Goal: Communication & Community: Answer question/provide support

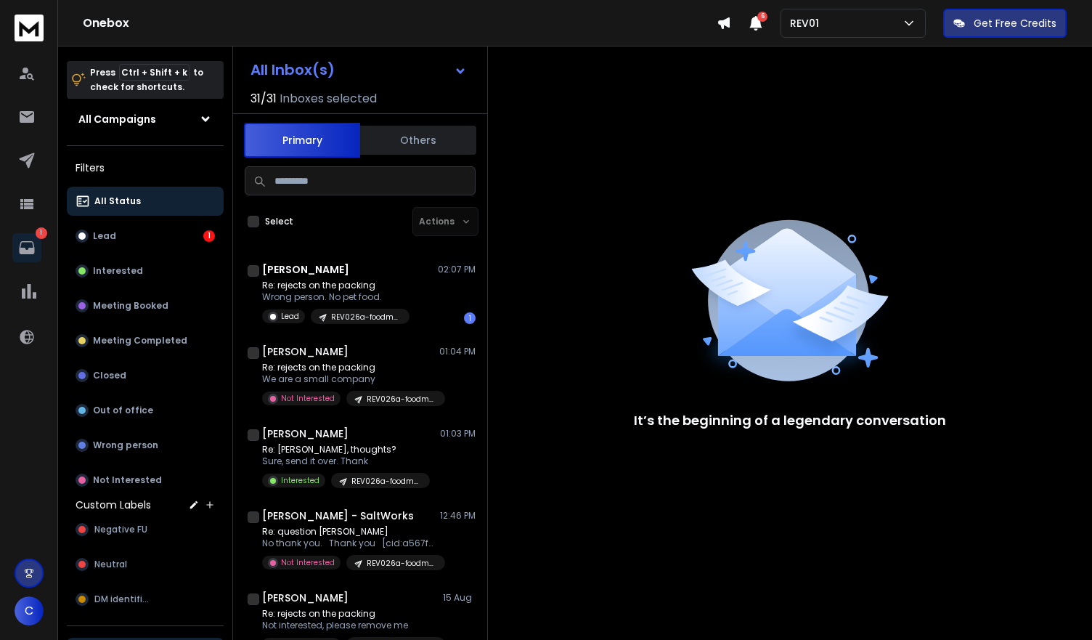
click at [359, 282] on p "Re: rejects on the packing" at bounding box center [335, 286] width 147 height 12
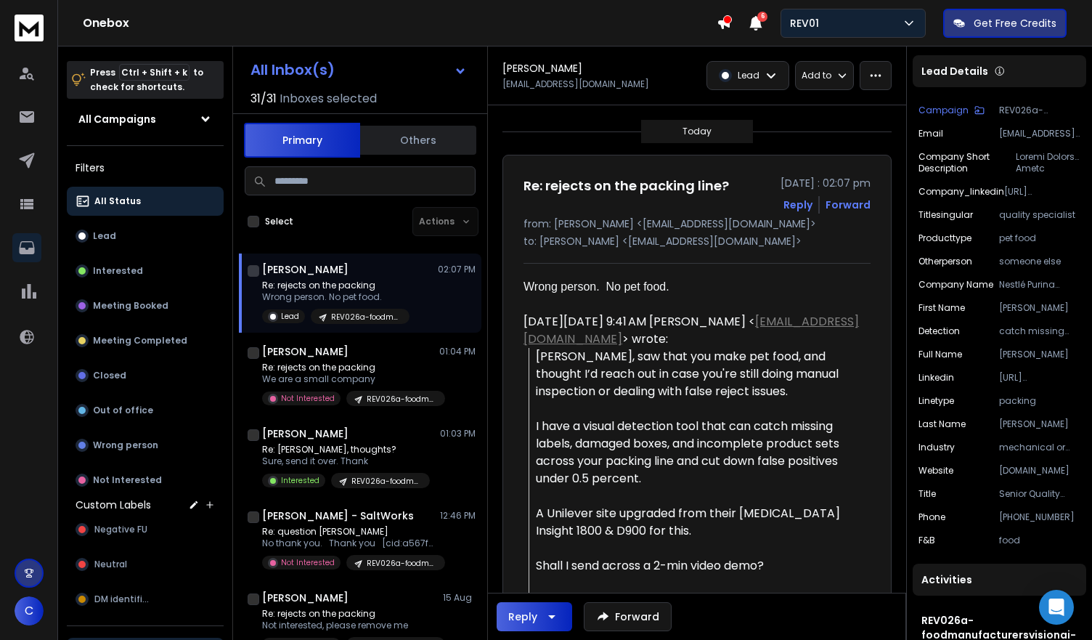
click at [838, 33] on button "REV01" at bounding box center [852, 23] width 145 height 29
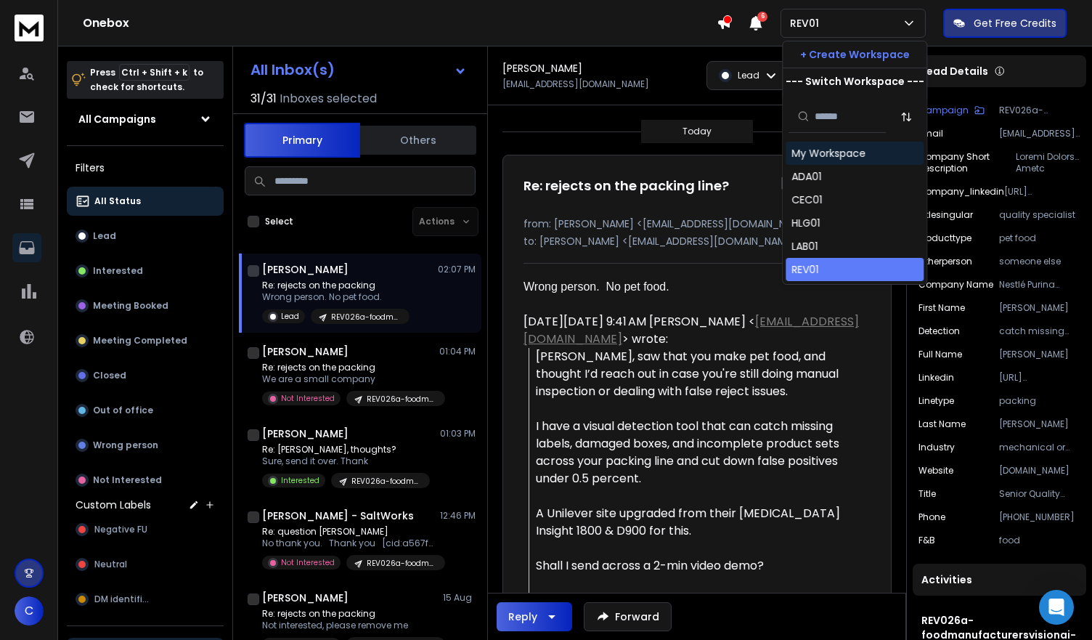
click at [665, 86] on div "Greg Hulbert Greg Hulbert gregh@factorlab.com" at bounding box center [597, 75] width 190 height 29
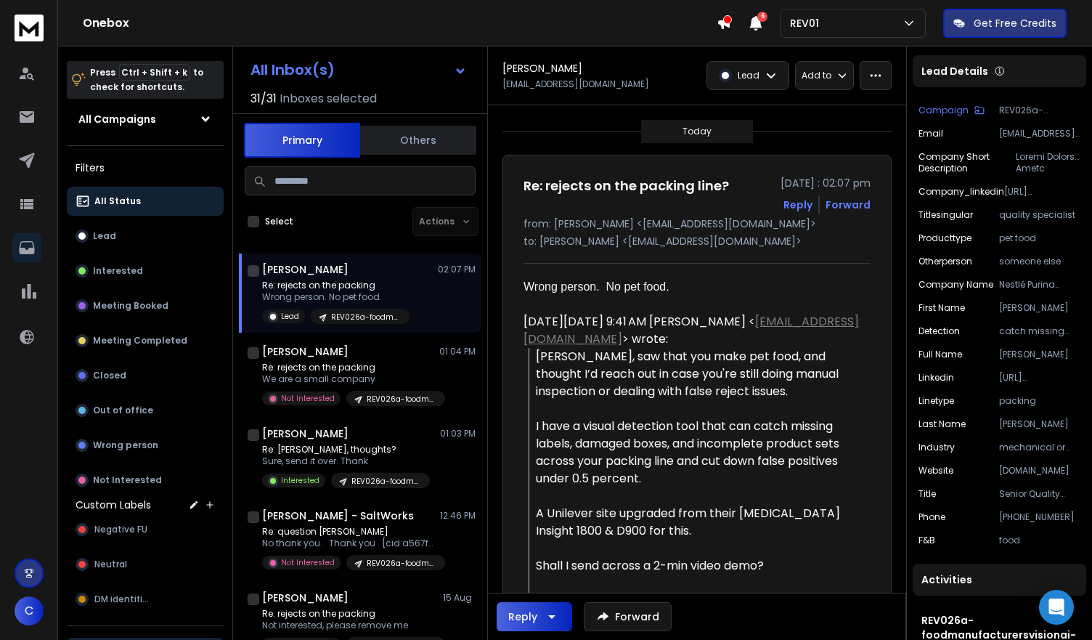
click at [759, 74] on p "Lead" at bounding box center [749, 76] width 22 height 12
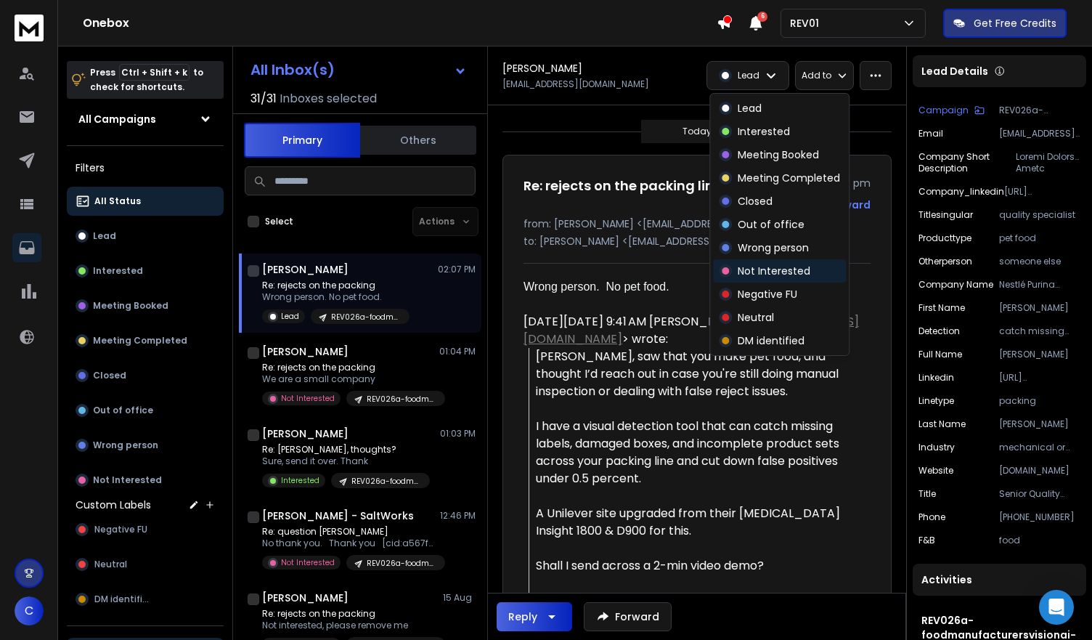
click at [772, 272] on p "Not Interested" at bounding box center [774, 271] width 73 height 15
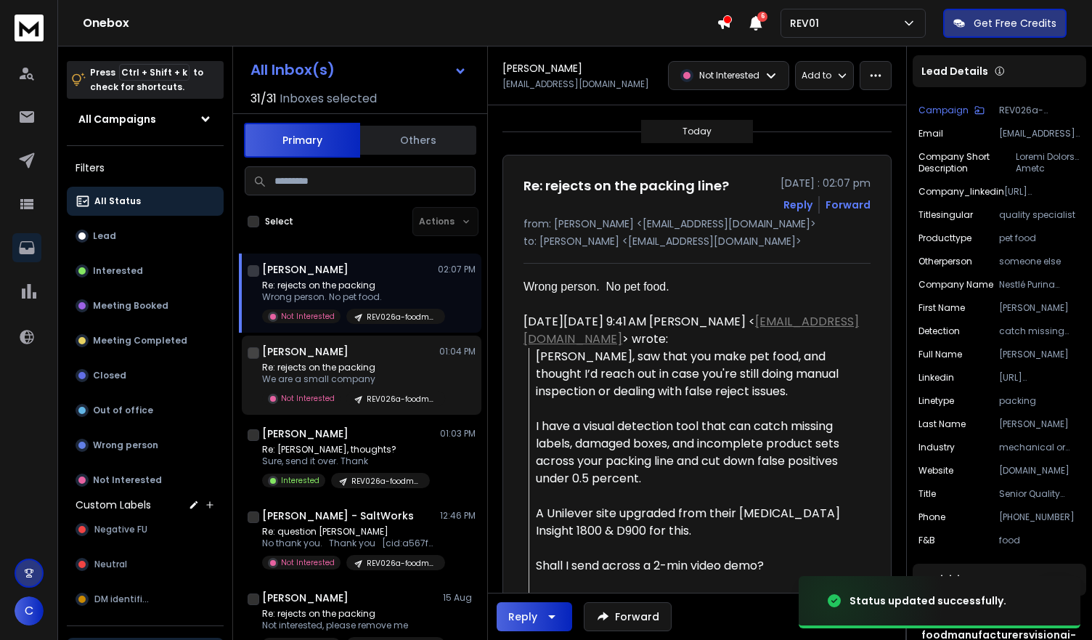
click at [388, 349] on div "Tim Starkey 01:04 PM" at bounding box center [368, 351] width 213 height 15
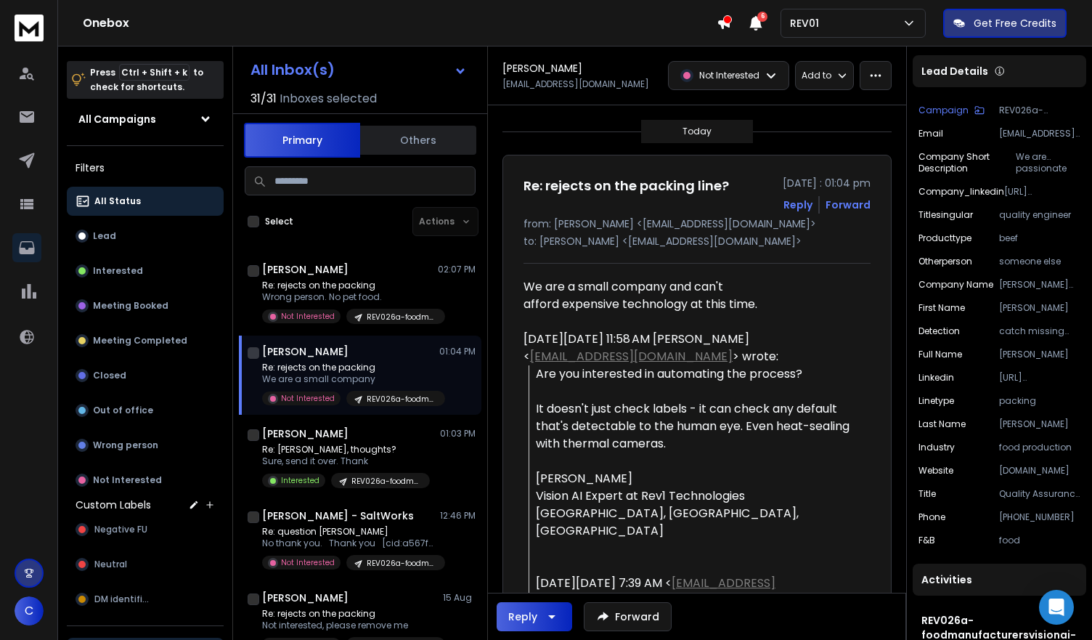
click at [847, 7] on div "Onebox 6 REV01 Get Free Credits" at bounding box center [546, 23] width 1092 height 46
click at [847, 18] on div "REV01" at bounding box center [853, 23] width 126 height 15
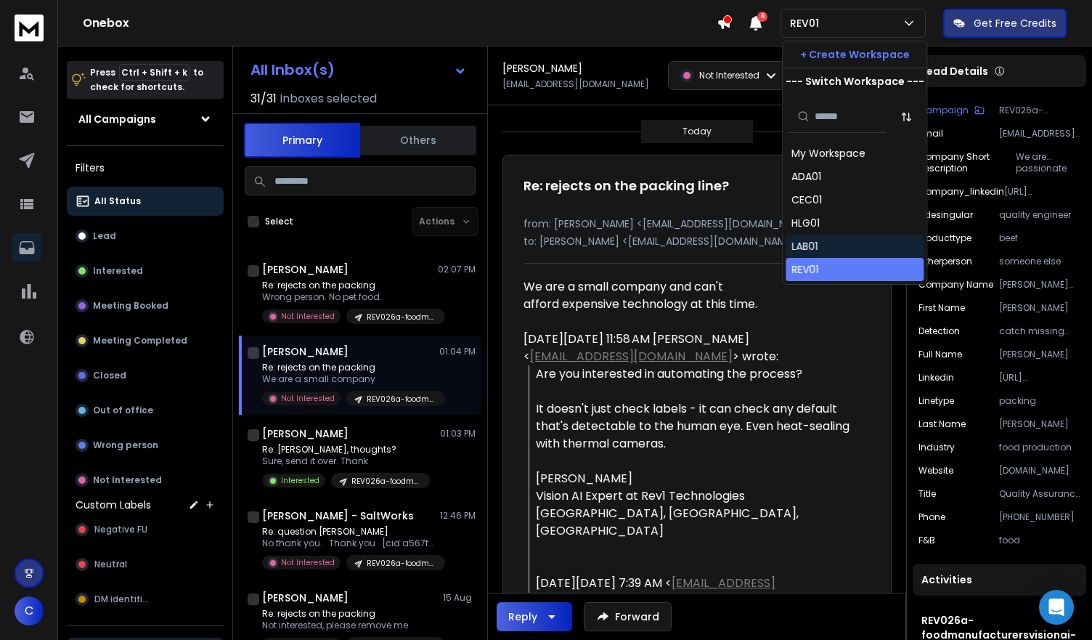
click at [823, 245] on div "LAB01" at bounding box center [855, 246] width 138 height 23
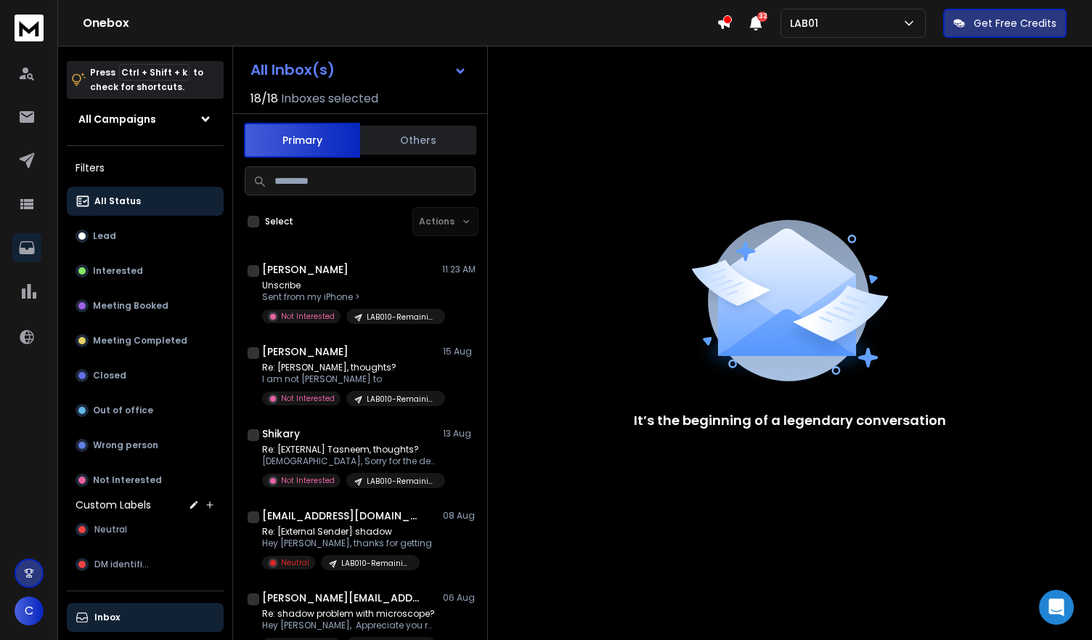
click at [444, 149] on button "Others" at bounding box center [418, 140] width 116 height 32
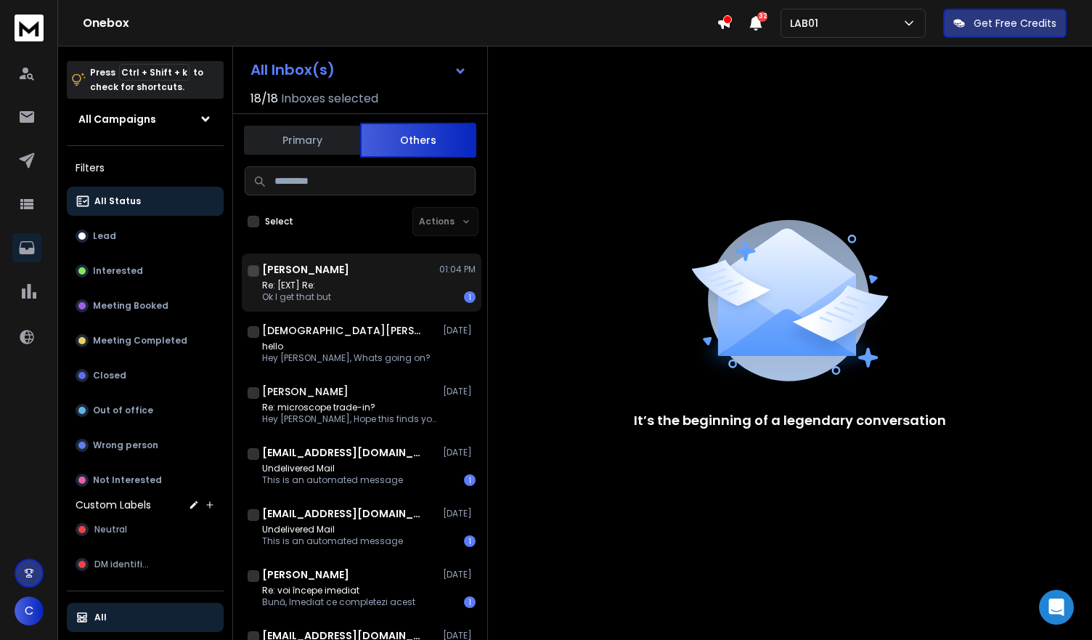
click at [356, 306] on div "Avallone 01:04 PM Re: [EXT] Re: Ok I get that but 1" at bounding box center [362, 282] width 240 height 58
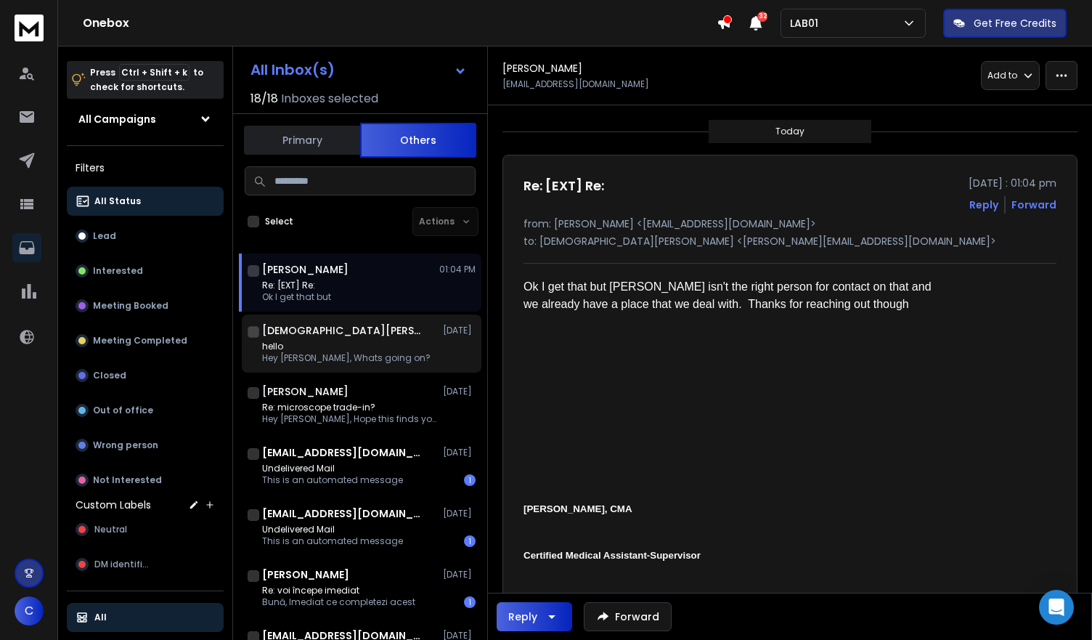
drag, startPoint x: 802, startPoint y: 224, endPoint x: 639, endPoint y: 229, distance: 163.4
click at [639, 229] on p "from: Avallone, Laurie <laavallone@capecodhealth.org>" at bounding box center [789, 223] width 533 height 15
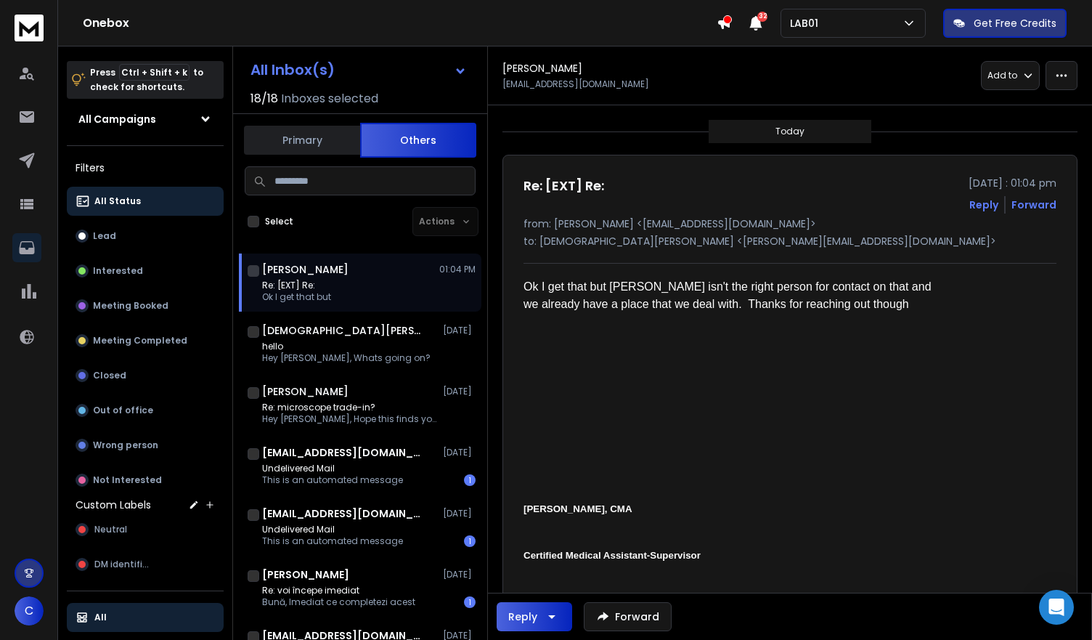
click at [784, 223] on p "from: Avallone, Laurie <laavallone@capecodhealth.org>" at bounding box center [789, 223] width 533 height 15
drag, startPoint x: 802, startPoint y: 223, endPoint x: 704, endPoint y: 223, distance: 98.0
click at [704, 223] on p "from: Avallone, Laurie <laavallone@capecodhealth.org>" at bounding box center [789, 223] width 533 height 15
copy p "capecodhealth.org"
click at [295, 130] on button "Primary" at bounding box center [302, 140] width 116 height 32
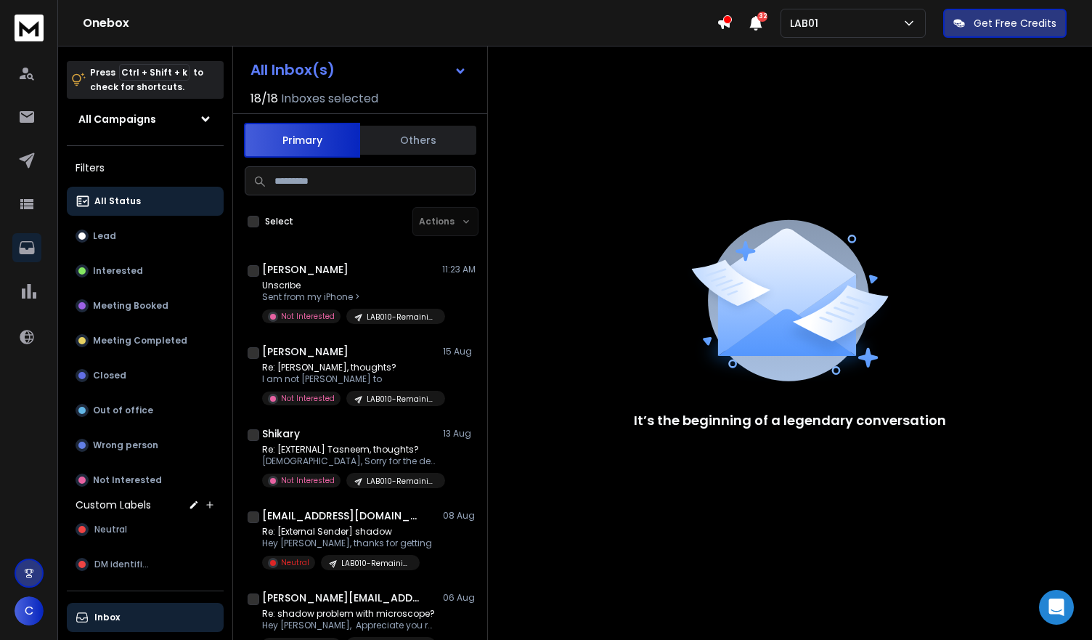
click at [420, 139] on button "Others" at bounding box center [418, 140] width 116 height 32
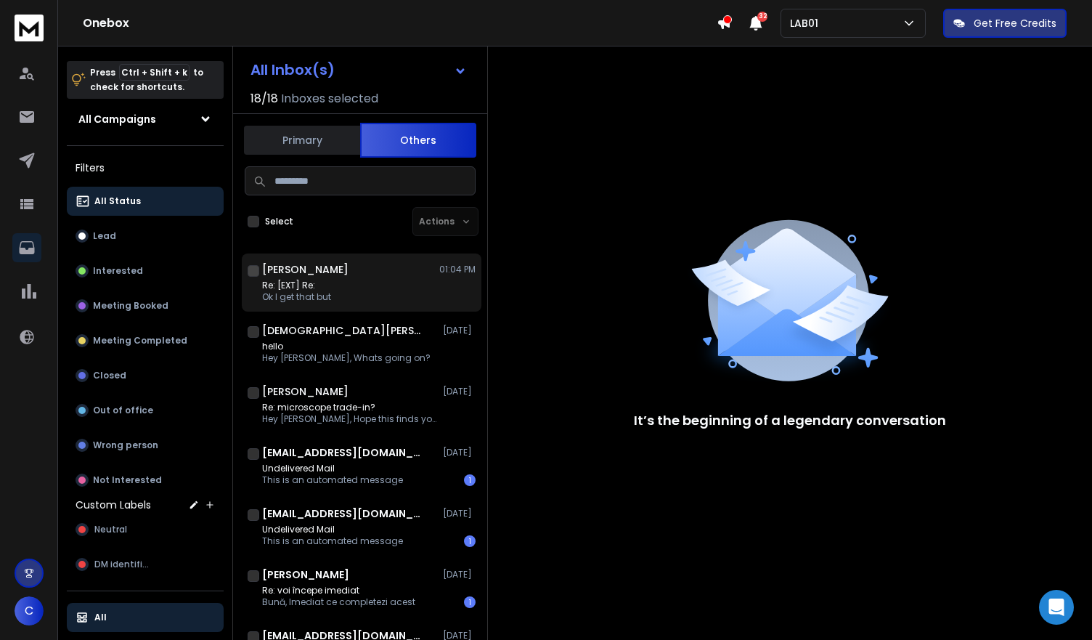
click at [327, 293] on p "Ok I get that but" at bounding box center [296, 297] width 69 height 12
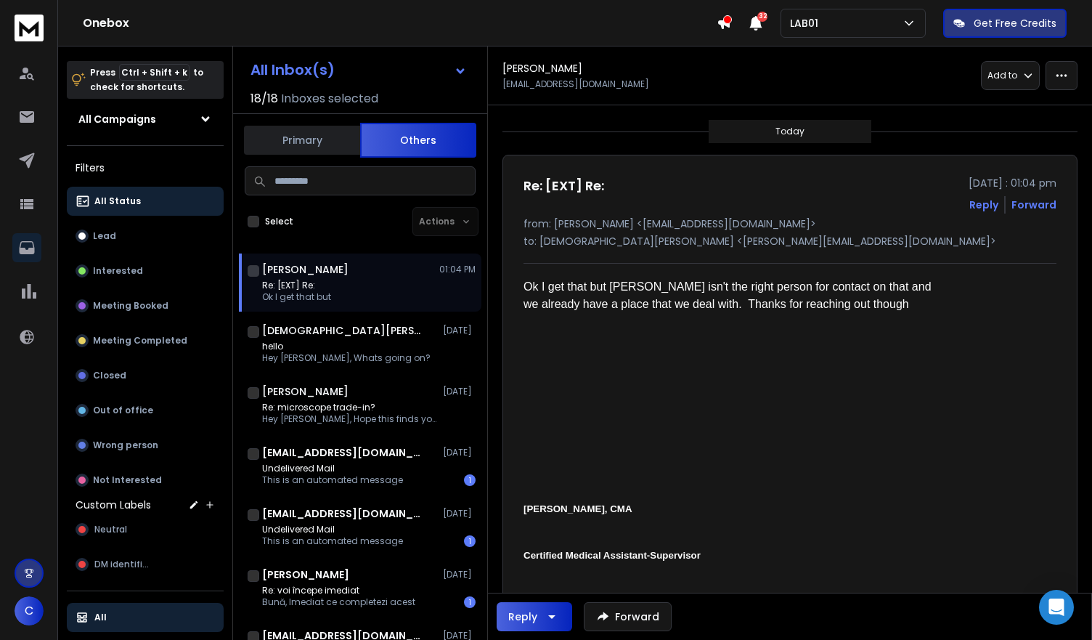
click at [997, 73] on p "Add to" at bounding box center [1002, 76] width 30 height 12
click at [1047, 72] on button "button" at bounding box center [1061, 75] width 32 height 29
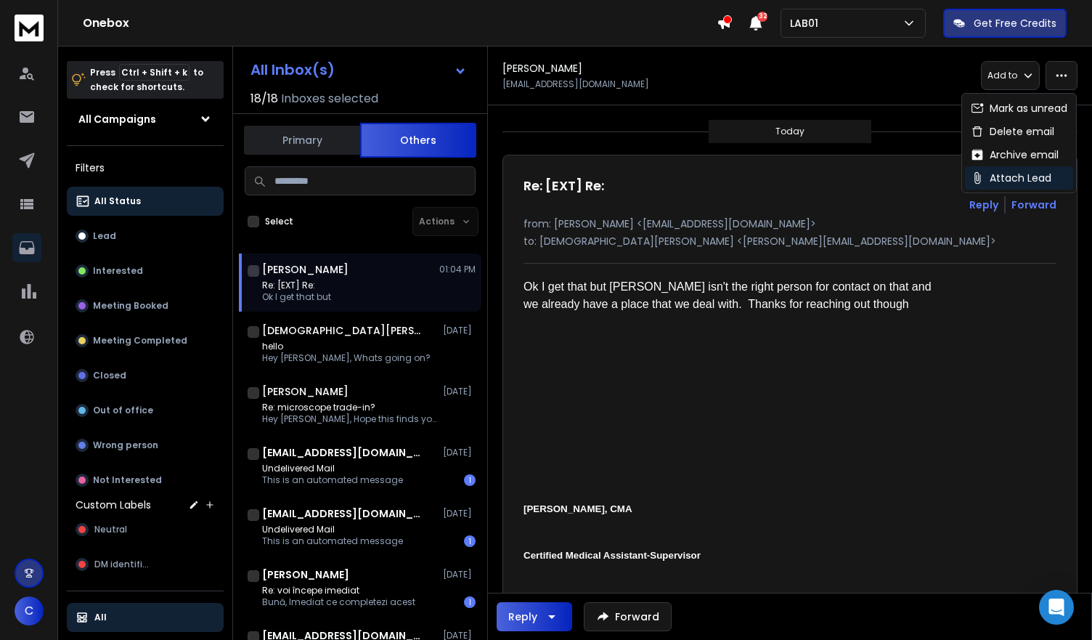
click at [1018, 176] on div "Attach Lead" at bounding box center [1011, 178] width 81 height 15
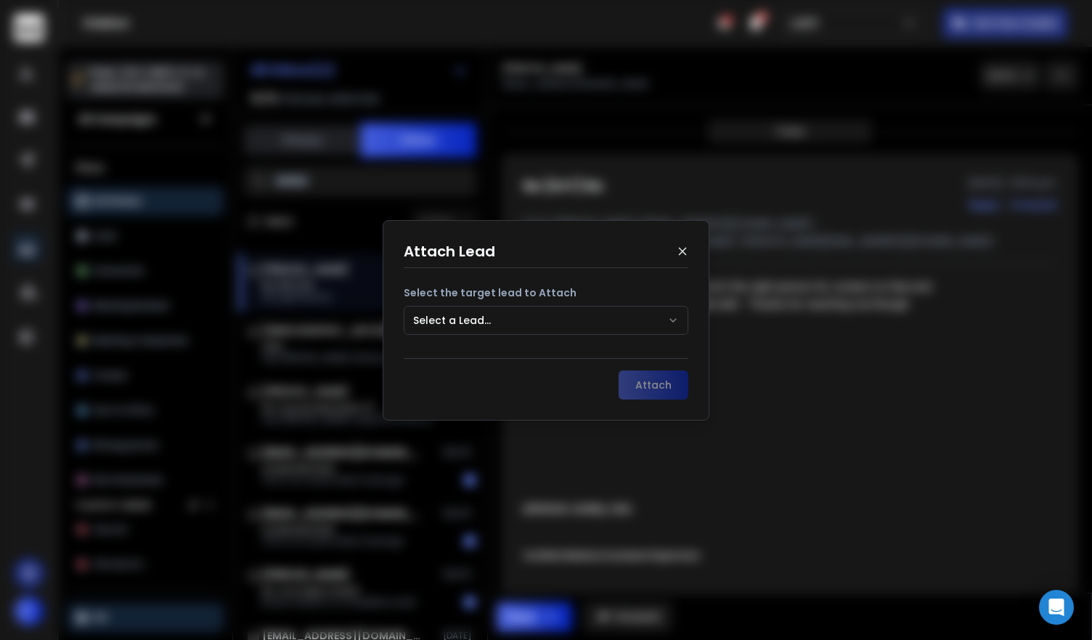
click at [494, 322] on button "Select a Lead..." at bounding box center [546, 320] width 285 height 29
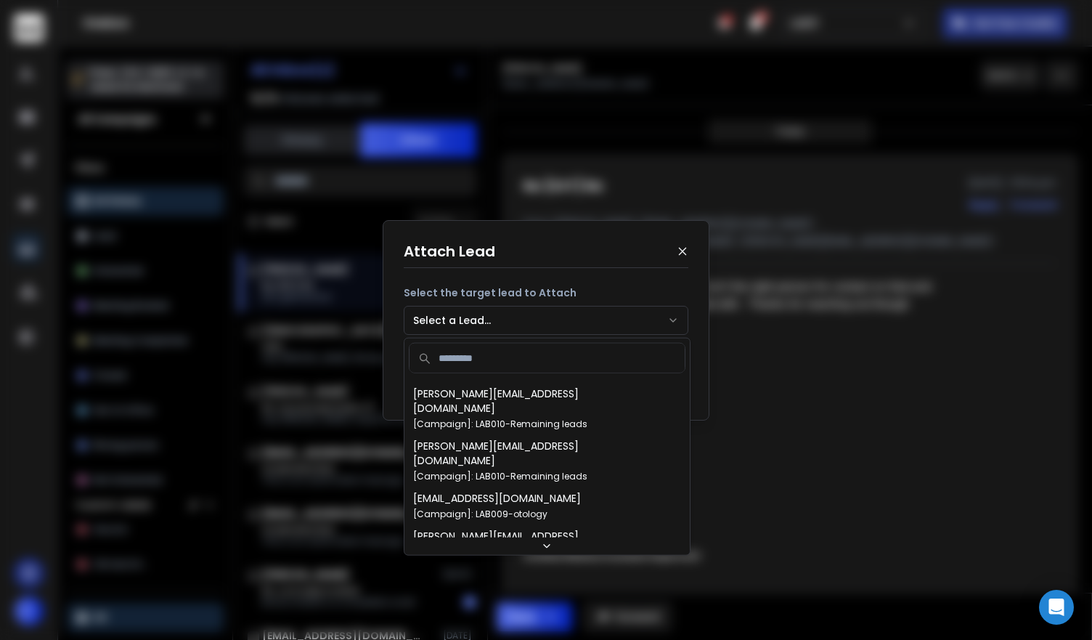
click at [473, 356] on input at bounding box center [546, 357] width 275 height 29
paste input "**********"
type input "**********"
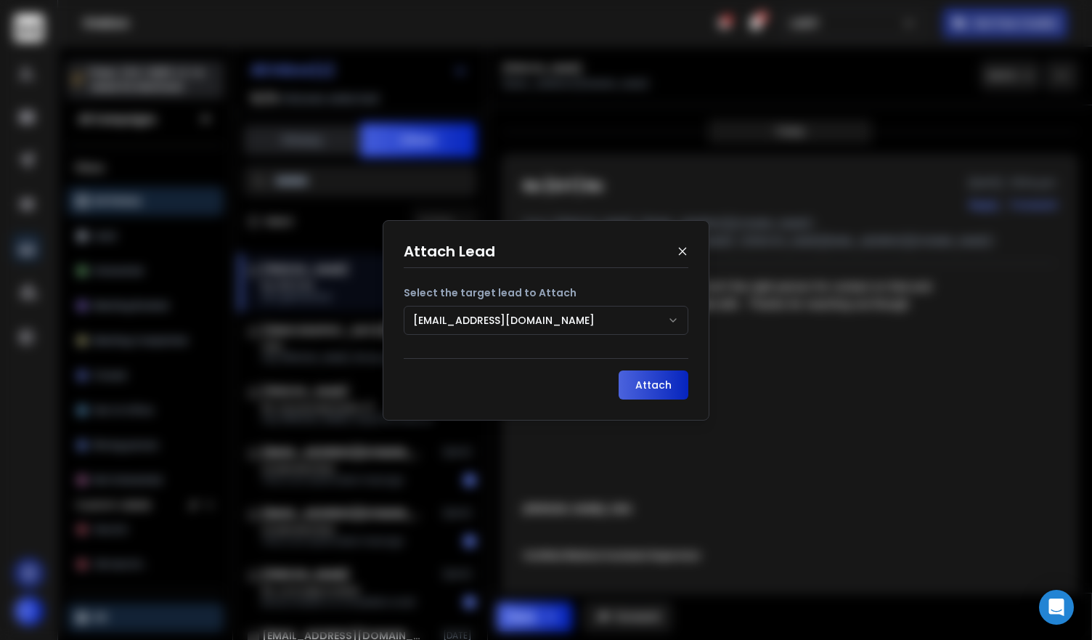
click at [684, 250] on icon at bounding box center [683, 251] width 12 height 12
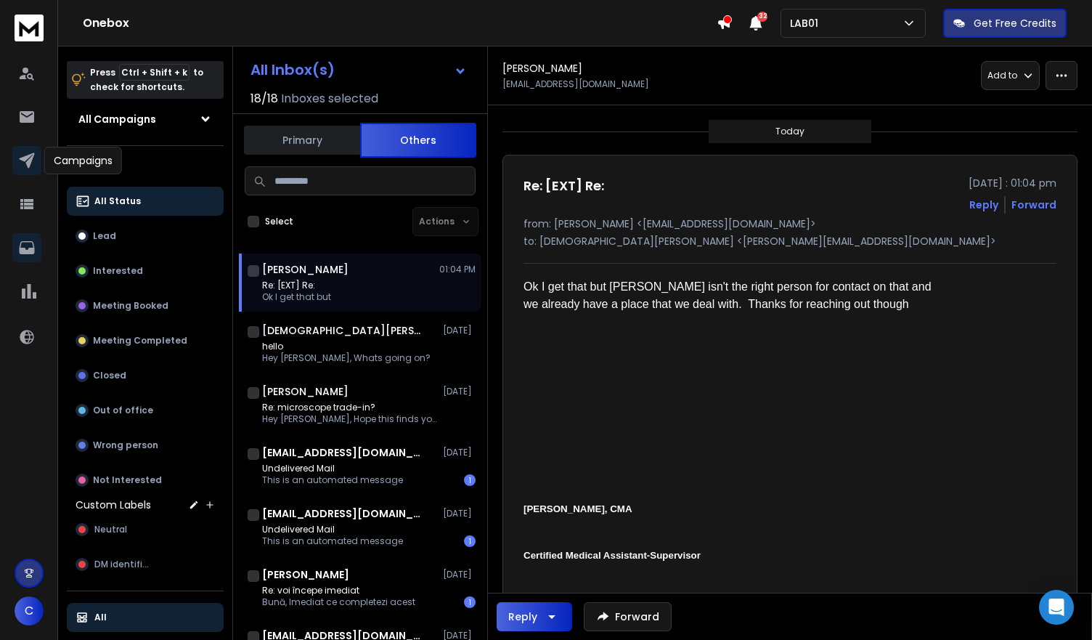
click at [33, 156] on icon at bounding box center [26, 160] width 17 height 17
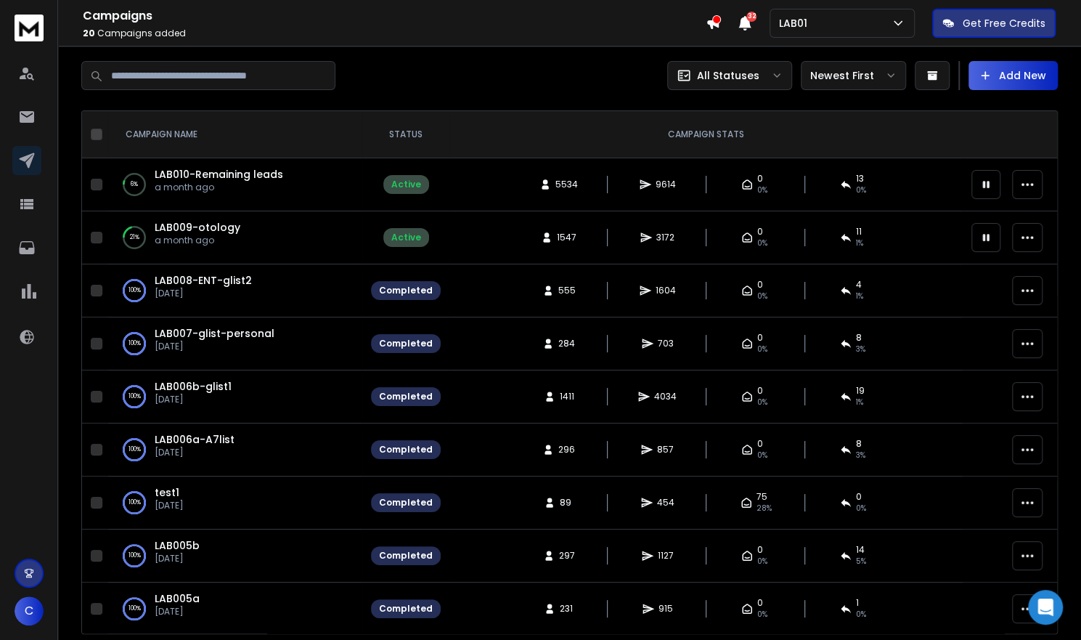
click at [173, 224] on span "LAB009-otology" at bounding box center [198, 227] width 86 height 15
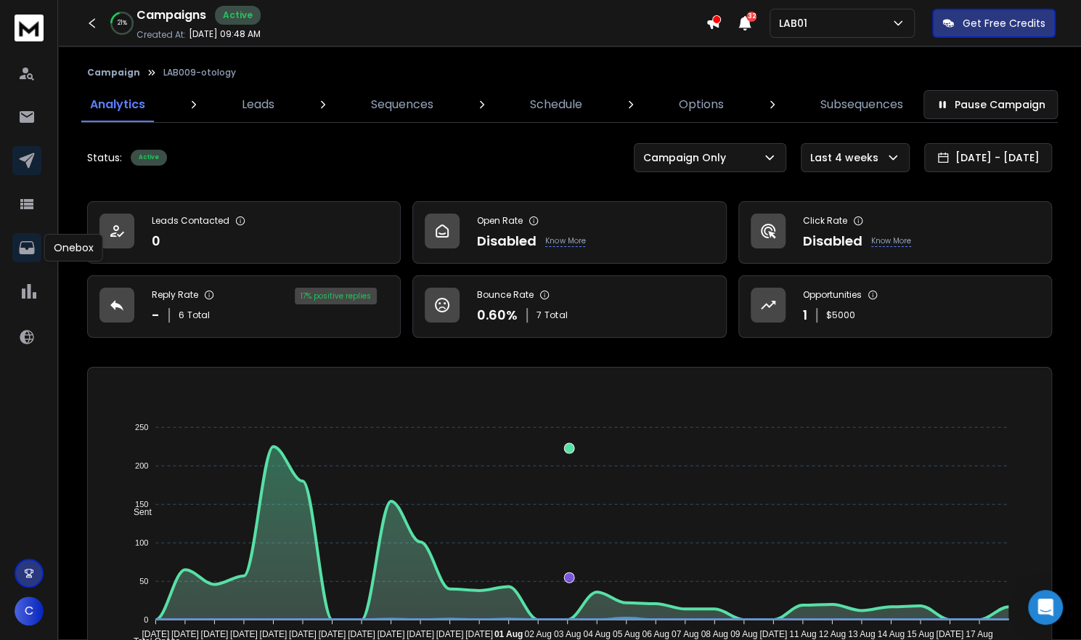
click at [30, 237] on link at bounding box center [26, 247] width 29 height 29
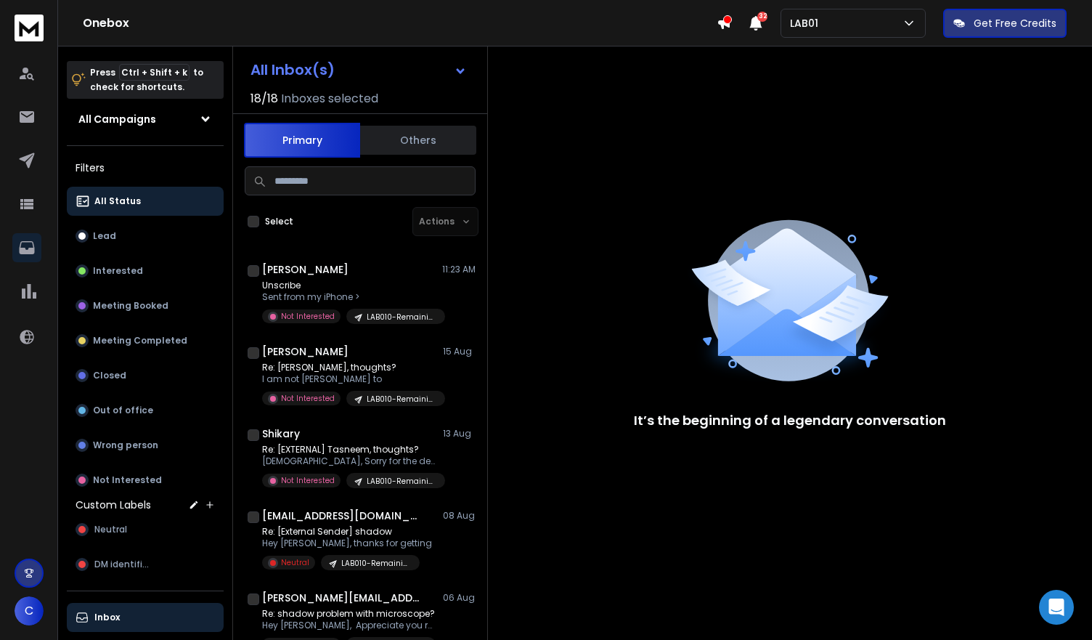
click at [424, 147] on button "Others" at bounding box center [418, 140] width 116 height 32
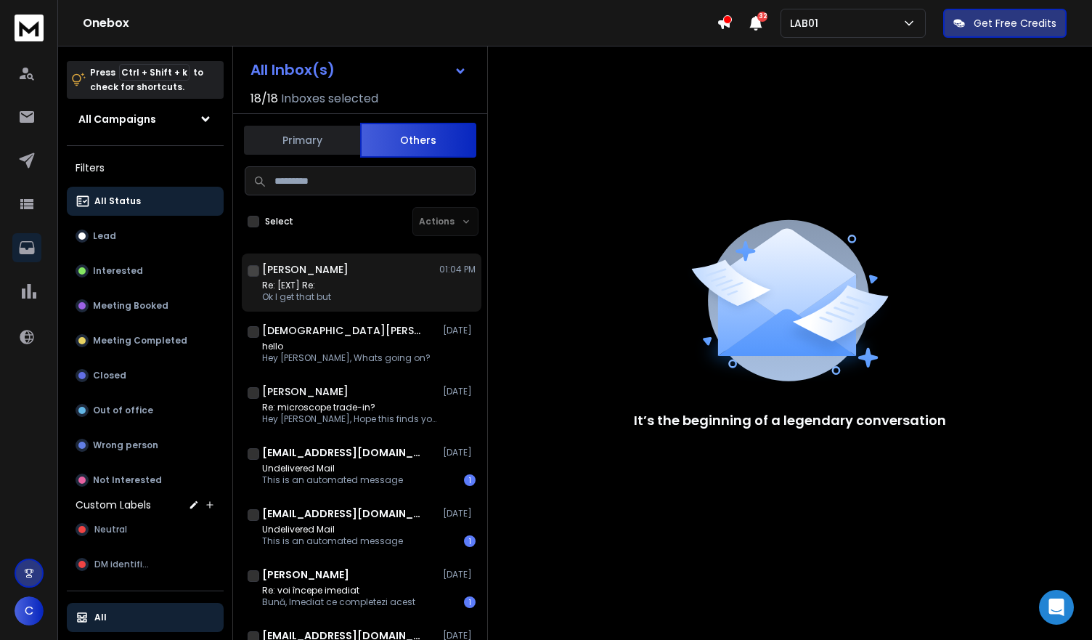
click at [328, 297] on p "Ok I get that but" at bounding box center [296, 297] width 69 height 12
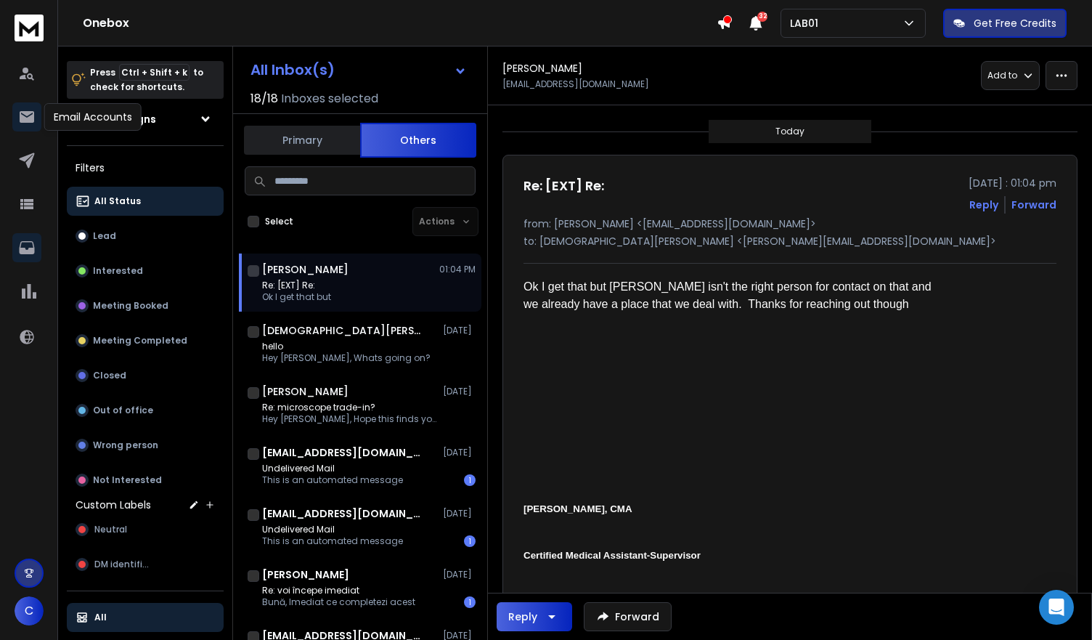
click at [30, 118] on icon at bounding box center [27, 117] width 15 height 12
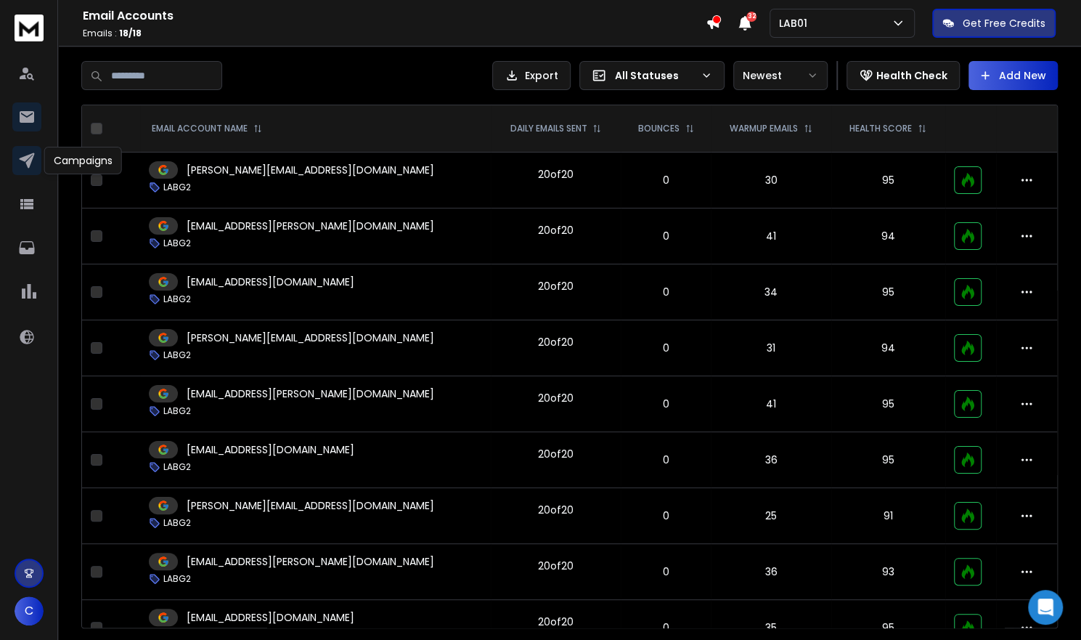
click at [29, 168] on icon at bounding box center [26, 160] width 17 height 17
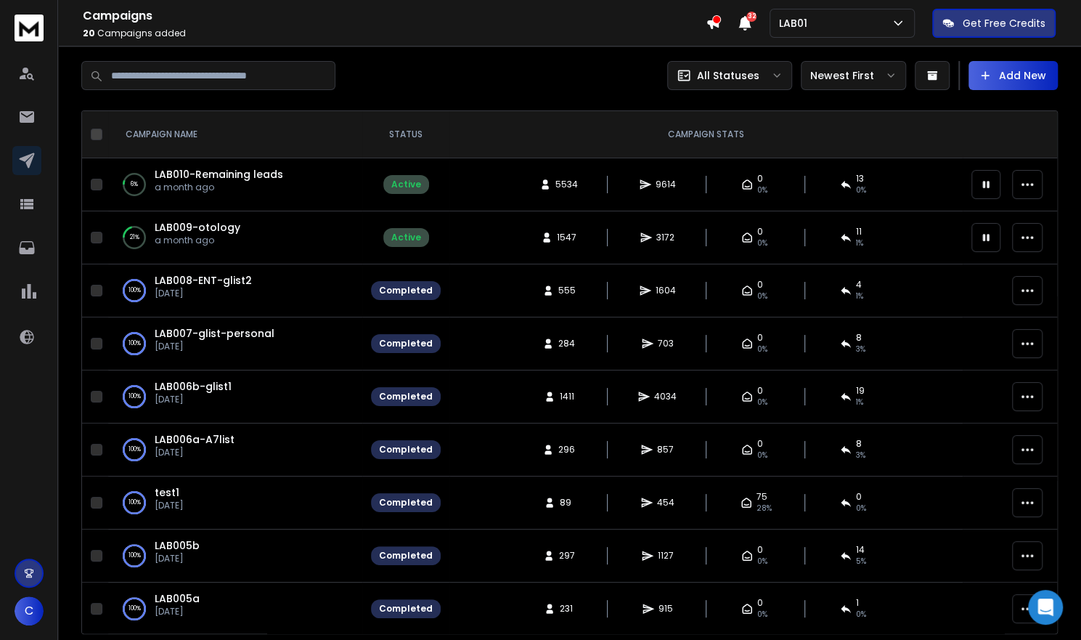
click at [182, 224] on span "LAB009-otology" at bounding box center [198, 227] width 86 height 15
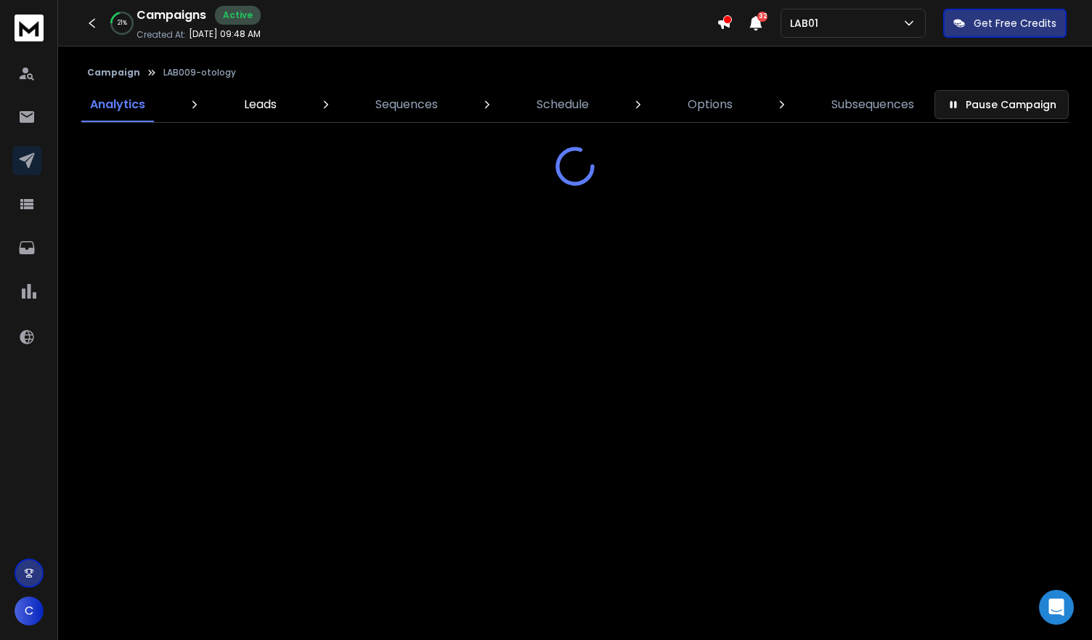
click at [270, 103] on p "Leads" at bounding box center [260, 104] width 33 height 17
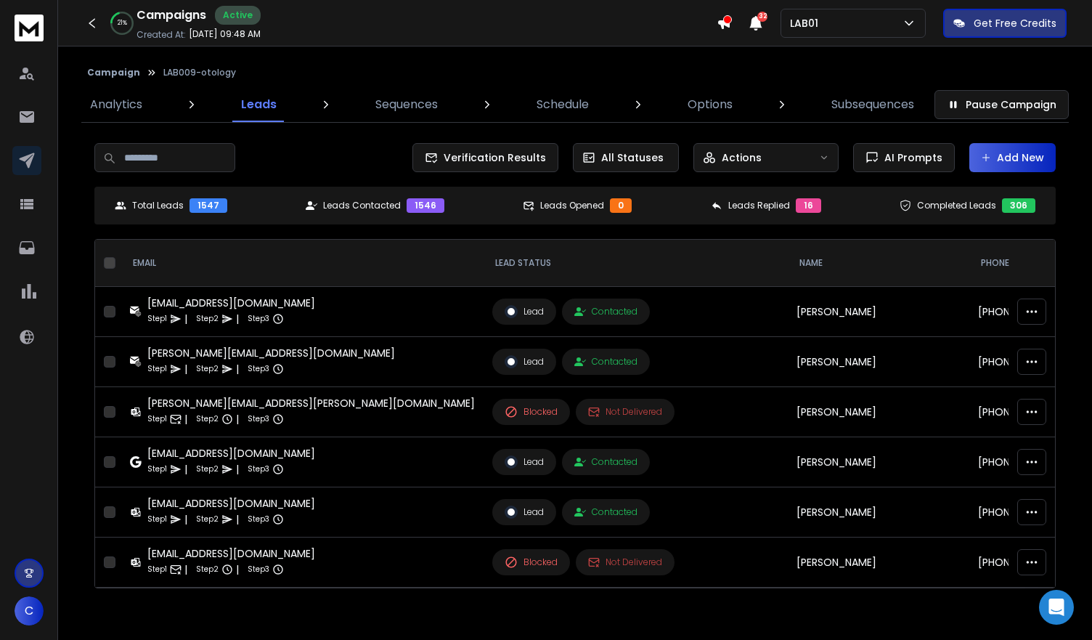
click at [190, 168] on input at bounding box center [164, 157] width 141 height 29
paste input "**********"
type input "**********"
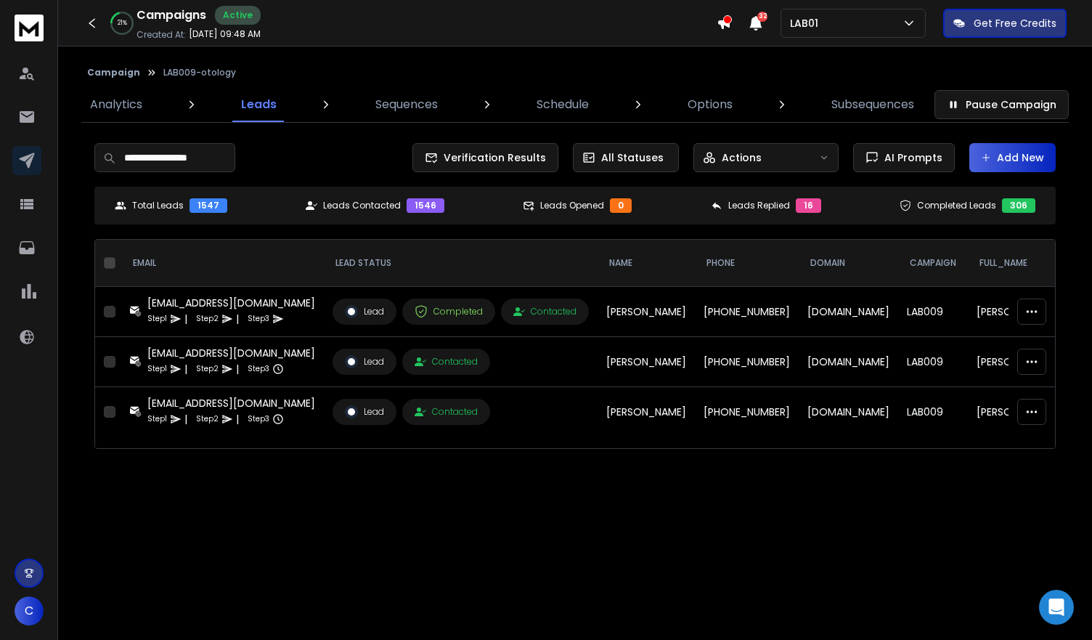
copy div "emclaughlin@capecodhealth.org"
drag, startPoint x: 315, startPoint y: 300, endPoint x: 149, endPoint y: 301, distance: 166.3
click at [149, 301] on td "emclaughlin@capecodhealth.org Step 1 | Step 2 | Step 3" at bounding box center [222, 312] width 203 height 50
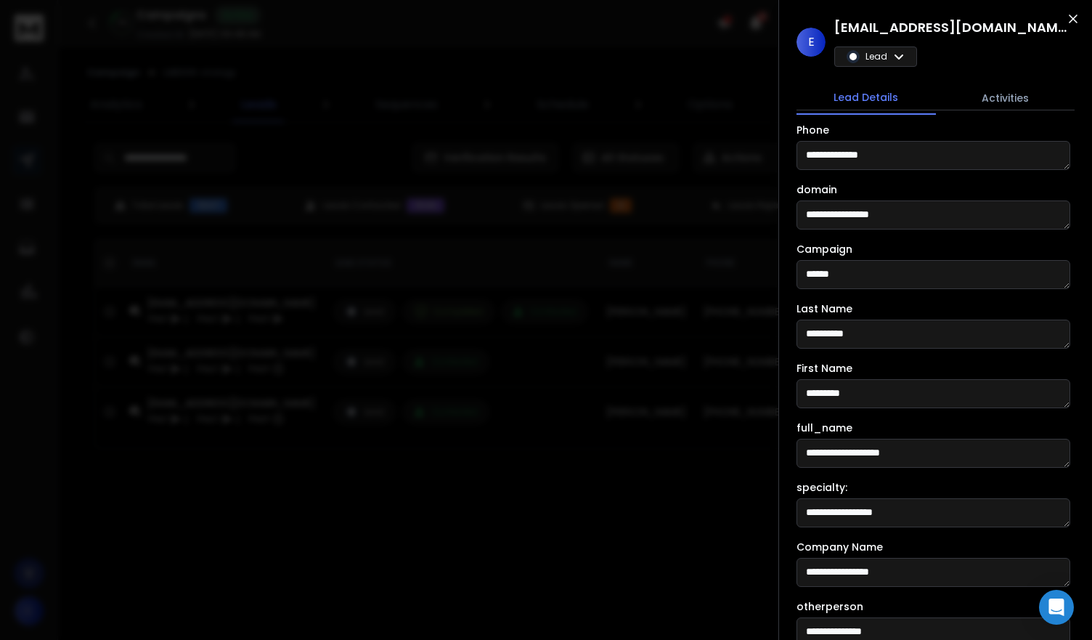
click at [1066, 20] on icon "button" at bounding box center [1073, 19] width 15 height 15
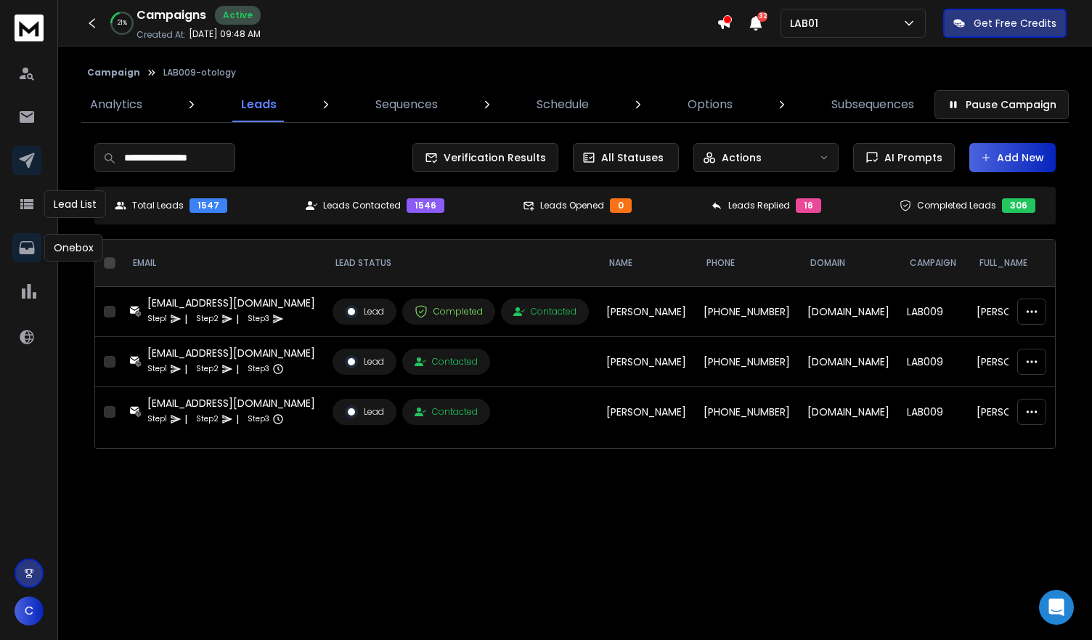
click at [22, 242] on icon at bounding box center [26, 247] width 17 height 17
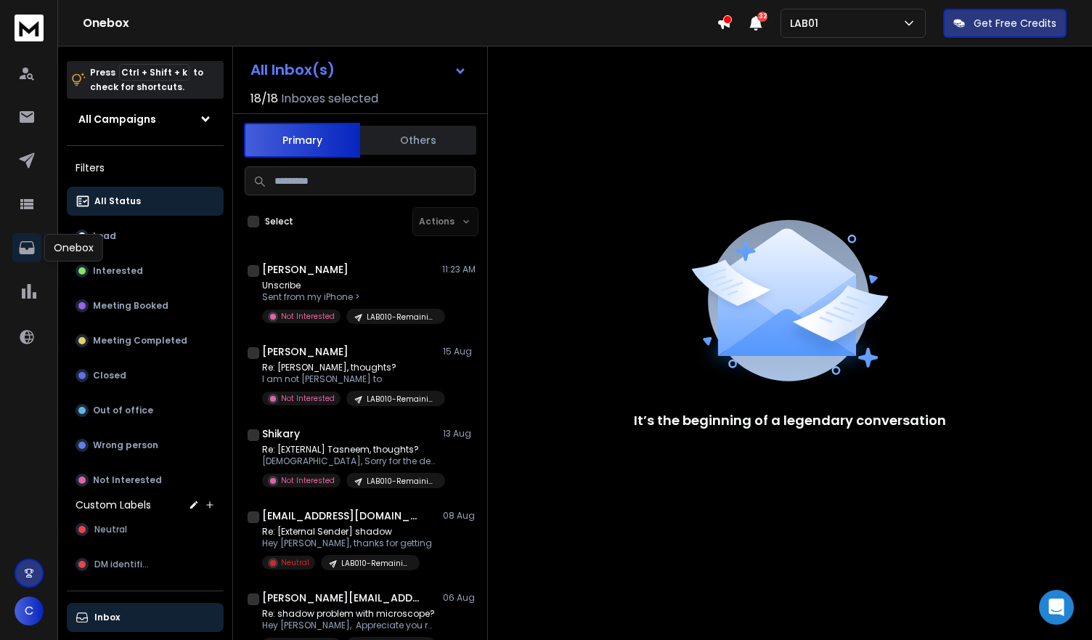
click at [421, 142] on button "Others" at bounding box center [418, 140] width 116 height 32
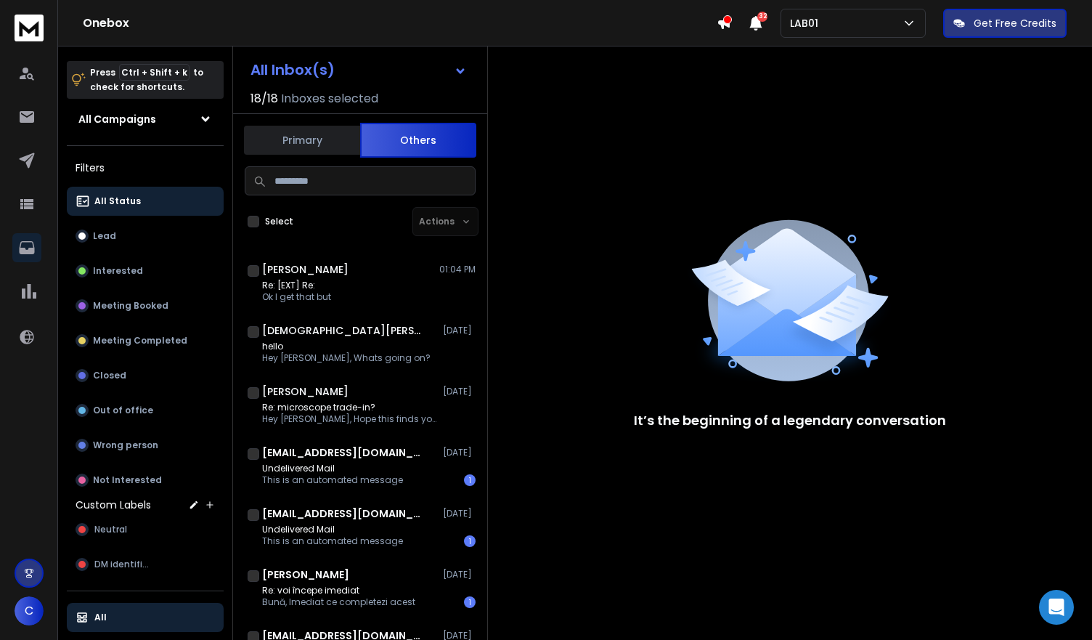
click at [329, 177] on input at bounding box center [360, 180] width 231 height 29
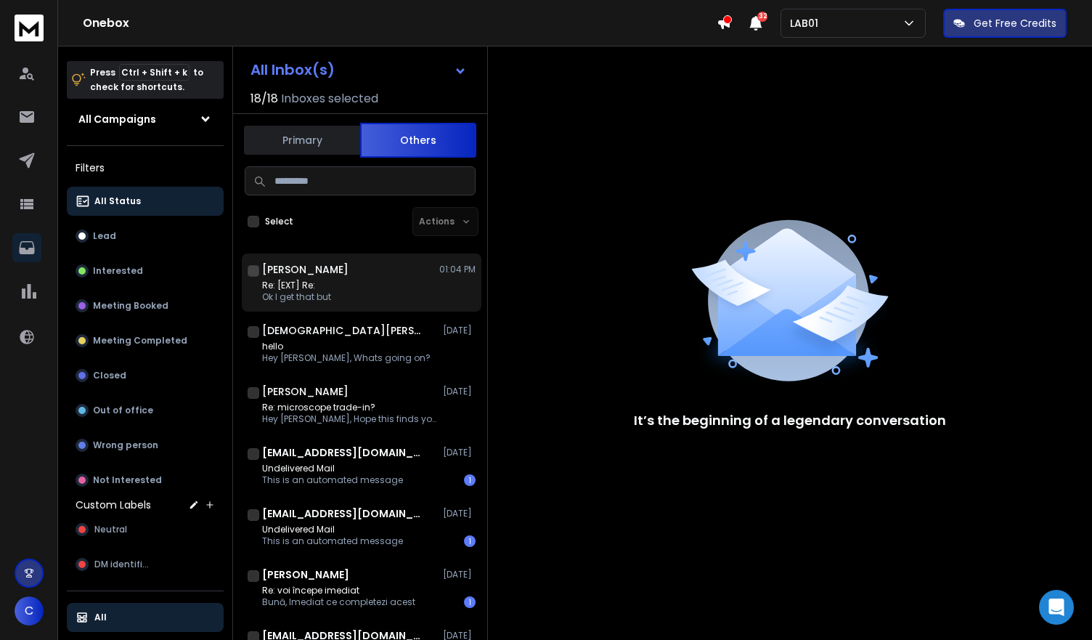
click at [301, 274] on h1 "Avallone" at bounding box center [305, 269] width 86 height 15
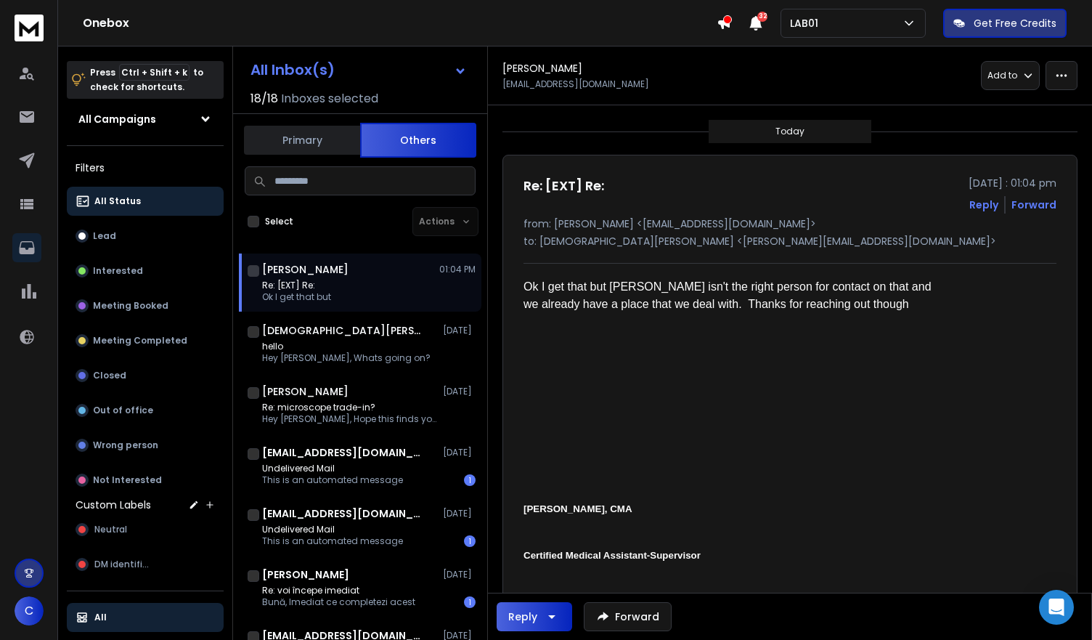
click at [1060, 79] on icon "button" at bounding box center [1061, 75] width 13 height 13
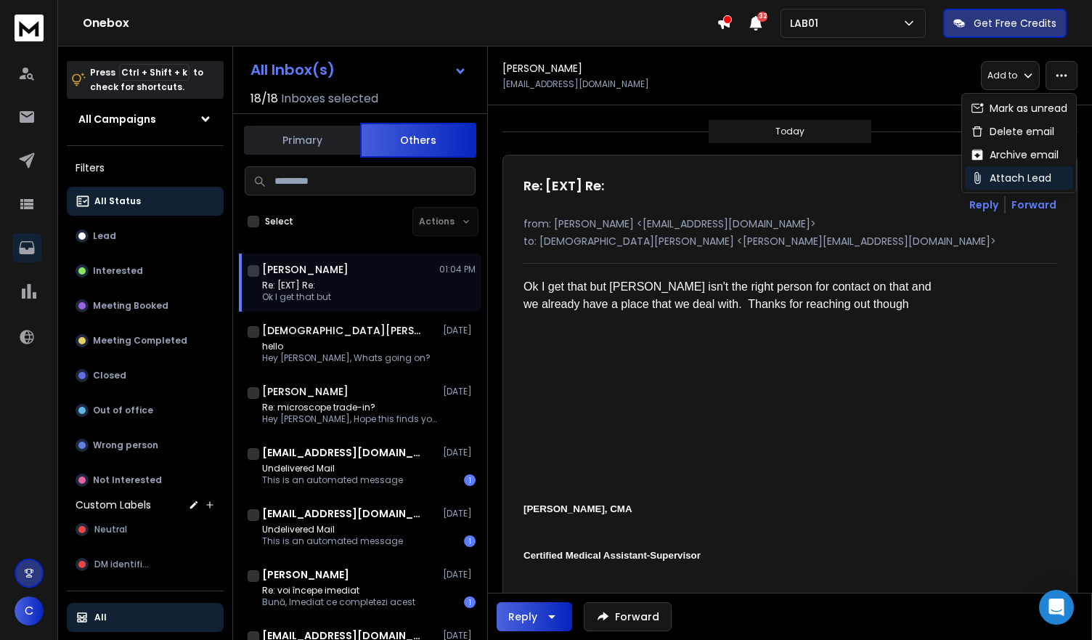
click at [1025, 175] on div "Attach Lead" at bounding box center [1011, 178] width 81 height 15
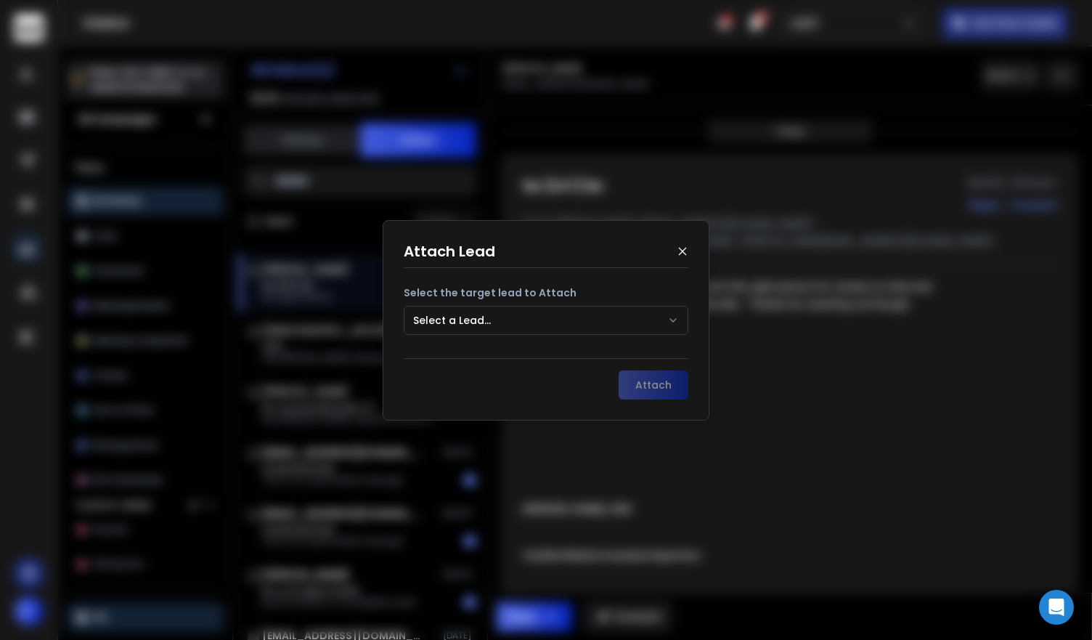
click at [499, 307] on button "Select a Lead..." at bounding box center [546, 320] width 285 height 29
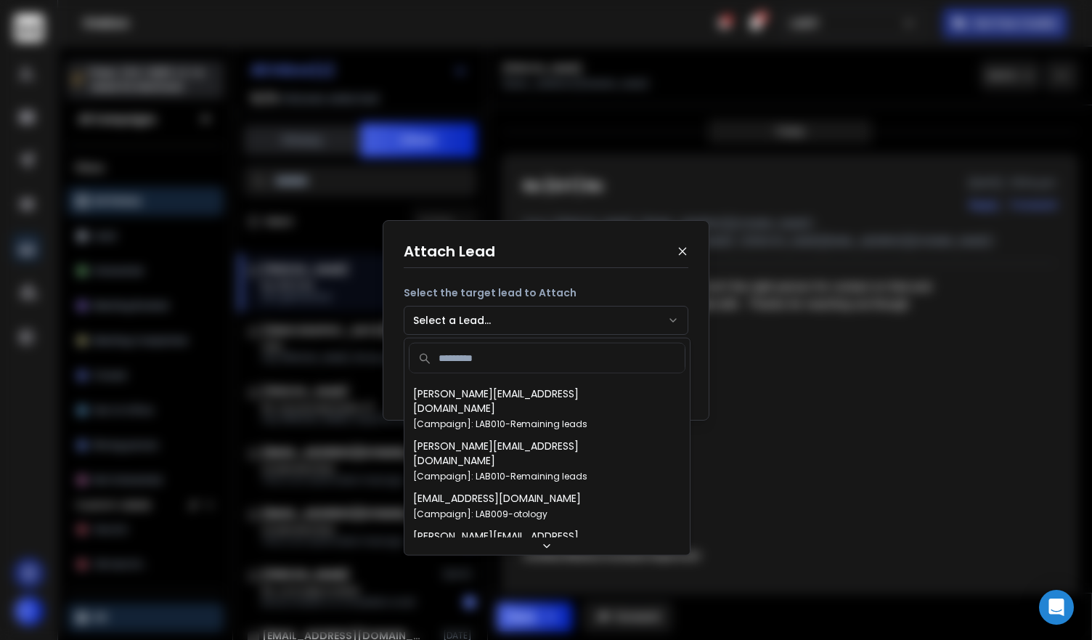
click at [465, 356] on input at bounding box center [546, 357] width 275 height 29
paste input "**********"
type input "**********"
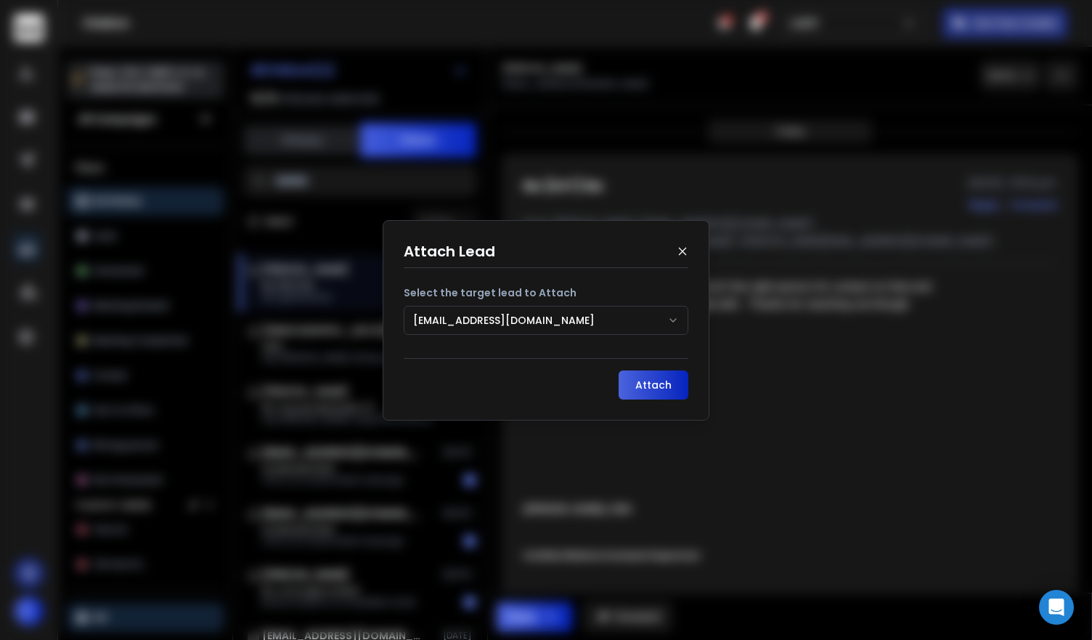
click at [663, 383] on button "Attach" at bounding box center [654, 384] width 70 height 29
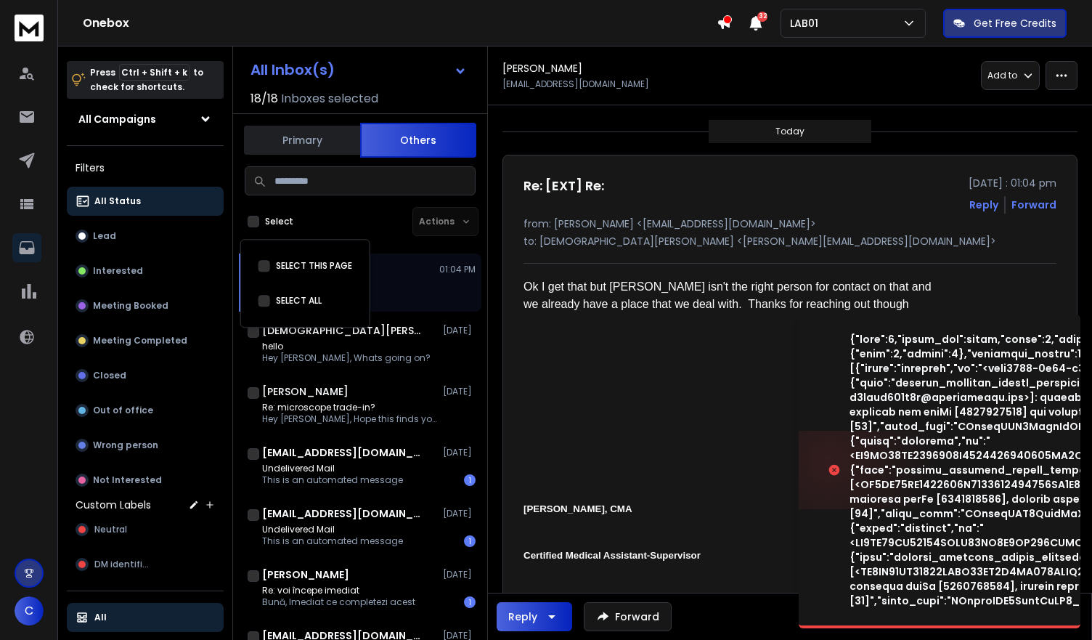
click at [309, 269] on label "SELECT THIS PAGE" at bounding box center [314, 266] width 76 height 12
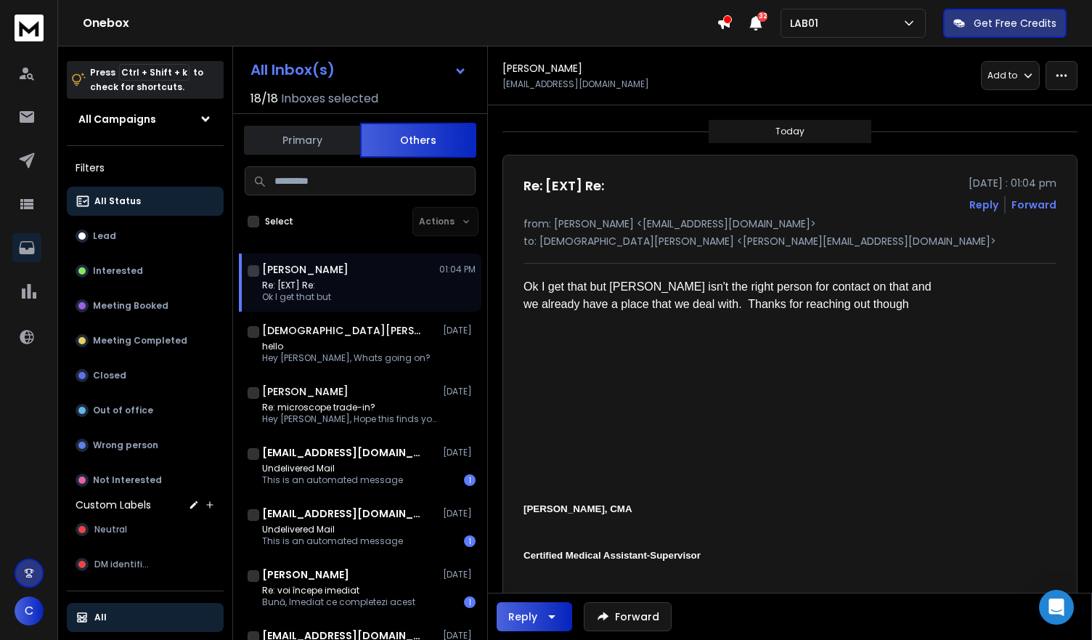
click at [411, 281] on div "Re: [EXT] Re: Ok I get that but" at bounding box center [368, 291] width 213 height 23
click at [317, 139] on button "Primary" at bounding box center [302, 140] width 116 height 32
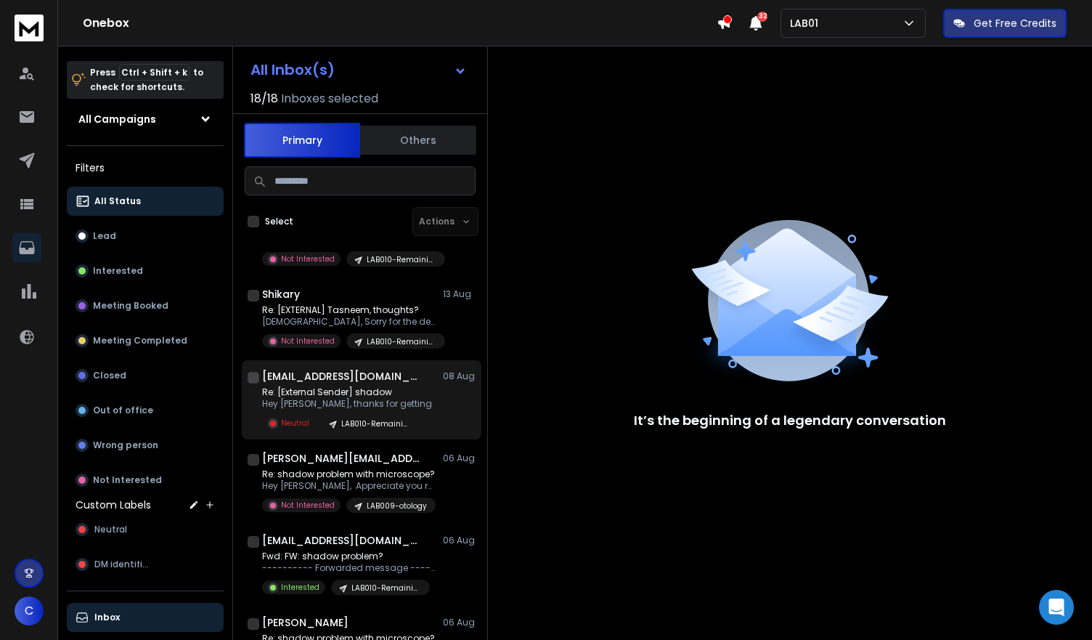
scroll to position [145, 0]
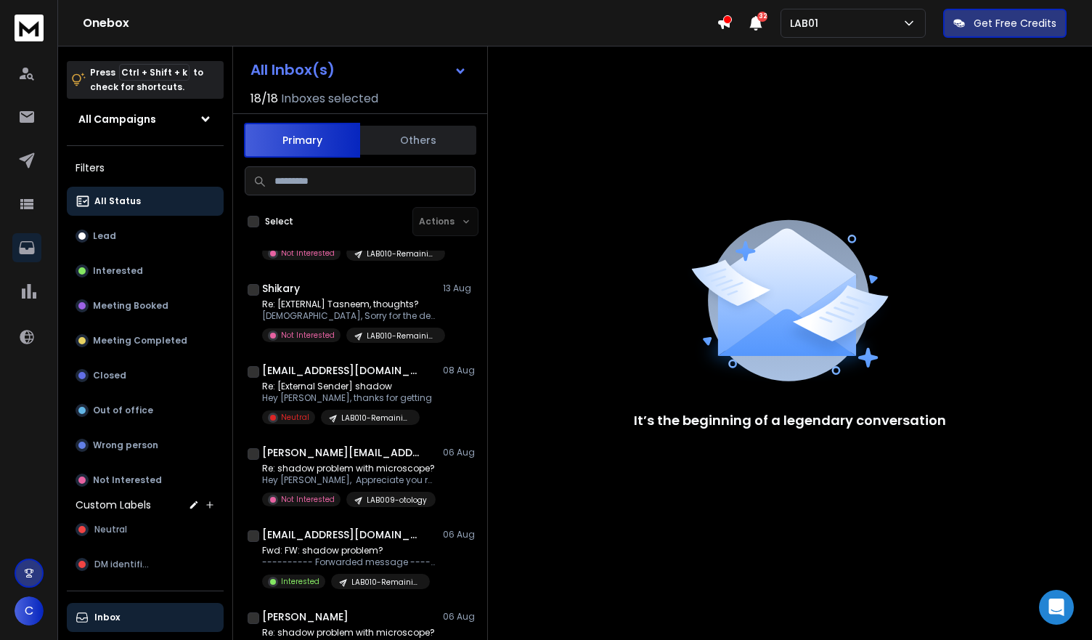
click at [414, 146] on button "Others" at bounding box center [418, 140] width 116 height 32
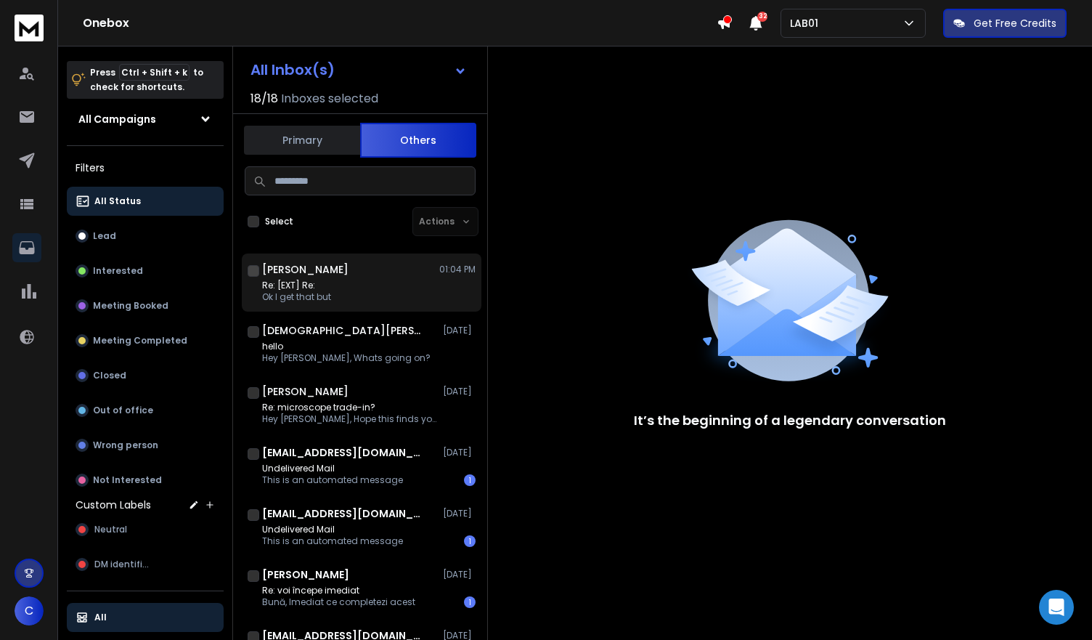
click at [317, 301] on p "Ok I get that but" at bounding box center [296, 297] width 69 height 12
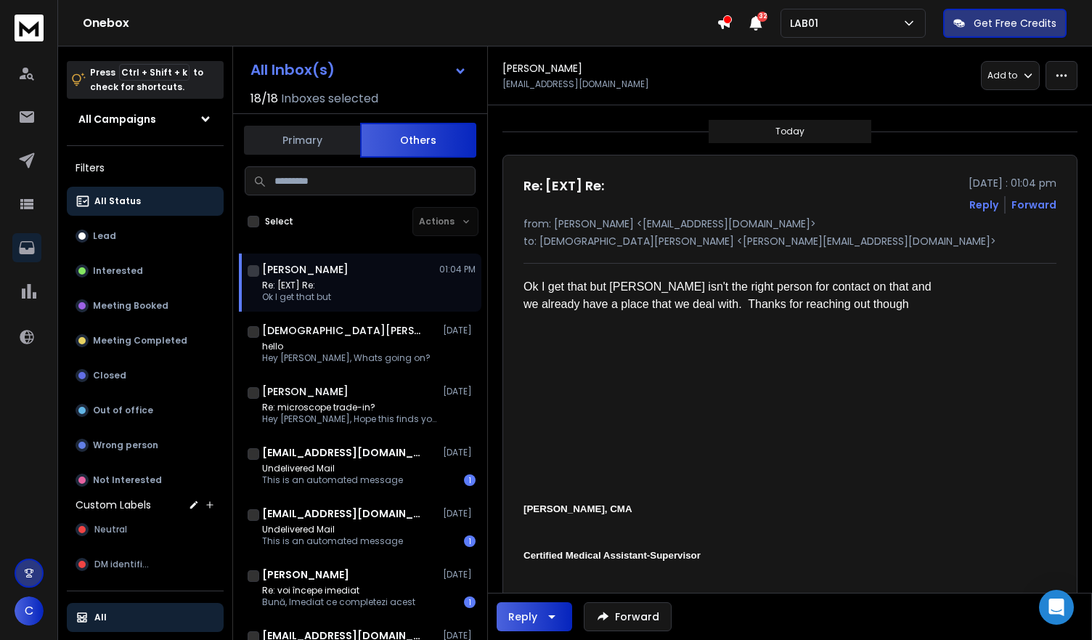
click at [1059, 72] on icon "button" at bounding box center [1061, 75] width 13 height 13
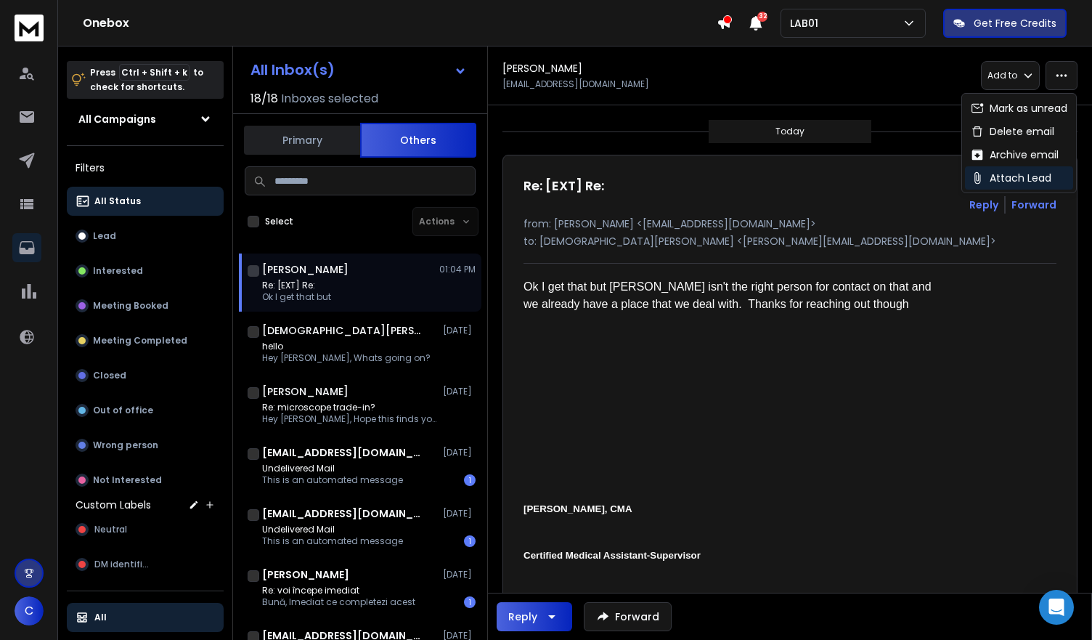
click at [1019, 178] on div "Attach Lead" at bounding box center [1011, 178] width 81 height 15
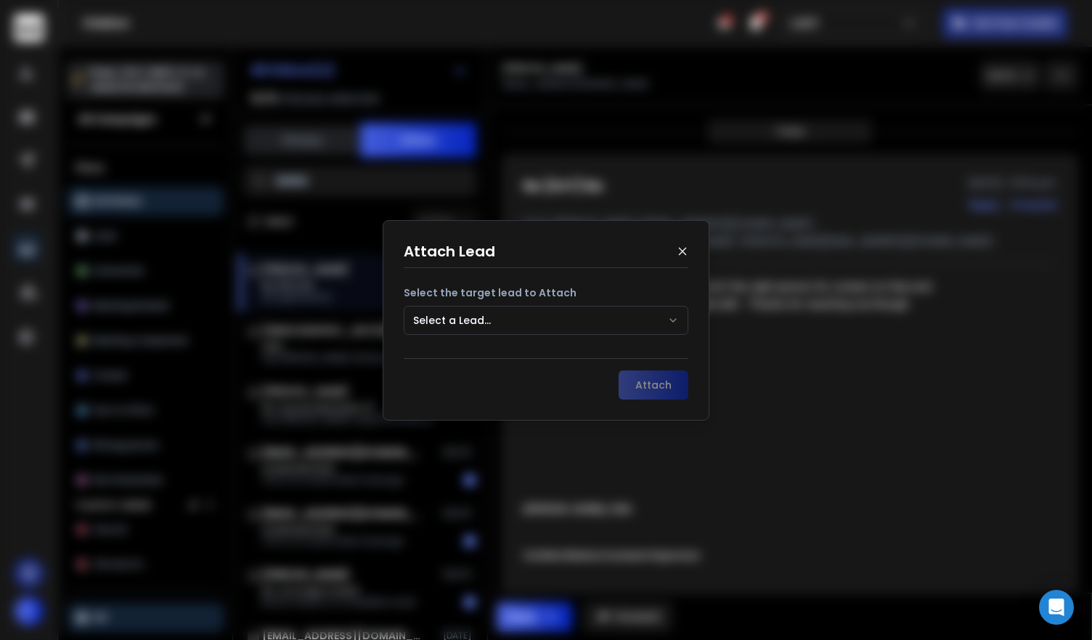
click at [505, 319] on button "Select a Lead..." at bounding box center [546, 320] width 285 height 29
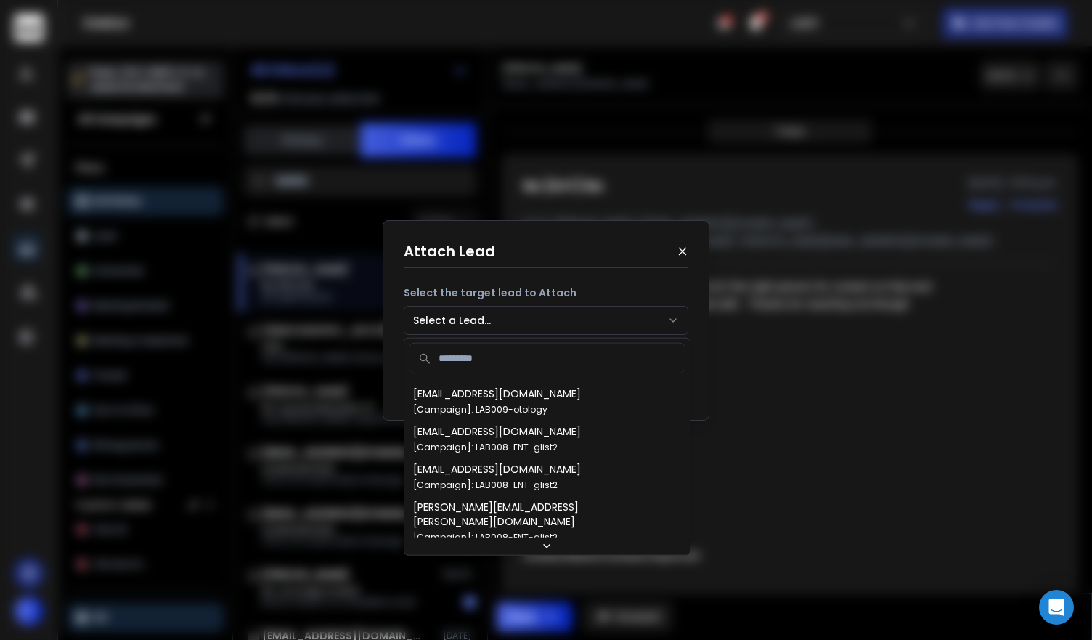
click at [494, 353] on input at bounding box center [546, 357] width 275 height 29
paste input "**********"
type input "**********"
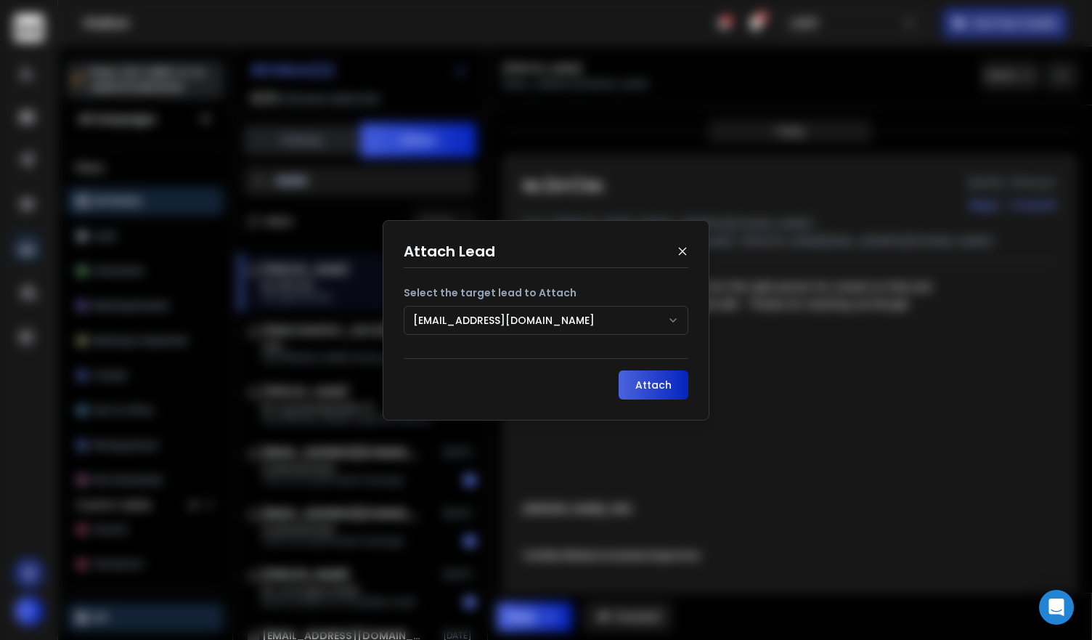
click at [662, 383] on button "Attach" at bounding box center [654, 384] width 70 height 29
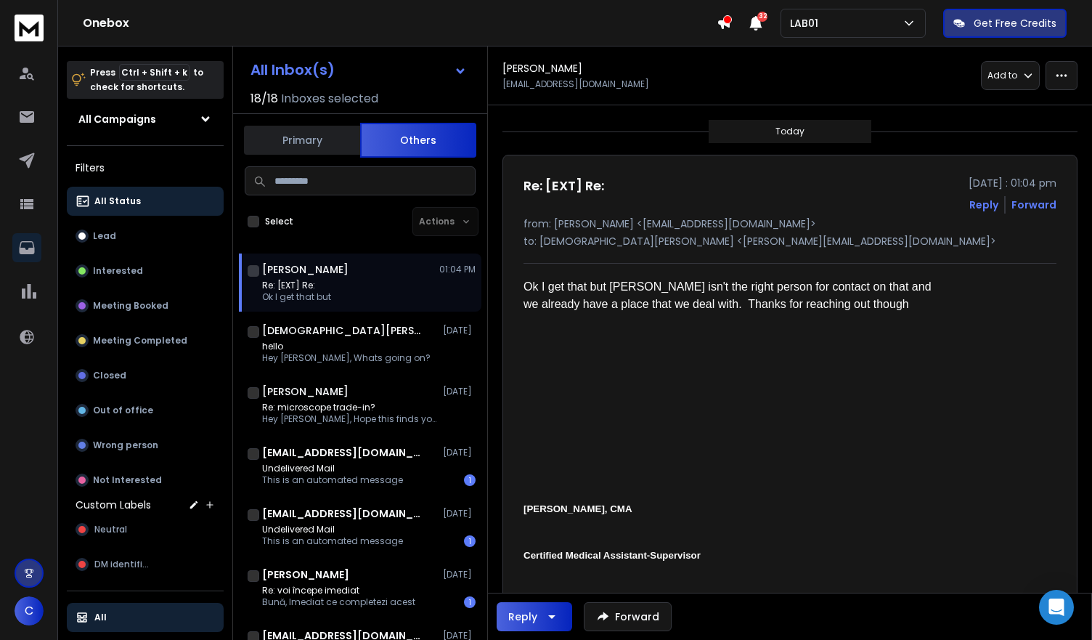
click at [301, 144] on button "Primary" at bounding box center [302, 140] width 116 height 32
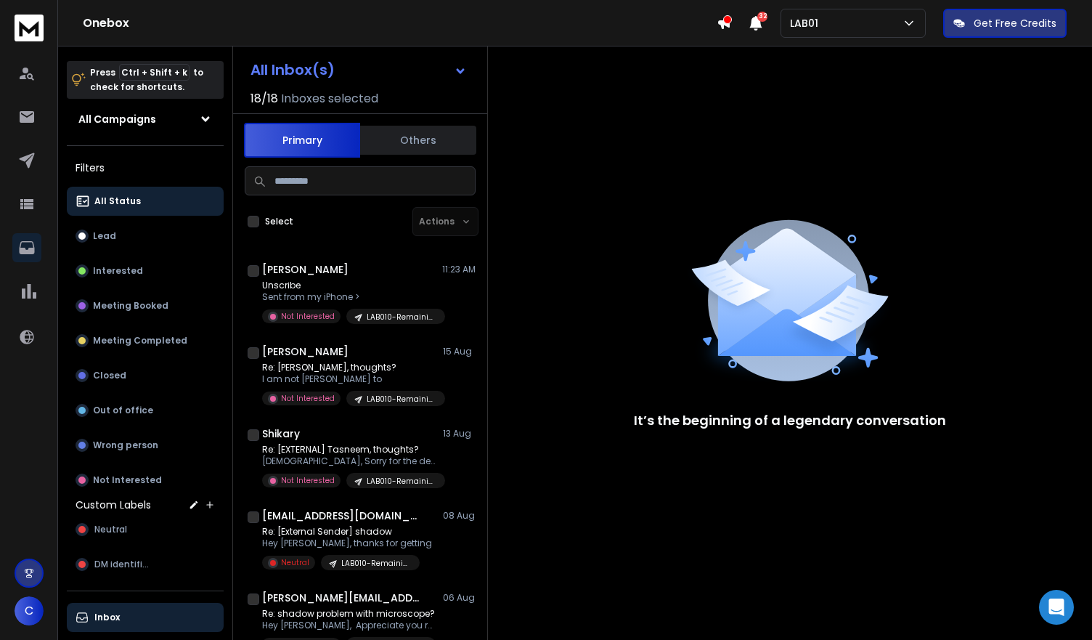
click at [386, 147] on button "Others" at bounding box center [418, 140] width 116 height 32
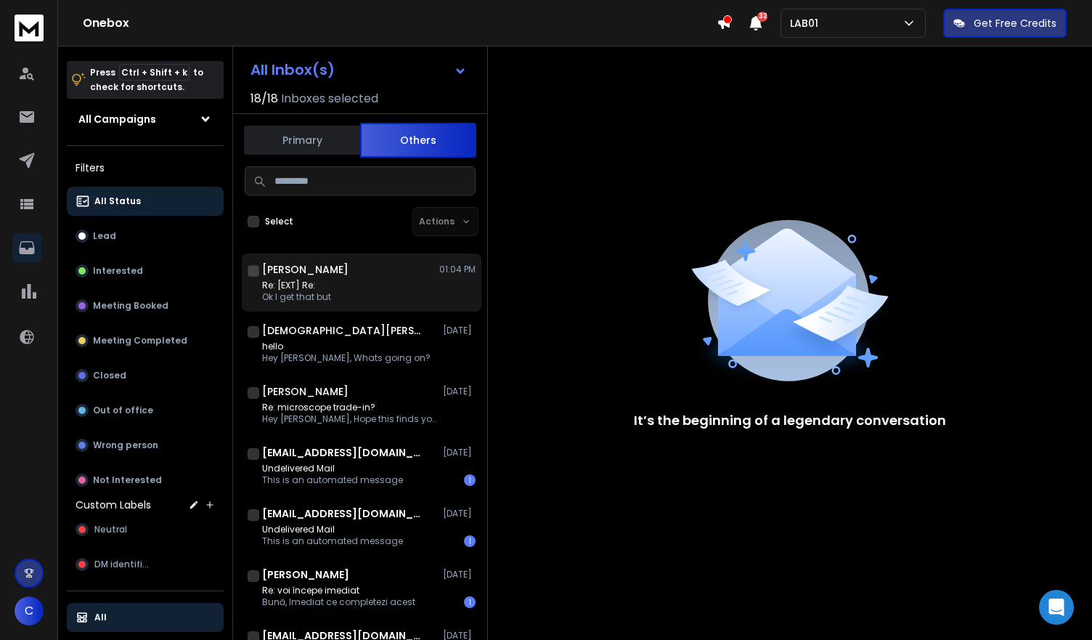
click at [370, 298] on div "Re: [EXT] Re: Ok I get that but" at bounding box center [368, 291] width 213 height 23
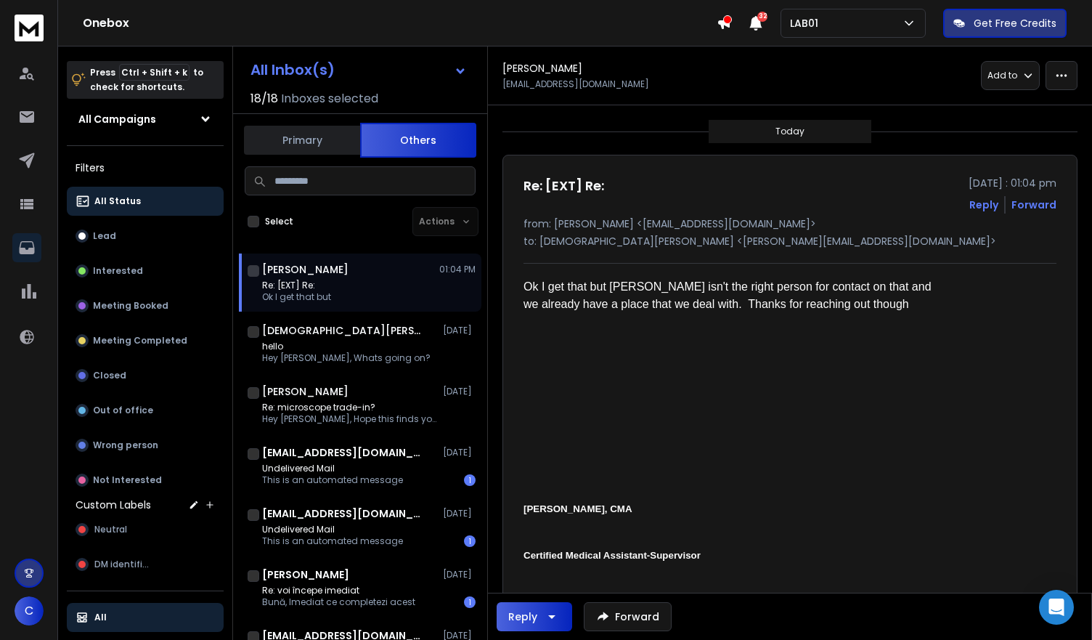
click at [1070, 83] on button "button" at bounding box center [1061, 75] width 32 height 29
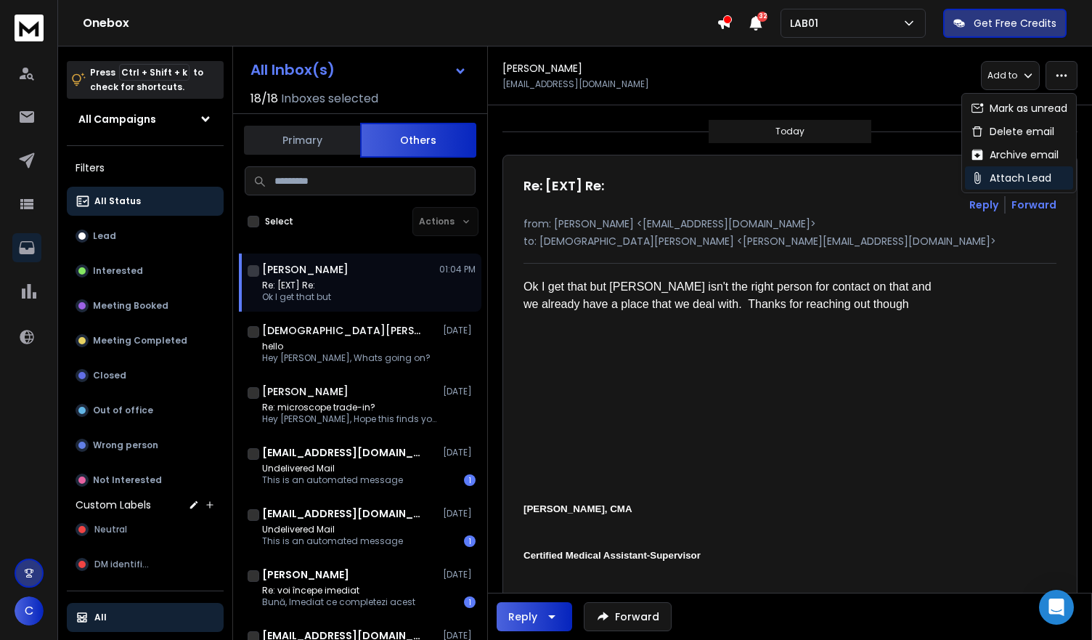
click at [1026, 176] on div "Attach Lead" at bounding box center [1011, 178] width 81 height 15
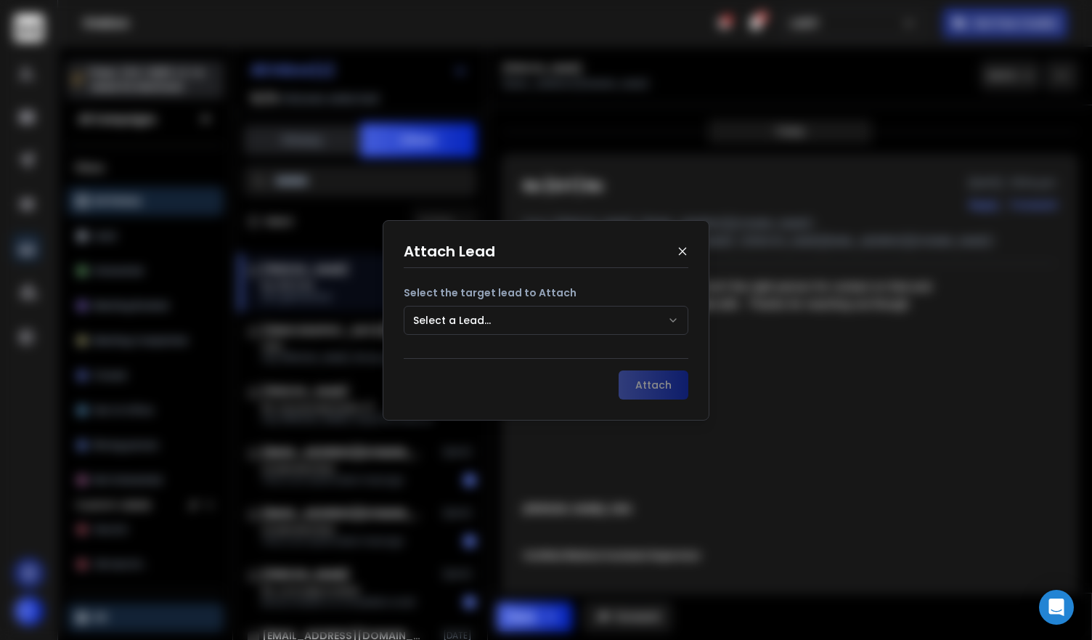
click at [526, 310] on button "Select a Lead..." at bounding box center [546, 320] width 285 height 29
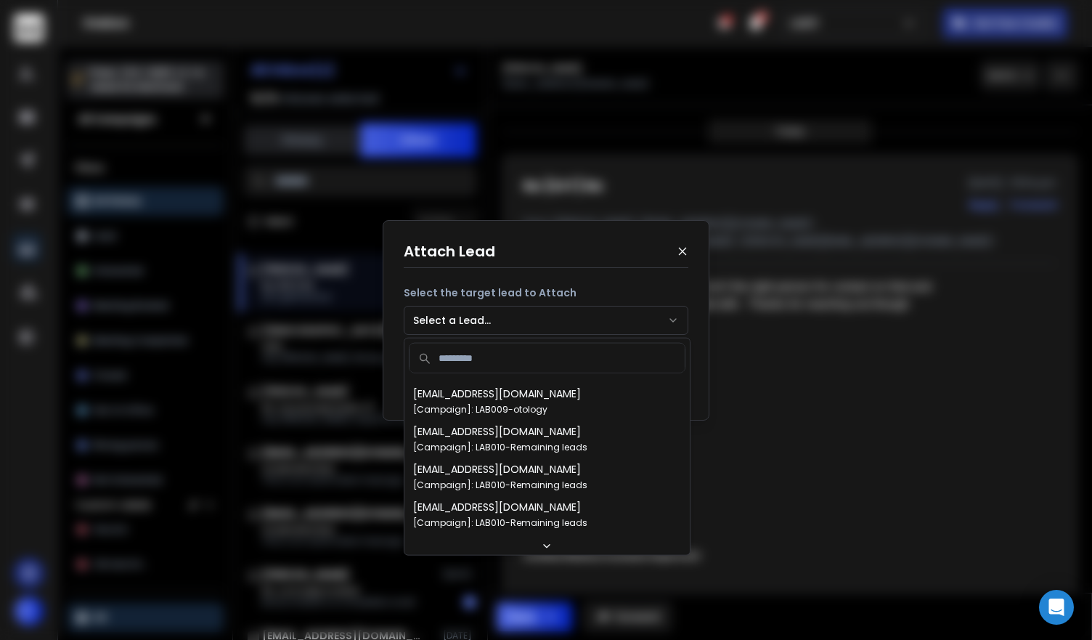
click at [457, 319] on button "Select a Lead..." at bounding box center [546, 320] width 285 height 29
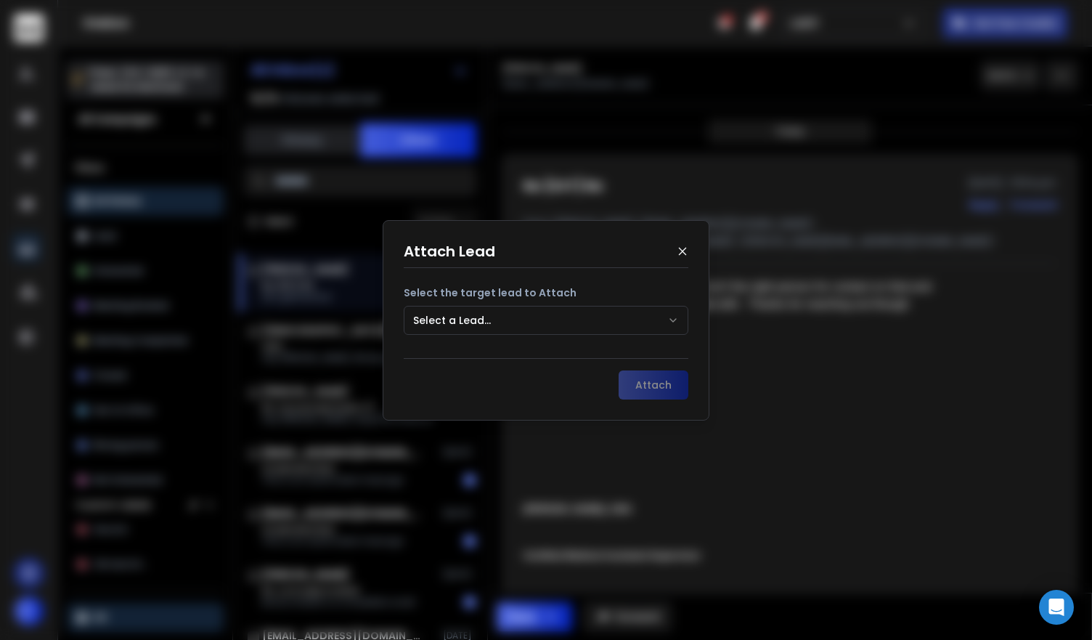
click at [472, 311] on button "Select a Lead..." at bounding box center [546, 320] width 285 height 29
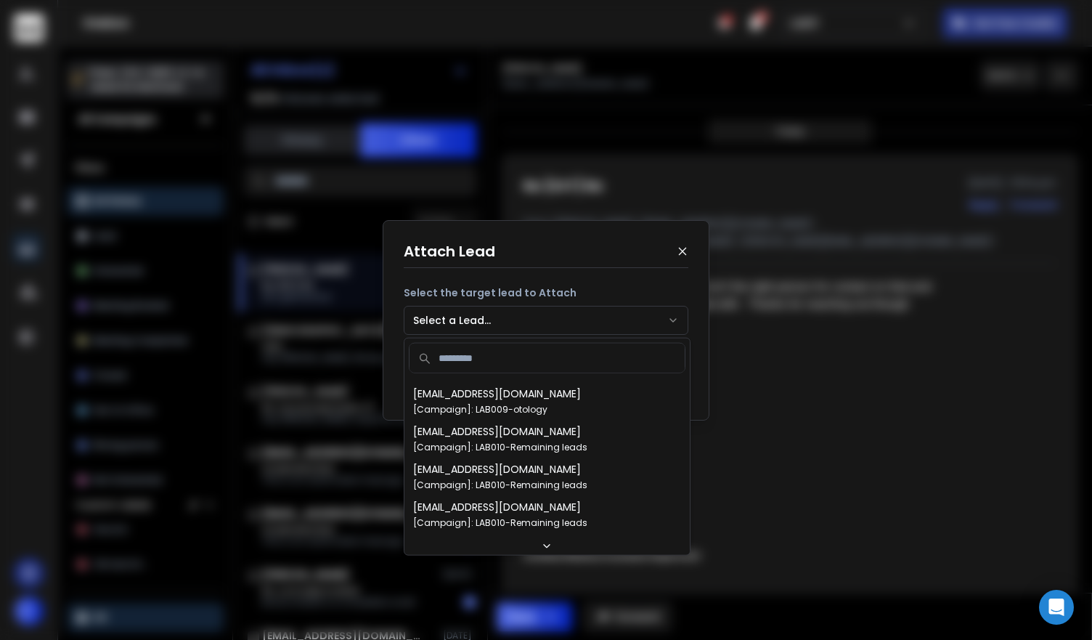
click at [465, 363] on input at bounding box center [546, 357] width 275 height 29
paste input "**********"
type input "**********"
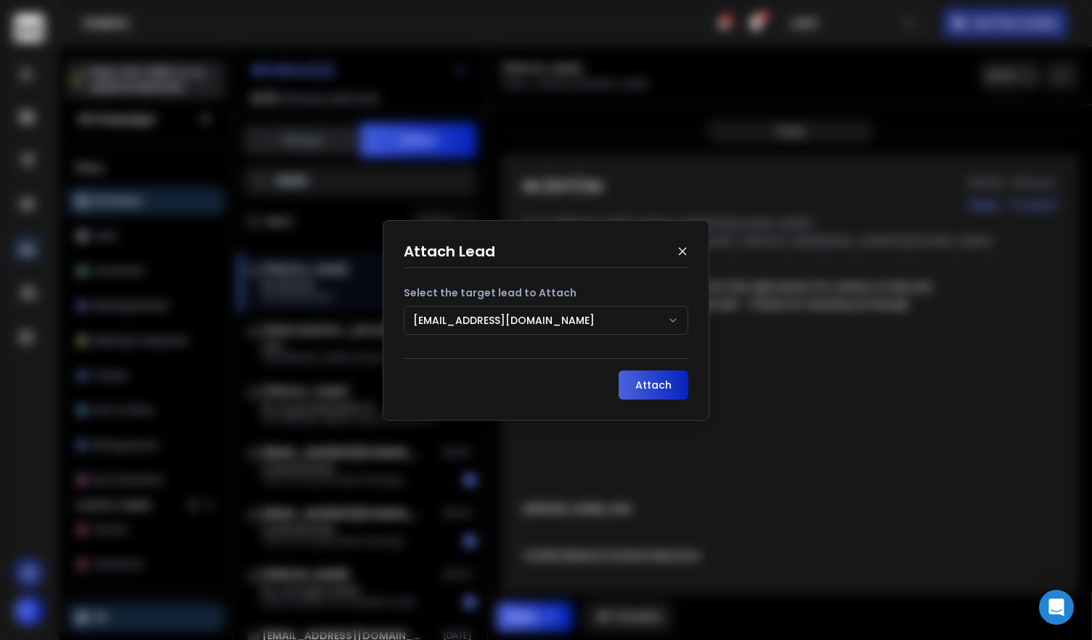
click at [651, 386] on button "Attach" at bounding box center [654, 384] width 70 height 29
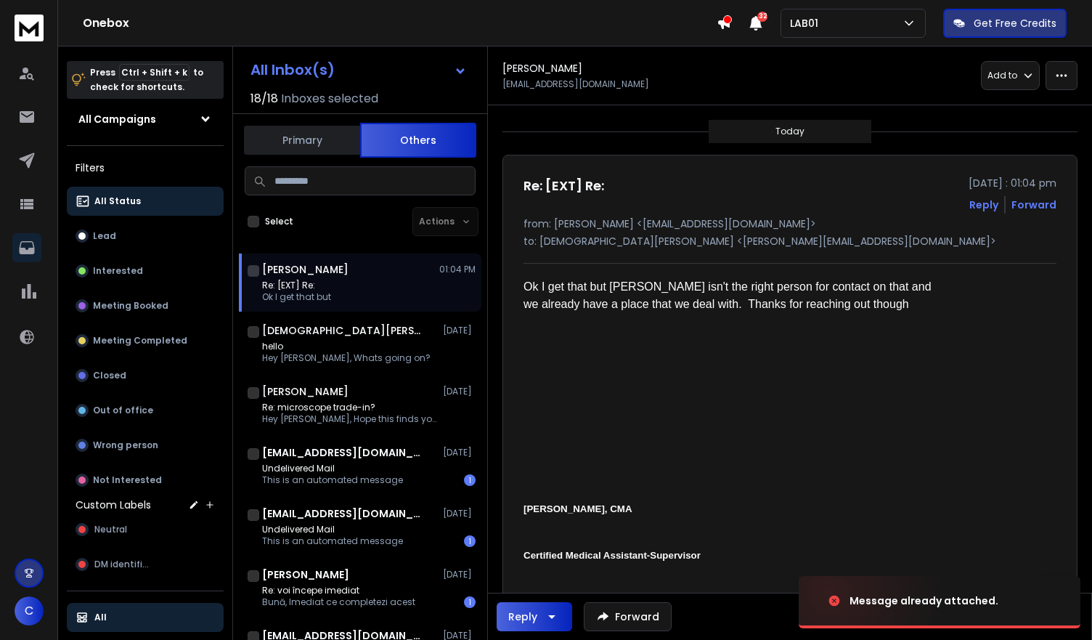
click at [295, 139] on button "Primary" at bounding box center [302, 140] width 116 height 32
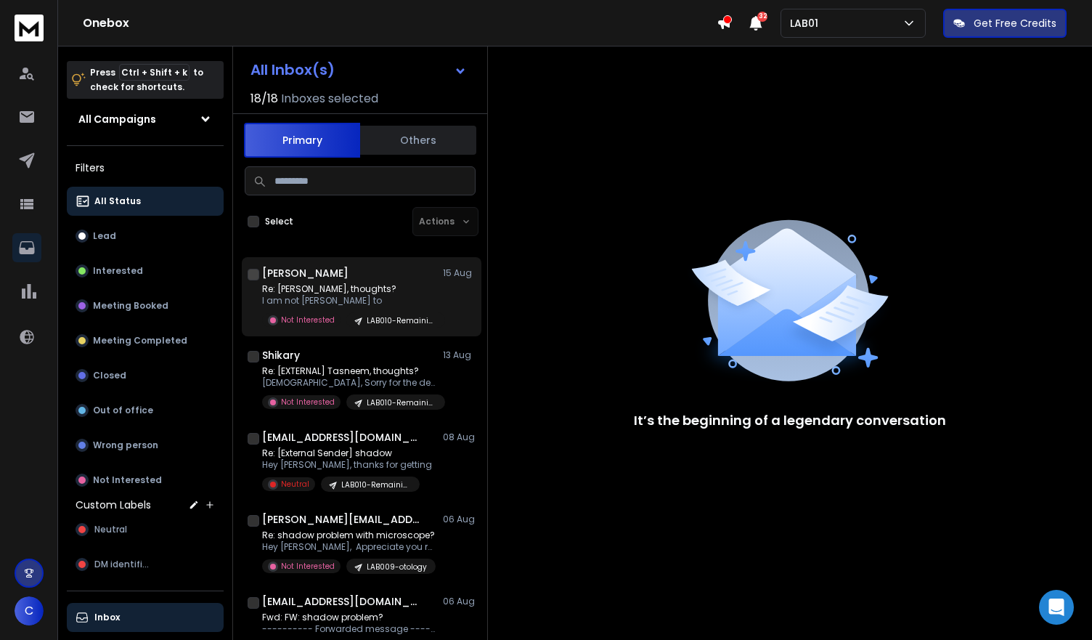
scroll to position [145, 0]
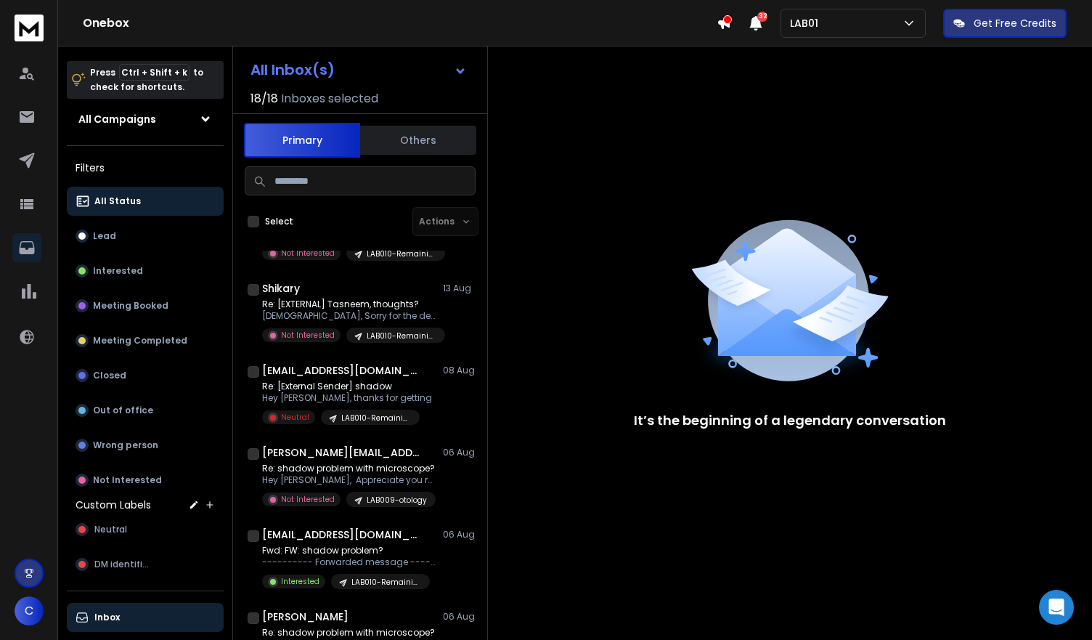
click at [331, 179] on input at bounding box center [360, 180] width 231 height 29
paste input "**********"
type input "**********"
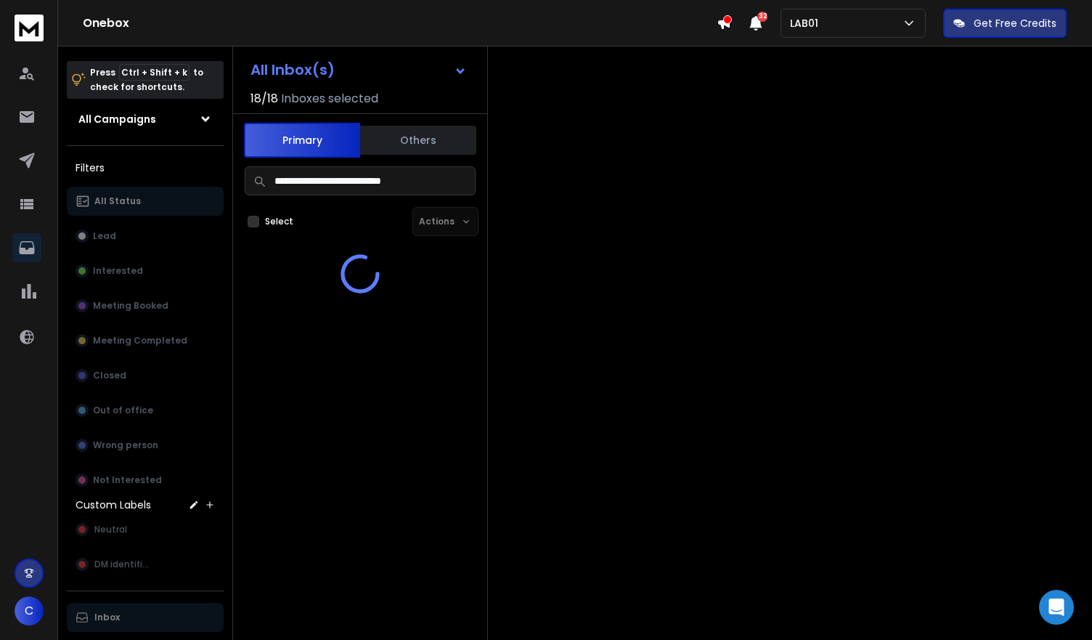
scroll to position [0, 0]
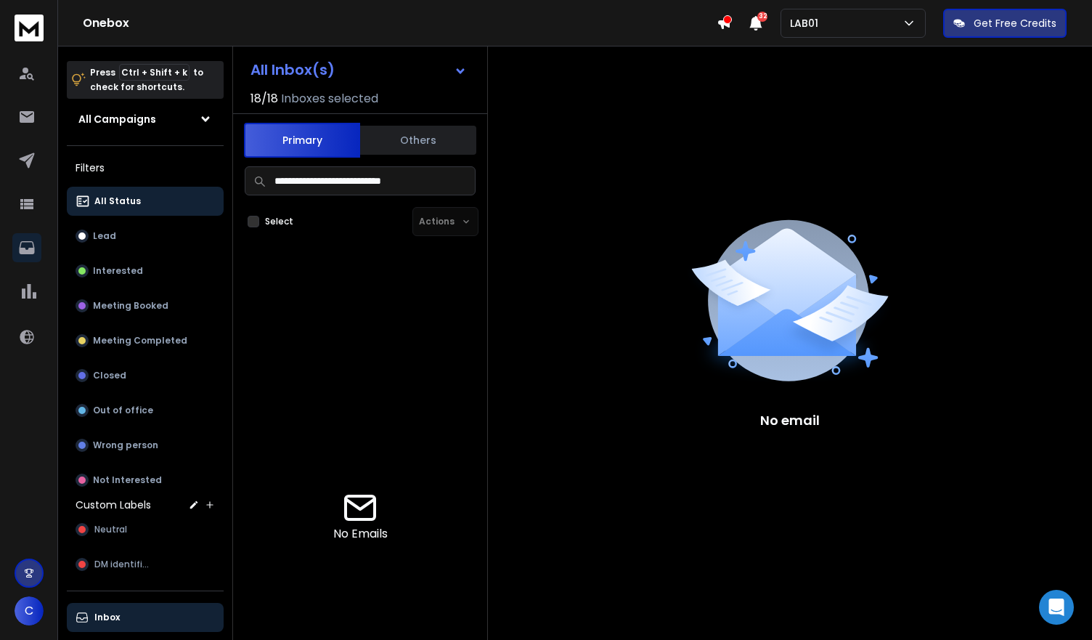
click at [413, 140] on button "Others" at bounding box center [418, 140] width 116 height 32
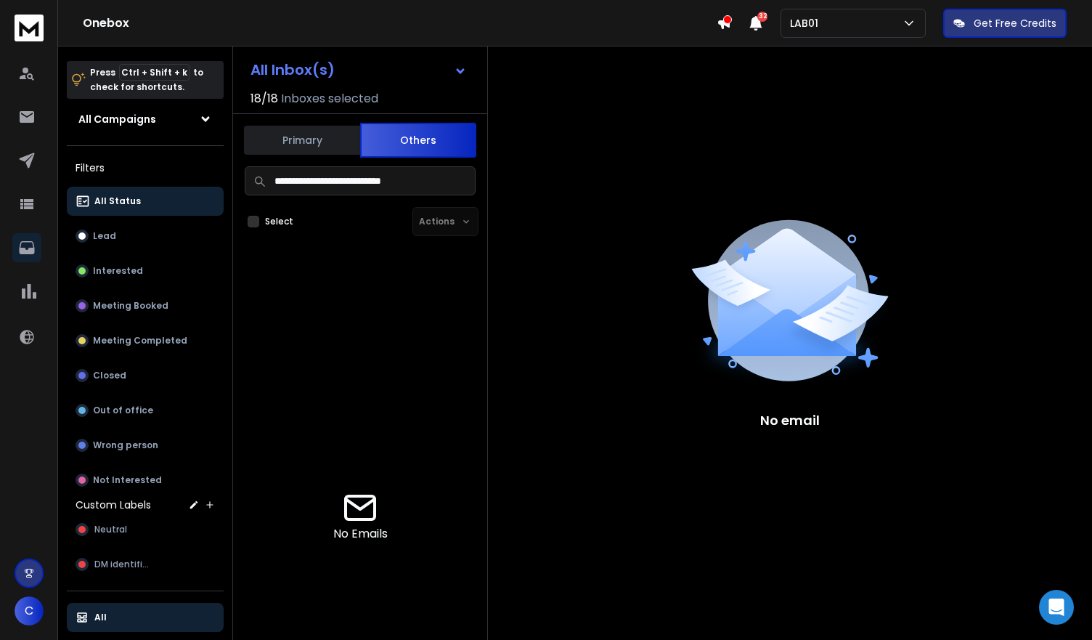
drag, startPoint x: 459, startPoint y: 182, endPoint x: 45, endPoint y: 176, distance: 413.9
click at [60, 177] on div "**********" at bounding box center [575, 366] width 1034 height 640
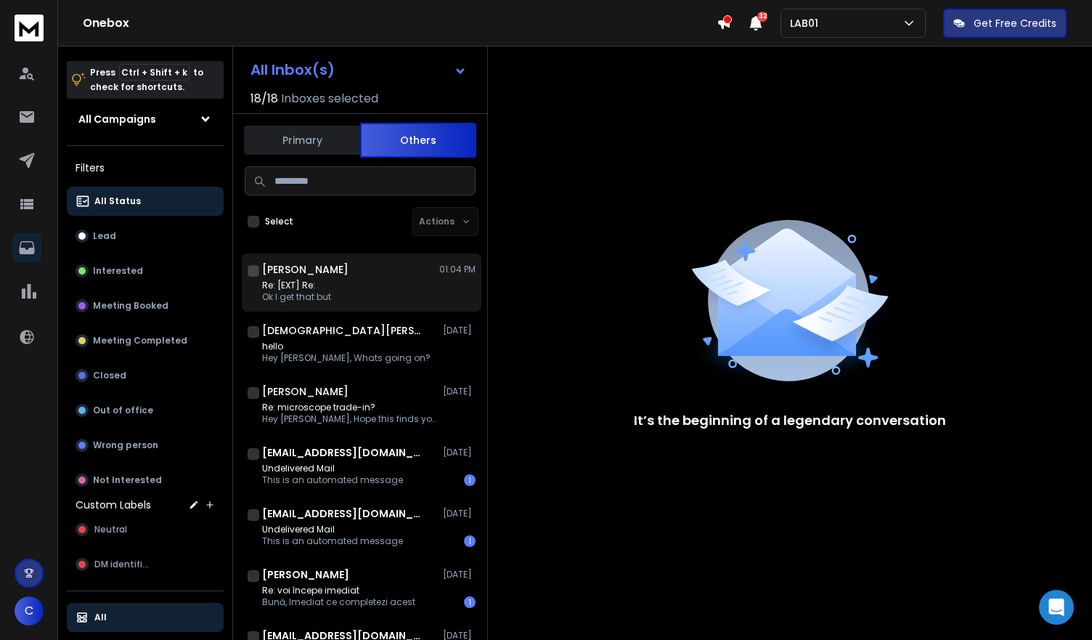
click at [362, 294] on div "Re: [EXT] Re: Ok I get that but" at bounding box center [368, 291] width 213 height 23
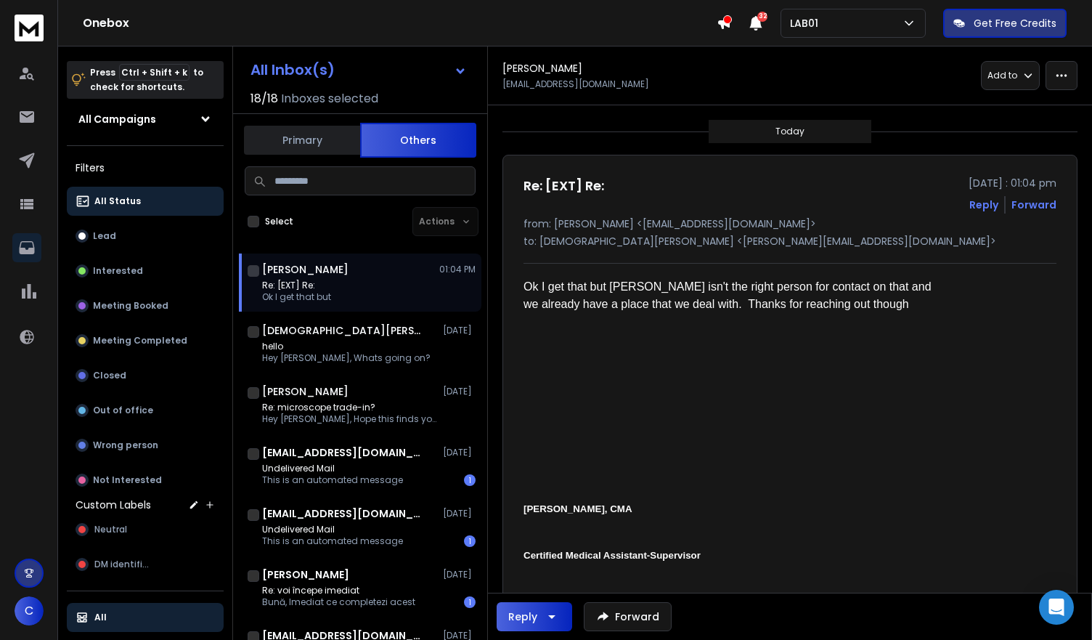
click at [1058, 79] on icon "button" at bounding box center [1061, 75] width 13 height 13
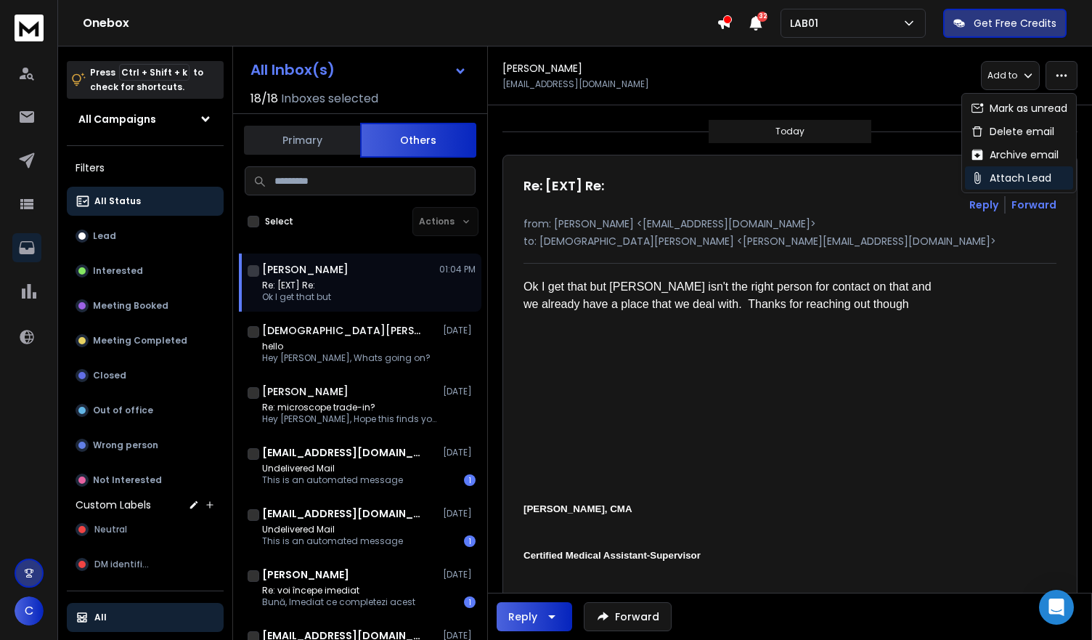
click at [1031, 171] on div "Attach Lead" at bounding box center [1011, 178] width 81 height 15
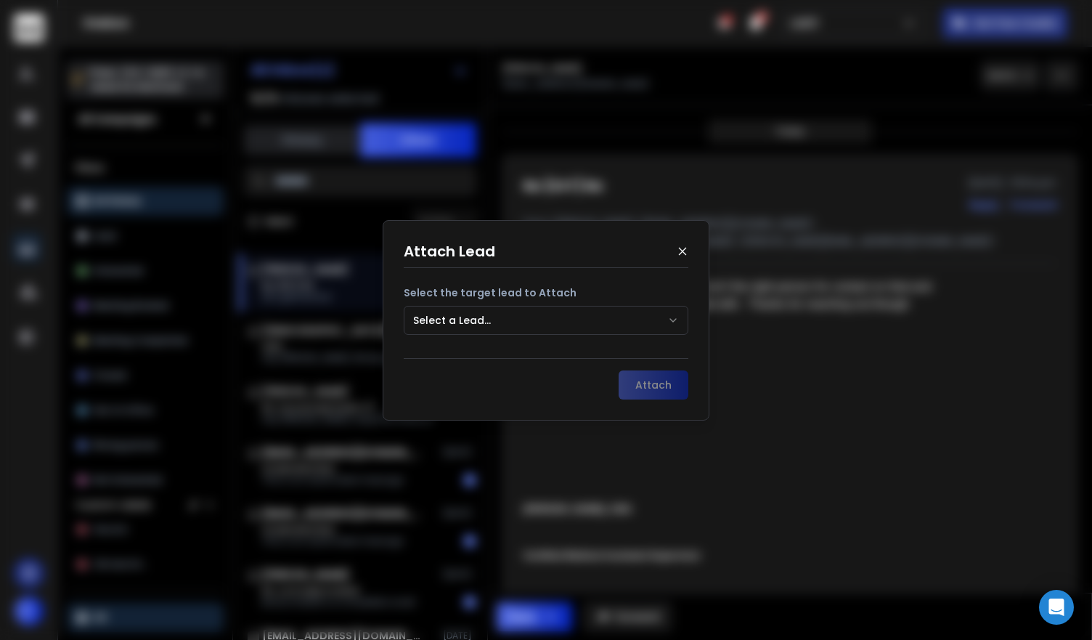
click at [478, 306] on button "Select a Lead..." at bounding box center [546, 320] width 285 height 29
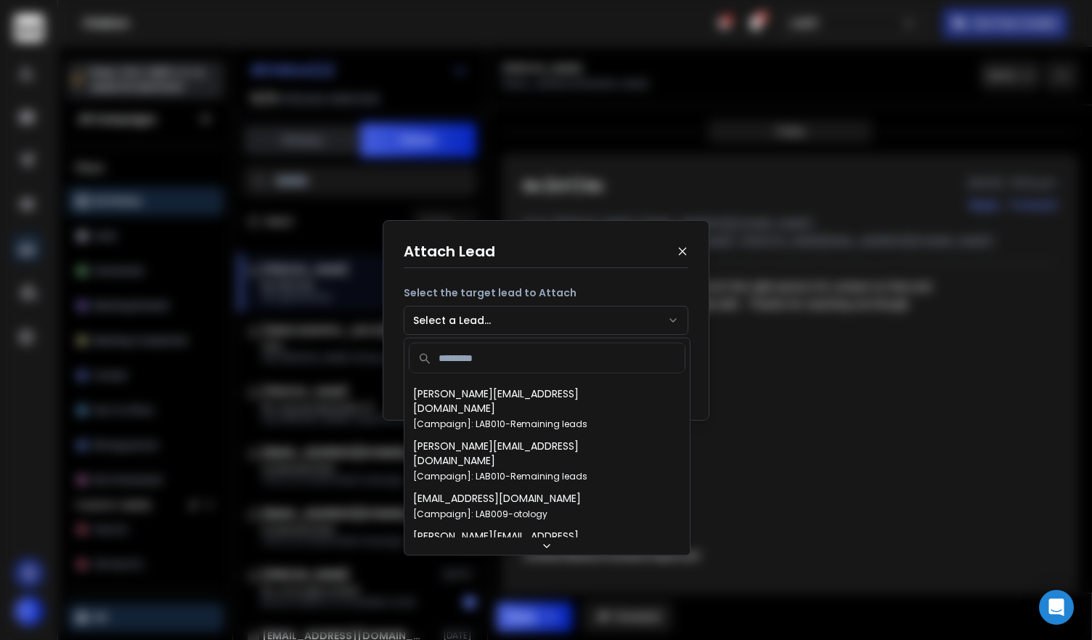
click at [478, 329] on button "Select a Lead..." at bounding box center [546, 320] width 285 height 29
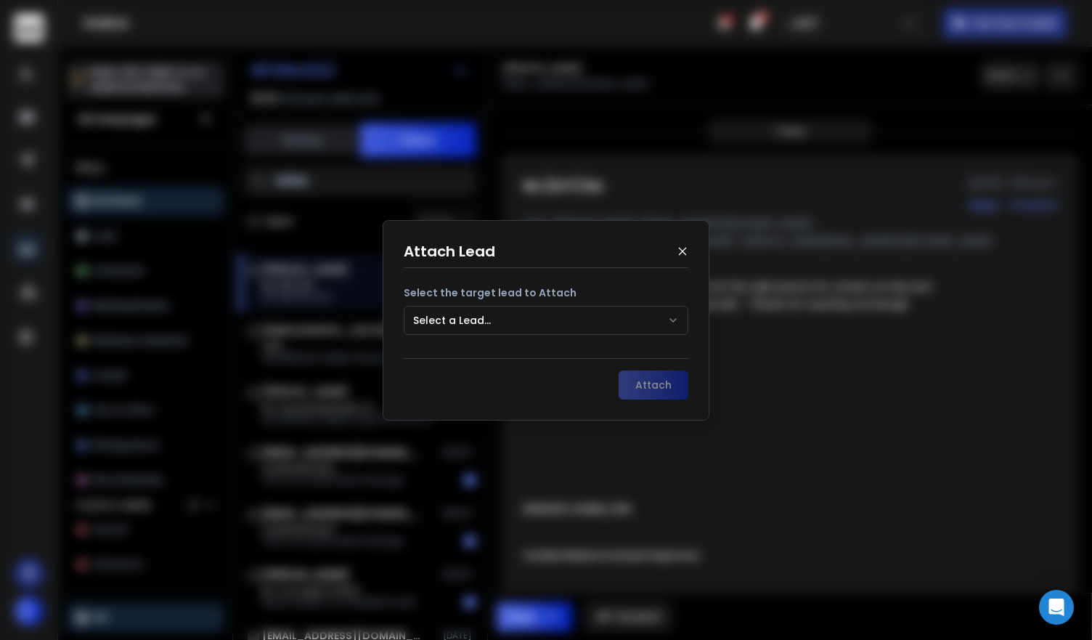
click at [478, 329] on button "Select a Lead..." at bounding box center [546, 320] width 285 height 29
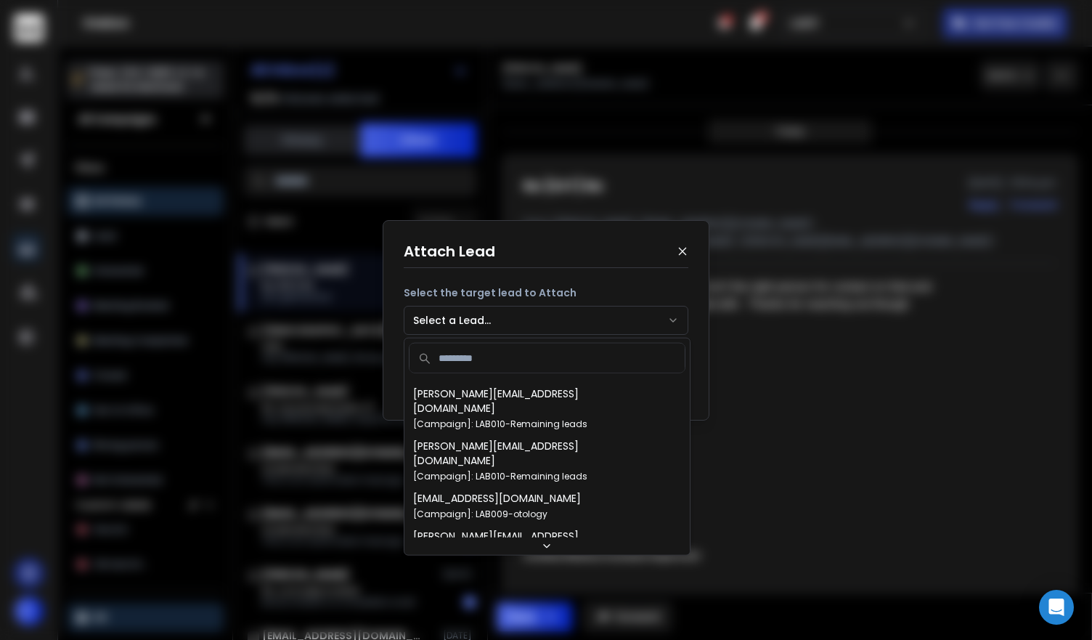
click at [463, 354] on input at bounding box center [546, 357] width 275 height 29
paste input "**********"
type input "**********"
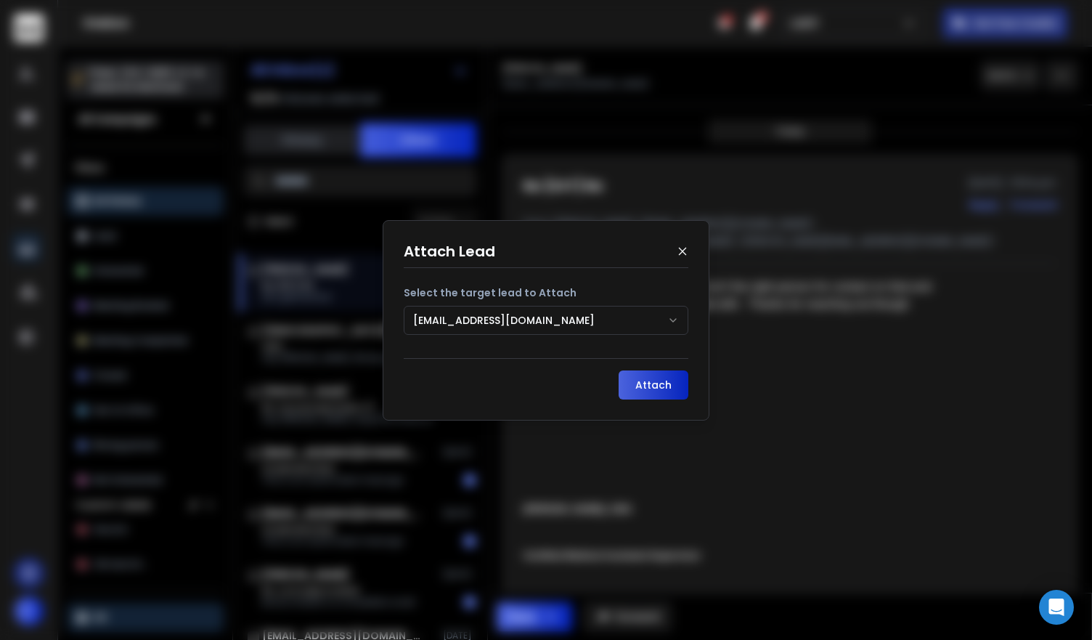
click at [664, 384] on button "Attach" at bounding box center [654, 384] width 70 height 29
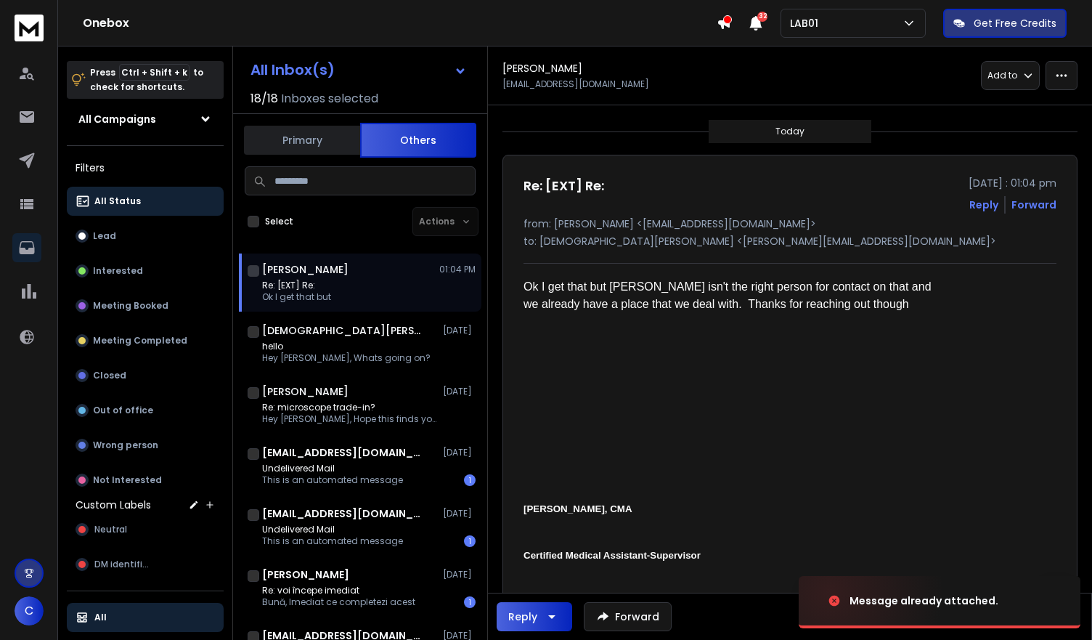
drag, startPoint x: 778, startPoint y: 489, endPoint x: 707, endPoint y: 425, distance: 95.6
click at [778, 489] on div "Laurie Avallone, CMA Certified Medical Assistant-Supervisor MACC-ENT Hyannis Ph…" at bounding box center [735, 584] width 424 height 508
click at [330, 135] on button "Primary" at bounding box center [302, 140] width 116 height 32
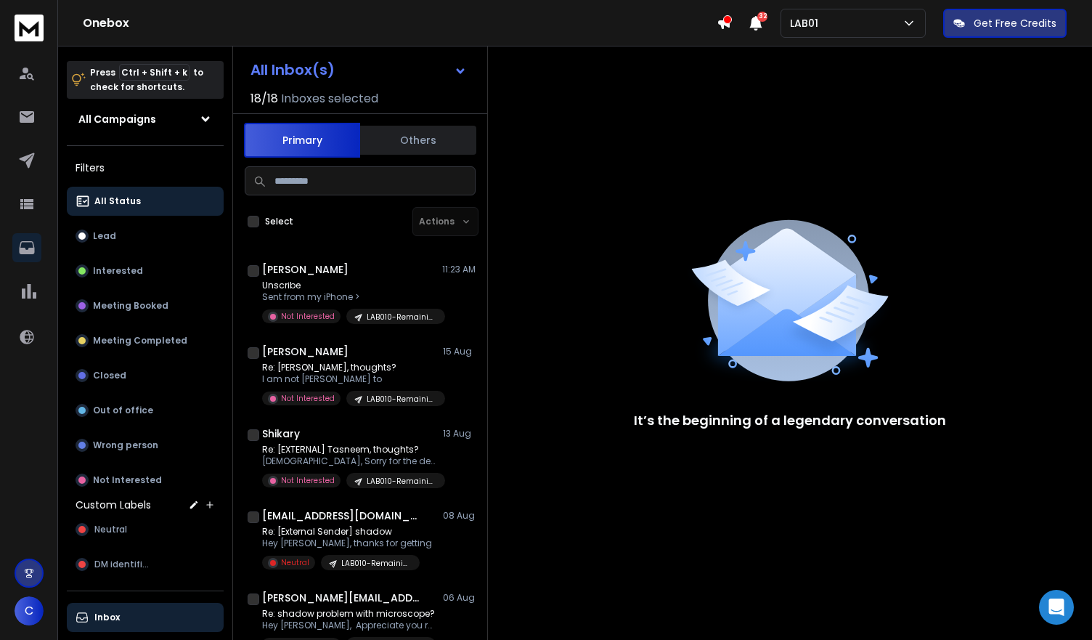
click at [319, 189] on input at bounding box center [360, 180] width 231 height 29
paste input "**********"
type input "**********"
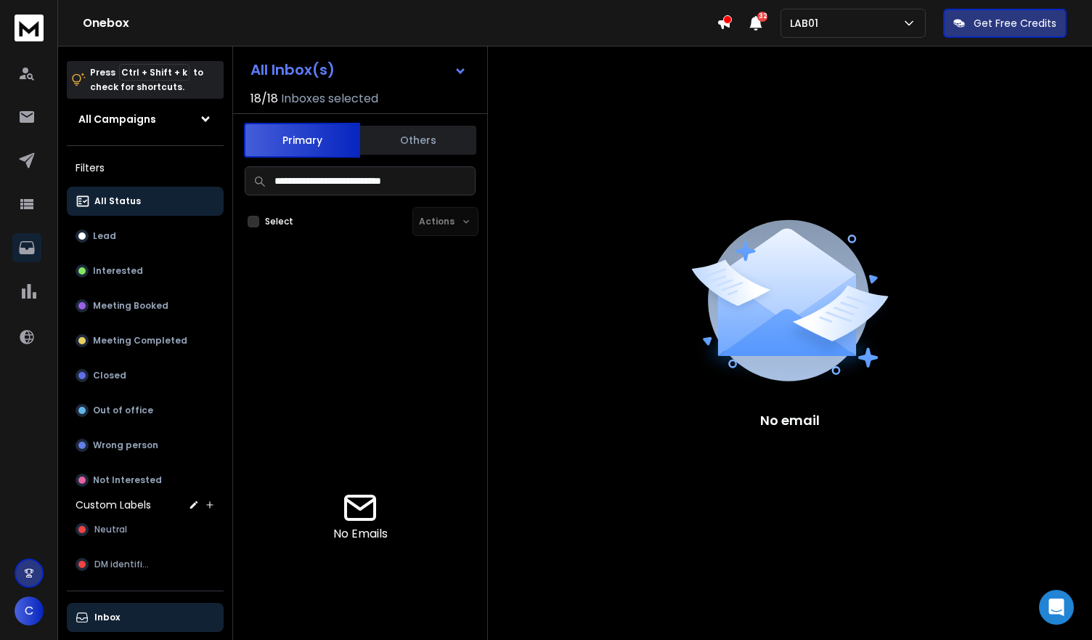
drag, startPoint x: 457, startPoint y: 184, endPoint x: 110, endPoint y: 187, distance: 346.3
click at [112, 187] on div "**********" at bounding box center [575, 366] width 1034 height 640
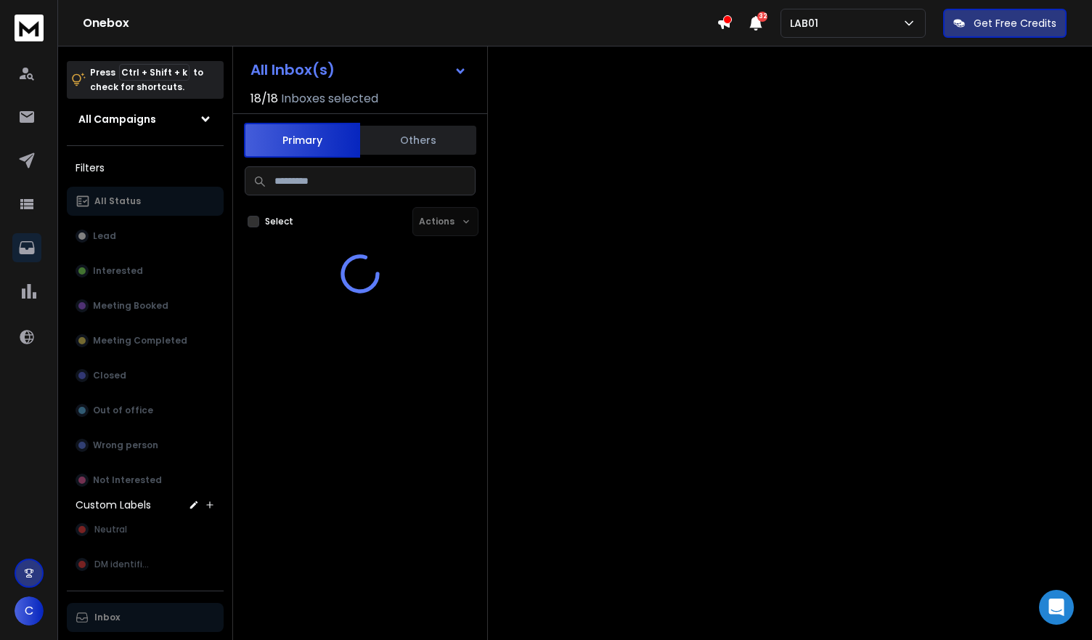
click at [394, 133] on button "Others" at bounding box center [418, 140] width 116 height 32
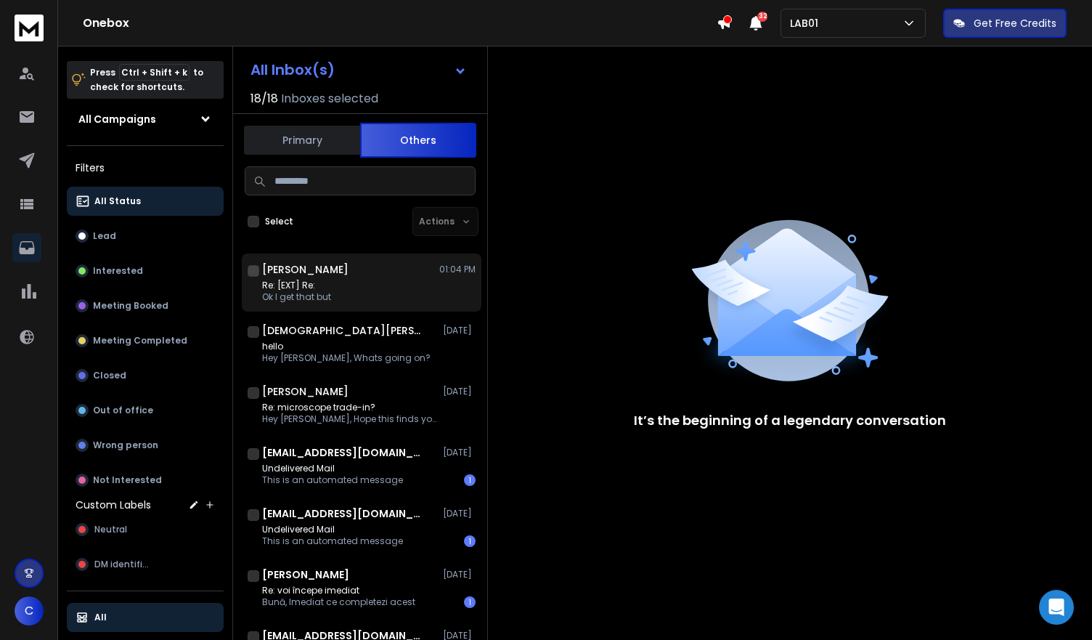
click at [316, 262] on div "Avallone 01:04 PM" at bounding box center [368, 269] width 213 height 15
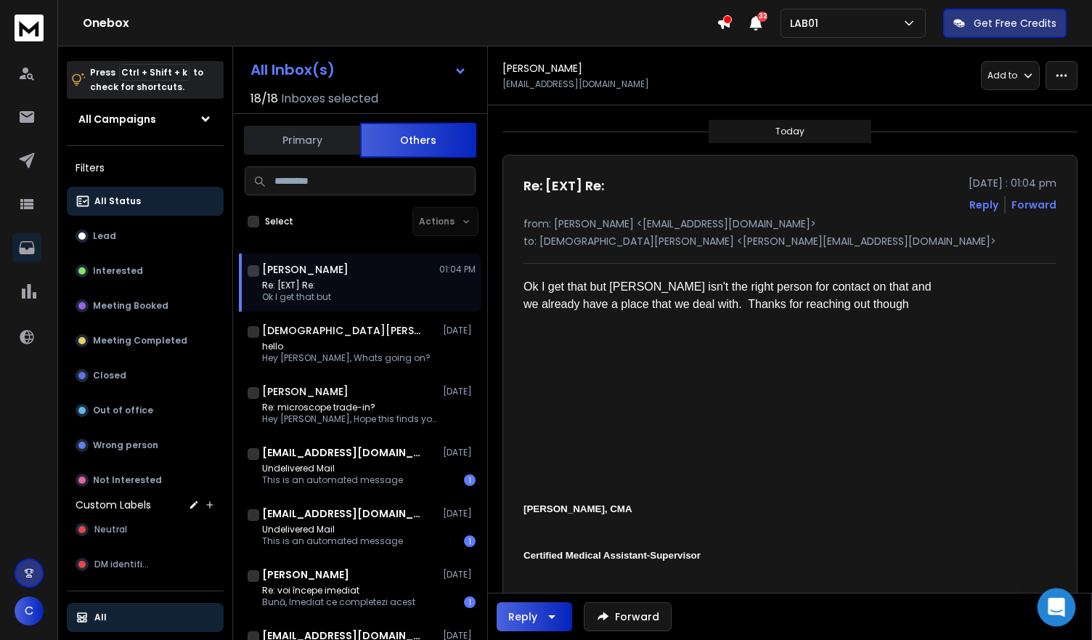
click at [1053, 615] on icon "Open Intercom Messenger" at bounding box center [1056, 607] width 19 height 19
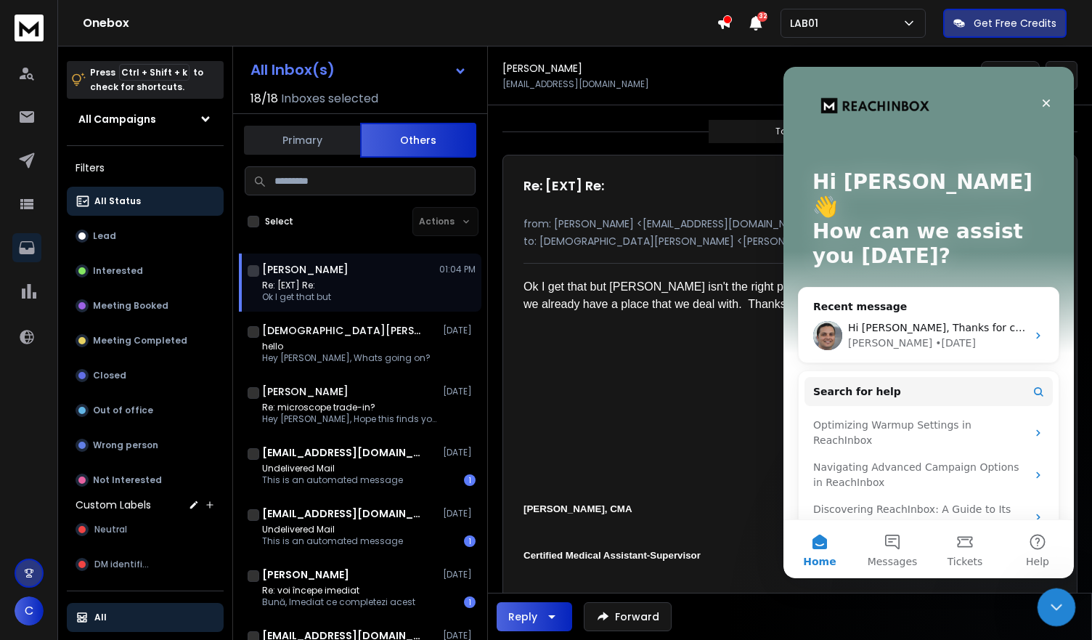
click at [1059, 603] on icon "Close Intercom Messenger" at bounding box center [1053, 604] width 17 height 17
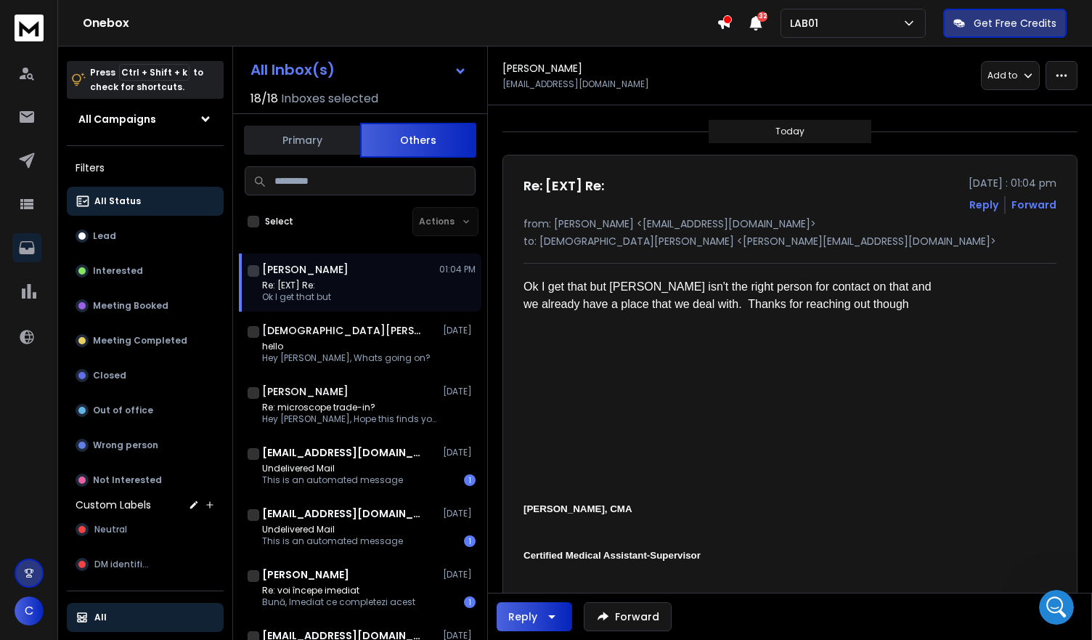
click at [1041, 82] on div "Add to" at bounding box center [935, 75] width 283 height 29
click at [1049, 80] on button "button" at bounding box center [1061, 75] width 32 height 29
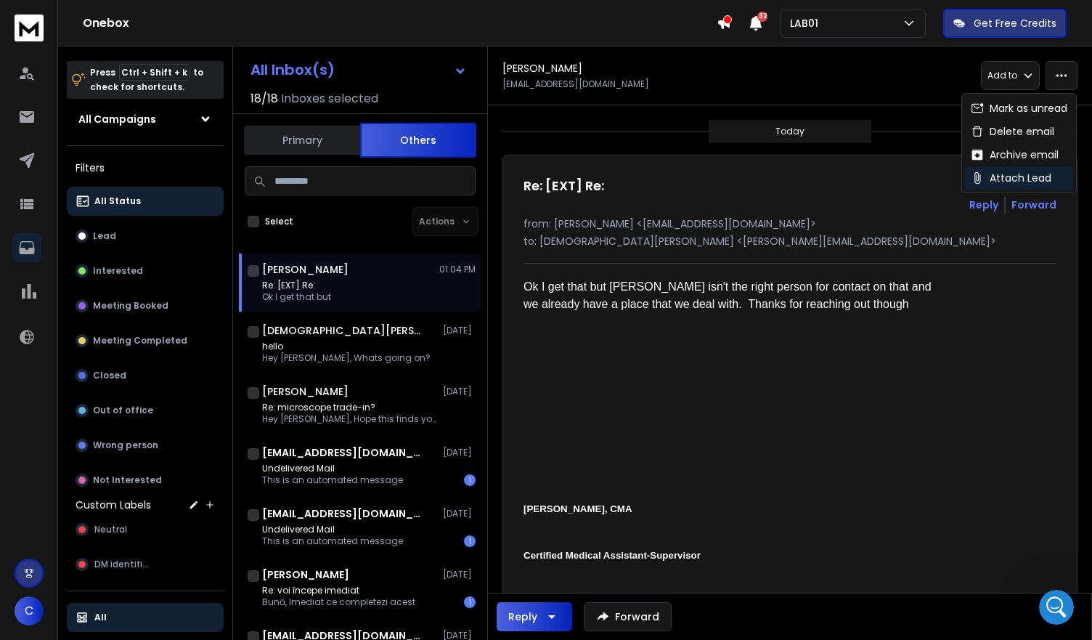
click at [1030, 179] on div "Attach Lead" at bounding box center [1011, 178] width 81 height 15
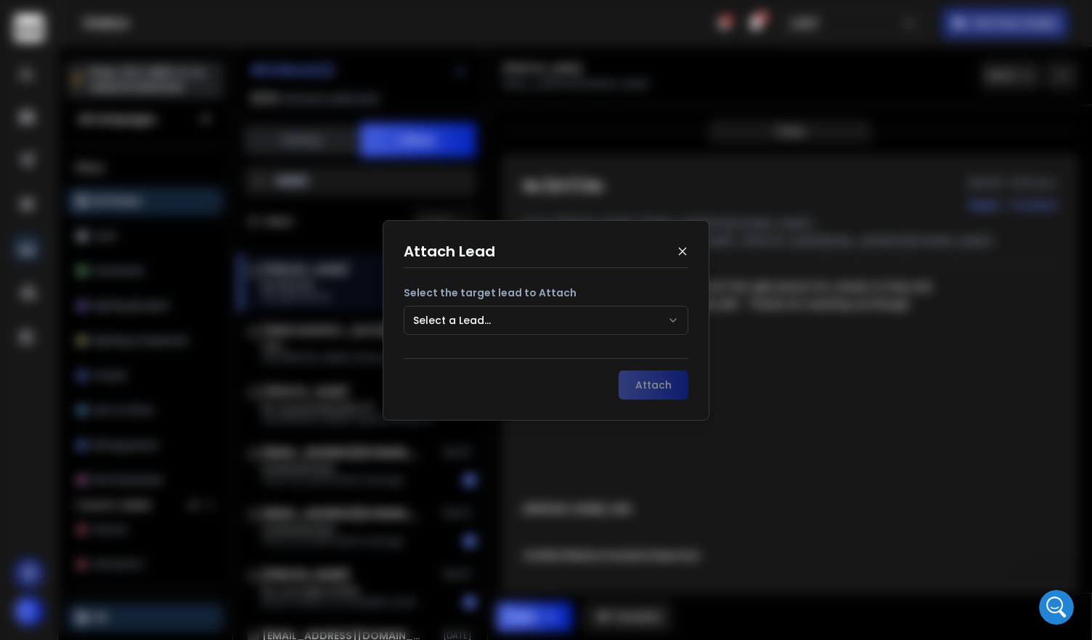
click at [467, 326] on button "Select a Lead..." at bounding box center [546, 320] width 285 height 29
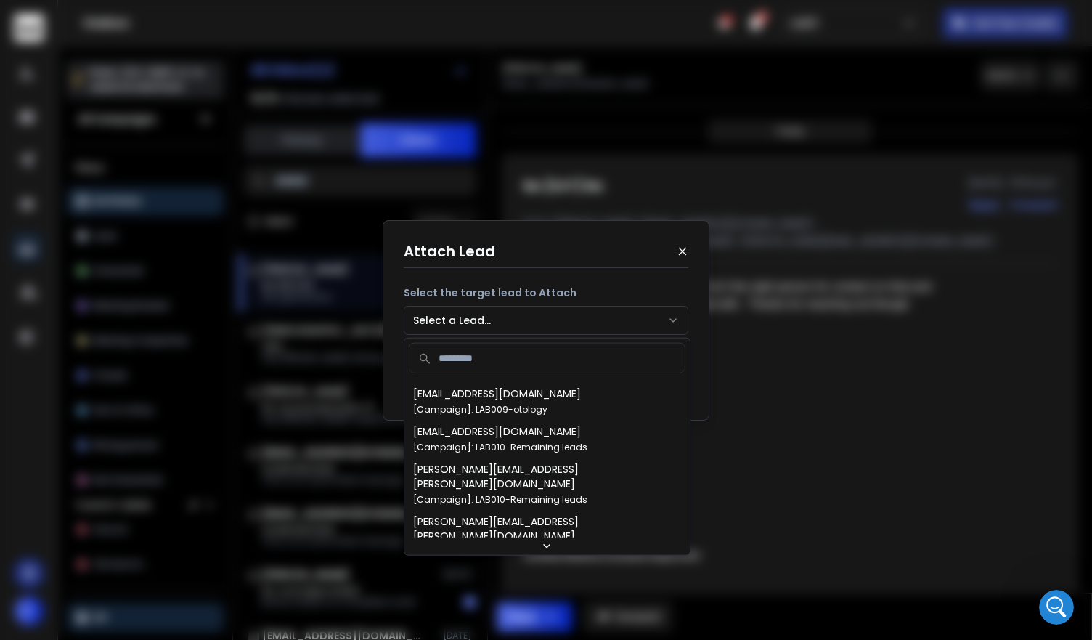
click at [473, 372] on div at bounding box center [547, 358] width 277 height 30
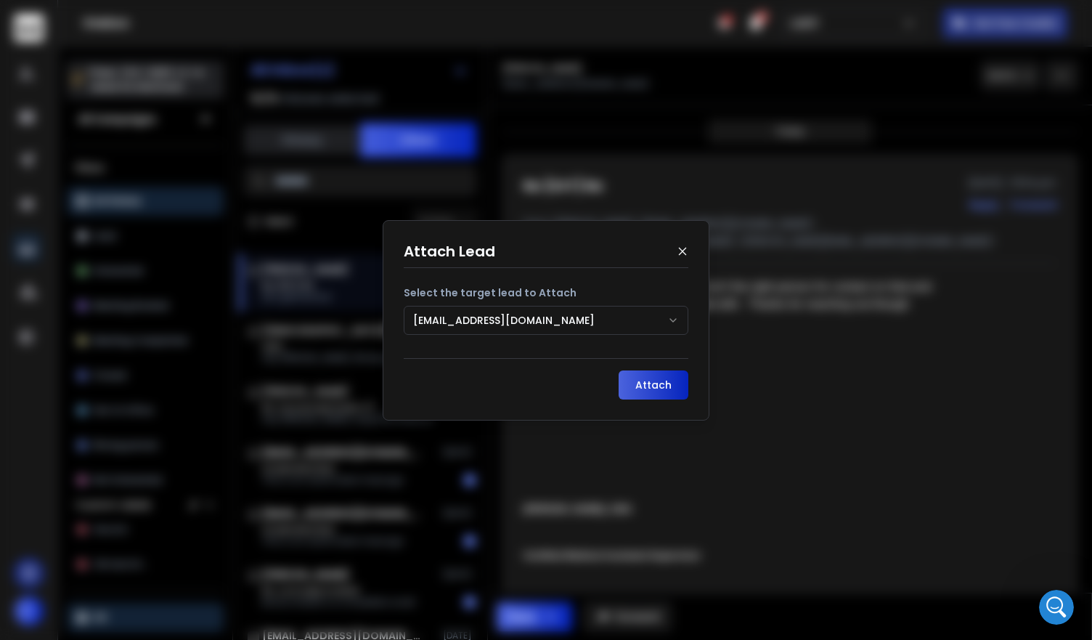
click at [642, 398] on button "Attach" at bounding box center [654, 384] width 70 height 29
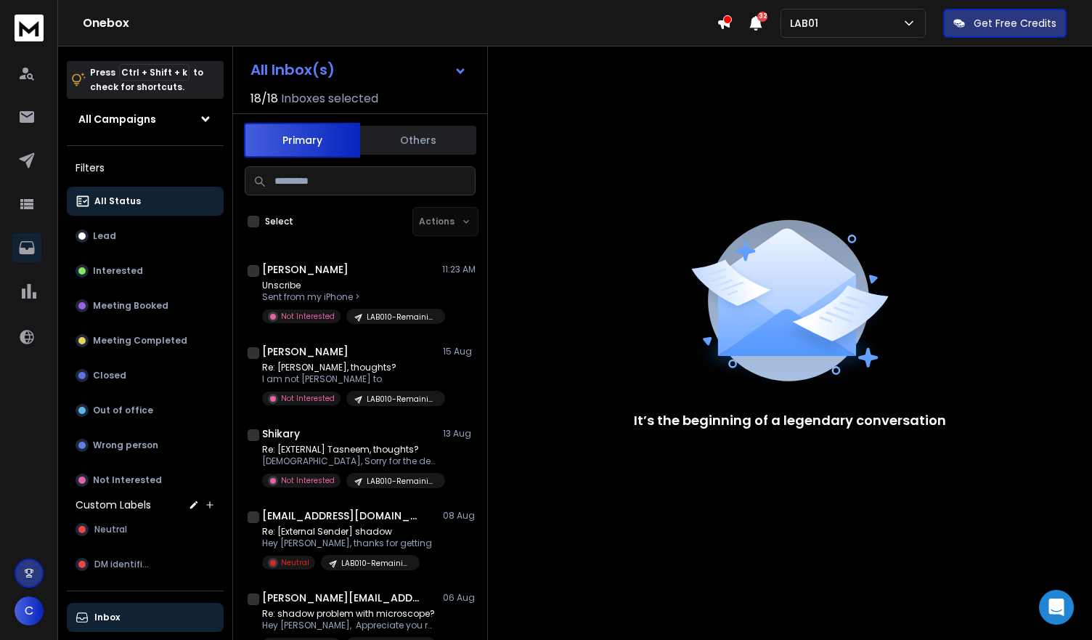
click at [414, 127] on button "Others" at bounding box center [418, 140] width 116 height 32
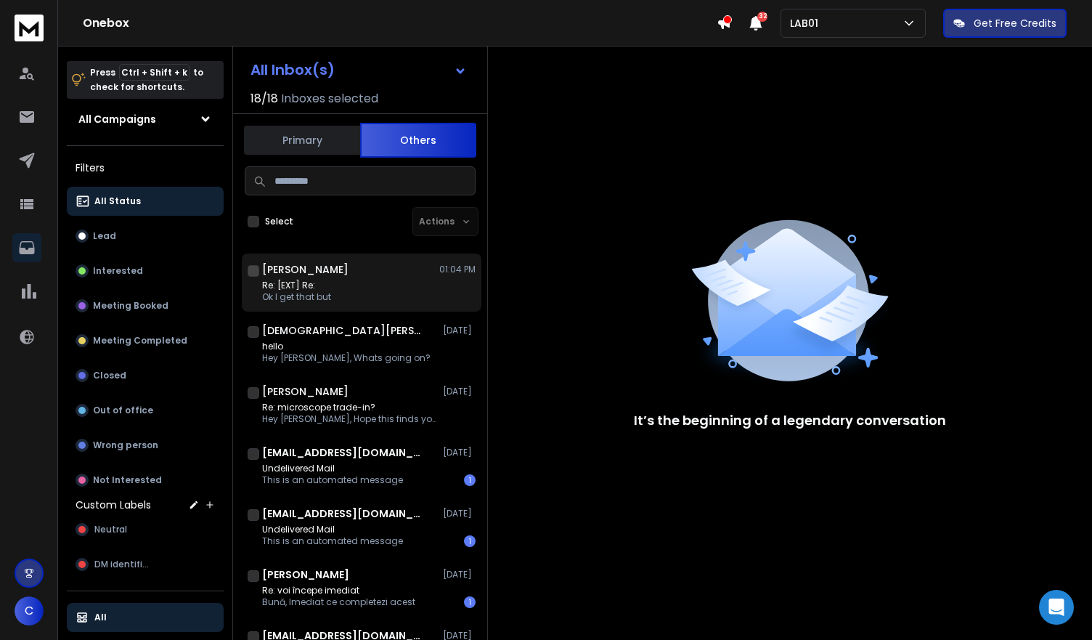
drag, startPoint x: 382, startPoint y: 295, endPoint x: 391, endPoint y: 293, distance: 9.2
click at [382, 295] on div "Re: [EXT] Re: Ok I get that but" at bounding box center [368, 291] width 213 height 23
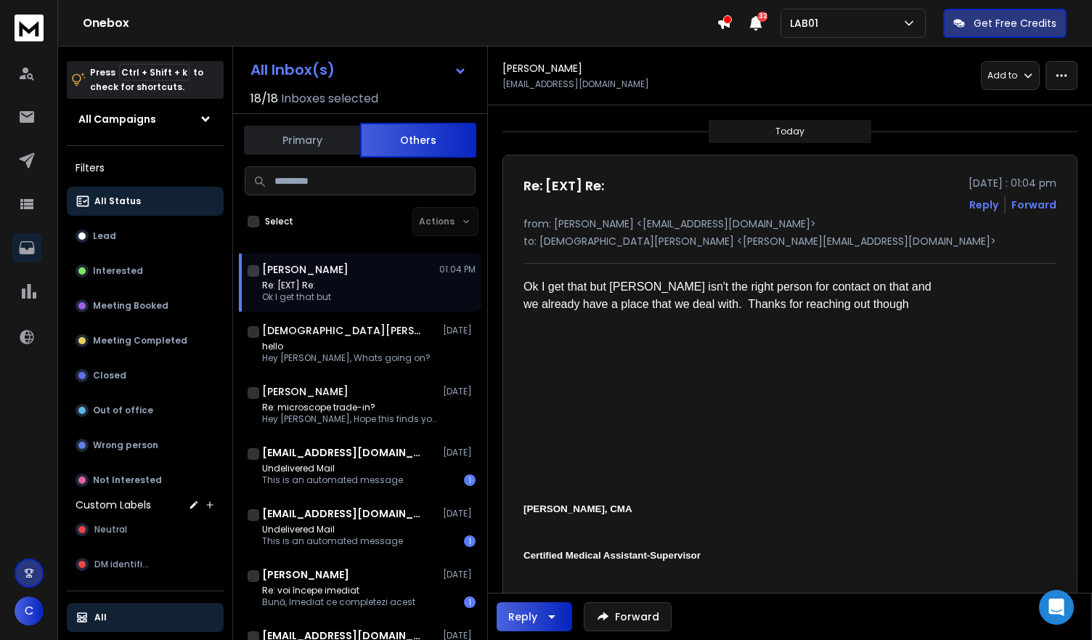
click at [1053, 73] on button "button" at bounding box center [1061, 75] width 32 height 29
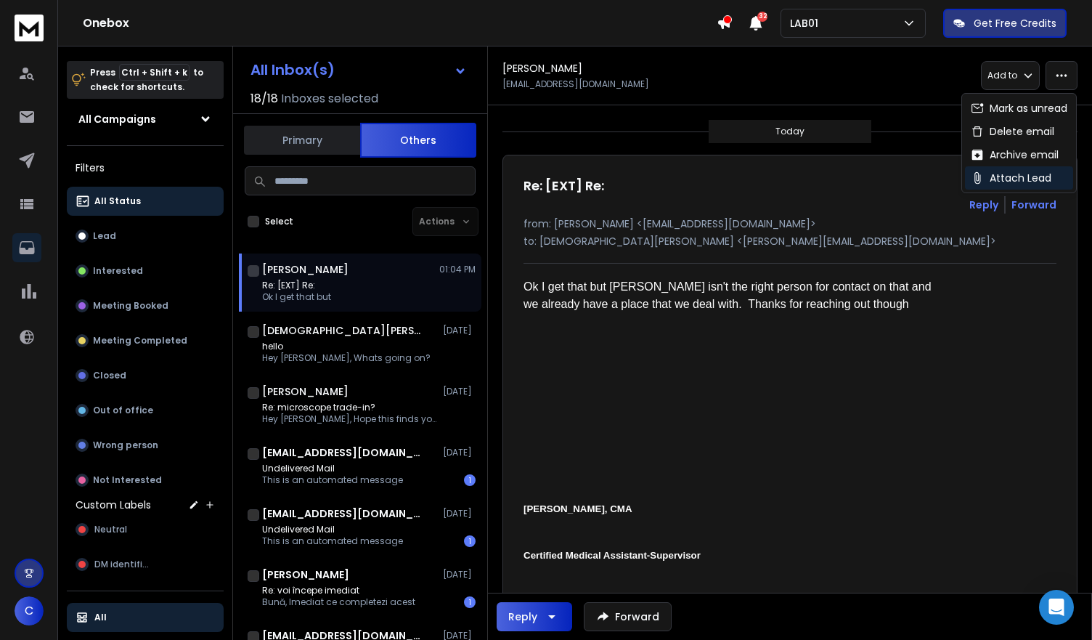
click at [1008, 171] on div "Attach Lead" at bounding box center [1011, 178] width 81 height 15
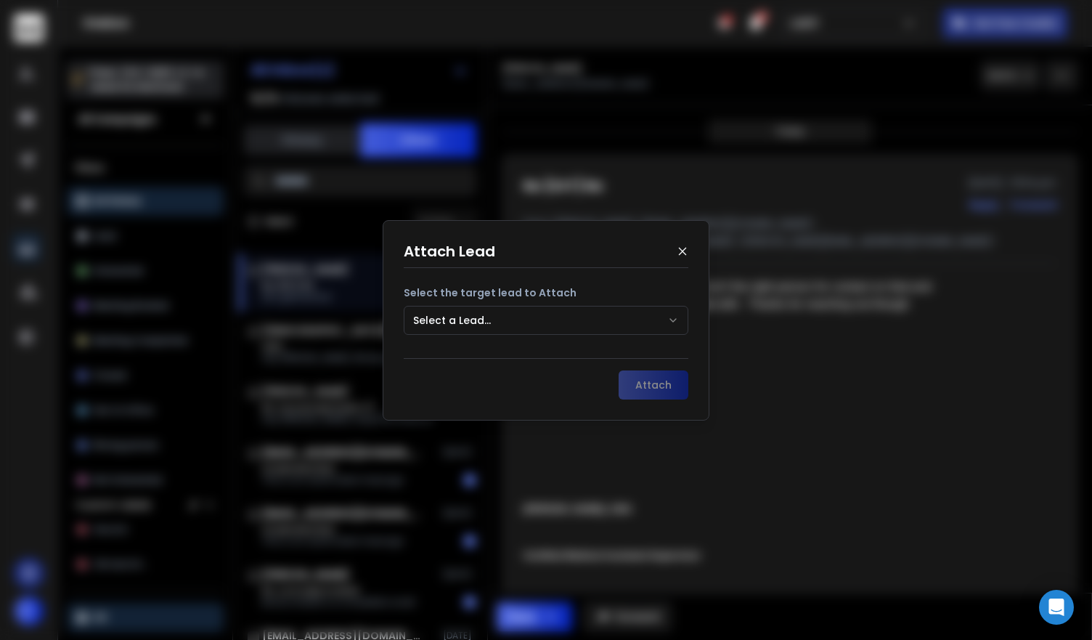
click at [529, 317] on button "Select a Lead..." at bounding box center [546, 320] width 285 height 29
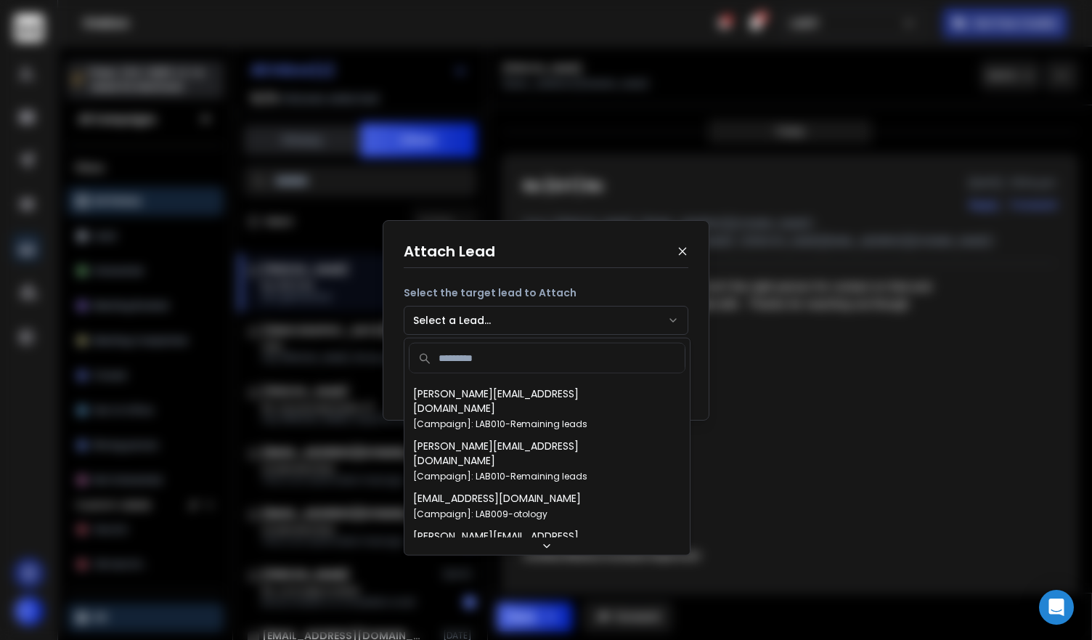
click at [459, 357] on input at bounding box center [546, 357] width 275 height 29
paste input "**********"
type input "**********"
click at [619, 352] on input "**********" at bounding box center [546, 357] width 275 height 29
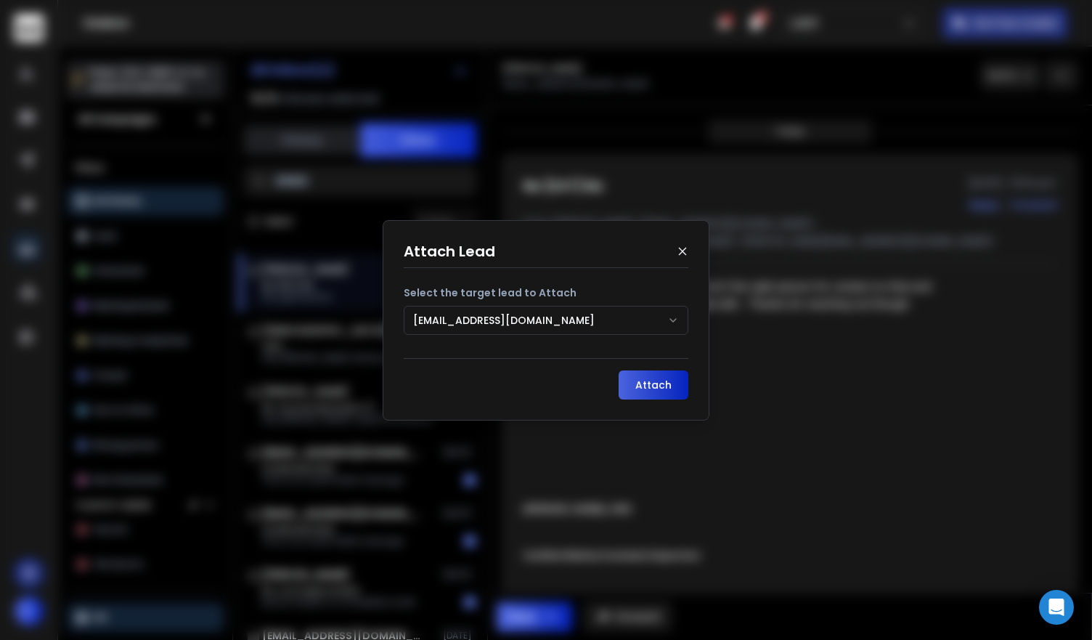
click at [627, 386] on button "Attach" at bounding box center [654, 384] width 70 height 29
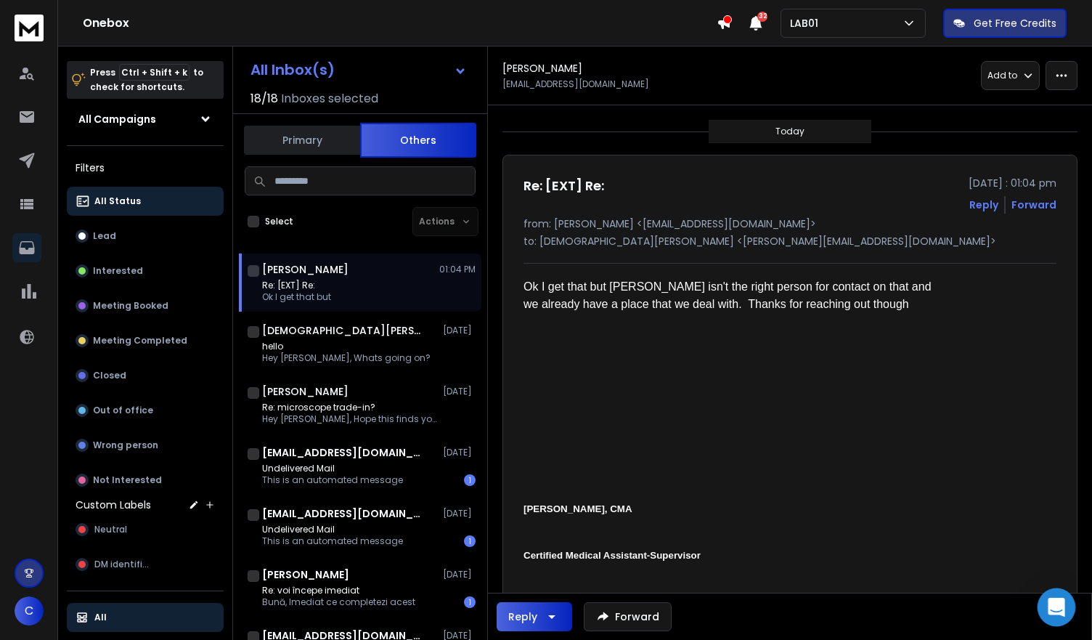
click at [1057, 618] on div "Open Intercom Messenger" at bounding box center [1056, 607] width 38 height 38
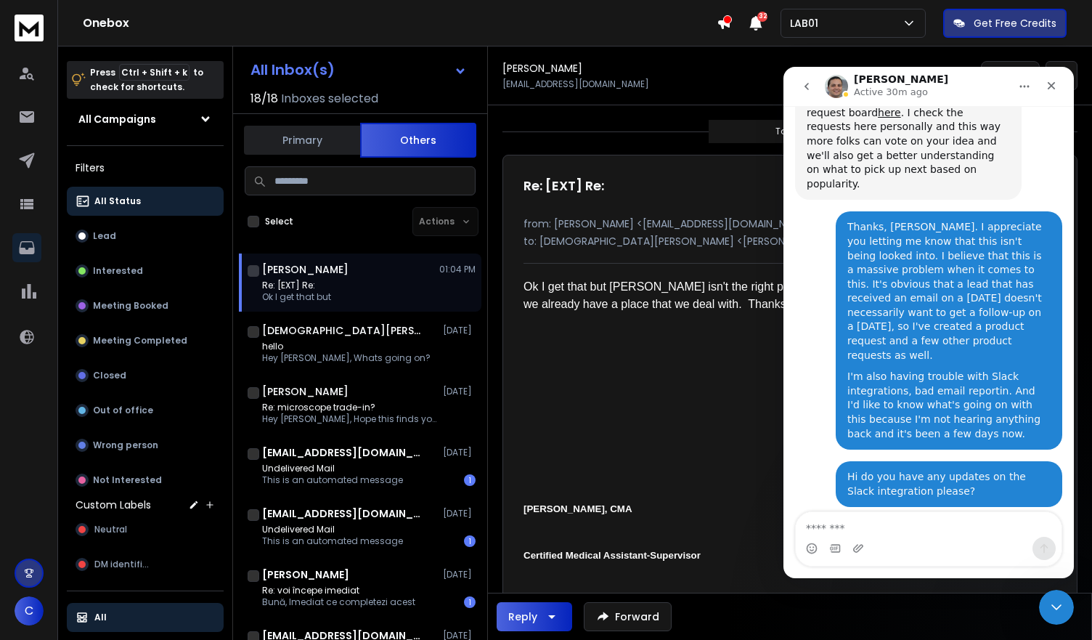
scroll to position [16688, 0]
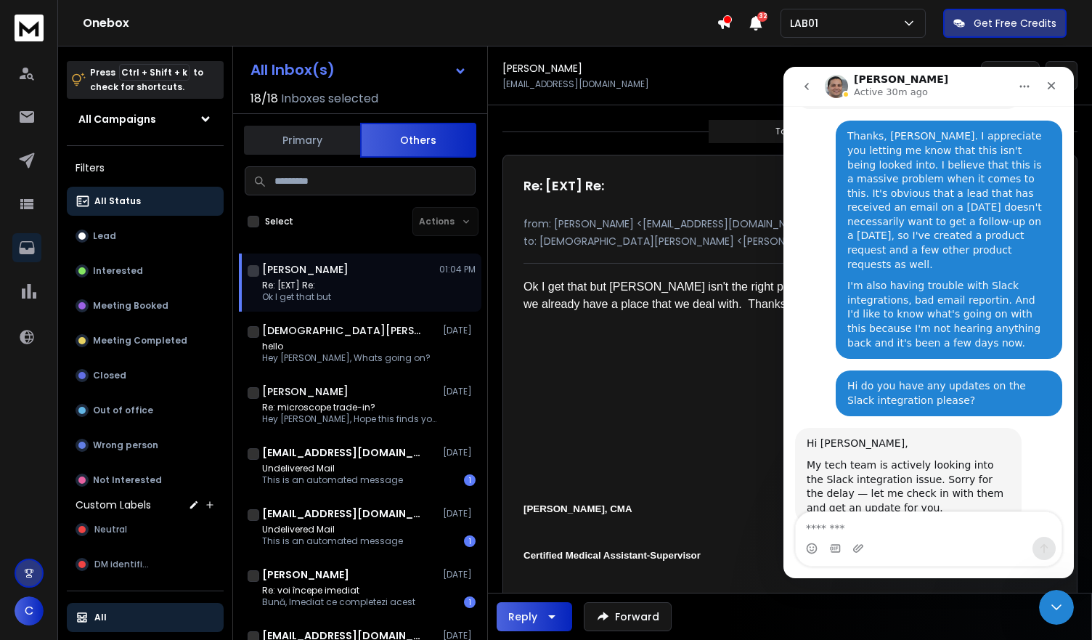
type textarea "*"
type textarea "**********"
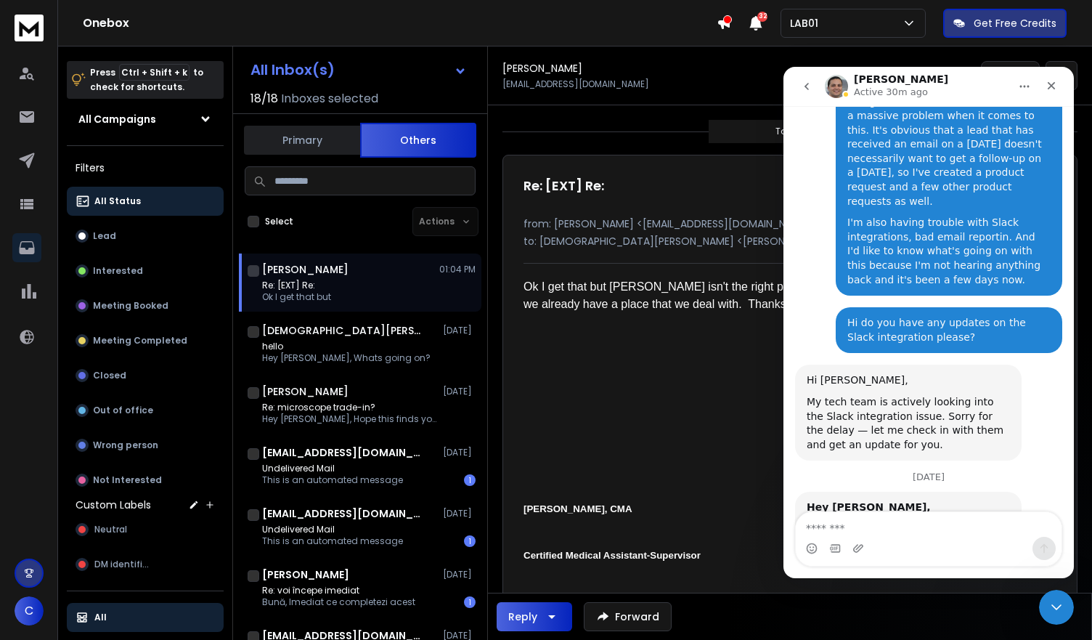
type textarea "*"
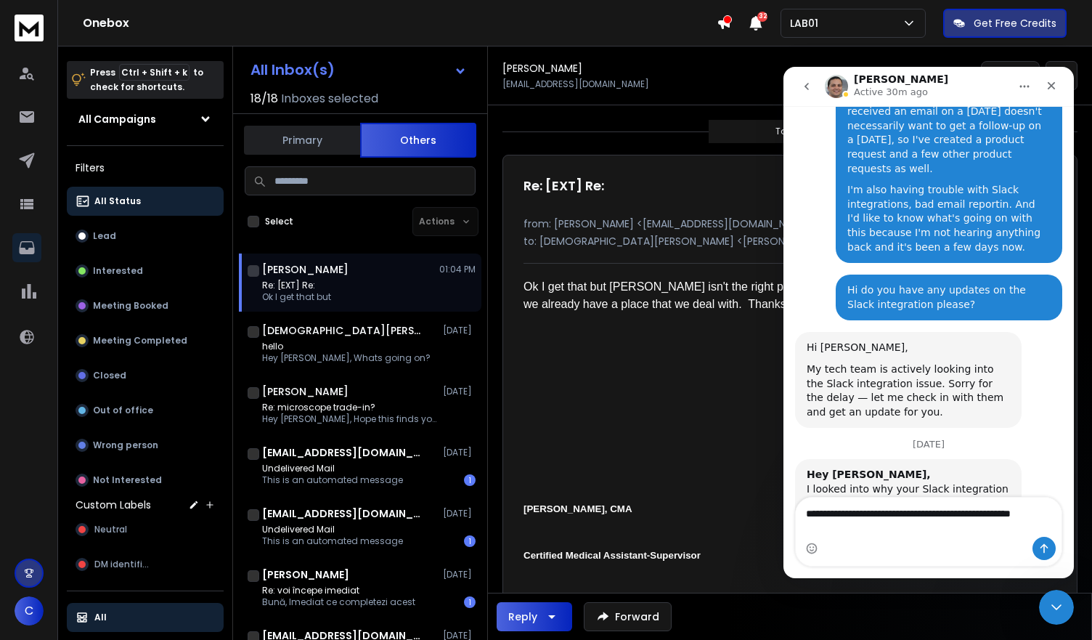
scroll to position [16798, 0]
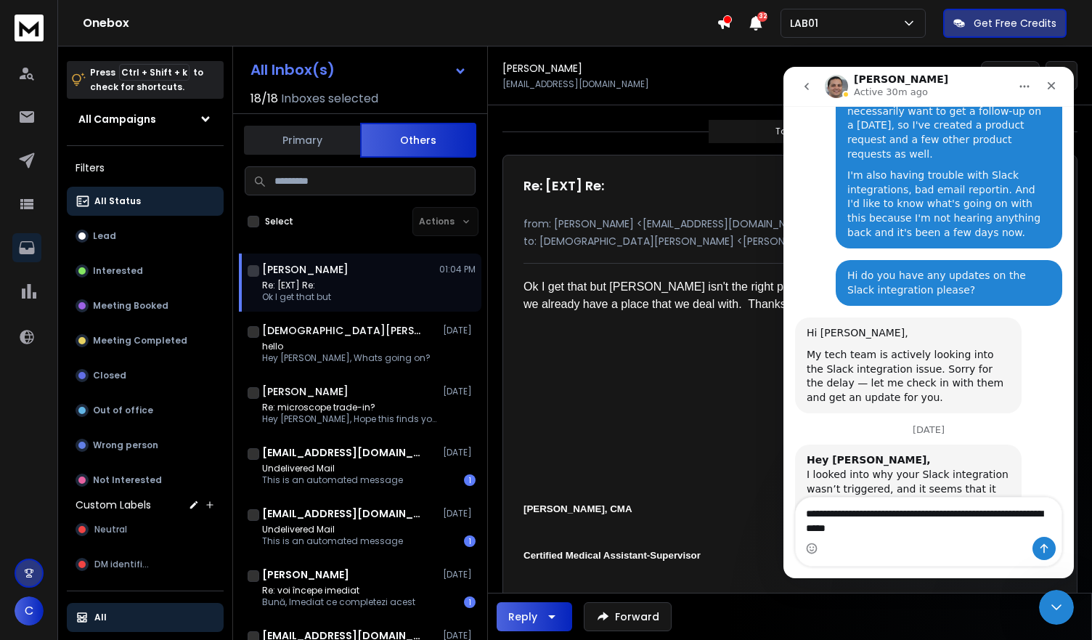
type textarea "**********"
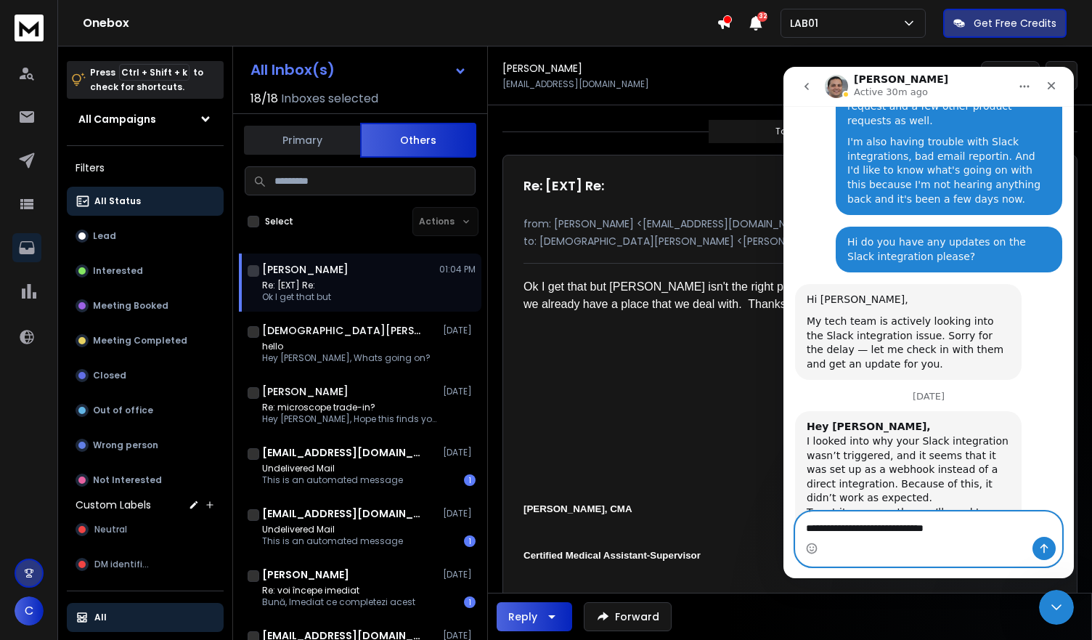
click at [978, 529] on textarea "**********" at bounding box center [929, 524] width 266 height 25
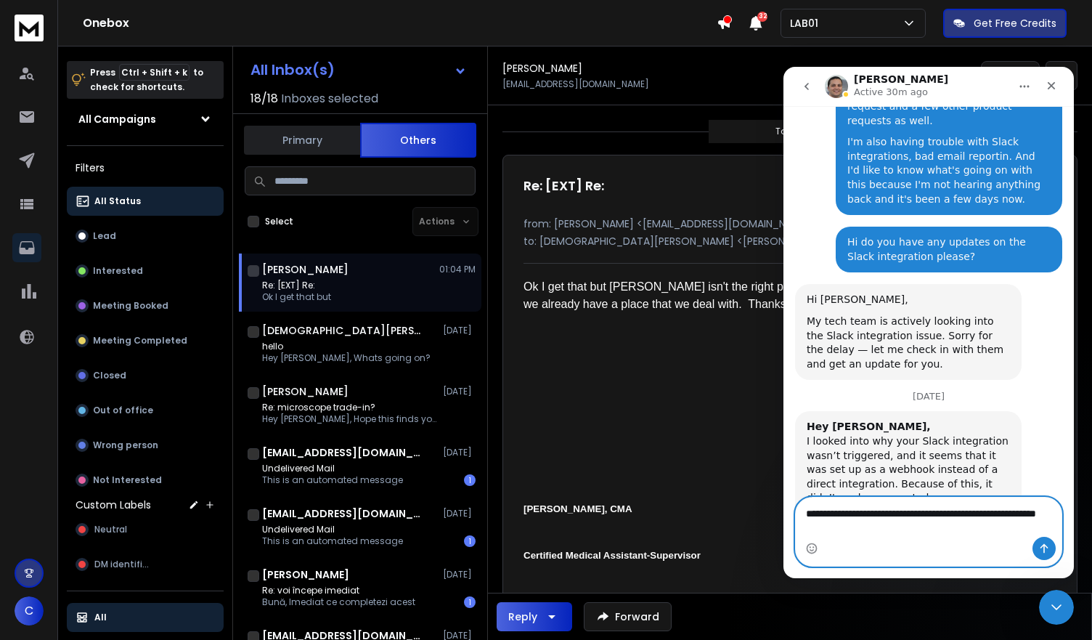
scroll to position [16846, 0]
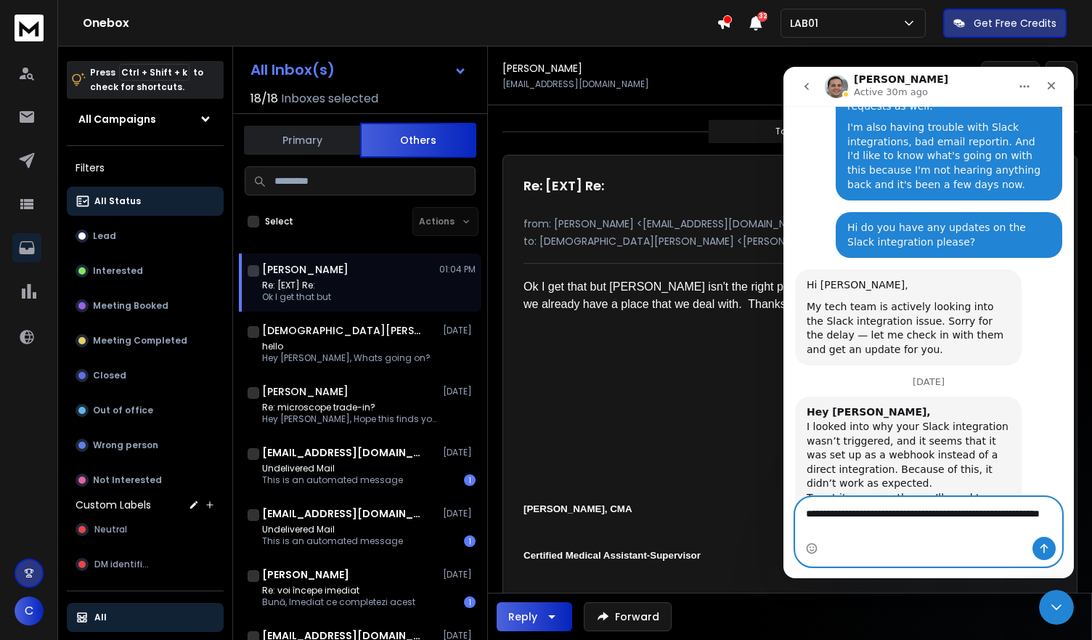
type textarea "**********"
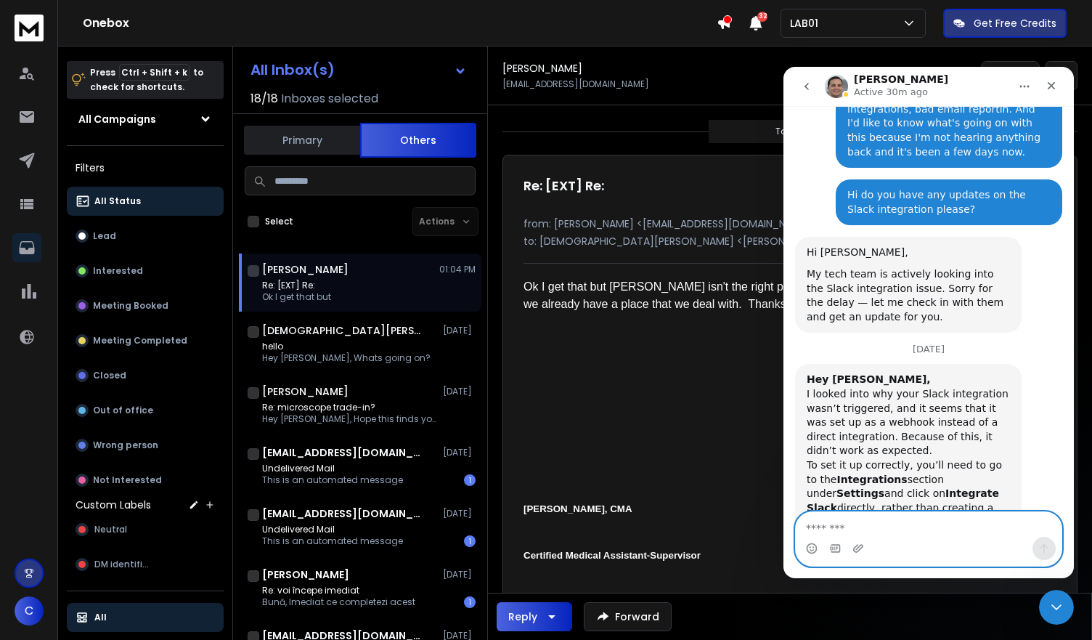
scroll to position [17009, 0]
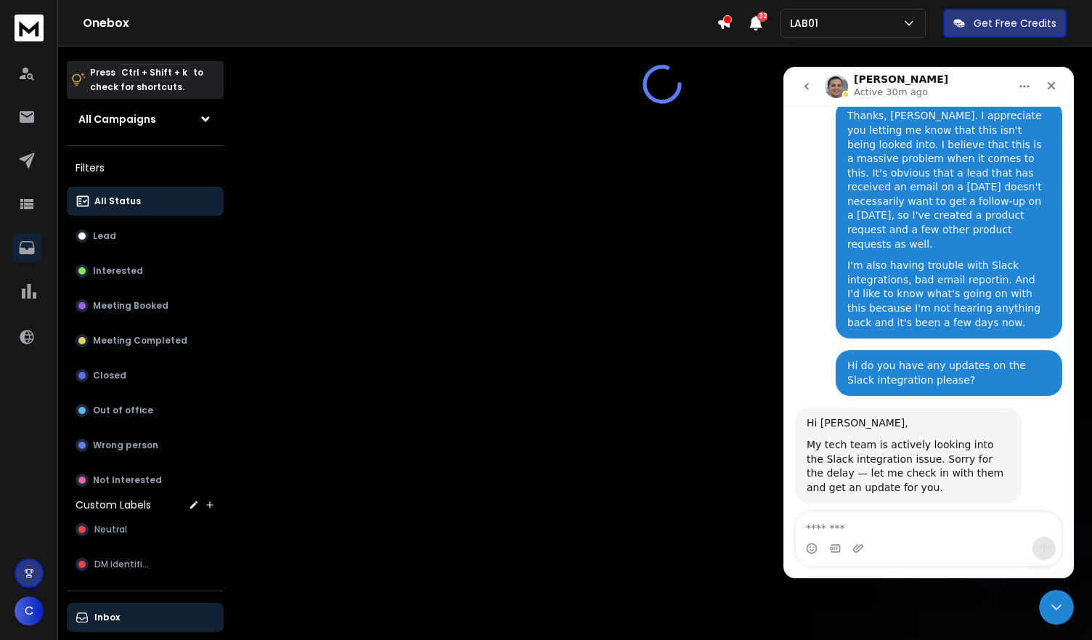
scroll to position [17009, 0]
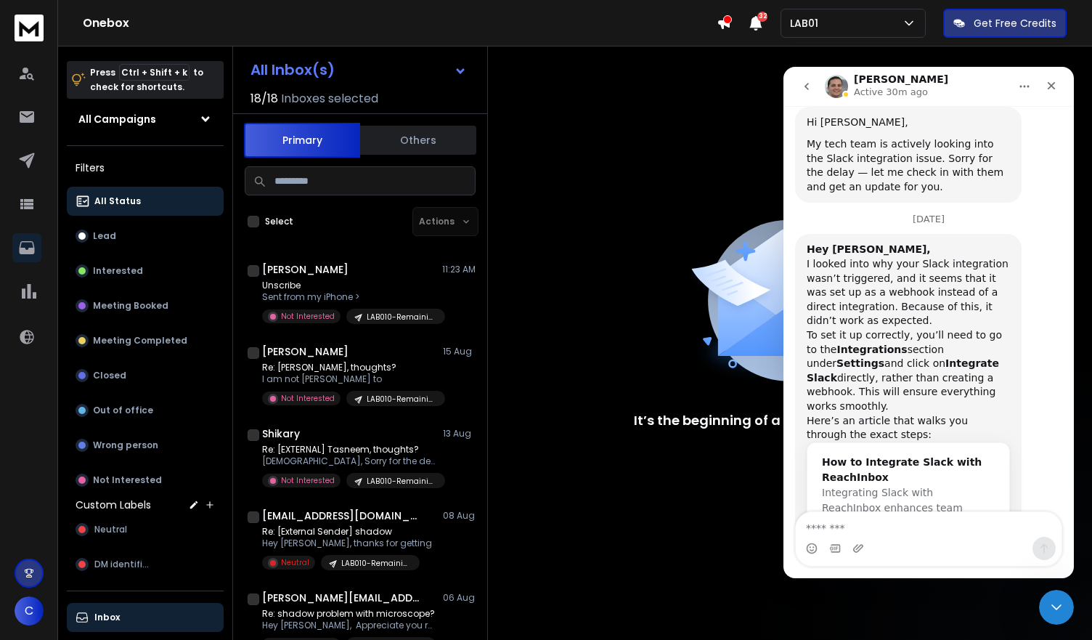
click at [396, 147] on button "Others" at bounding box center [418, 140] width 116 height 32
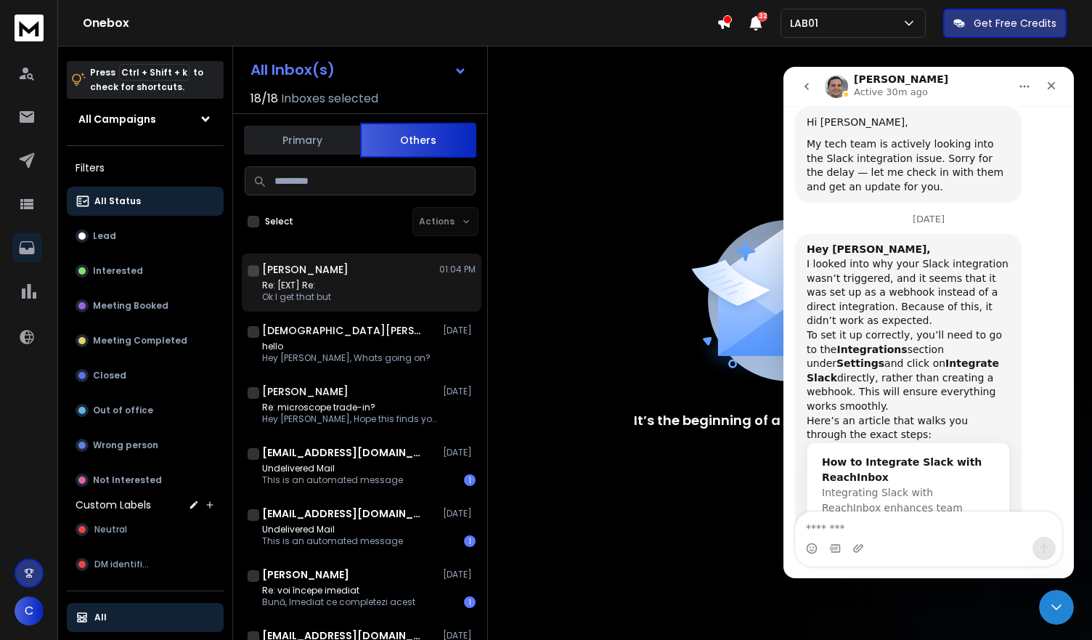
click at [326, 289] on p "Re: [EXT] Re:" at bounding box center [296, 286] width 69 height 12
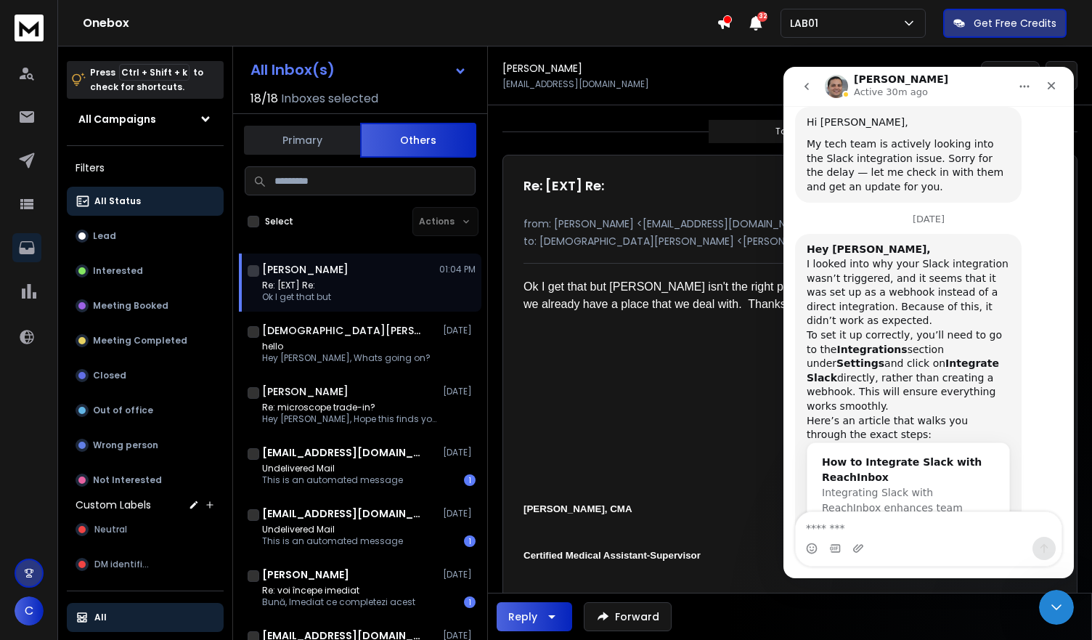
click at [836, 542] on div "Intercom messenger" at bounding box center [835, 548] width 12 height 23
click at [833, 537] on div "Intercom messenger" at bounding box center [835, 548] width 12 height 23
click at [828, 533] on textarea "Message…" at bounding box center [929, 524] width 266 height 25
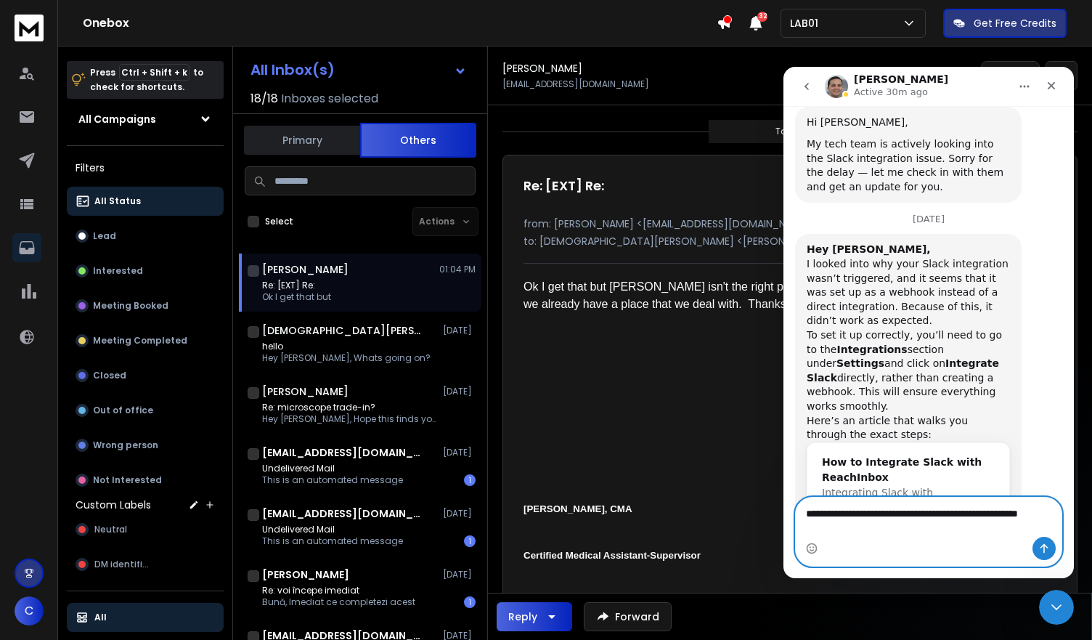
type textarea "**********"
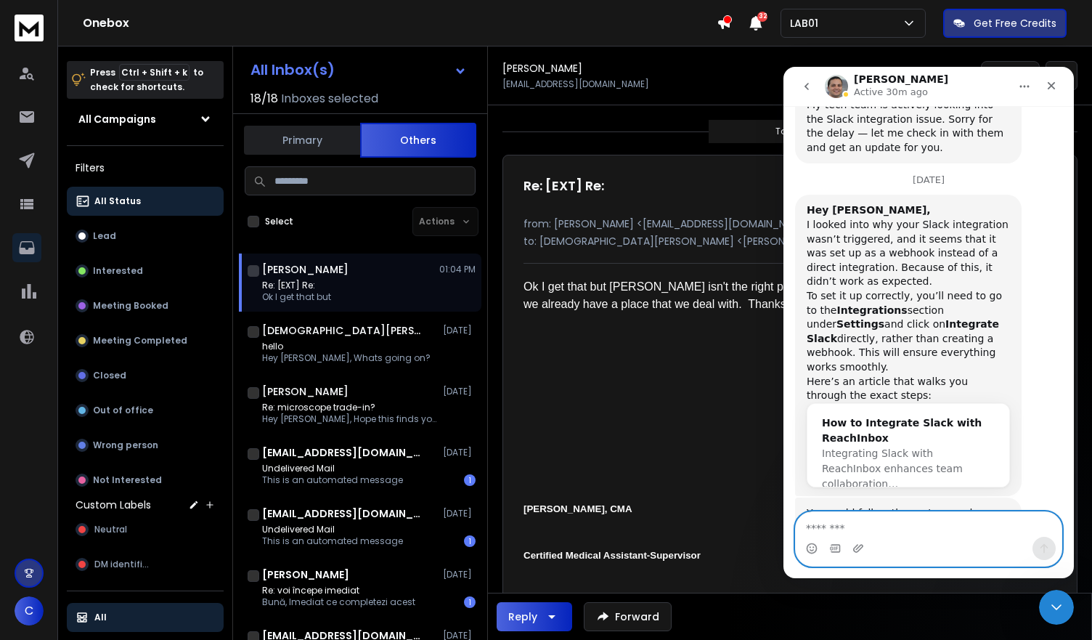
scroll to position [17057, 0]
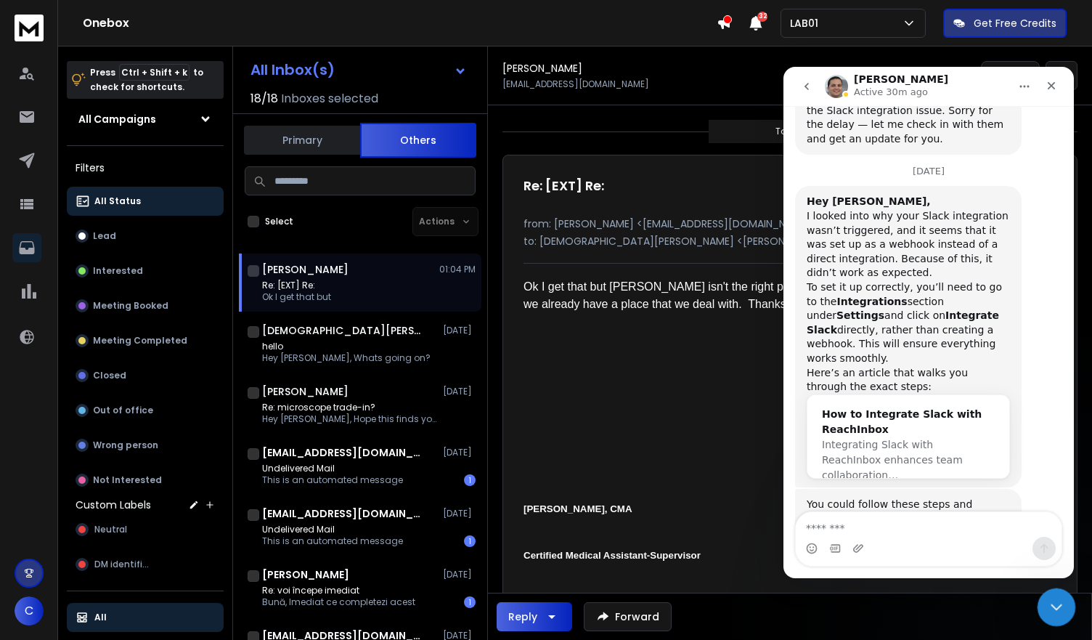
drag, startPoint x: 1298, startPoint y: 812, endPoint x: 1052, endPoint y: 599, distance: 325.3
click at [1050, 600] on icon "Close Intercom Messenger" at bounding box center [1053, 604] width 17 height 17
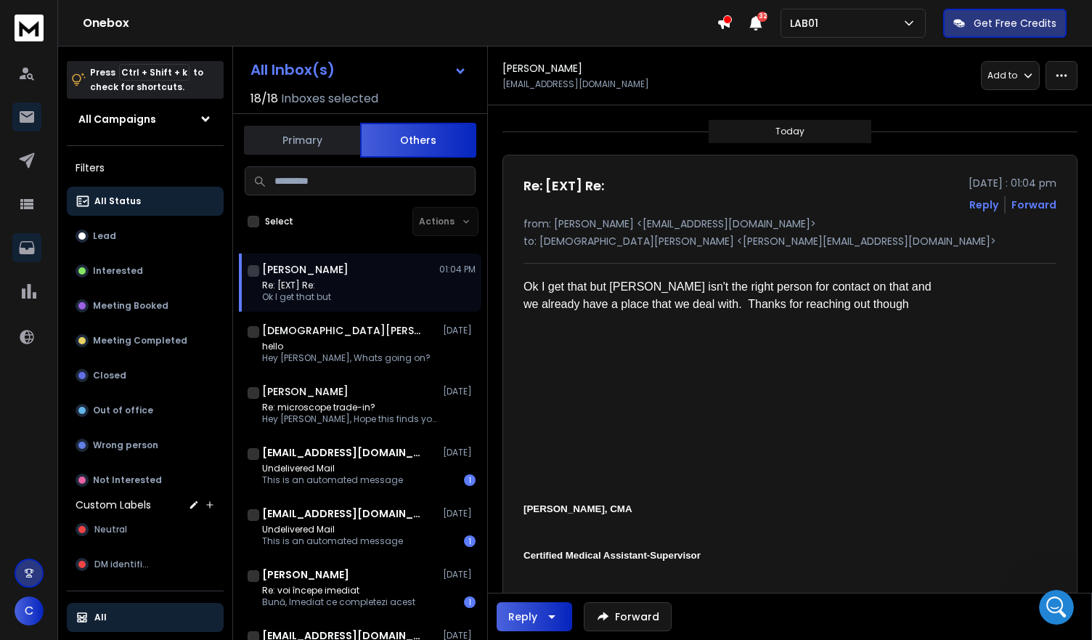
click at [35, 120] on icon at bounding box center [26, 116] width 17 height 17
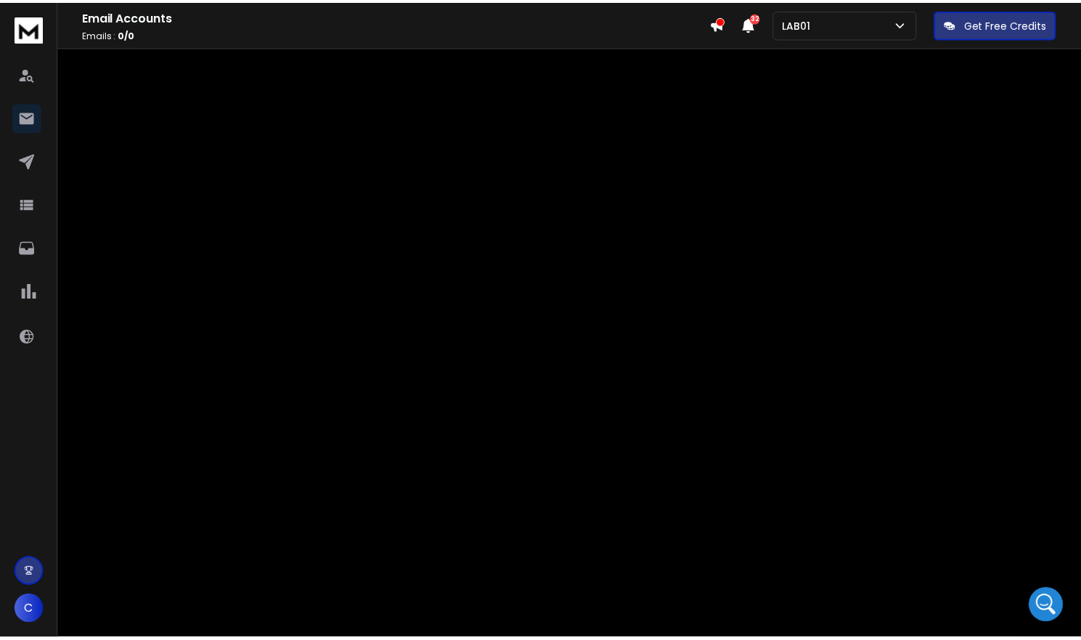
scroll to position [17057, 0]
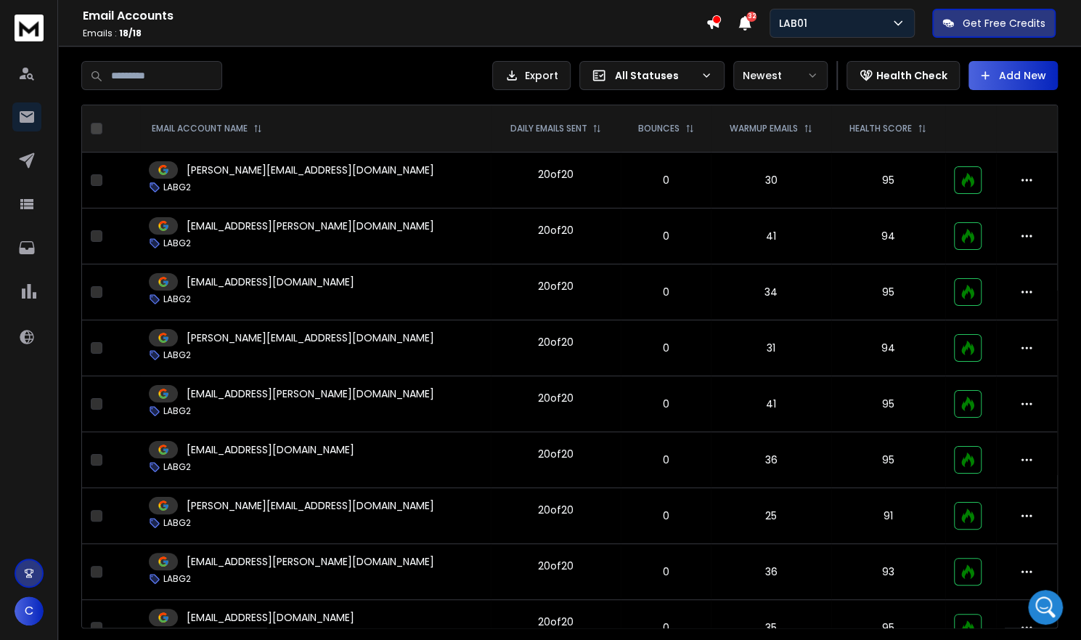
click at [853, 22] on div "LAB01" at bounding box center [842, 23] width 126 height 15
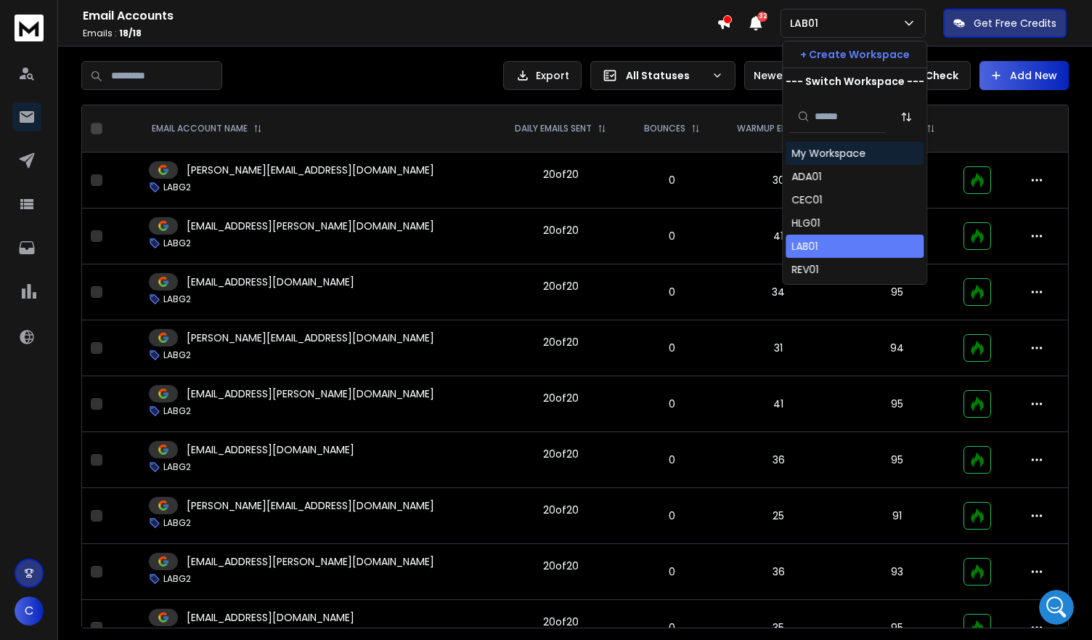
click at [851, 147] on div "My Workspace" at bounding box center [828, 153] width 74 height 15
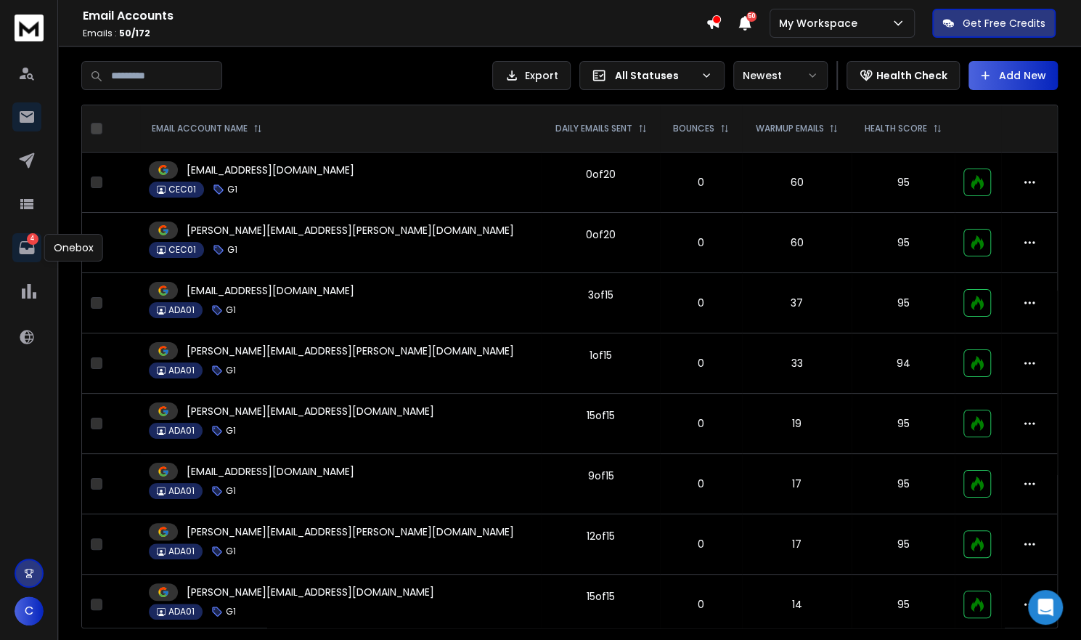
click at [23, 248] on icon at bounding box center [26, 247] width 15 height 13
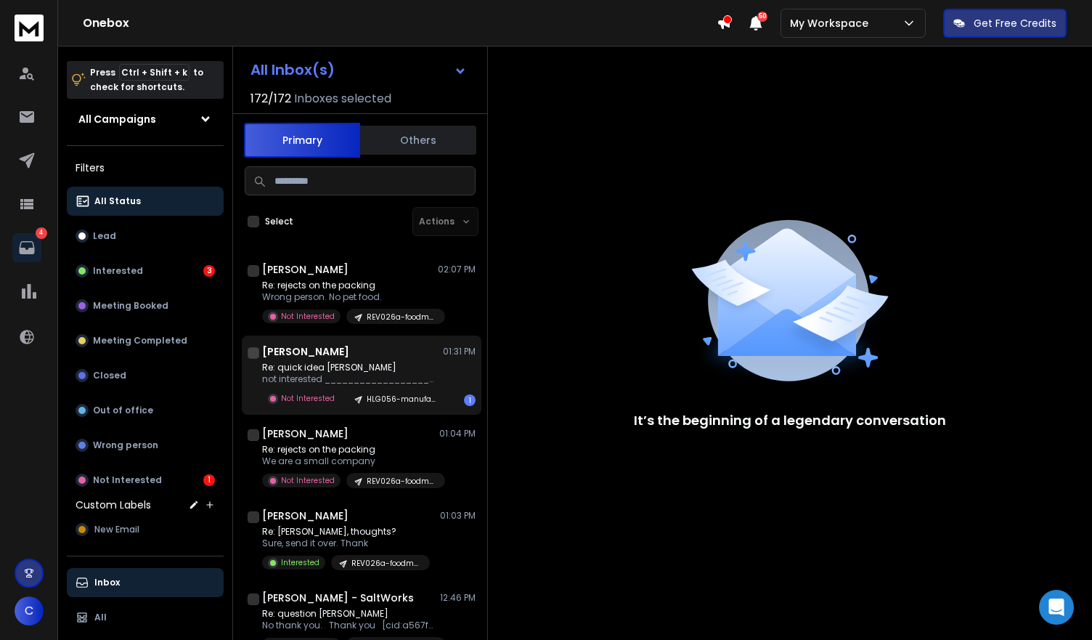
click at [407, 380] on p "not interested ________________________ [PERSON_NAME]" at bounding box center [349, 379] width 174 height 12
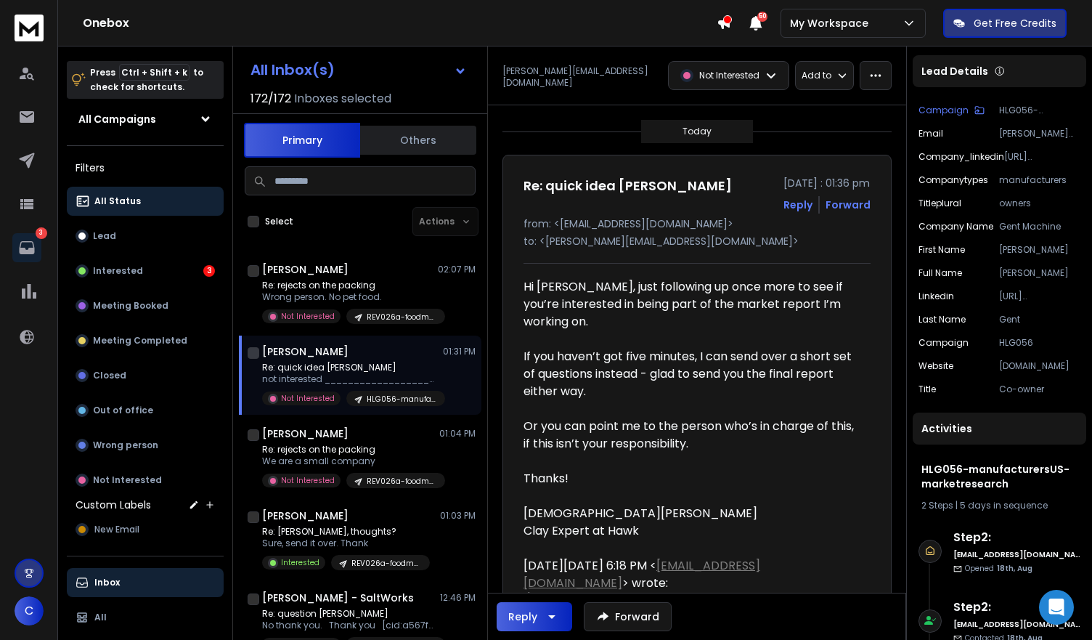
click at [391, 143] on button "Others" at bounding box center [418, 140] width 116 height 32
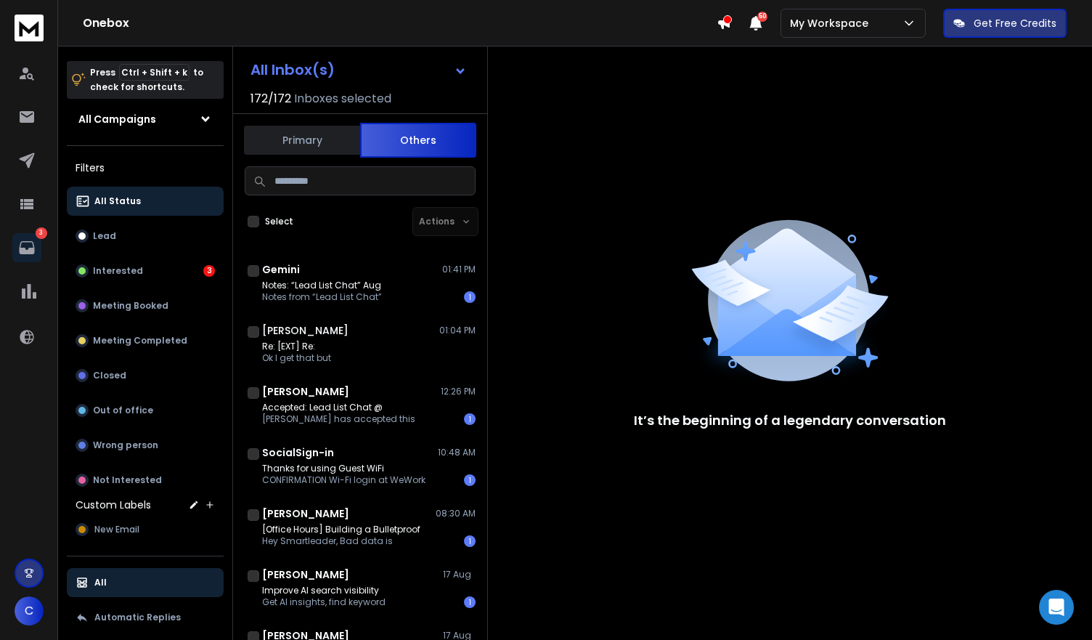
click at [322, 142] on button "Primary" at bounding box center [302, 140] width 116 height 32
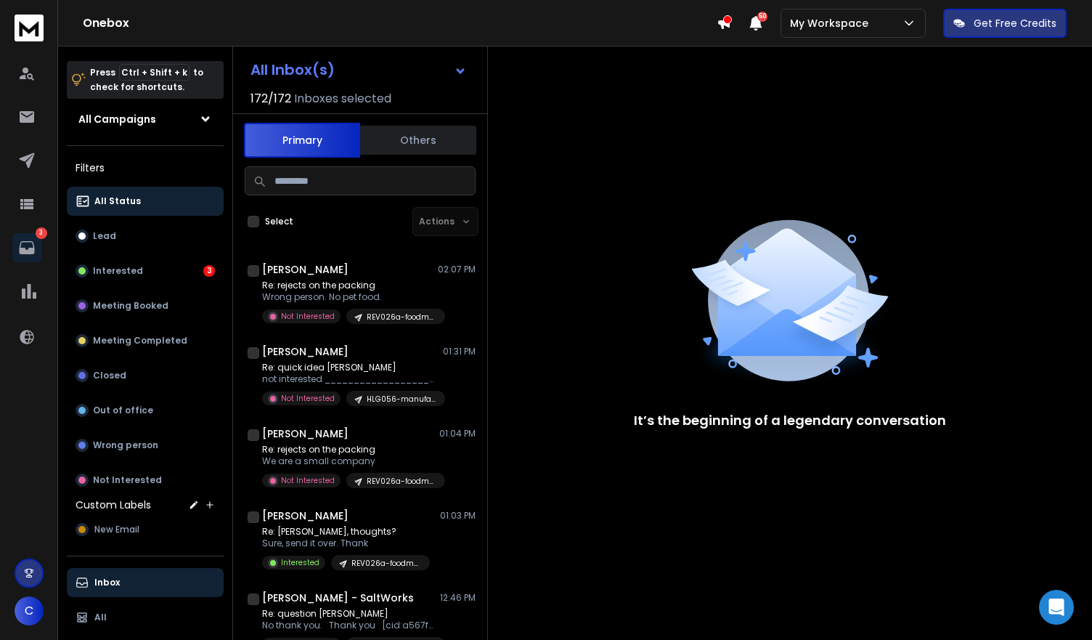
click at [408, 147] on button "Others" at bounding box center [418, 140] width 116 height 32
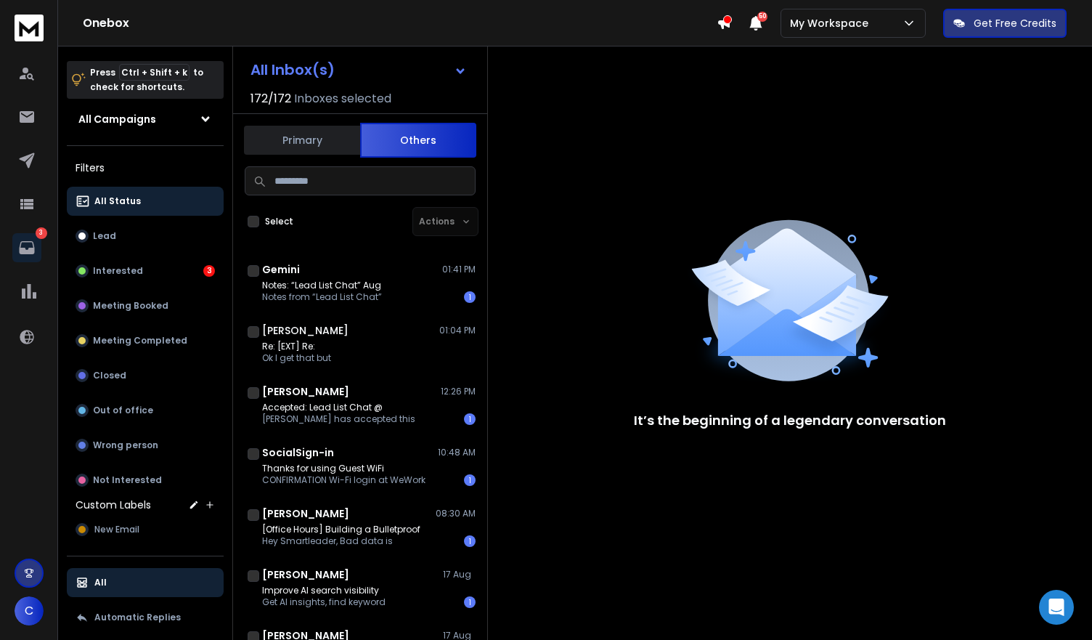
click at [319, 140] on button "Primary" at bounding box center [302, 140] width 116 height 32
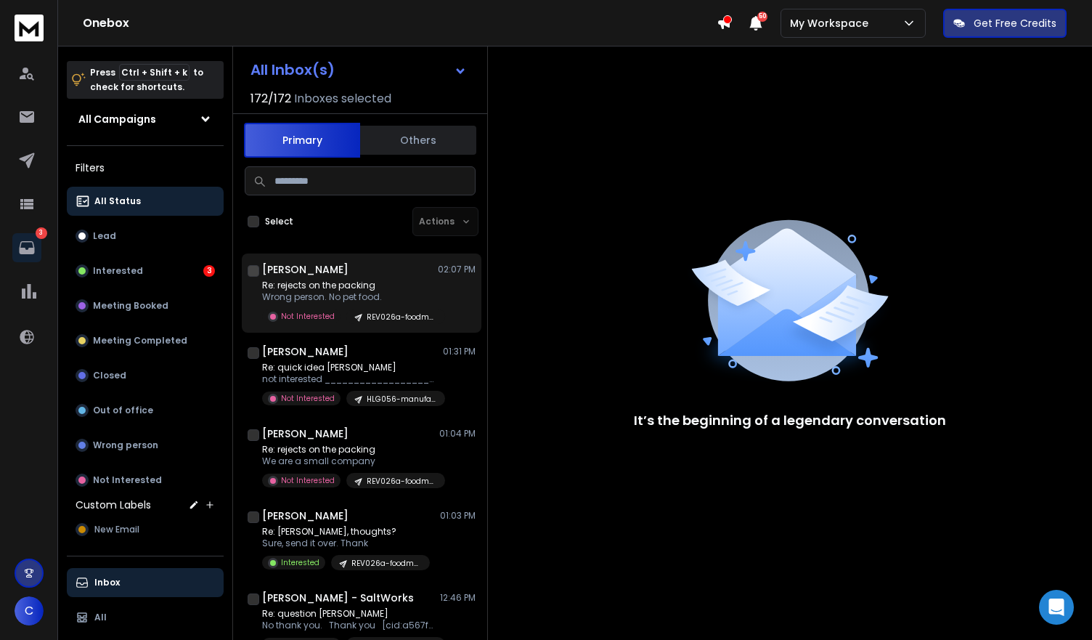
click at [316, 277] on div "[PERSON_NAME] 02:07 PM Re: rejects on the packing Wrong person. No pet food. No…" at bounding box center [368, 293] width 213 height 62
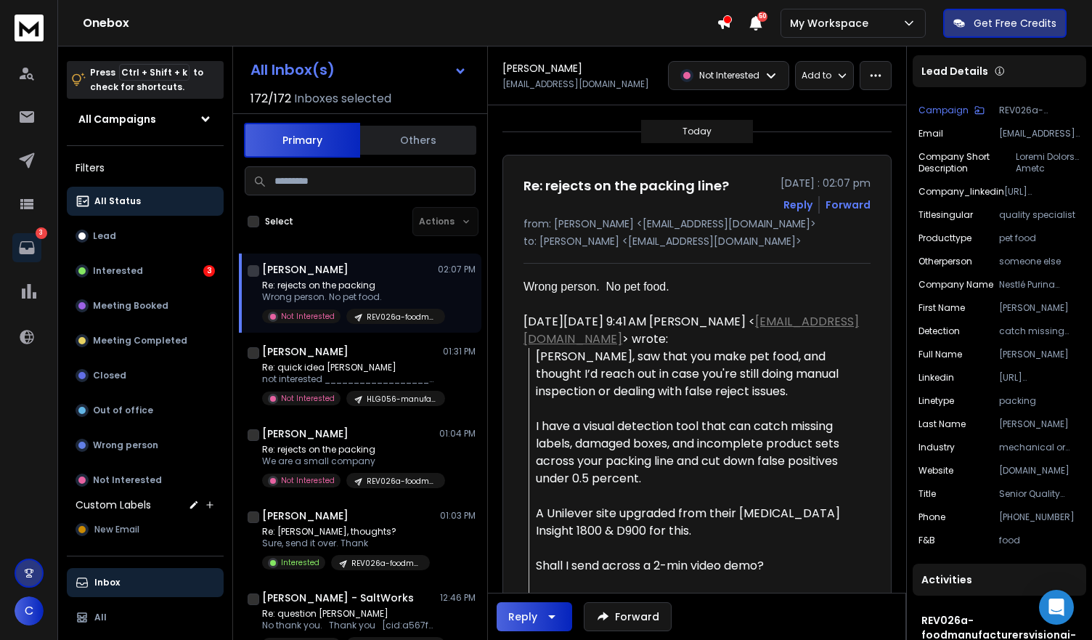
click at [712, 421] on div "I have a visual detection tool that can catch missing labels, damaged boxes, an…" at bounding box center [697, 452] width 323 height 70
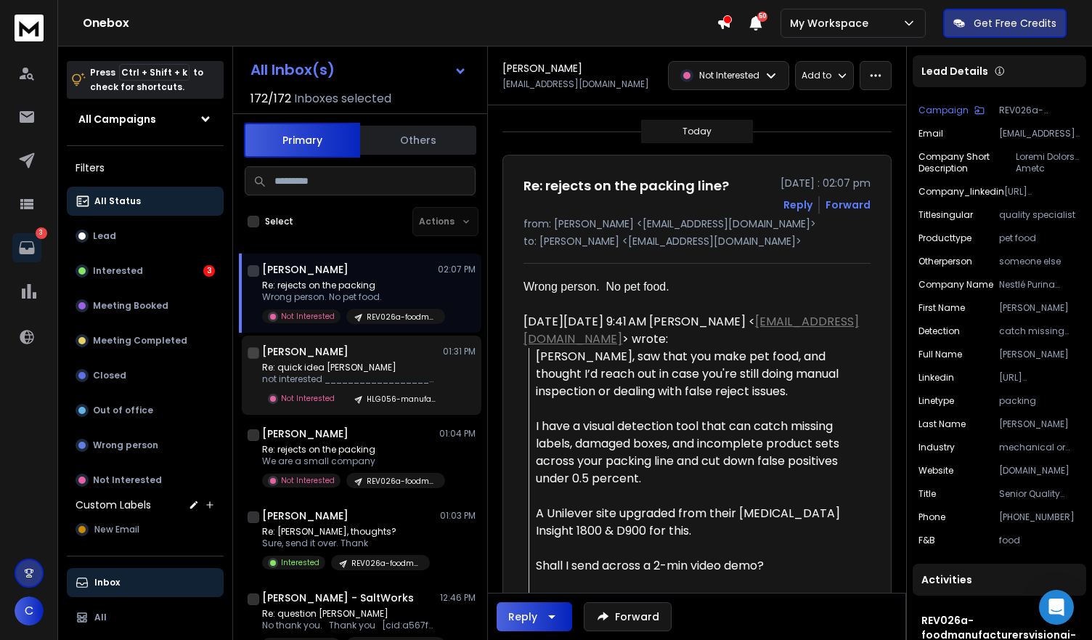
click at [352, 351] on div "[PERSON_NAME] 01:31 PM" at bounding box center [368, 351] width 213 height 15
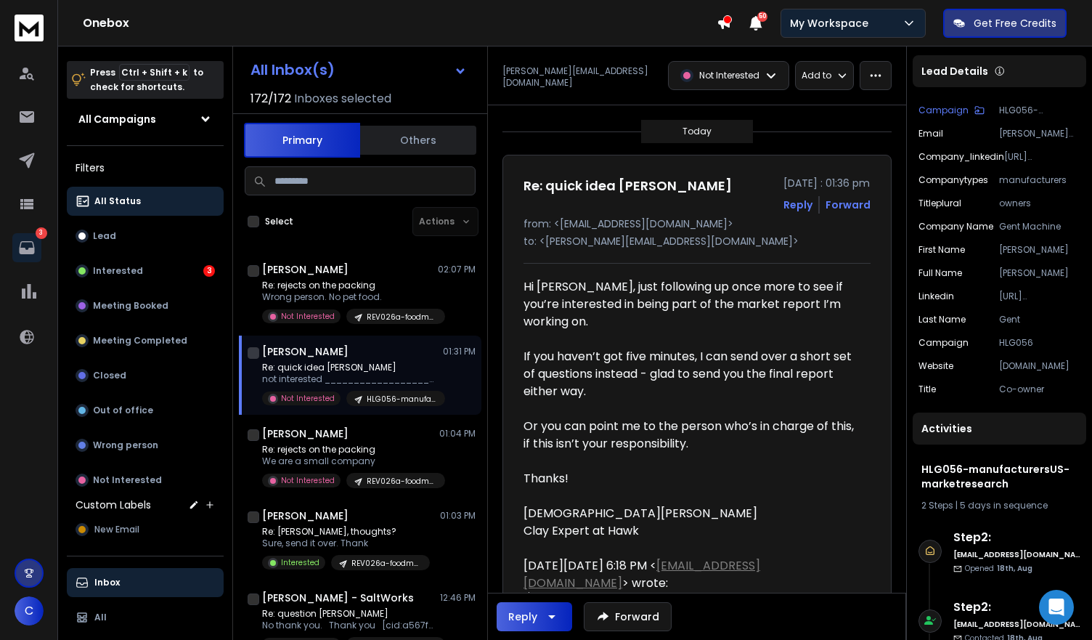
click at [859, 29] on p "My Workspace" at bounding box center [832, 23] width 84 height 15
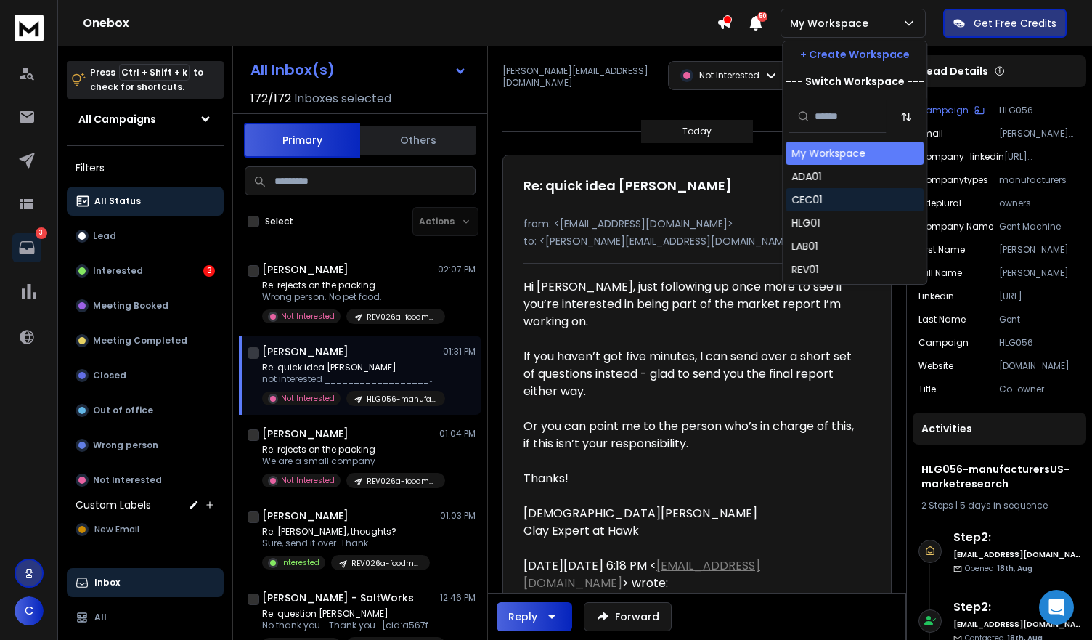
click at [833, 201] on div "CEC01" at bounding box center [855, 199] width 138 height 23
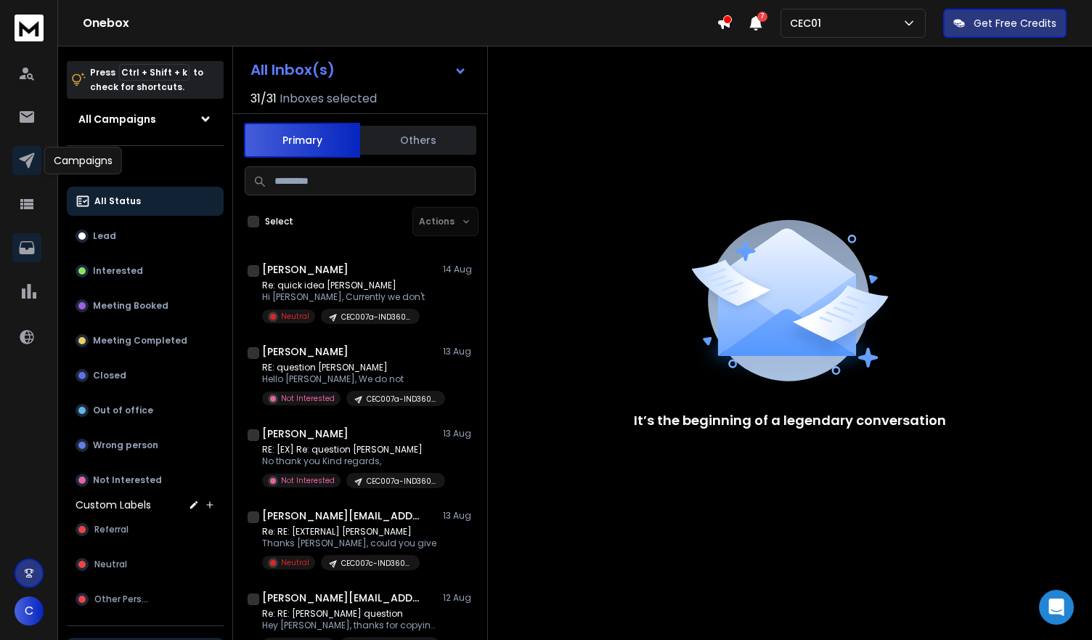
click at [36, 153] on link at bounding box center [26, 160] width 29 height 29
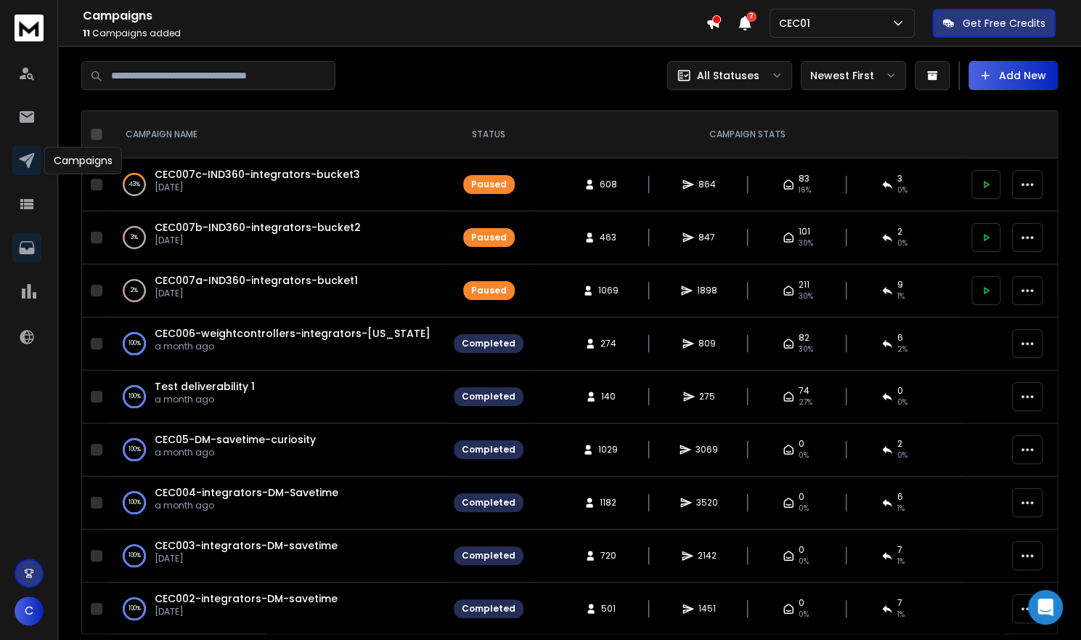
click at [24, 248] on icon at bounding box center [26, 247] width 15 height 13
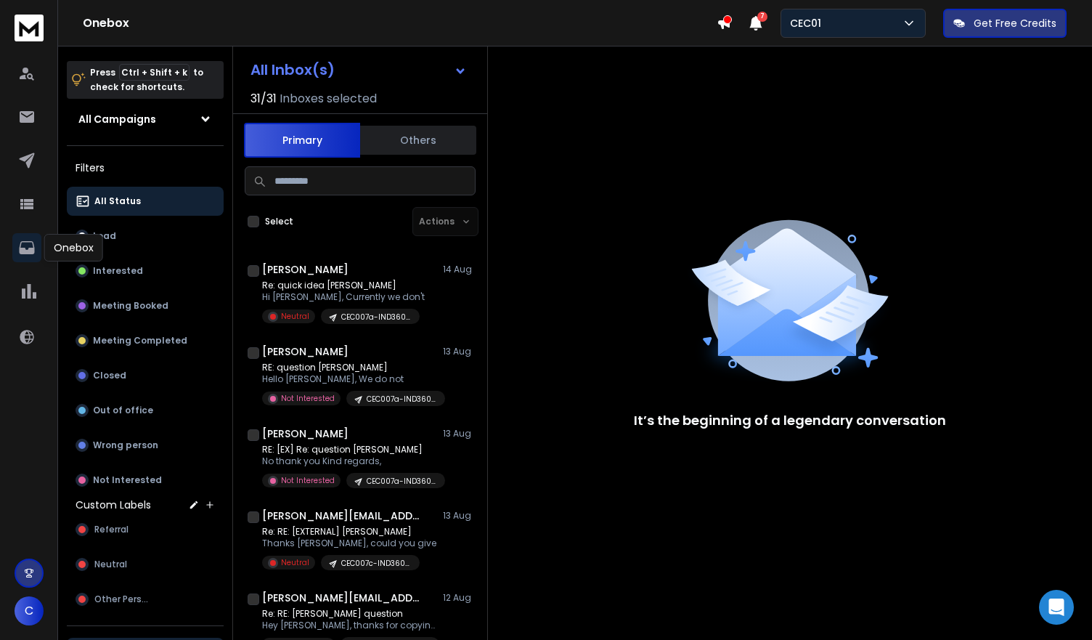
click at [865, 23] on div "CEC01" at bounding box center [853, 23] width 126 height 15
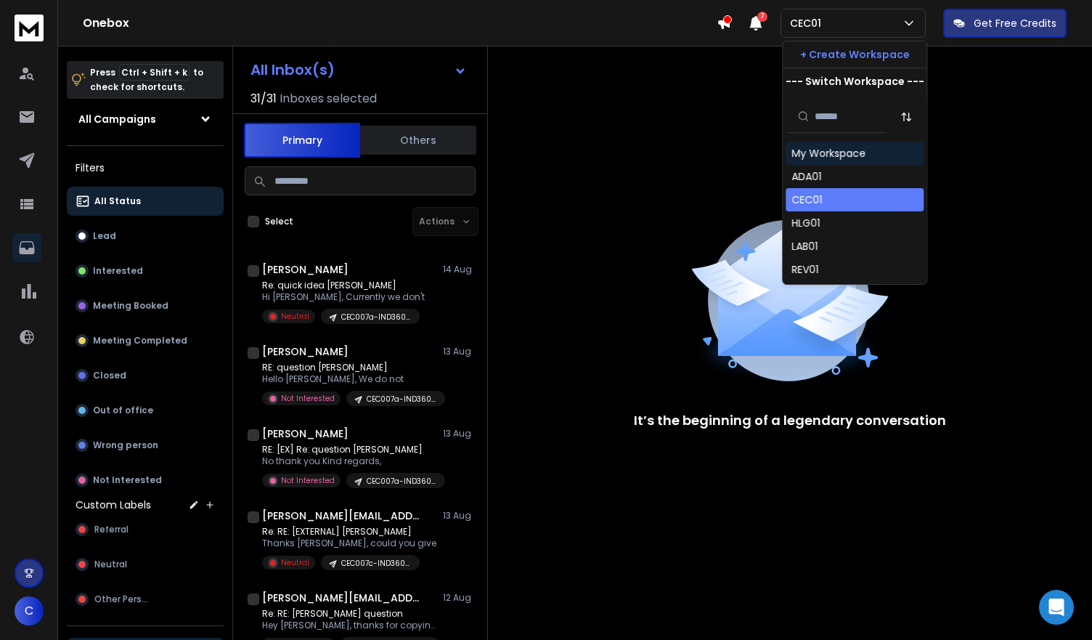
click at [835, 155] on div "My Workspace" at bounding box center [828, 153] width 74 height 15
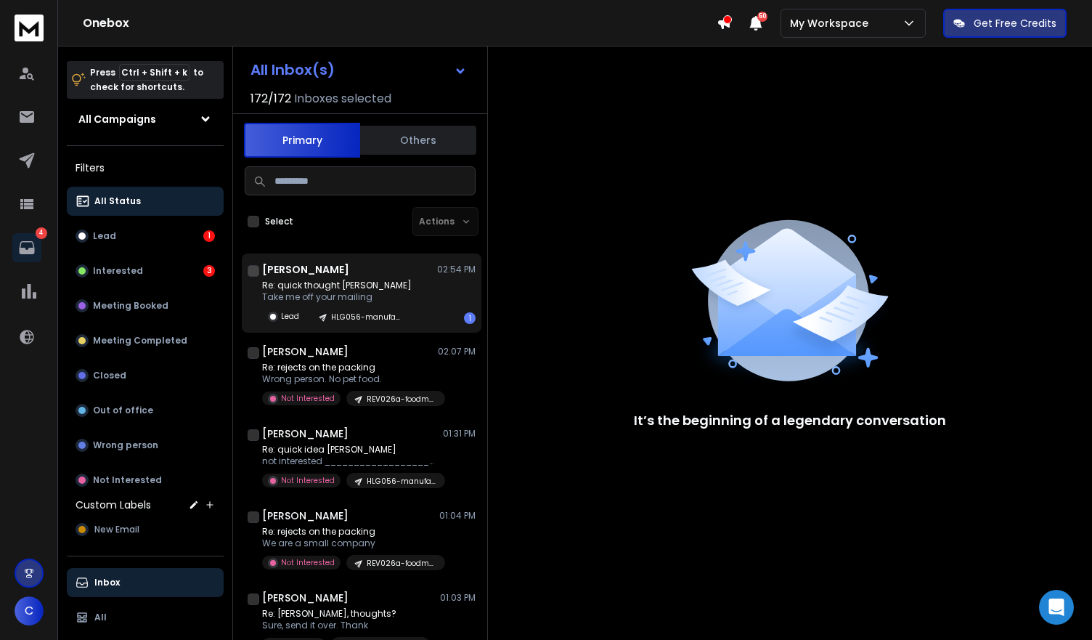
click at [362, 277] on div "Tim Burghardt 02:54 PM Re: quick thought Tim Take me off your mailing Lead HLG0…" at bounding box center [368, 293] width 213 height 62
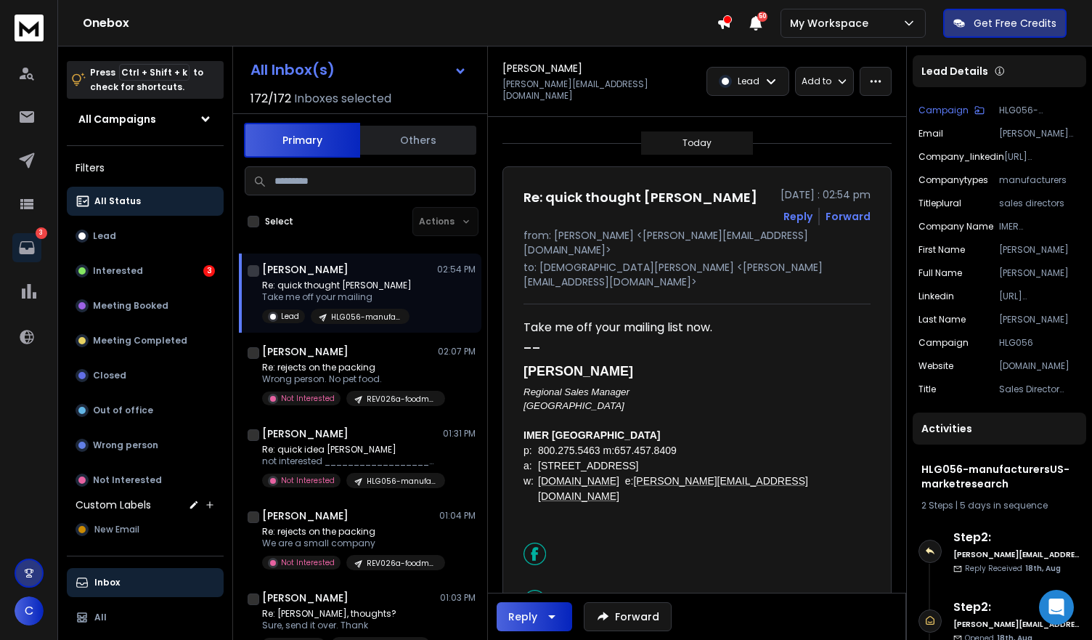
click at [758, 76] on p "Lead" at bounding box center [749, 82] width 22 height 12
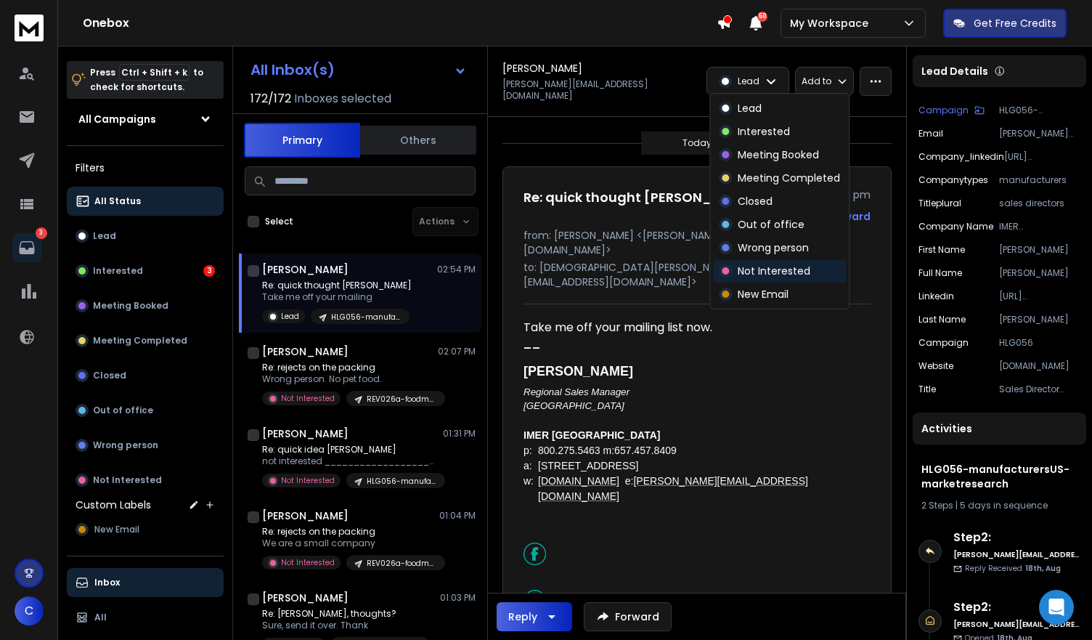
click at [751, 272] on p "Not Interested" at bounding box center [774, 271] width 73 height 15
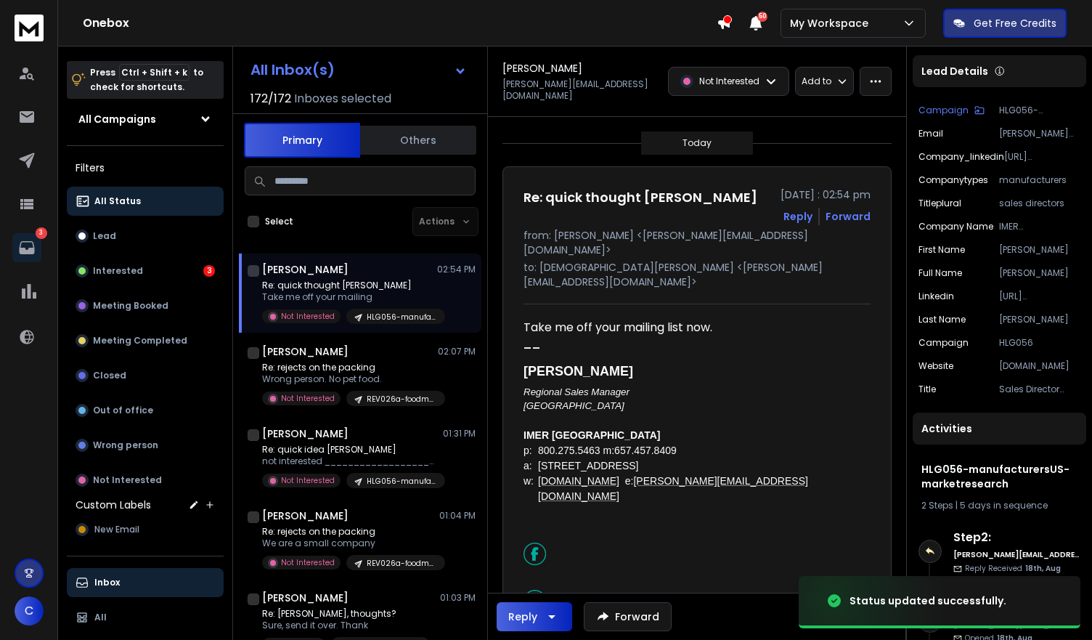
click at [876, 75] on icon "button" at bounding box center [875, 81] width 13 height 13
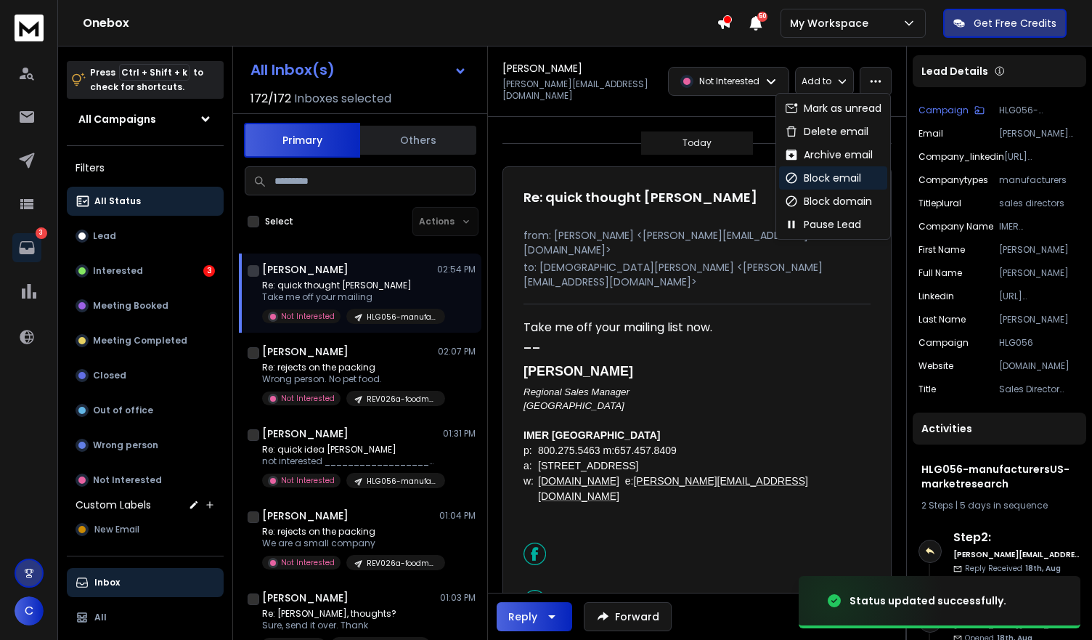
click at [845, 179] on div "Block email" at bounding box center [823, 178] width 76 height 15
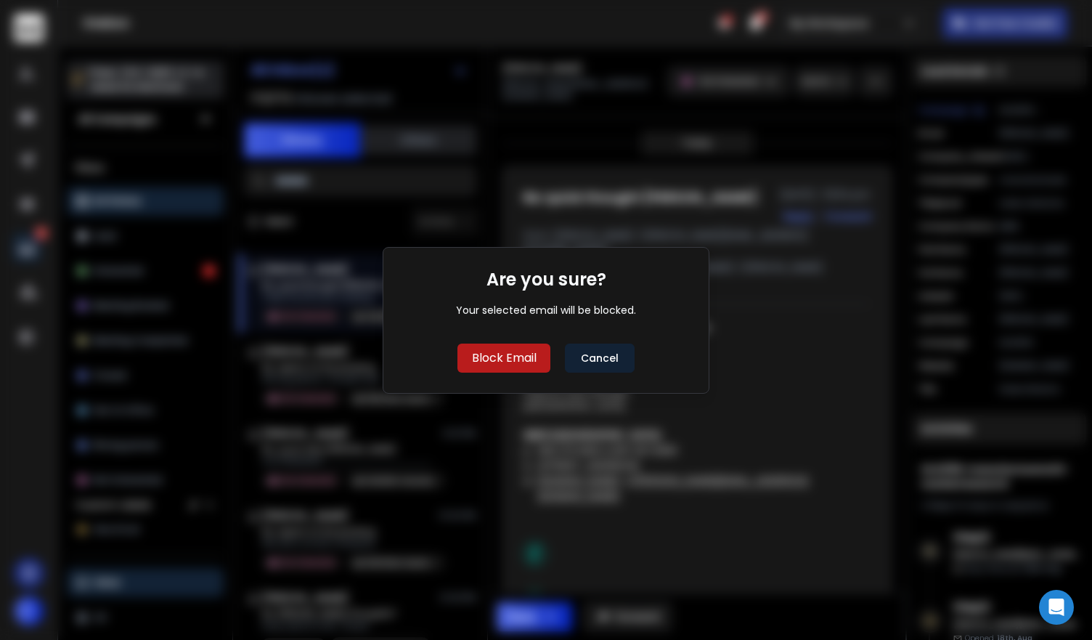
click at [512, 351] on button "Block Email" at bounding box center [503, 357] width 93 height 29
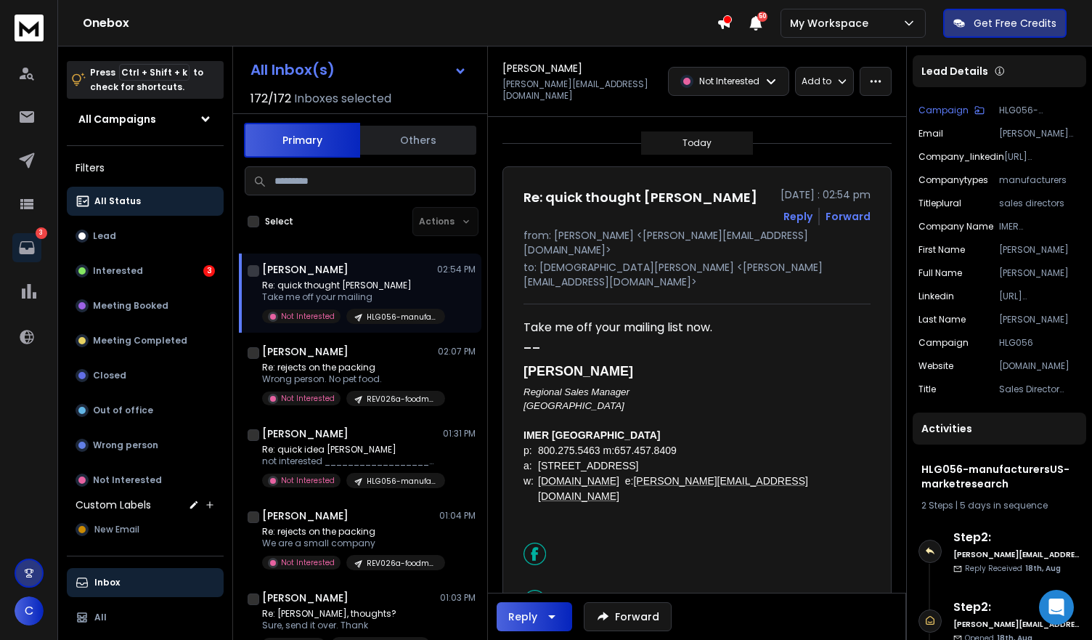
click at [420, 133] on button "Others" at bounding box center [418, 140] width 116 height 32
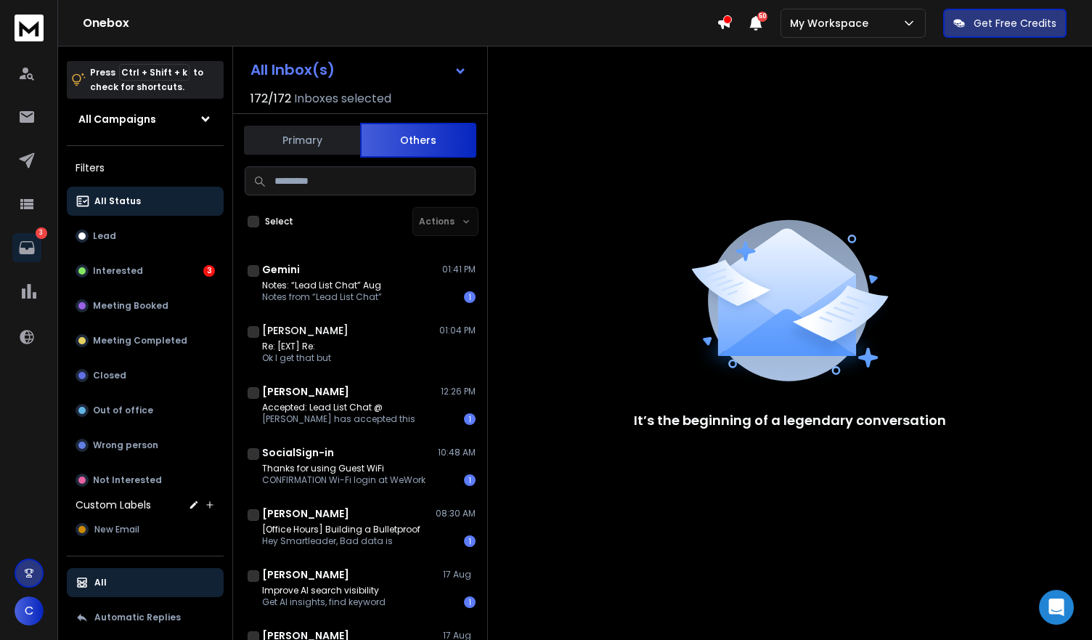
click at [330, 138] on button "Primary" at bounding box center [302, 140] width 116 height 32
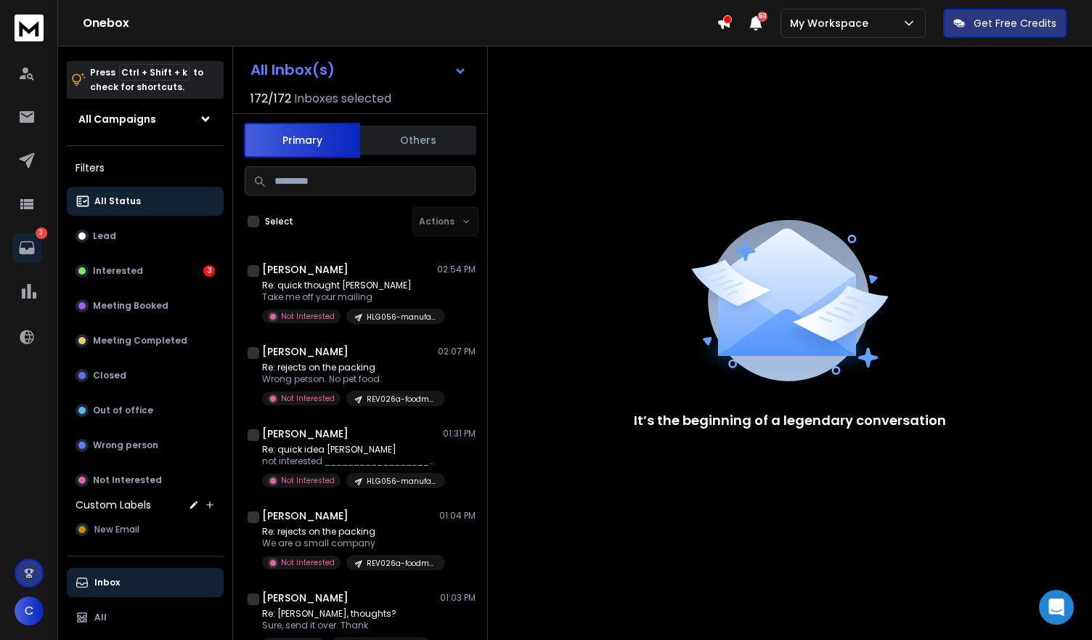
click at [415, 130] on button "Others" at bounding box center [418, 140] width 116 height 32
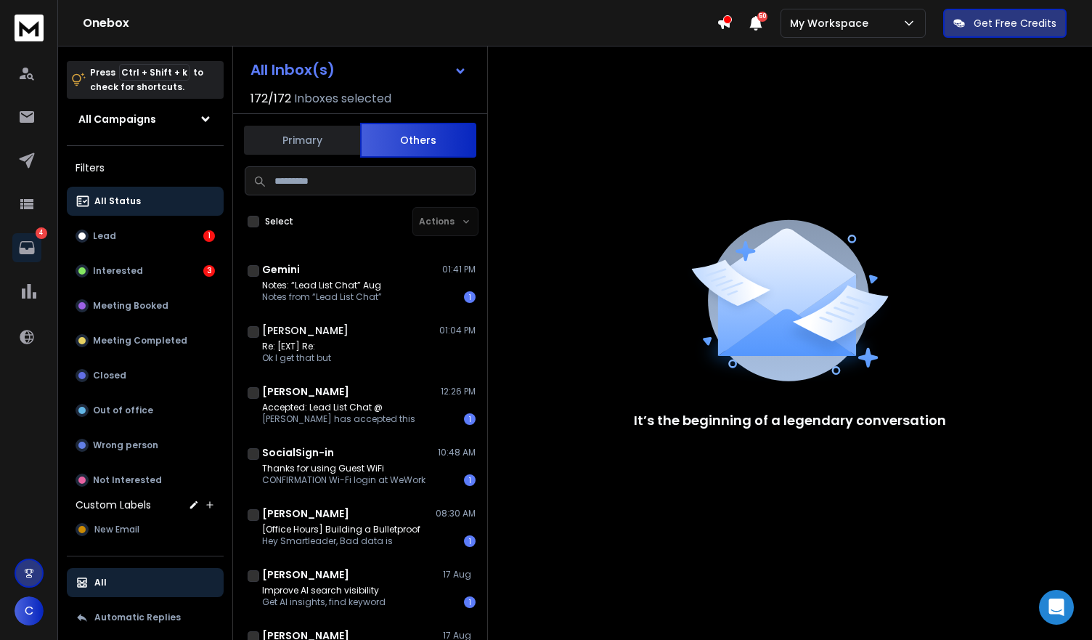
click at [317, 150] on button "Primary" at bounding box center [302, 140] width 116 height 32
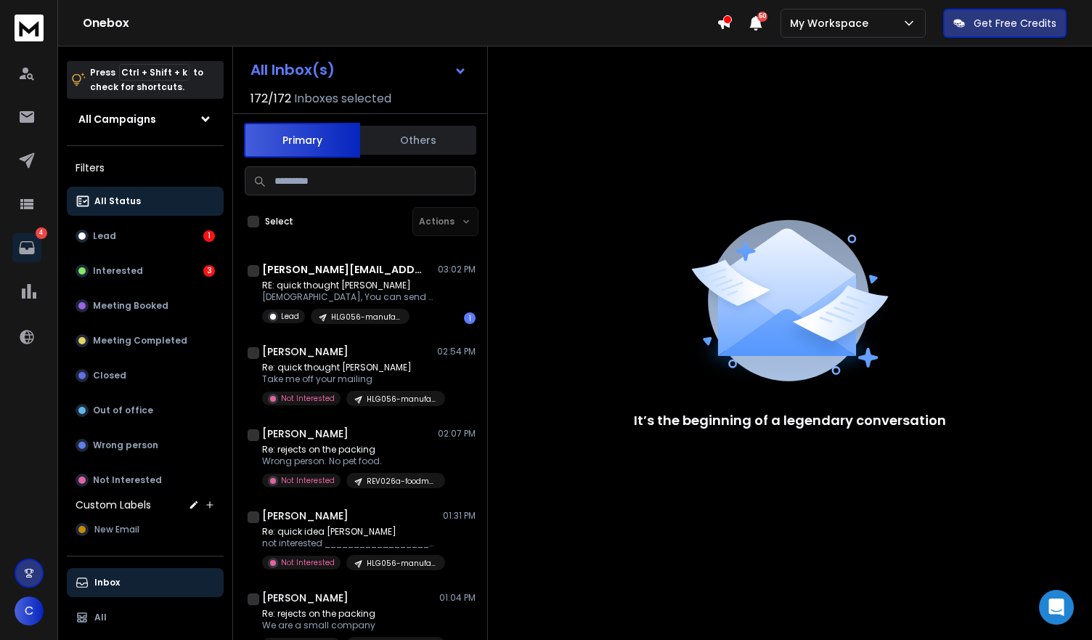
click at [466, 134] on button "Others" at bounding box center [418, 140] width 116 height 32
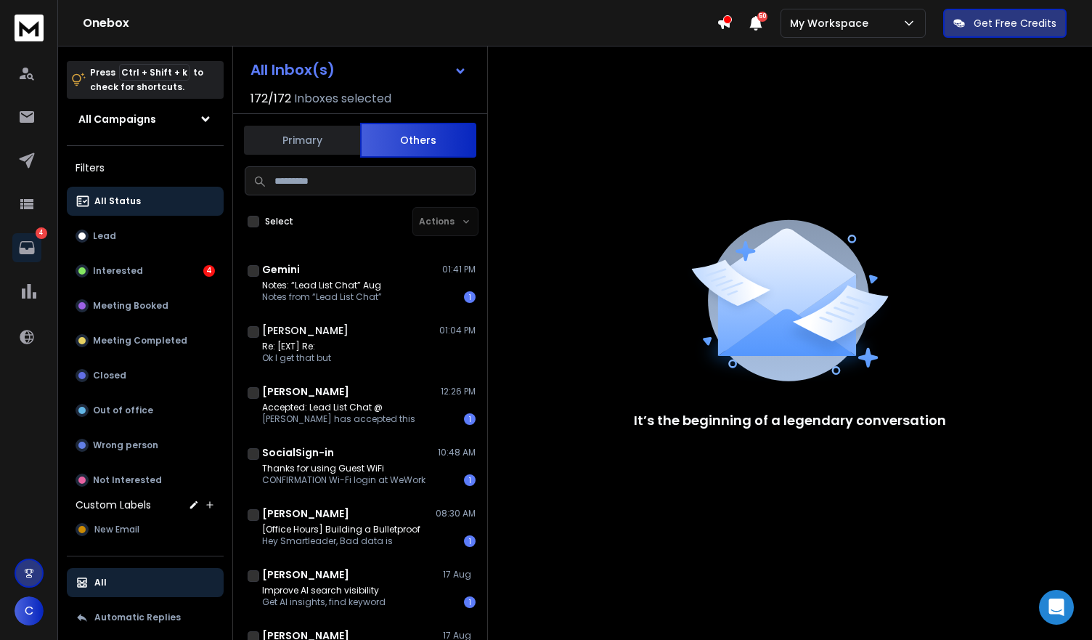
click at [303, 138] on button "Primary" at bounding box center [302, 140] width 116 height 32
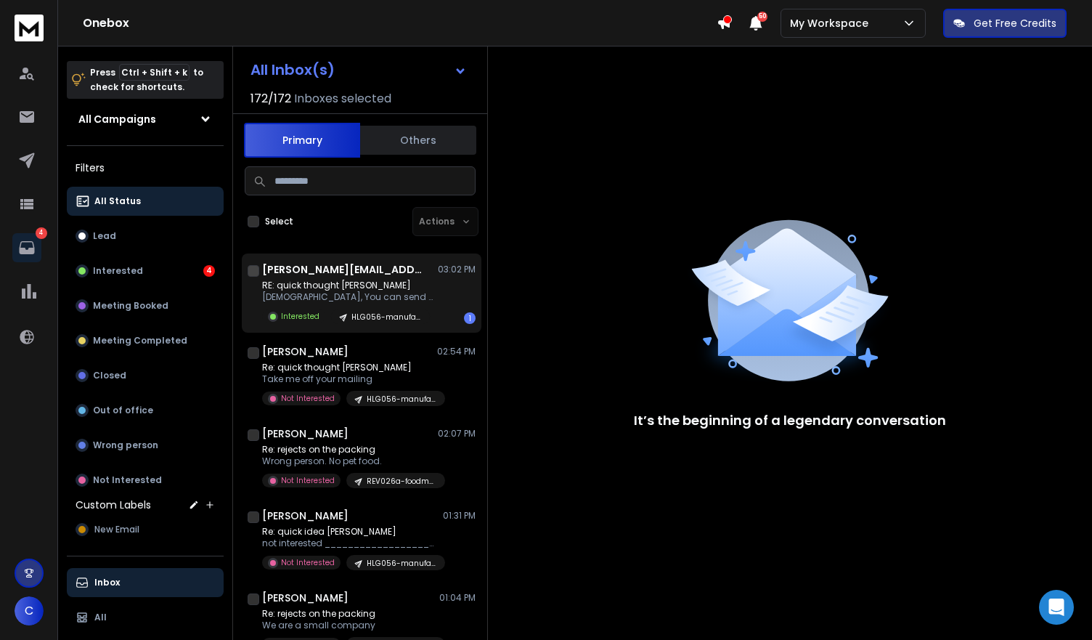
click at [378, 271] on h1 "[PERSON_NAME][EMAIL_ADDRESS][PERSON_NAME][DOMAIN_NAME]" at bounding box center [342, 269] width 160 height 15
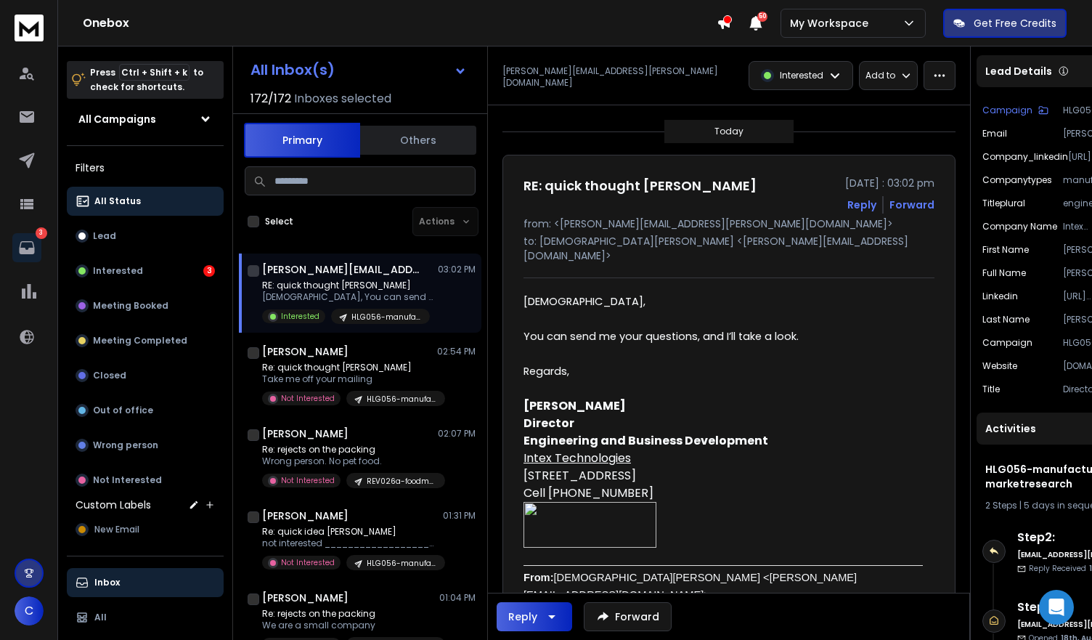
click at [866, 203] on button "Reply" at bounding box center [861, 204] width 29 height 15
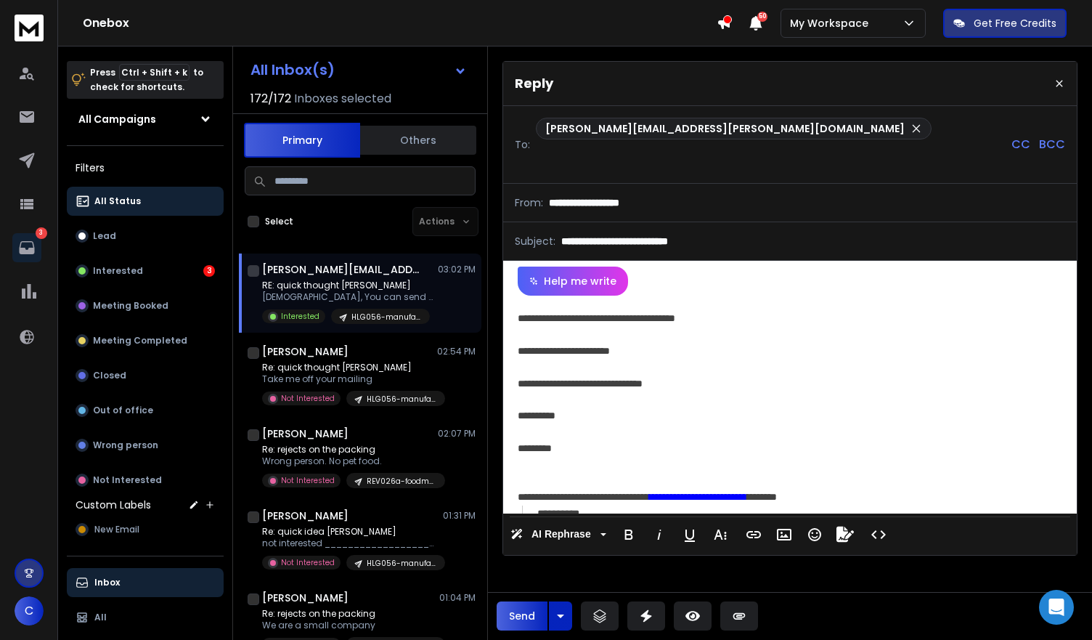
click at [654, 343] on div "**********" at bounding box center [782, 367] width 529 height 49
click at [658, 343] on div "**********" at bounding box center [782, 367] width 529 height 49
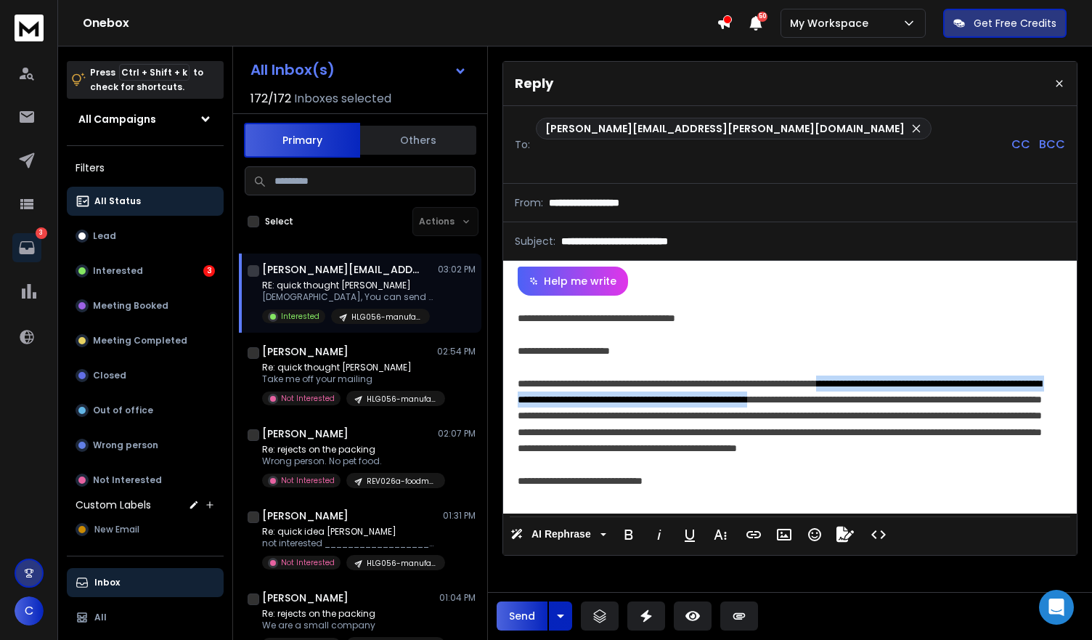
drag, startPoint x: 892, startPoint y: 355, endPoint x: 892, endPoint y: 370, distance: 15.2
click at [892, 370] on div "**********" at bounding box center [782, 424] width 529 height 163
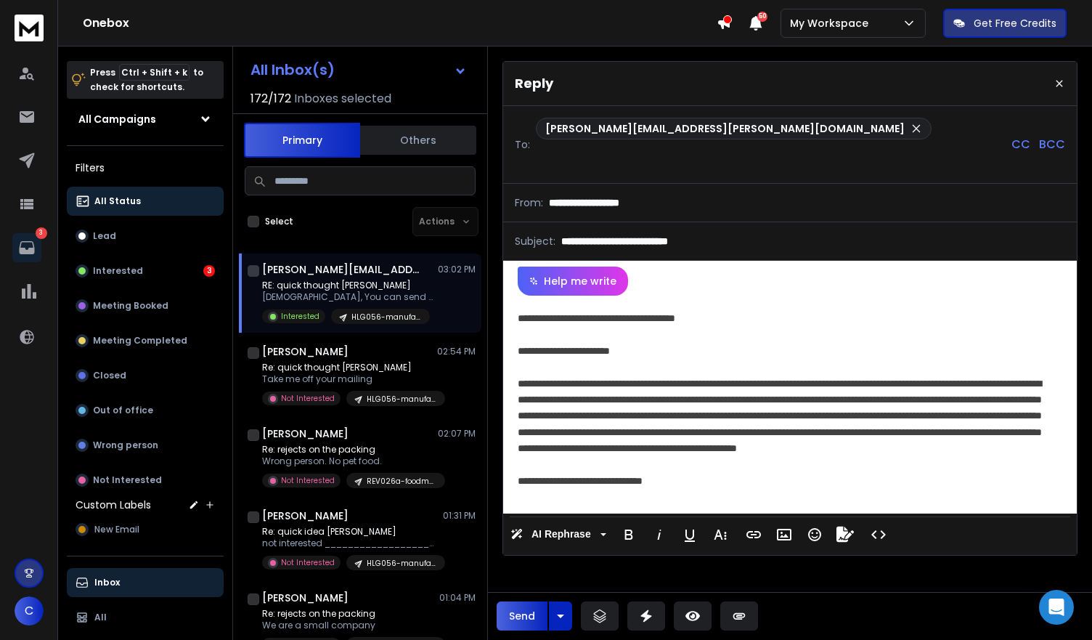
click at [549, 385] on div "**********" at bounding box center [782, 424] width 529 height 163
drag, startPoint x: 542, startPoint y: 371, endPoint x: 892, endPoint y: 355, distance: 350.3
click at [892, 355] on div "**********" at bounding box center [782, 424] width 529 height 163
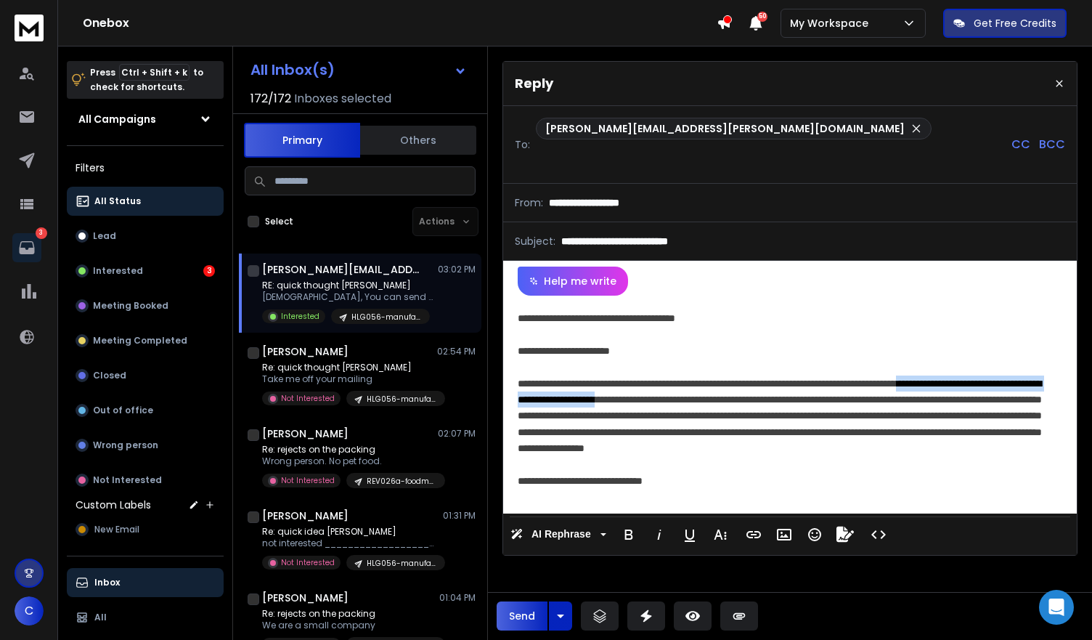
drag, startPoint x: 995, startPoint y: 355, endPoint x: 726, endPoint y: 372, distance: 269.2
click at [726, 372] on div "**********" at bounding box center [782, 424] width 529 height 163
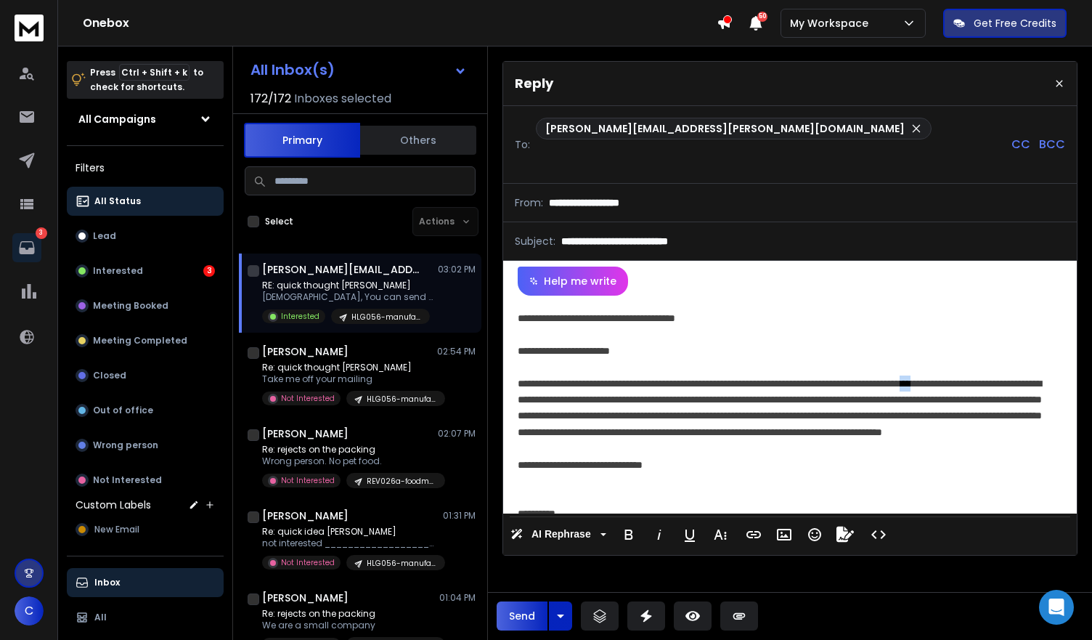
drag, startPoint x: 1018, startPoint y: 353, endPoint x: 1002, endPoint y: 354, distance: 16.0
click at [1002, 354] on div "**********" at bounding box center [782, 416] width 529 height 147
click at [1018, 358] on div "**********" at bounding box center [782, 416] width 529 height 147
drag, startPoint x: 1005, startPoint y: 354, endPoint x: 810, endPoint y: 369, distance: 195.9
click at [810, 369] on div "**********" at bounding box center [782, 416] width 529 height 147
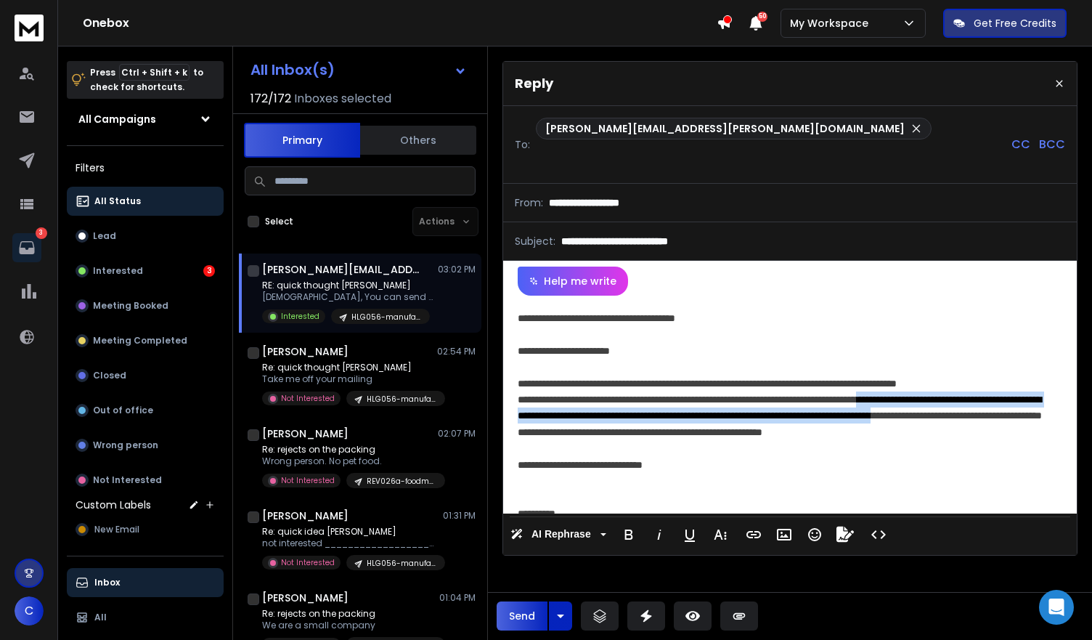
drag, startPoint x: 941, startPoint y: 374, endPoint x: 569, endPoint y: 406, distance: 373.1
click at [569, 406] on div "**********" at bounding box center [782, 439] width 529 height 97
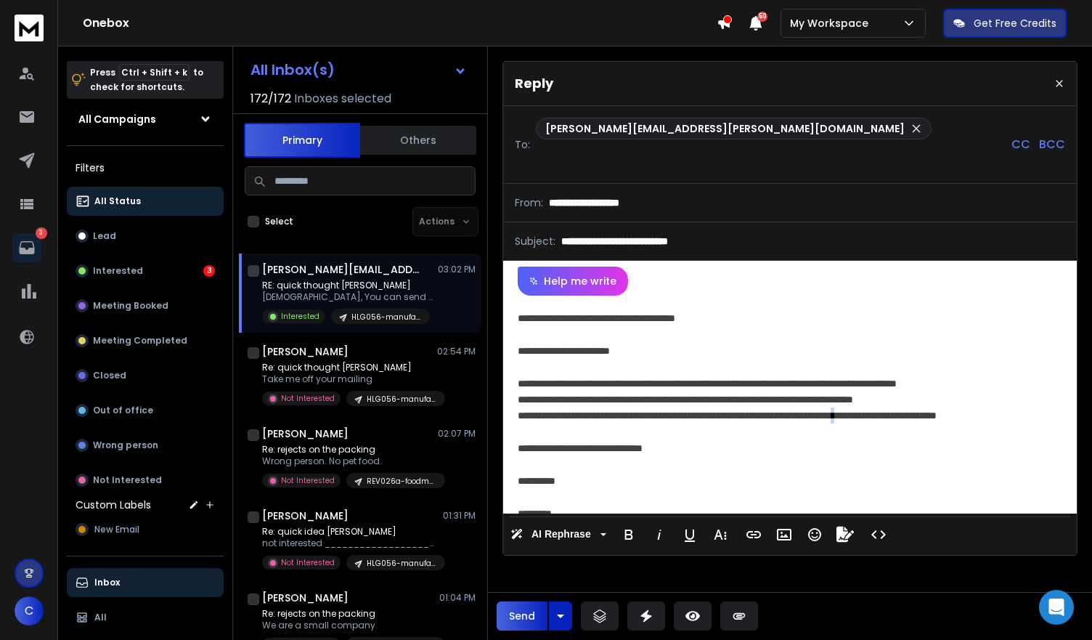
click at [892, 407] on div "**********" at bounding box center [782, 431] width 529 height 49
click at [521, 606] on button "Send" at bounding box center [522, 615] width 51 height 29
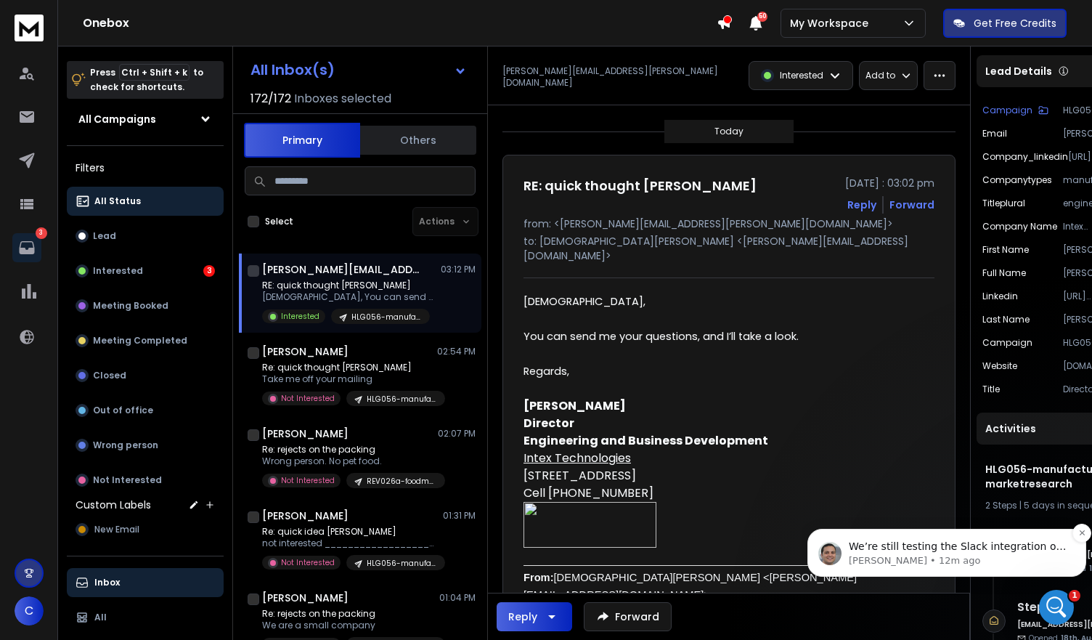
click at [928, 550] on p "We’re still testing the Slack integration on our side. Could you please share t…" at bounding box center [958, 546] width 219 height 15
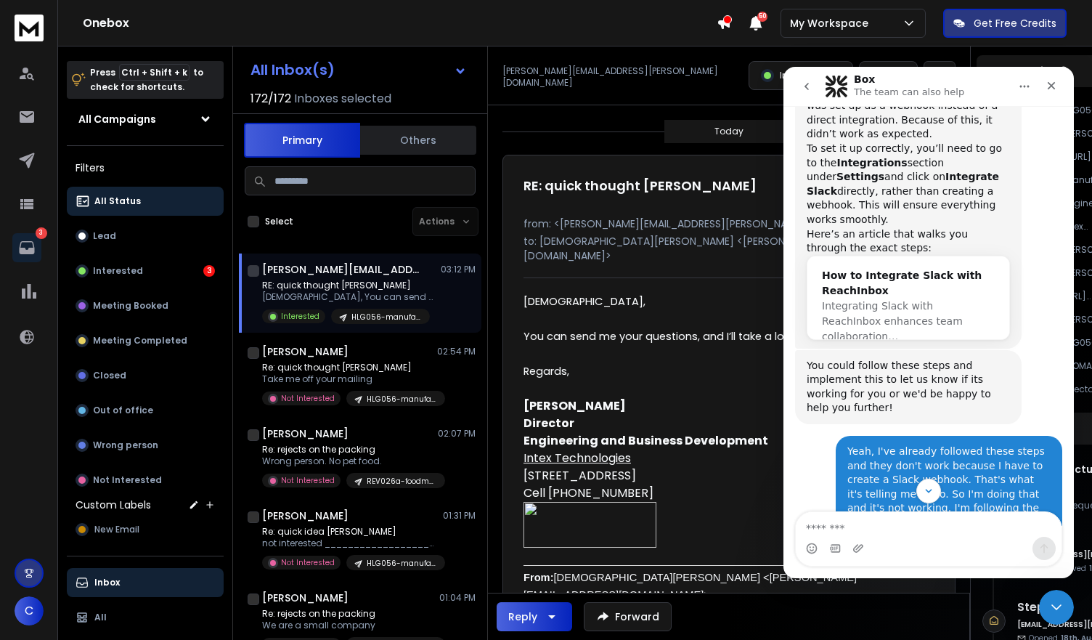
scroll to position [17195, 0]
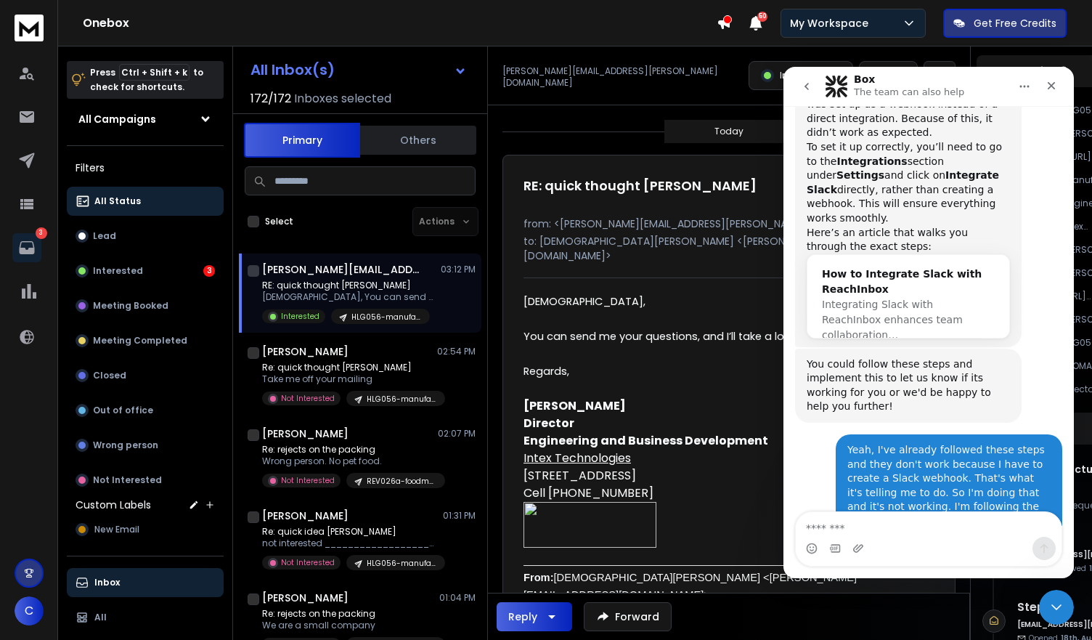
click at [883, 24] on div "My Workspace" at bounding box center [853, 23] width 126 height 15
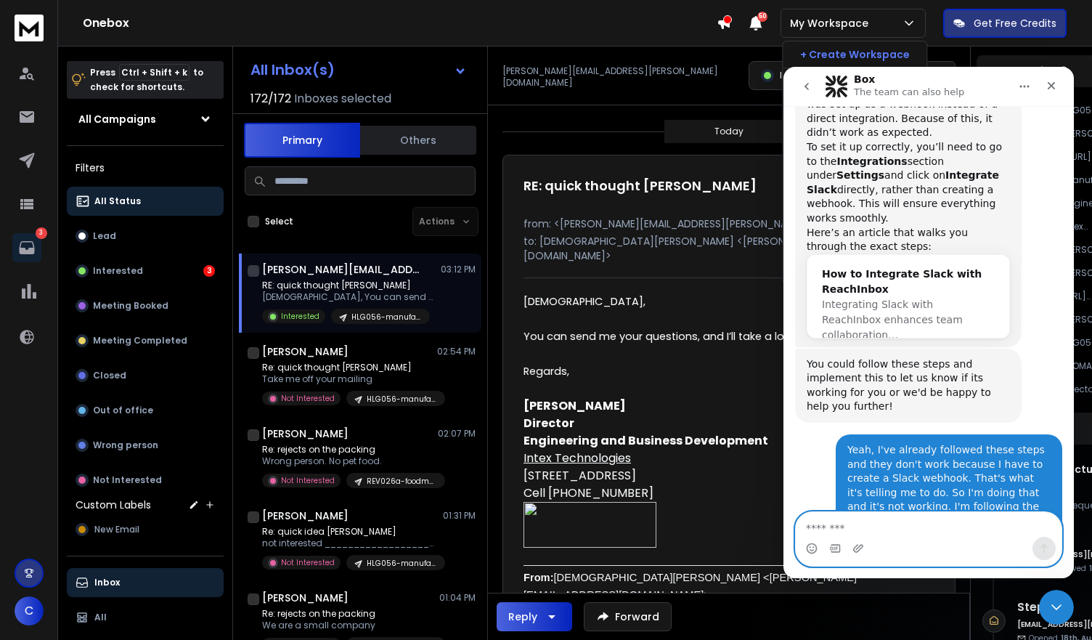
click at [860, 520] on textarea "Message…" at bounding box center [929, 524] width 266 height 25
type textarea "**********"
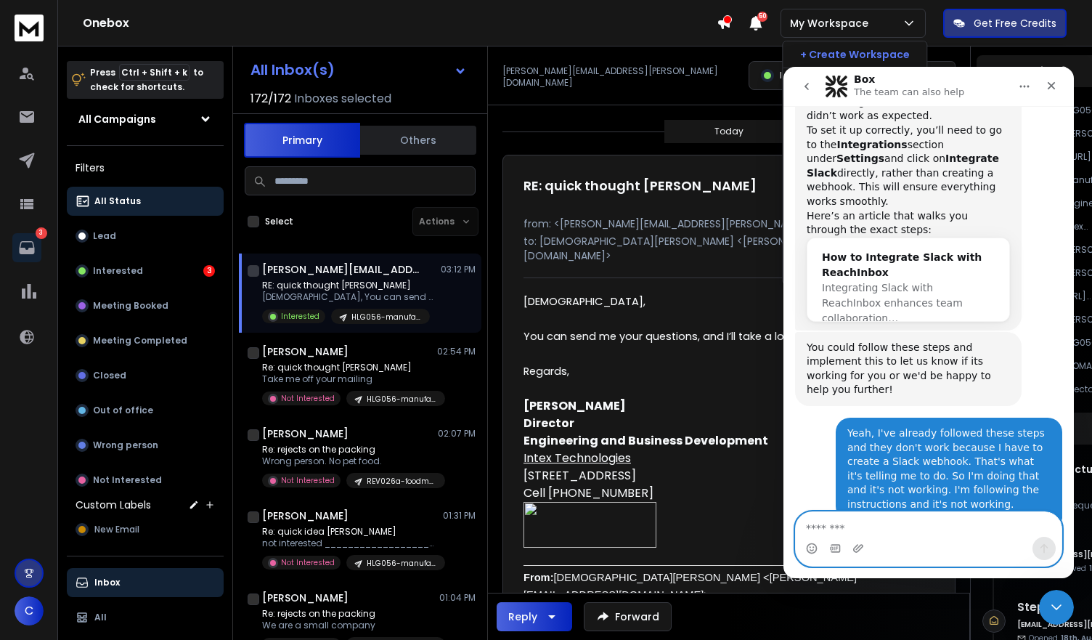
scroll to position [17214, 0]
click at [884, 526] on textarea "Message…" at bounding box center [929, 524] width 266 height 25
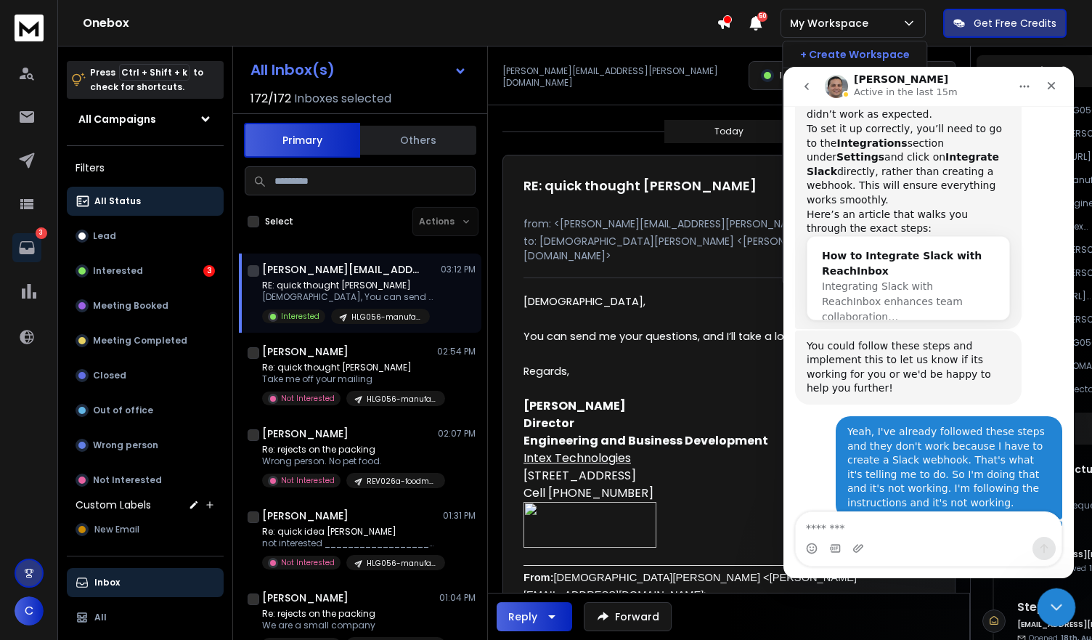
click at [1056, 606] on icon "Close Intercom Messenger" at bounding box center [1053, 604] width 17 height 17
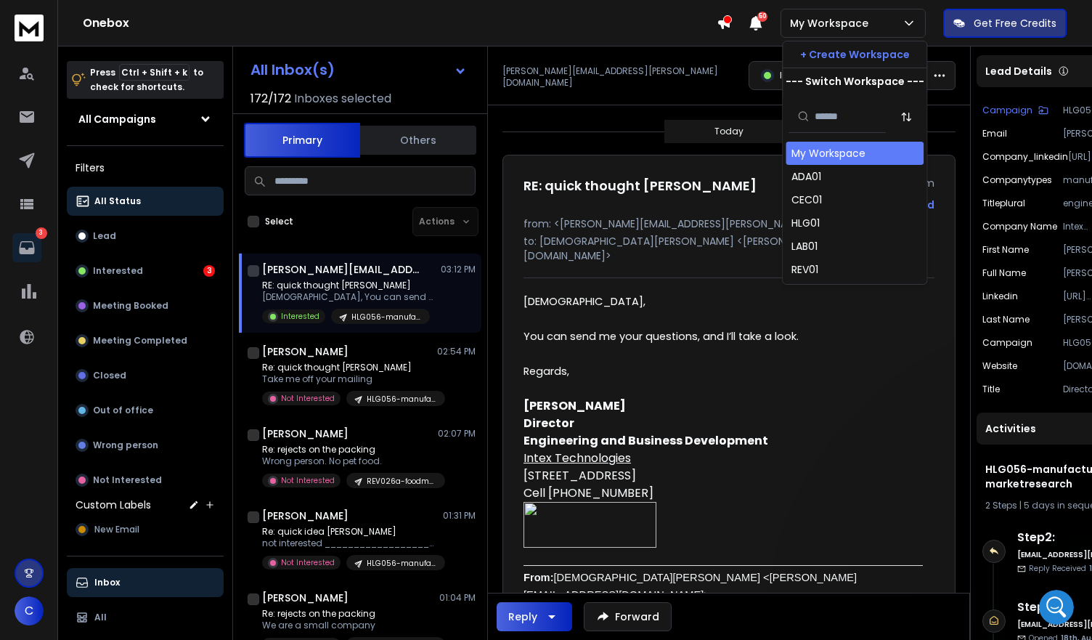
click at [658, 329] on span "You can send me your questions, and I’ll take a look." at bounding box center [660, 336] width 275 height 15
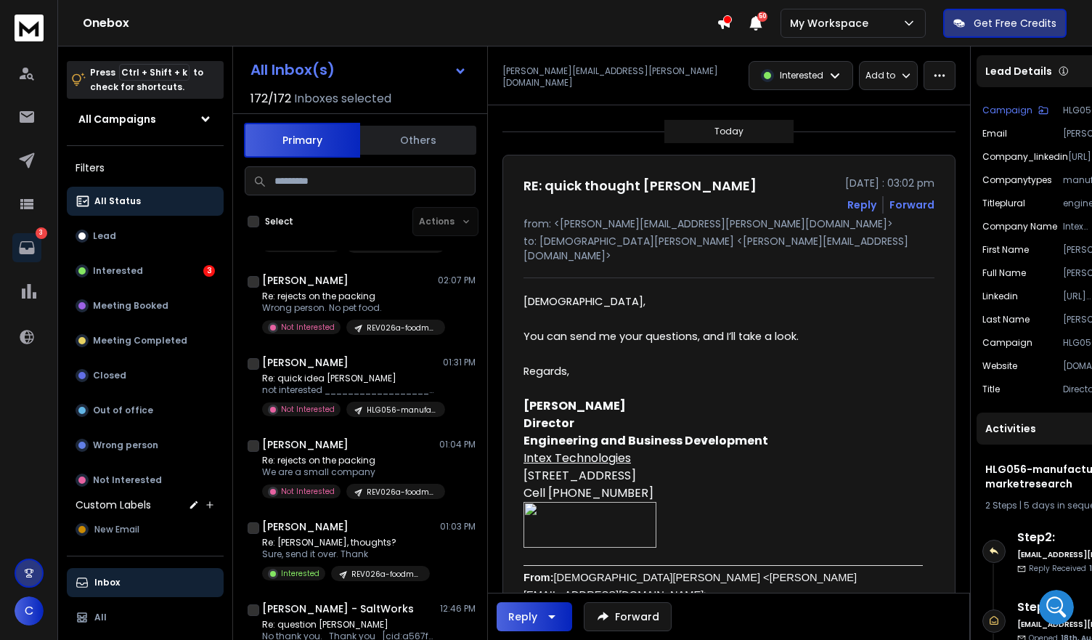
scroll to position [145, 0]
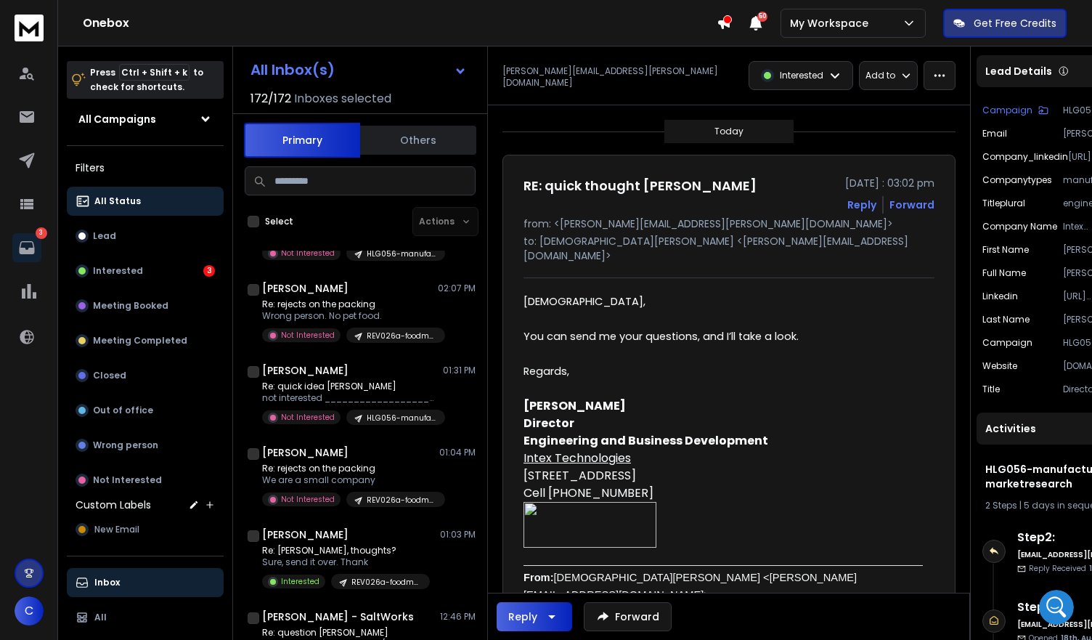
click at [411, 147] on button "Others" at bounding box center [418, 140] width 116 height 32
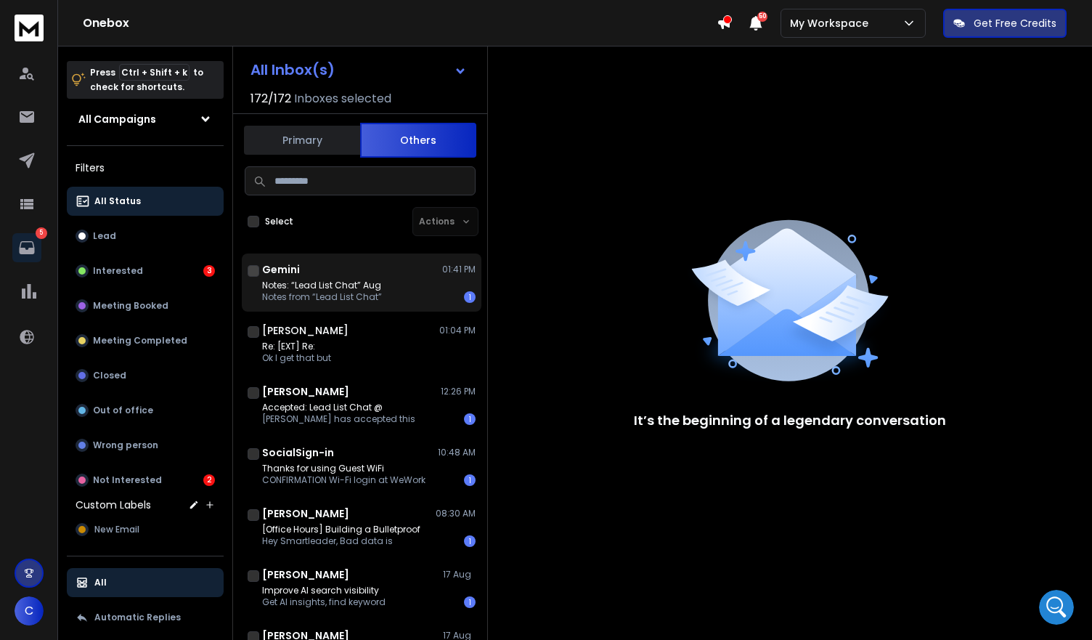
click at [348, 293] on p "Notes from “Lead List Chat”" at bounding box center [322, 297] width 120 height 12
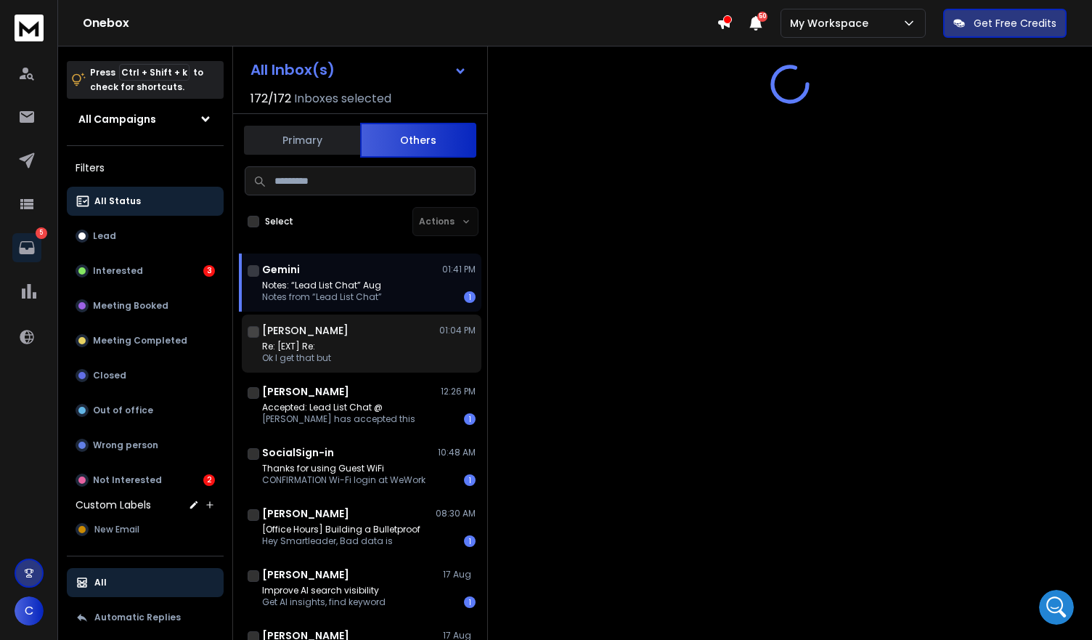
click at [372, 370] on div "Avallone 01:04 PM Re: [EXT] Re: Ok I get that but" at bounding box center [362, 343] width 240 height 58
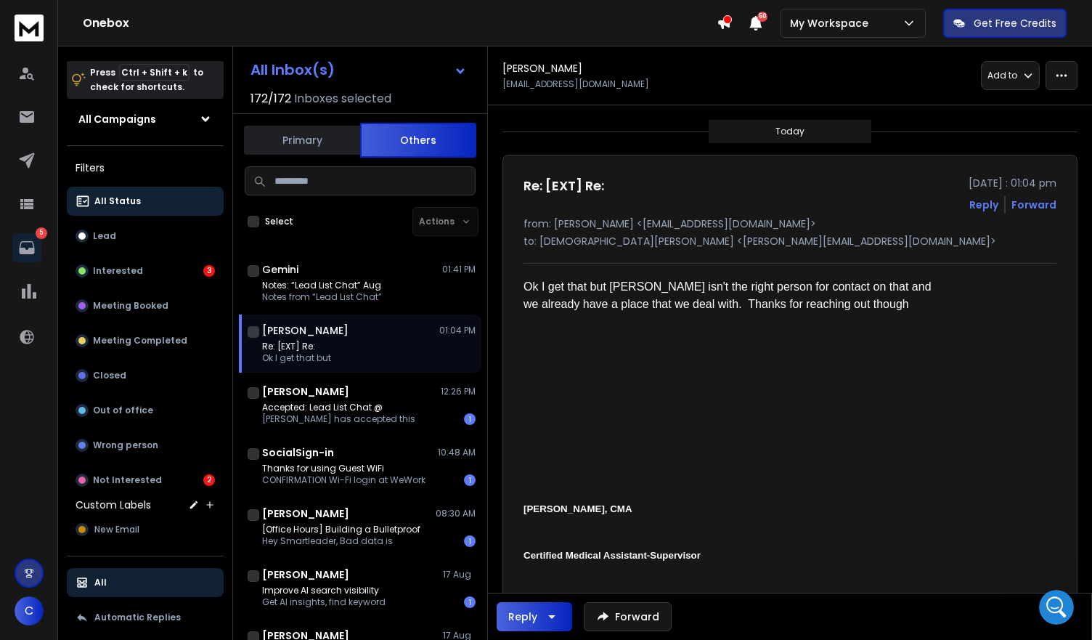
drag, startPoint x: 800, startPoint y: 223, endPoint x: 701, endPoint y: 221, distance: 98.7
click at [701, 221] on p "from: Avallone, Laurie <laavallone@capecodhealth.org>" at bounding box center [789, 223] width 533 height 15
drag, startPoint x: 640, startPoint y: 223, endPoint x: 799, endPoint y: 224, distance: 159.0
click at [799, 224] on p "from: Avallone, Laurie <laavallone@capecodhealth.org>" at bounding box center [789, 223] width 533 height 15
copy p "laavallone@capecodhealth.org"
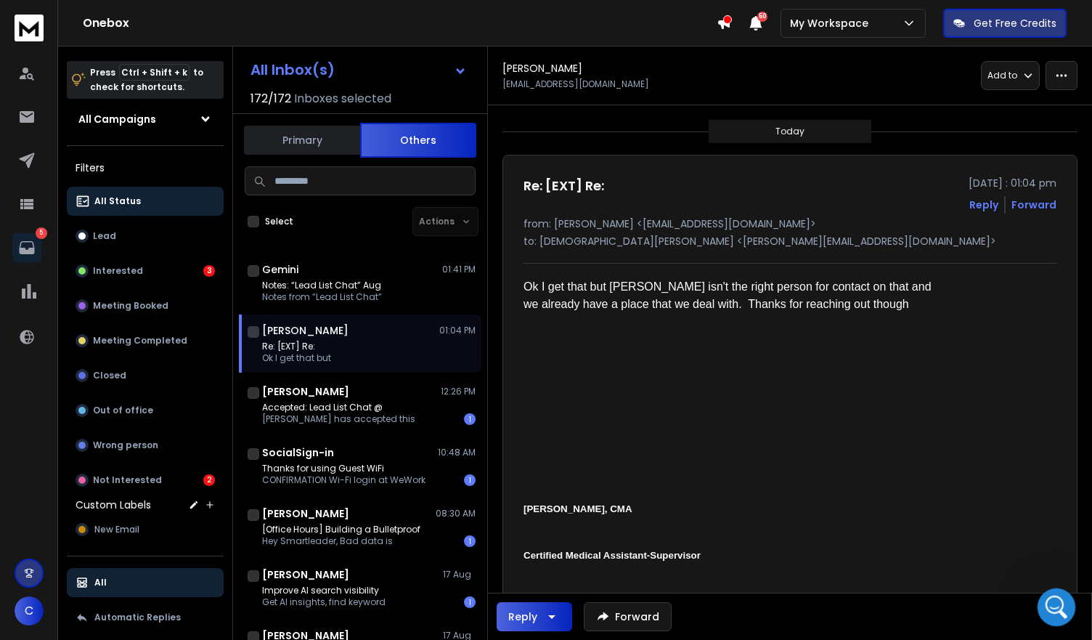
click at [1051, 607] on icon "Open Intercom Messenger" at bounding box center [1055, 605] width 24 height 24
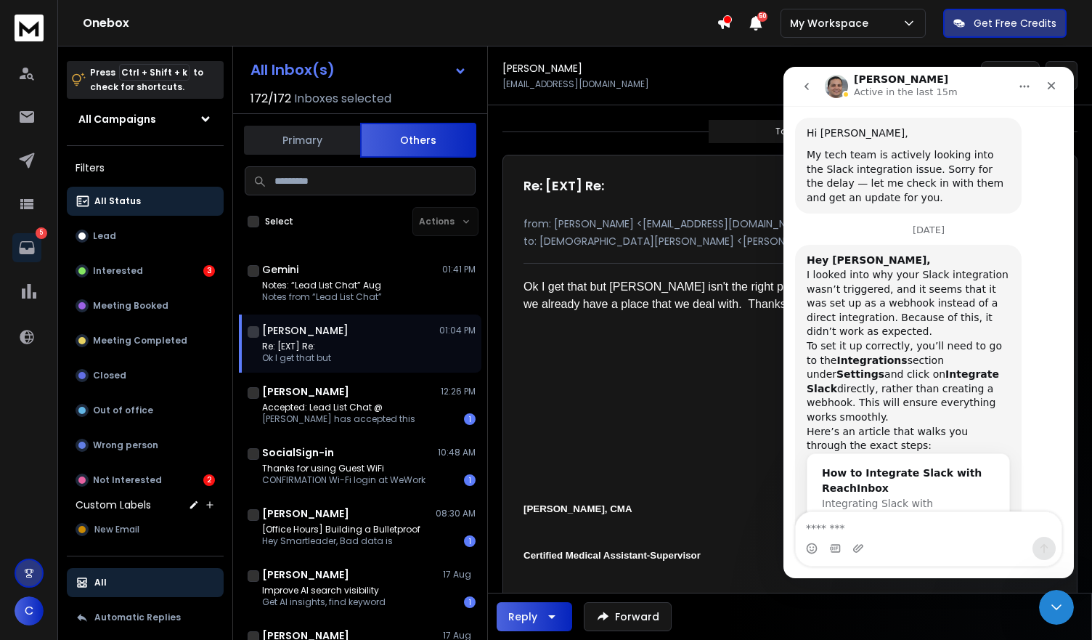
scroll to position [17214, 0]
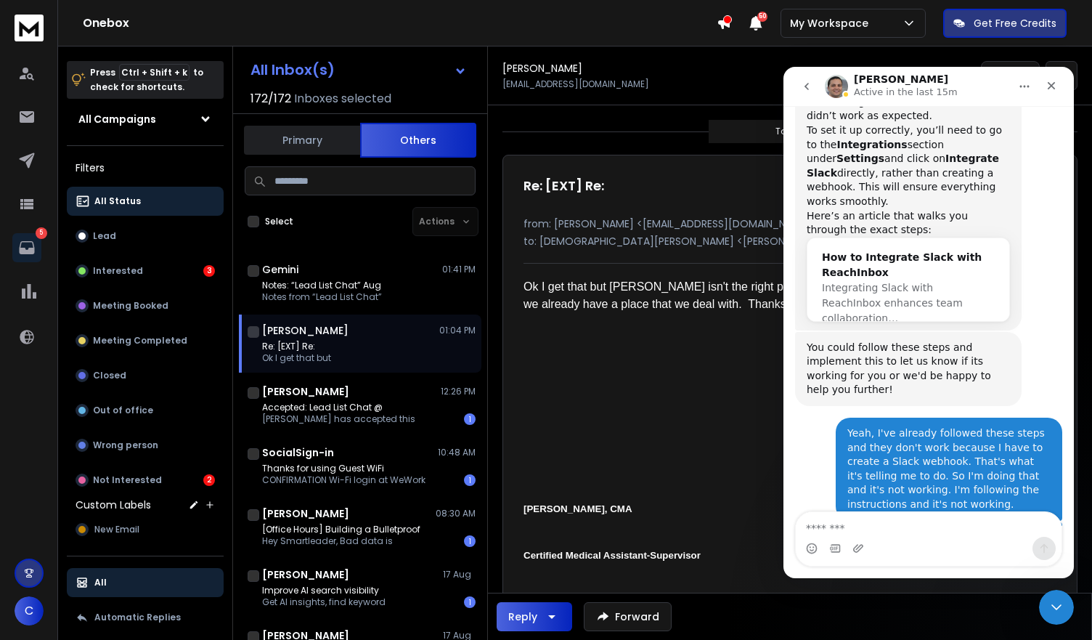
click at [857, 527] on textarea "Message…" at bounding box center [929, 524] width 266 height 25
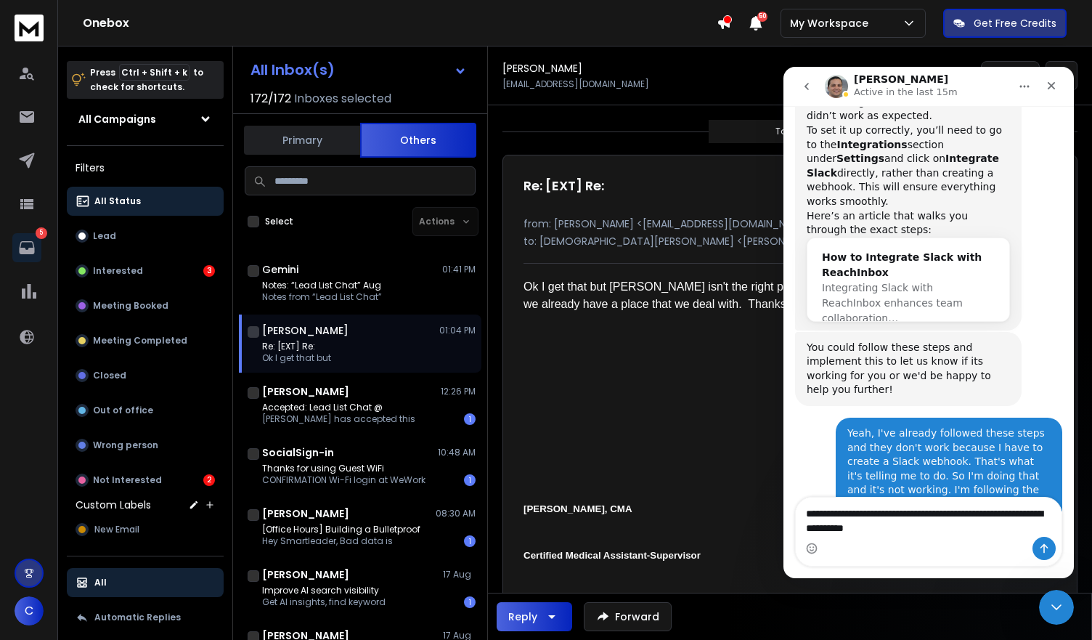
scroll to position [17228, 0]
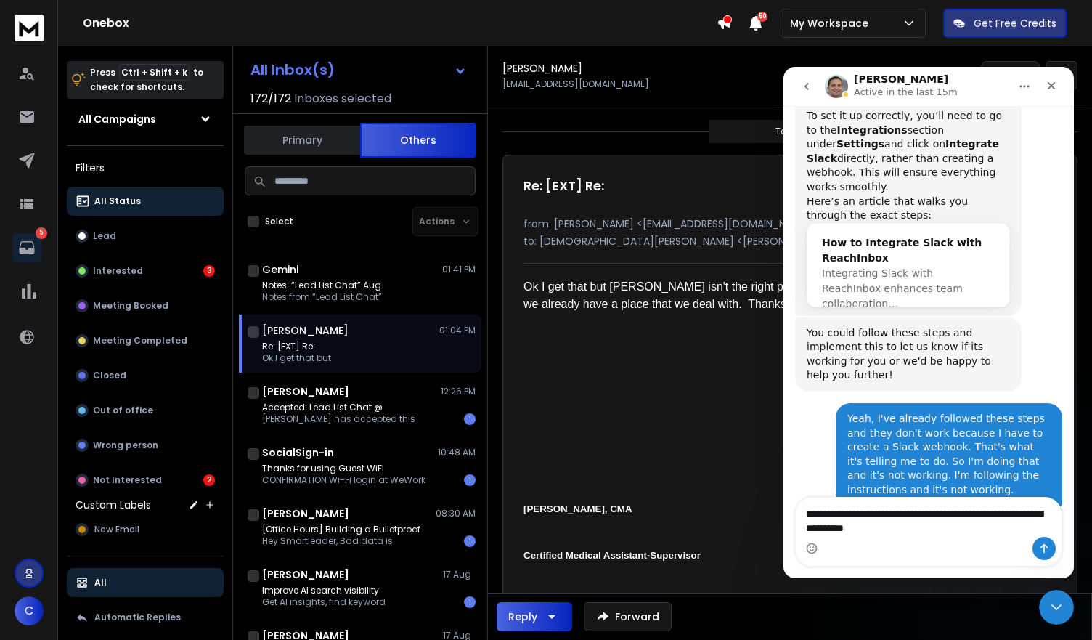
click at [960, 515] on textarea "**********" at bounding box center [929, 516] width 266 height 39
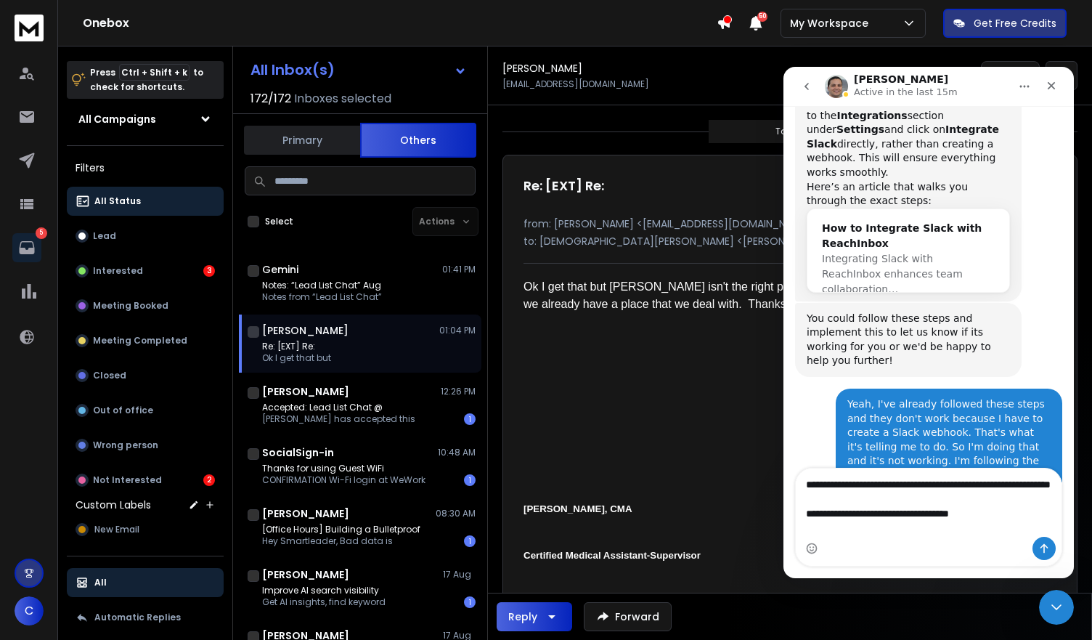
scroll to position [17257, 0]
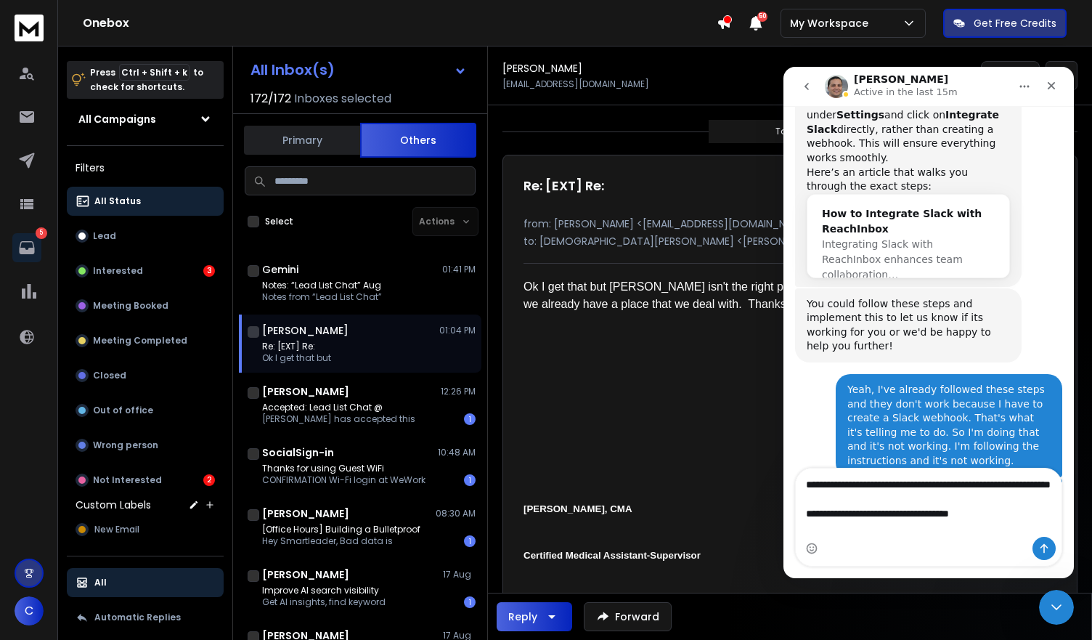
click at [970, 496] on textarea "**********" at bounding box center [929, 502] width 266 height 68
click at [857, 526] on textarea "**********" at bounding box center [929, 502] width 266 height 68
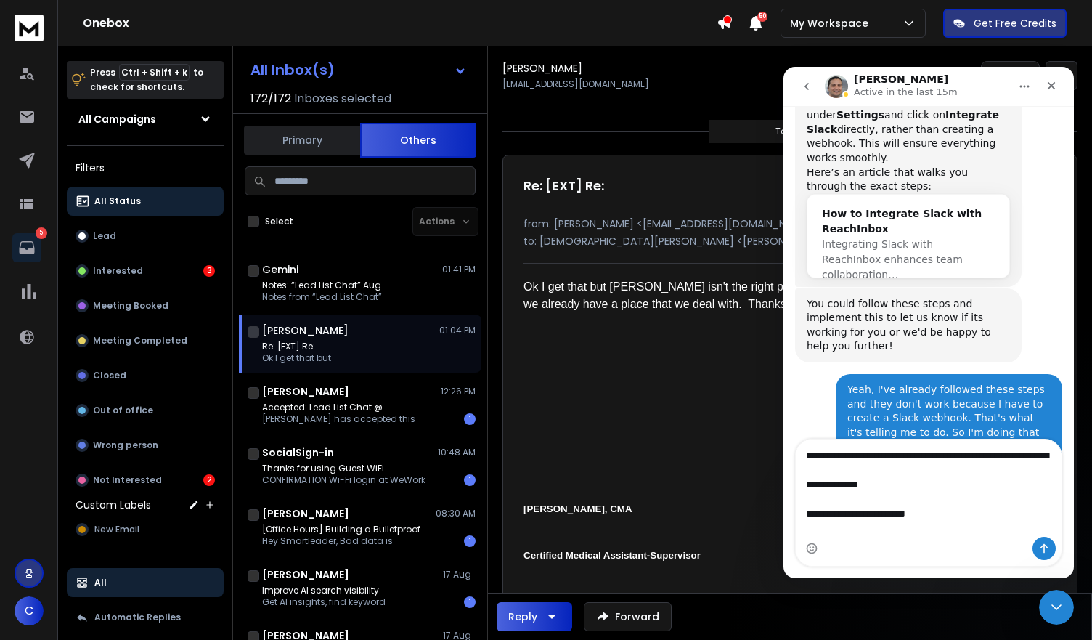
scroll to position [17286, 0]
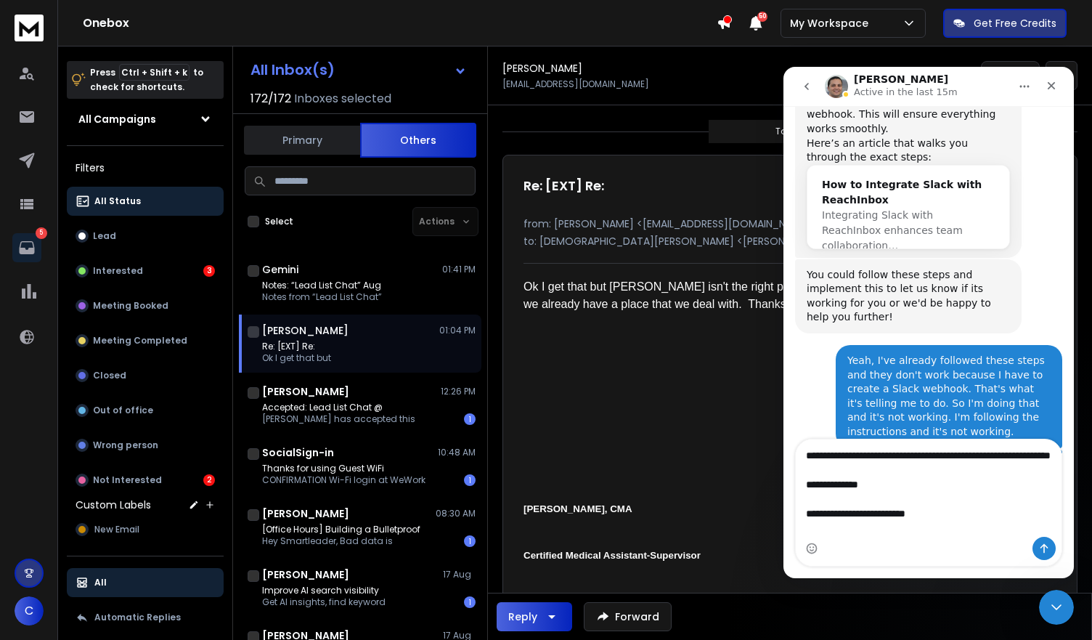
type textarea "**********"
click at [1059, 613] on icon "Close Intercom Messenger" at bounding box center [1053, 604] width 17 height 17
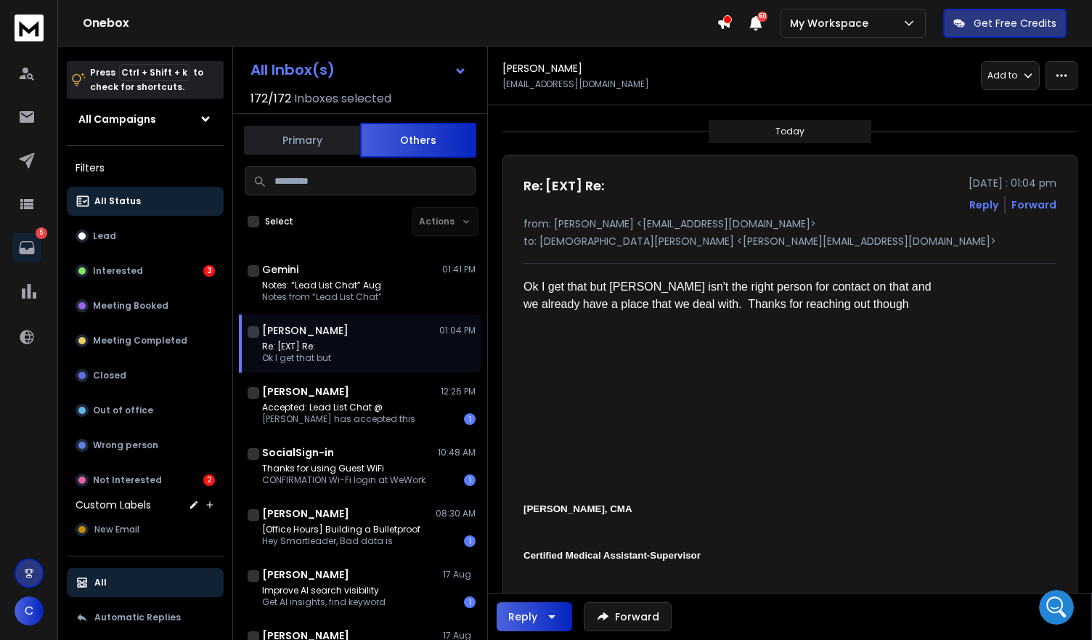
click at [802, 217] on p "from: Avallone, Laurie <laavallone@capecodhealth.org>" at bounding box center [789, 223] width 533 height 15
drag, startPoint x: 801, startPoint y: 221, endPoint x: 704, endPoint y: 224, distance: 97.3
click at [704, 224] on p "from: Avallone, Laurie <laavallone@capecodhealth.org>" at bounding box center [789, 223] width 533 height 15
copy p "capecodhealth.org"
click at [1063, 605] on icon "Open Intercom Messenger" at bounding box center [1055, 605] width 24 height 24
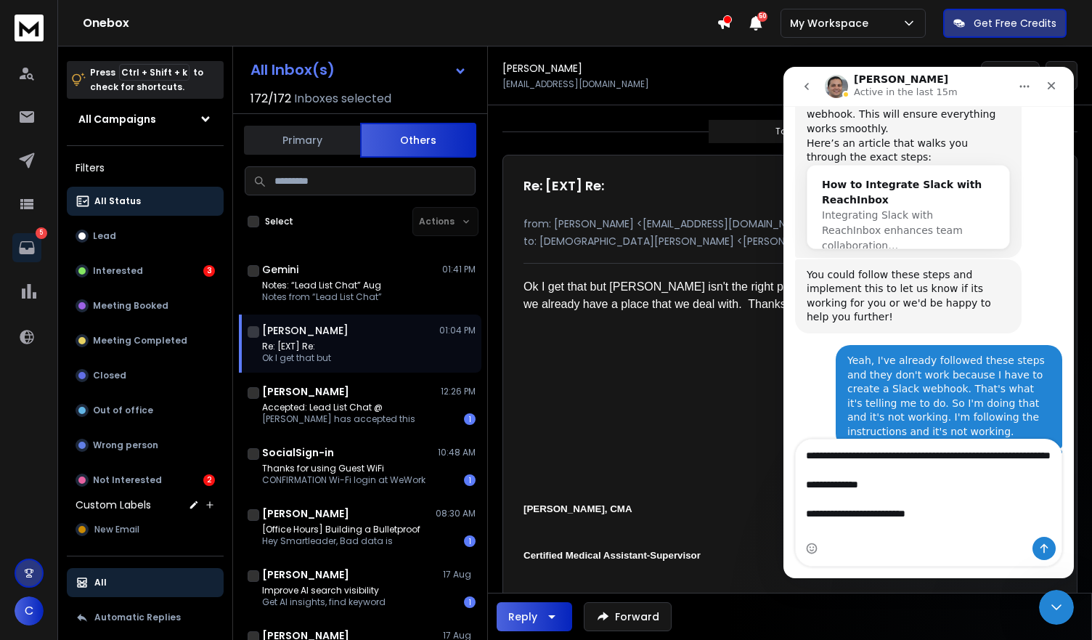
click at [903, 507] on textarea "**********" at bounding box center [929, 487] width 266 height 97
click at [902, 500] on textarea "**********" at bounding box center [929, 487] width 266 height 97
type textarea "**********"
click at [1051, 550] on button "Send a message…" at bounding box center [1043, 548] width 23 height 23
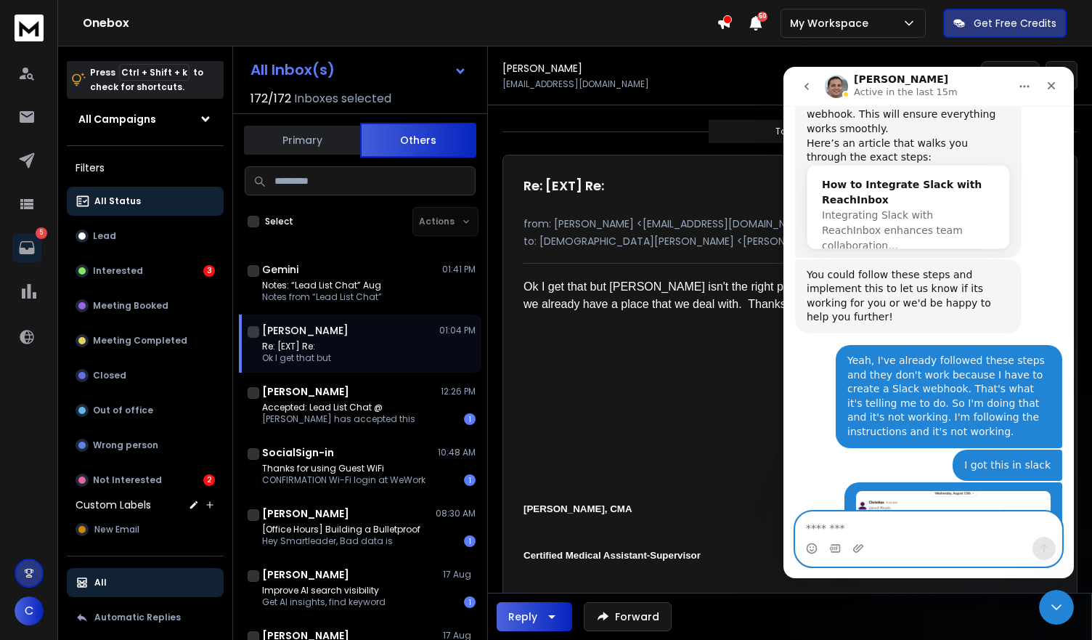
scroll to position [17318, 0]
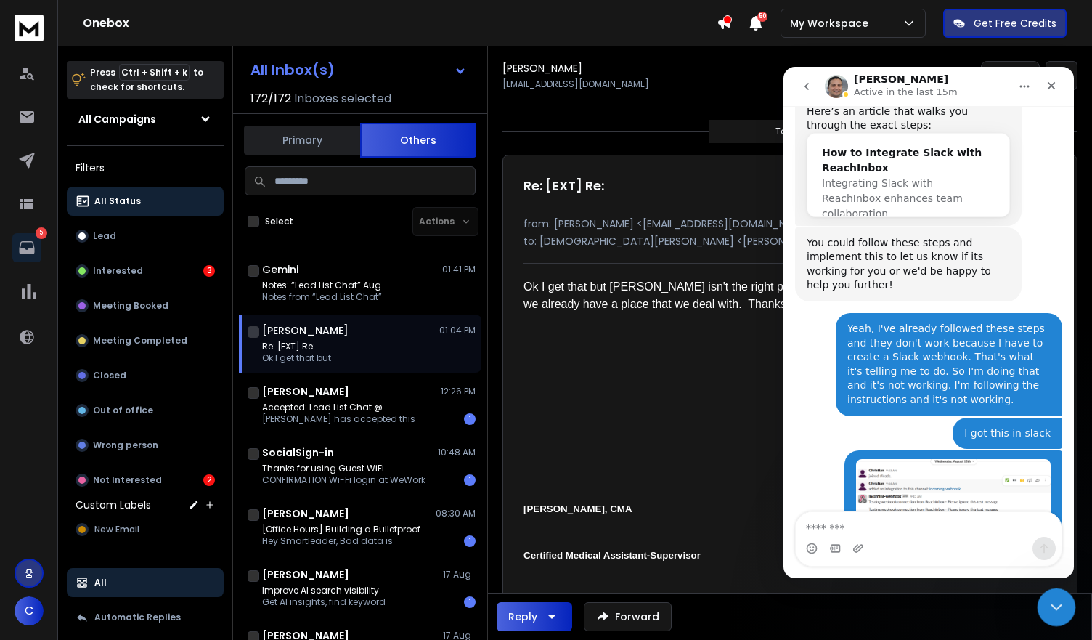
click at [1052, 597] on icon "Close Intercom Messenger" at bounding box center [1053, 604] width 17 height 17
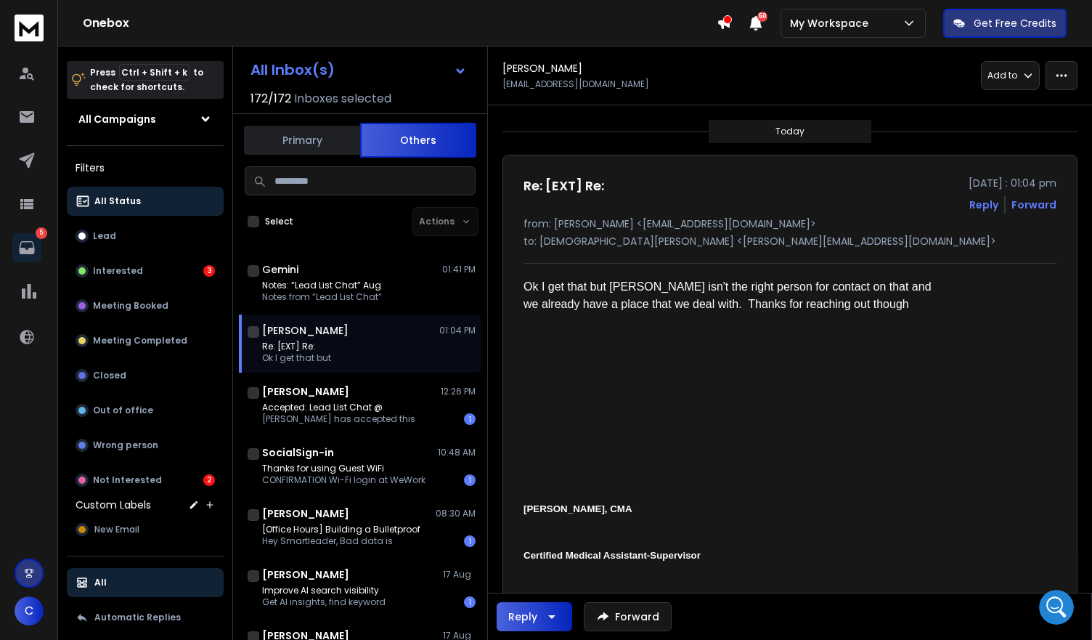
click at [1054, 74] on button "button" at bounding box center [1061, 75] width 32 height 29
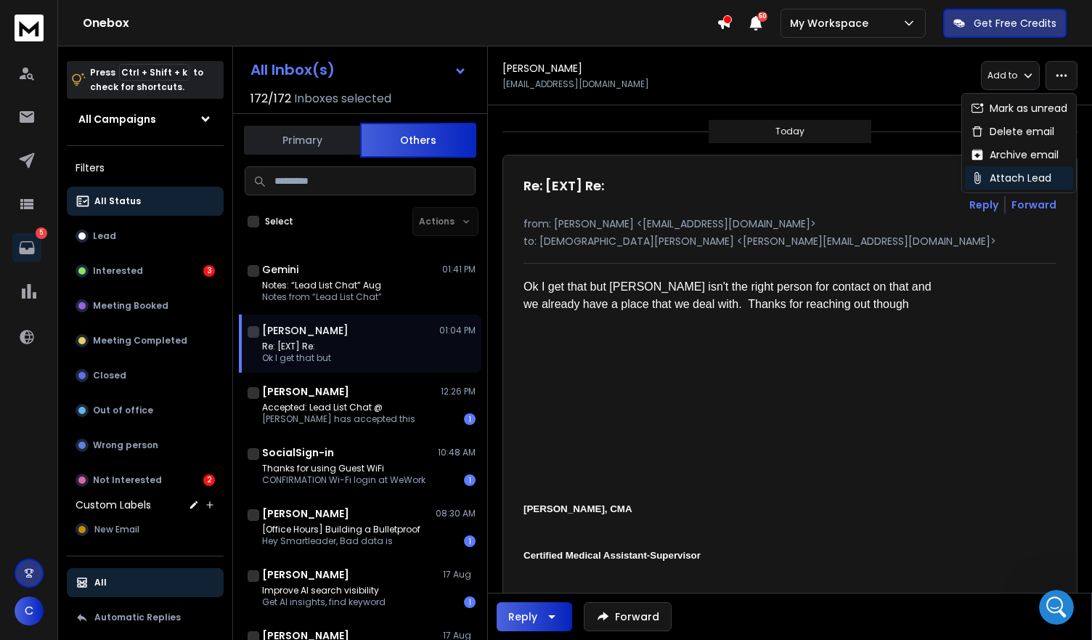
click at [997, 182] on div "Attach Lead" at bounding box center [1011, 178] width 81 height 15
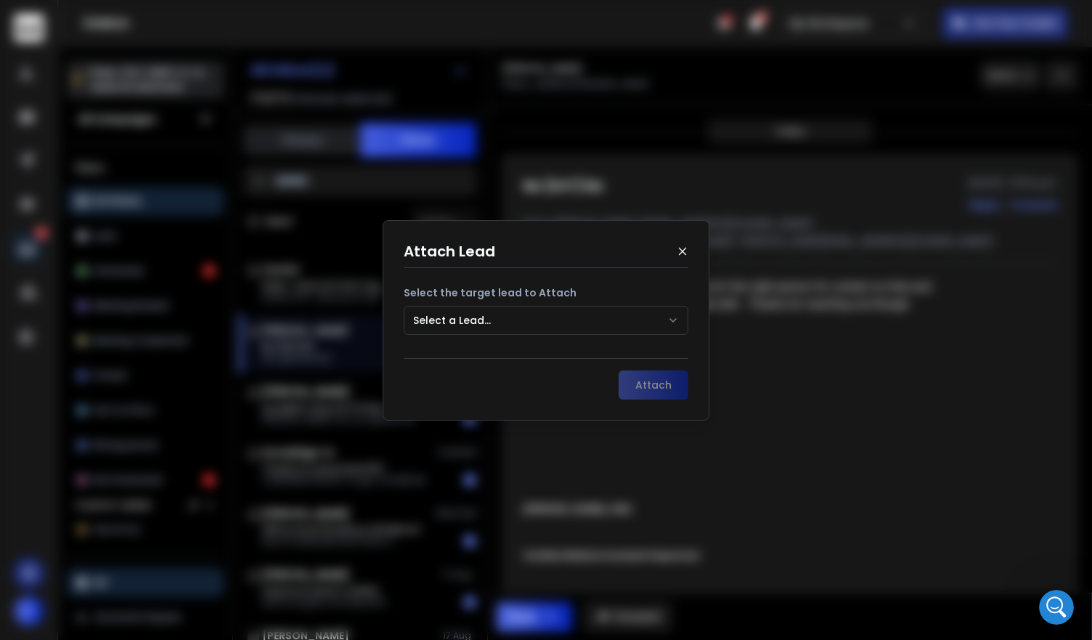
click at [508, 309] on button "Select a Lead..." at bounding box center [546, 320] width 285 height 29
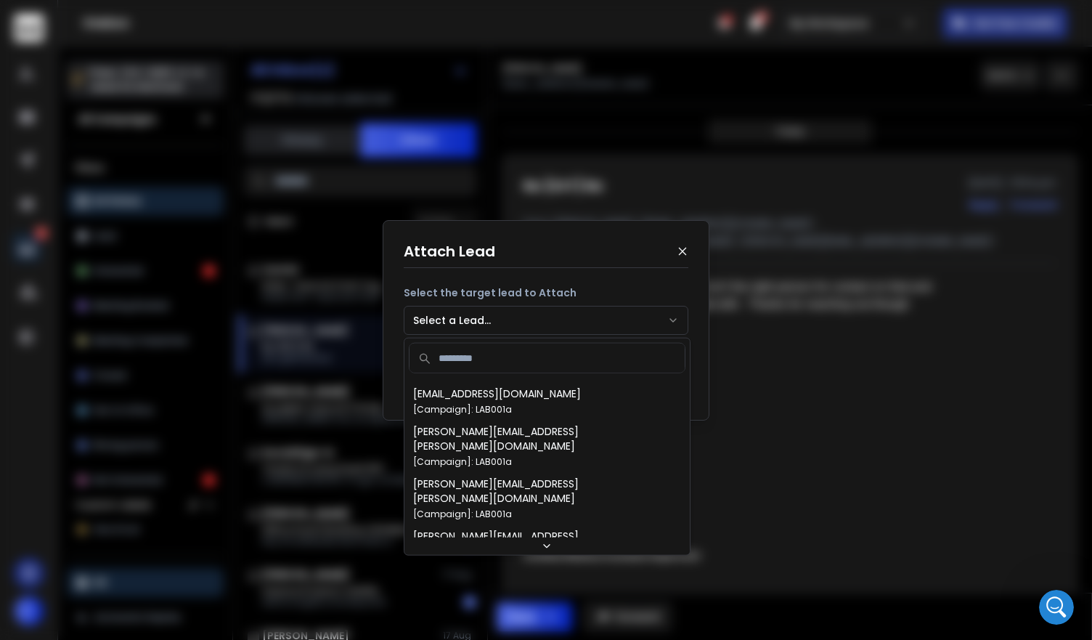
click at [460, 363] on input at bounding box center [546, 357] width 275 height 29
paste input "**********"
type input "**********"
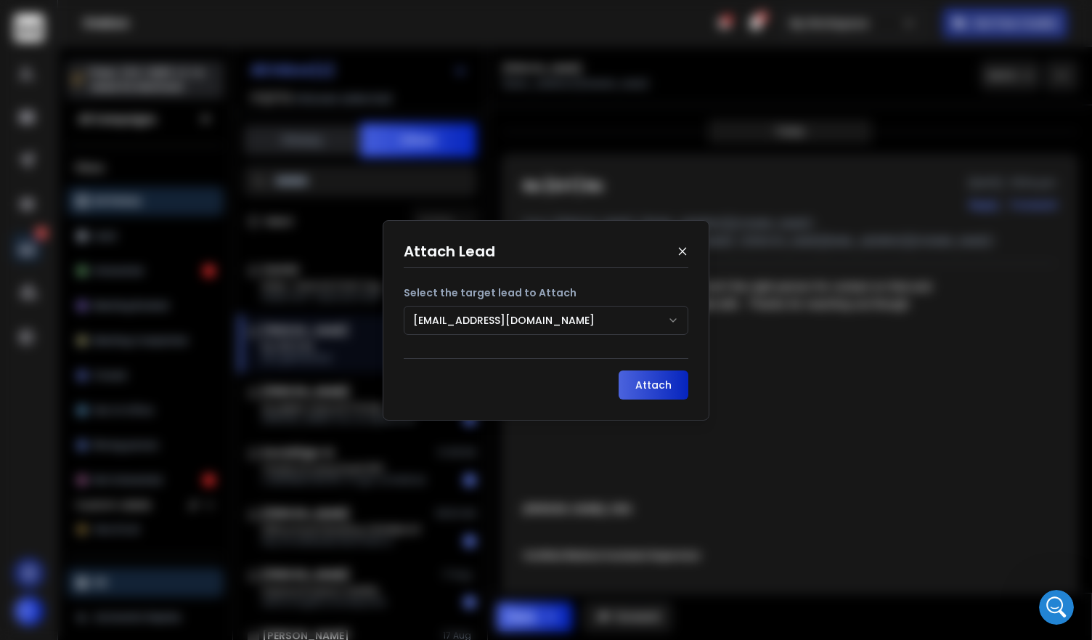
click at [662, 389] on button "Attach" at bounding box center [654, 384] width 70 height 29
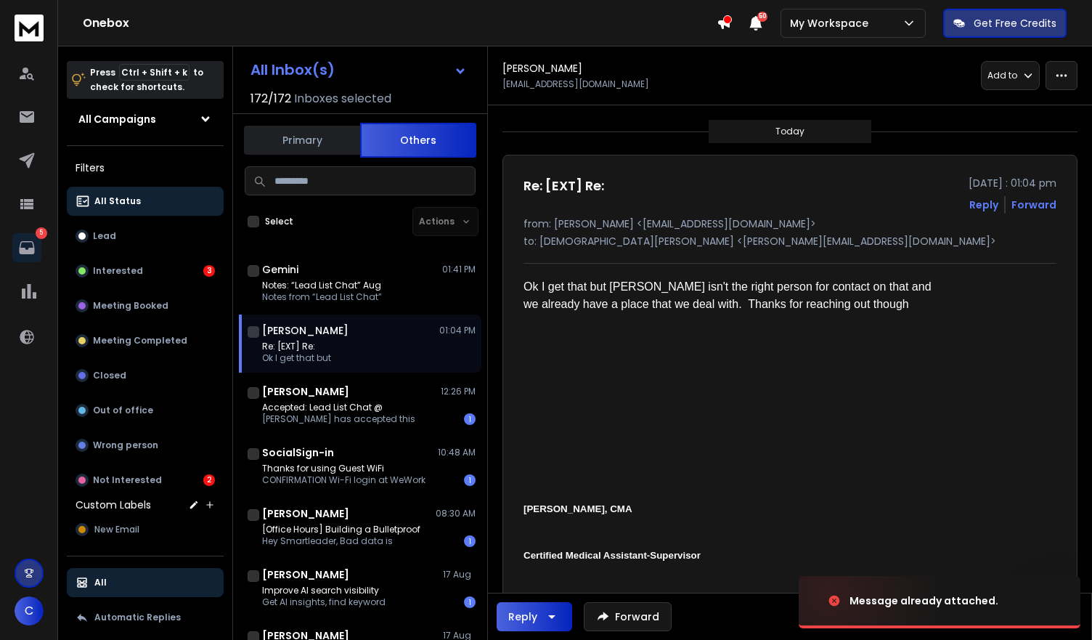
drag, startPoint x: 994, startPoint y: 502, endPoint x: 1000, endPoint y: 508, distance: 8.7
click at [1065, 589] on icon "Notifications (F8)" at bounding box center [1064, 591] width 15 height 15
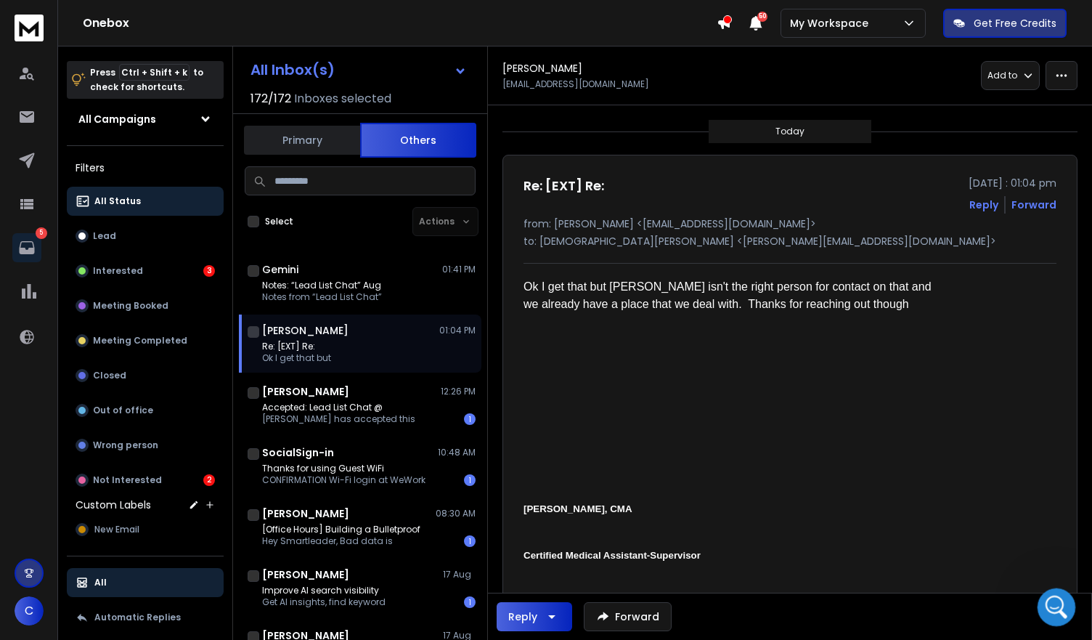
click at [1059, 615] on div "Open Intercom Messenger" at bounding box center [1054, 605] width 48 height 48
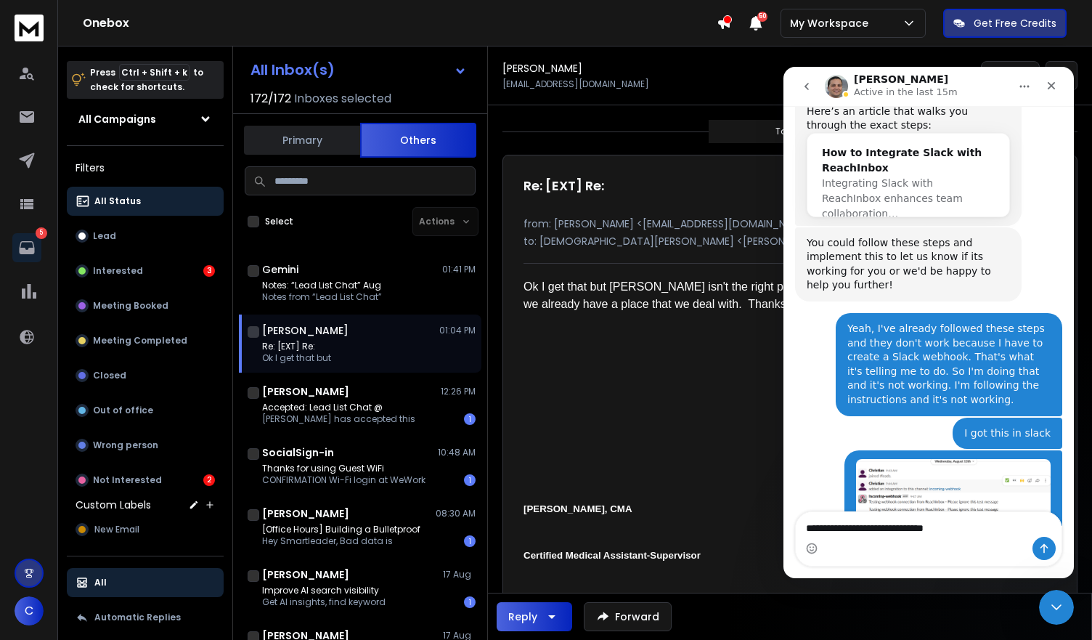
click at [842, 536] on textarea "**********" at bounding box center [929, 524] width 266 height 25
type textarea "**********"
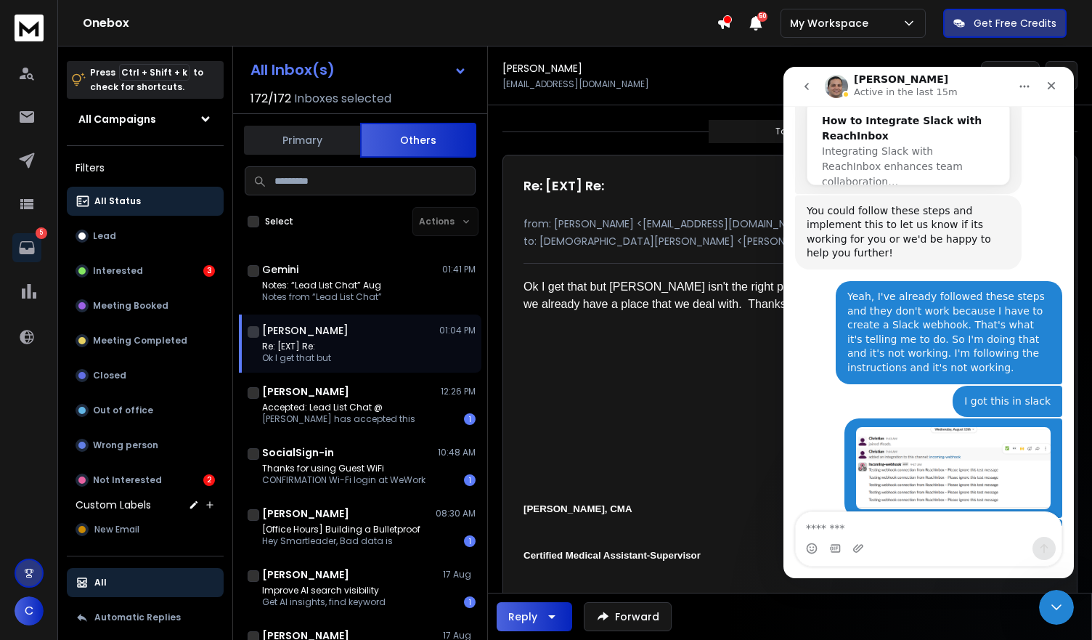
scroll to position [17352, 0]
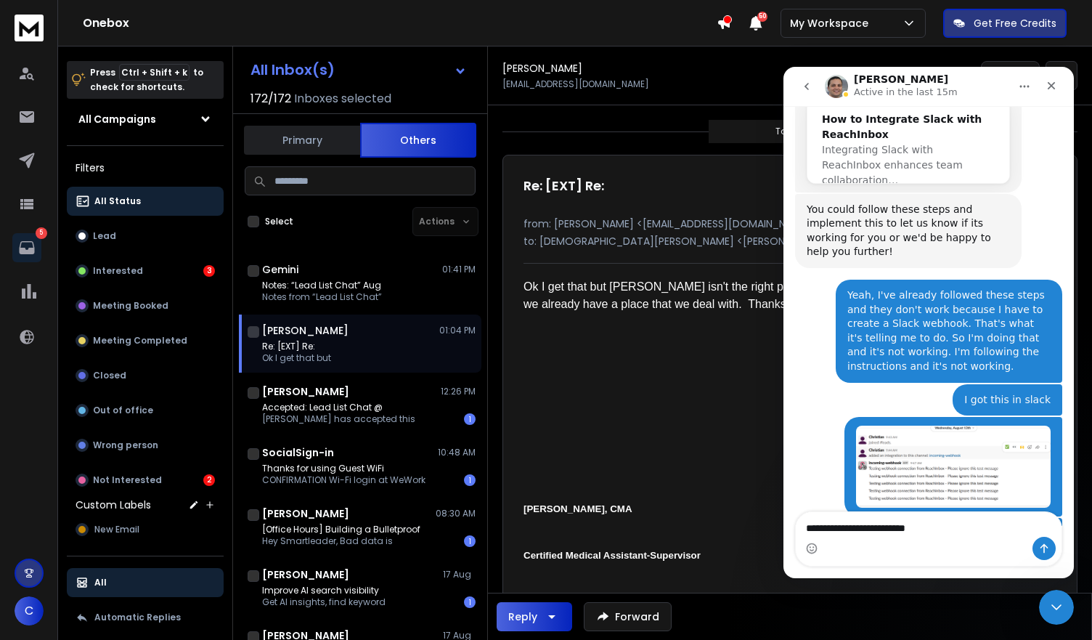
type textarea "**********"
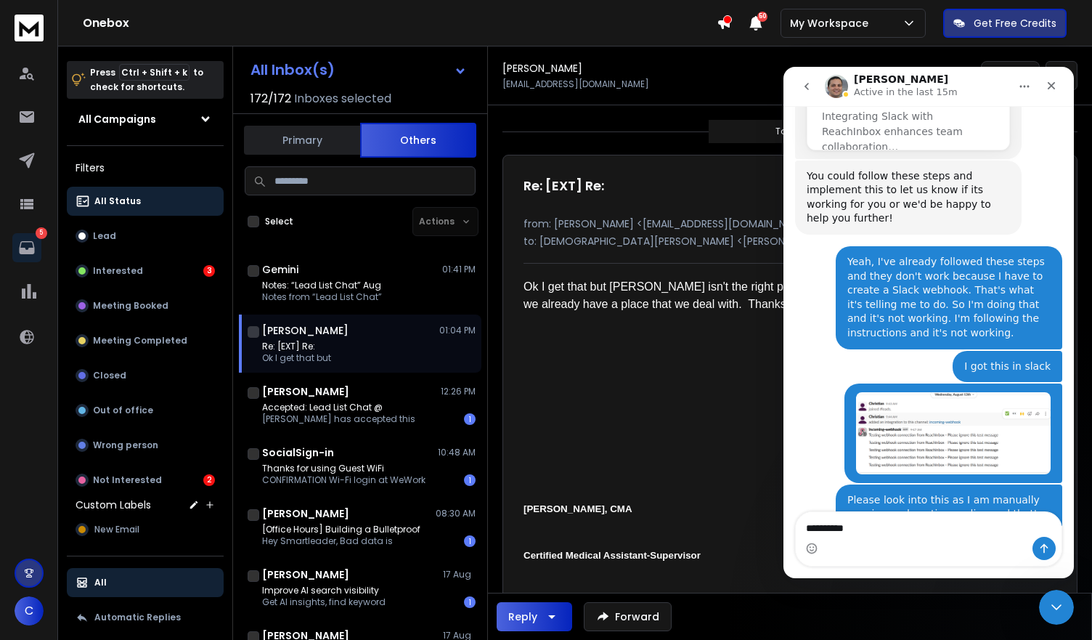
type textarea "**********"
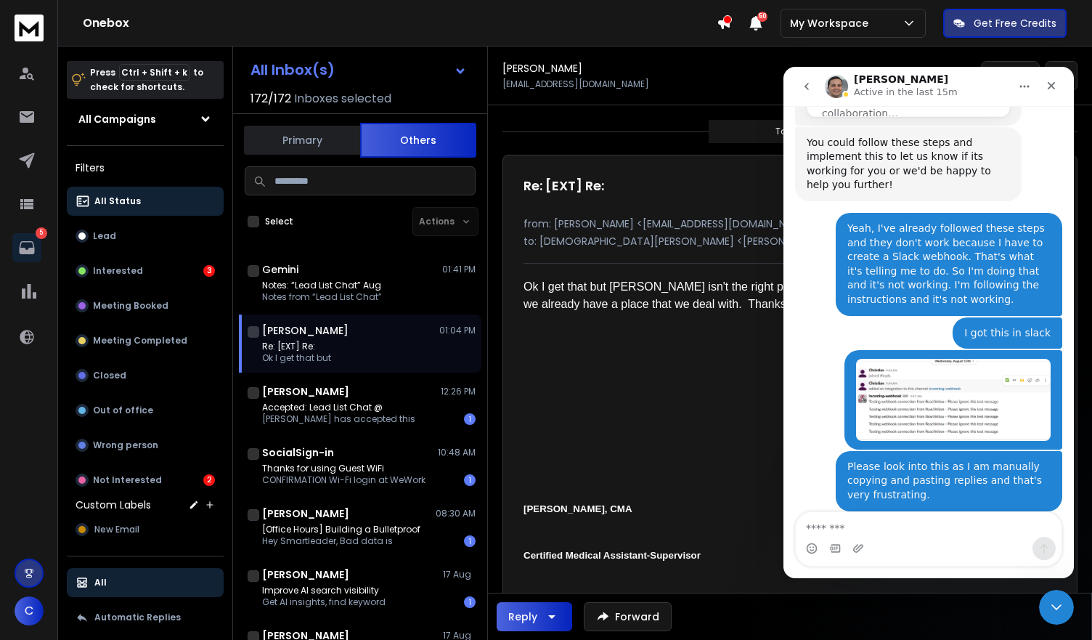
drag, startPoint x: 312, startPoint y: 155, endPoint x: 221, endPoint y: 148, distance: 91.7
click at [312, 155] on button "Primary" at bounding box center [302, 140] width 116 height 32
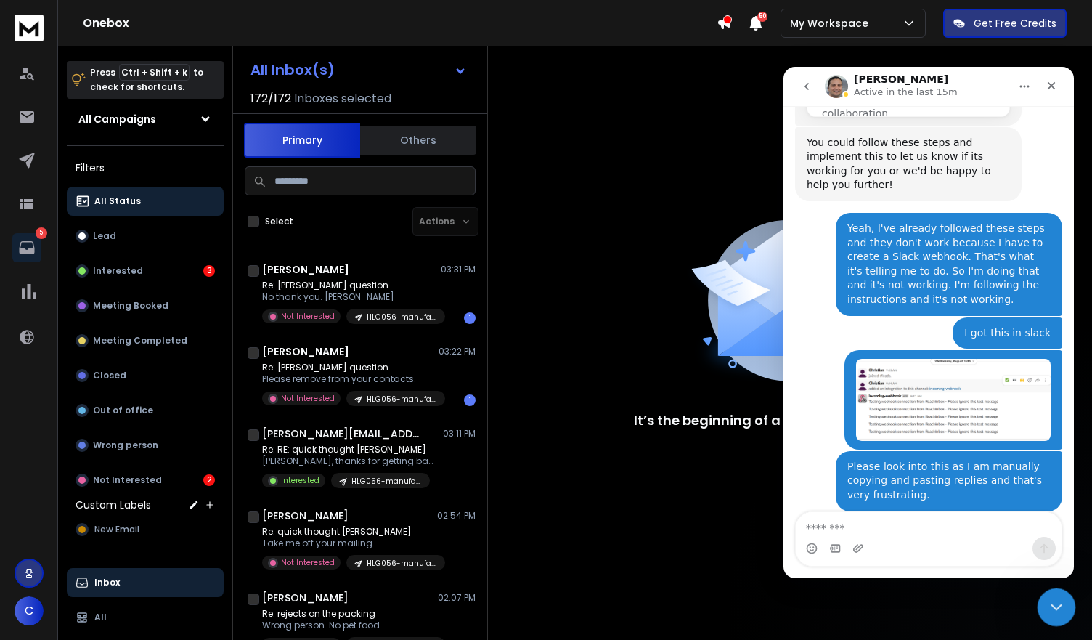
click at [1050, 608] on icon "Close Intercom Messenger" at bounding box center [1053, 604] width 17 height 17
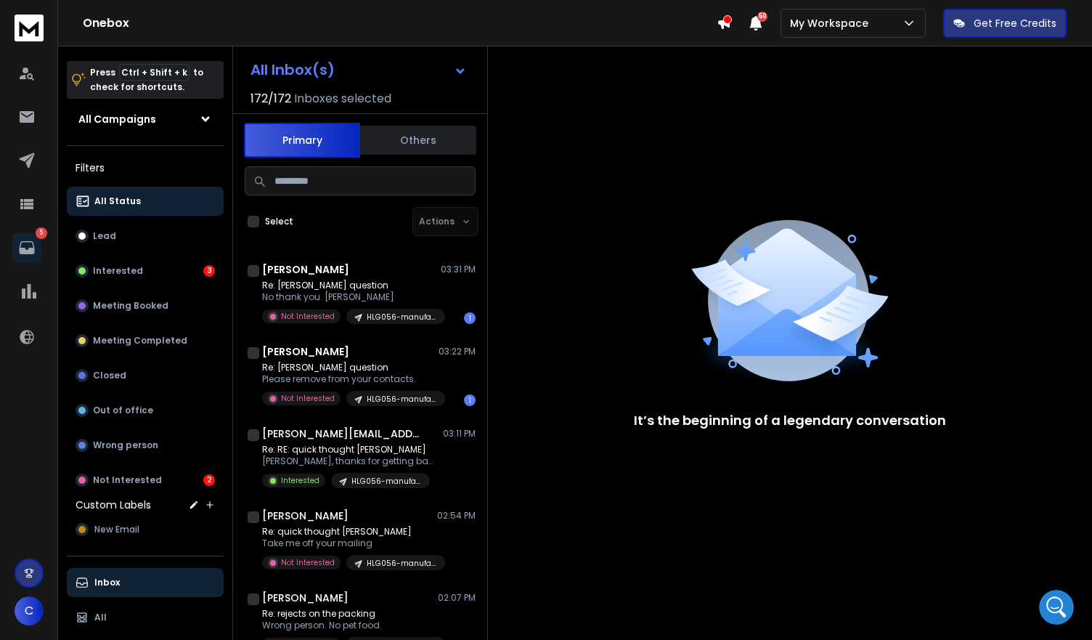
click at [399, 355] on div "Erin McDaniel 03:22 PM" at bounding box center [368, 351] width 213 height 15
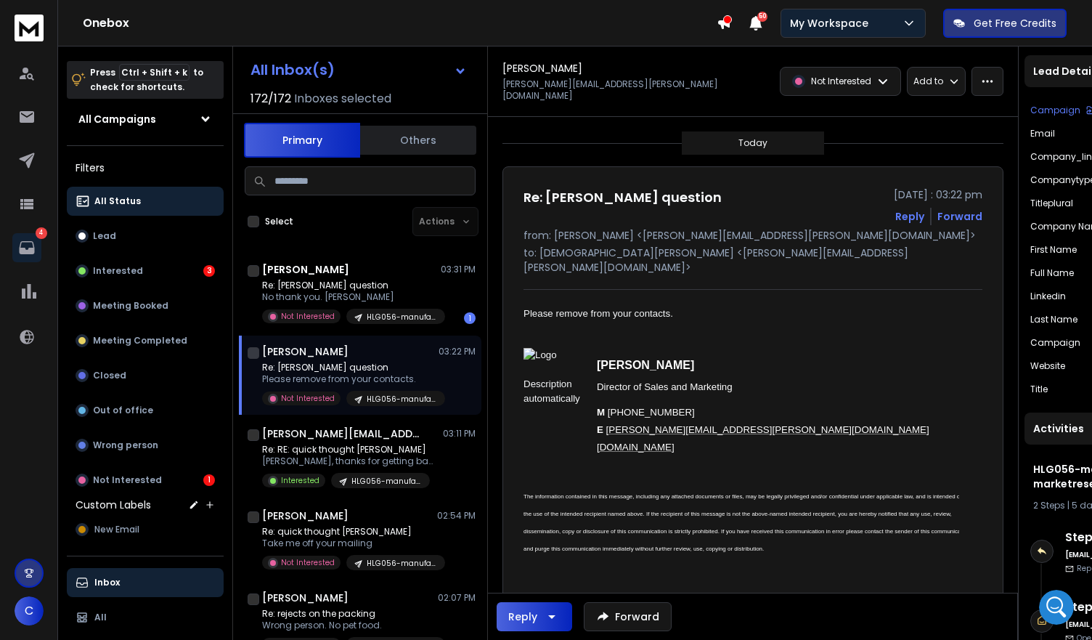
click at [854, 19] on p "My Workspace" at bounding box center [832, 23] width 84 height 15
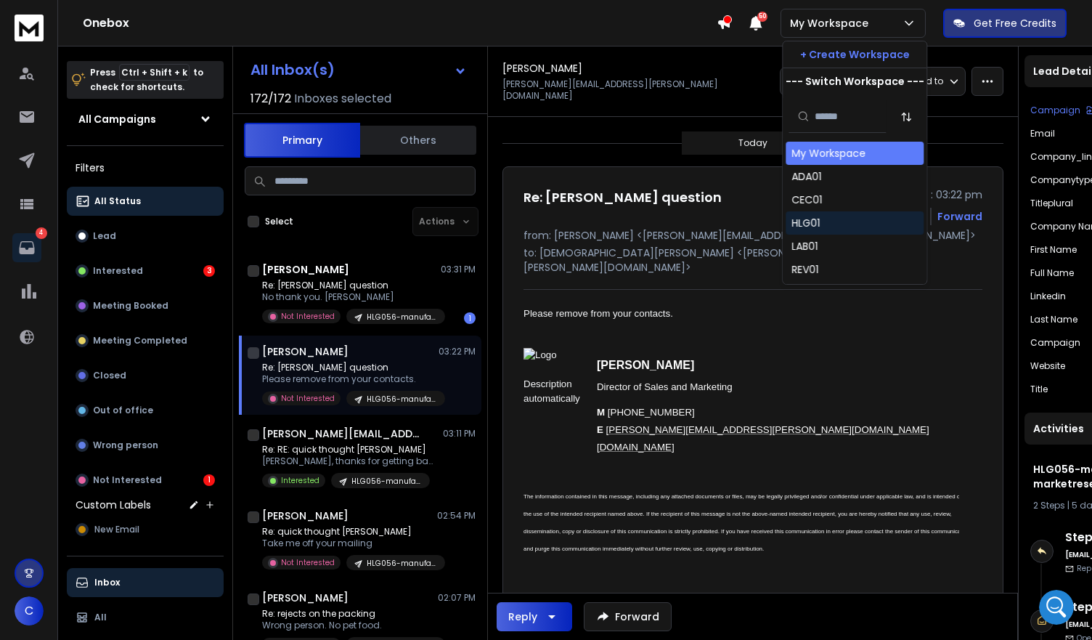
click at [824, 218] on div "HLG01" at bounding box center [855, 222] width 138 height 23
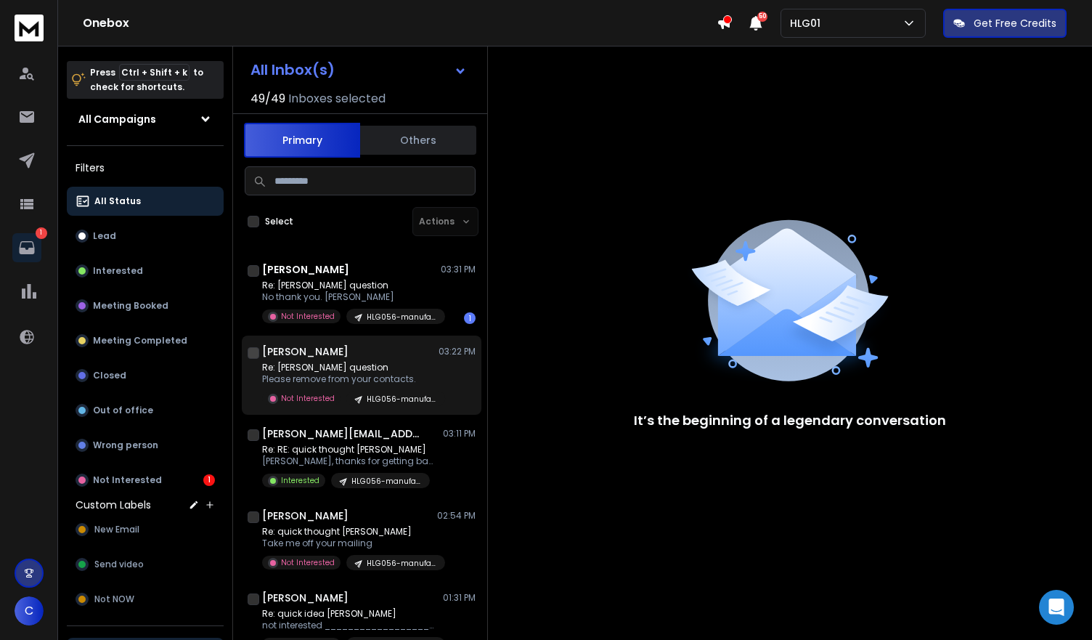
click at [386, 362] on p "Re: [PERSON_NAME] question" at bounding box center [349, 368] width 174 height 12
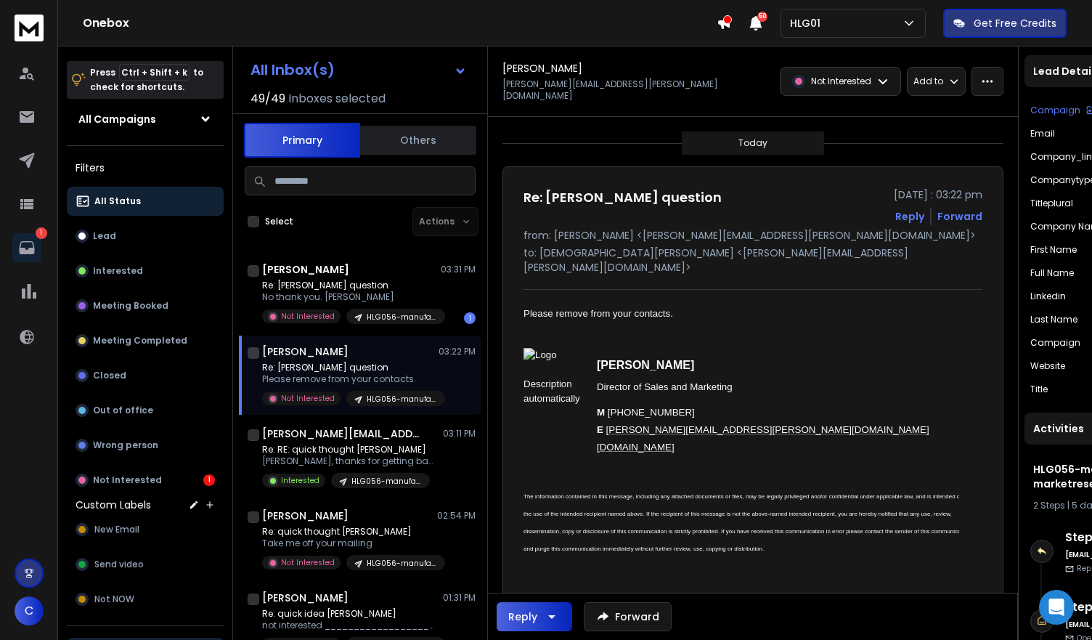
click at [1003, 75] on button "button" at bounding box center [987, 81] width 32 height 29
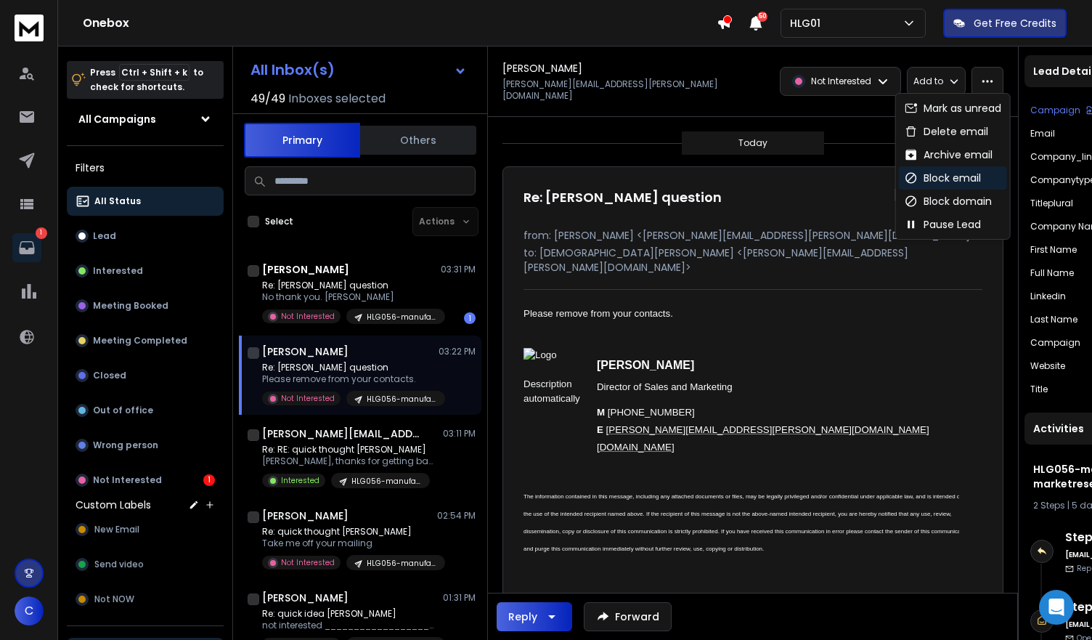
click at [958, 179] on div "Block email" at bounding box center [943, 178] width 76 height 15
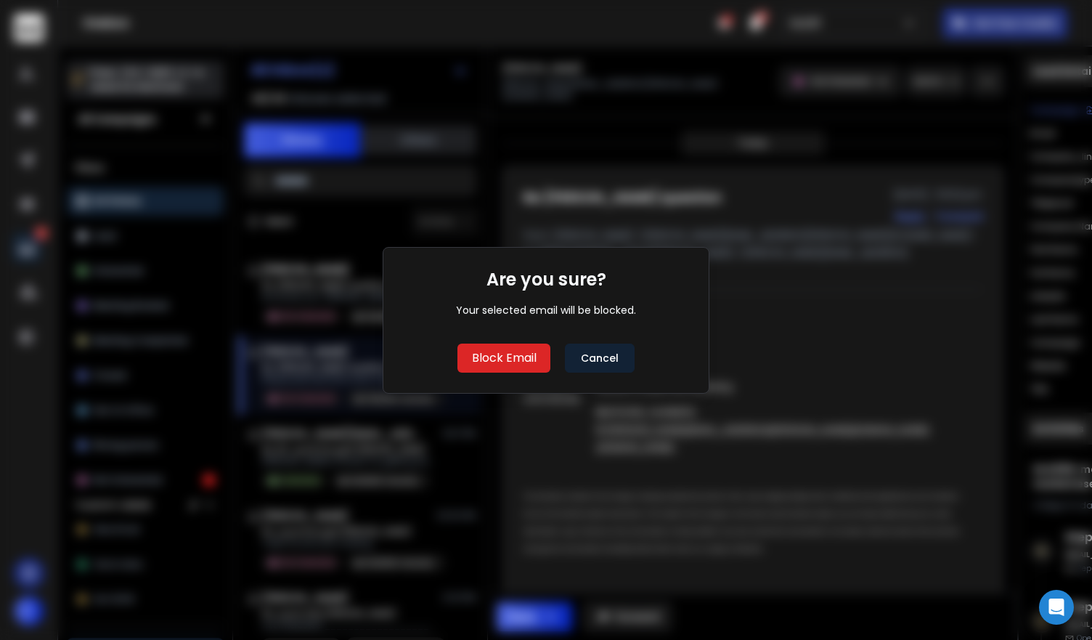
click at [517, 363] on button "Block Email" at bounding box center [503, 357] width 93 height 29
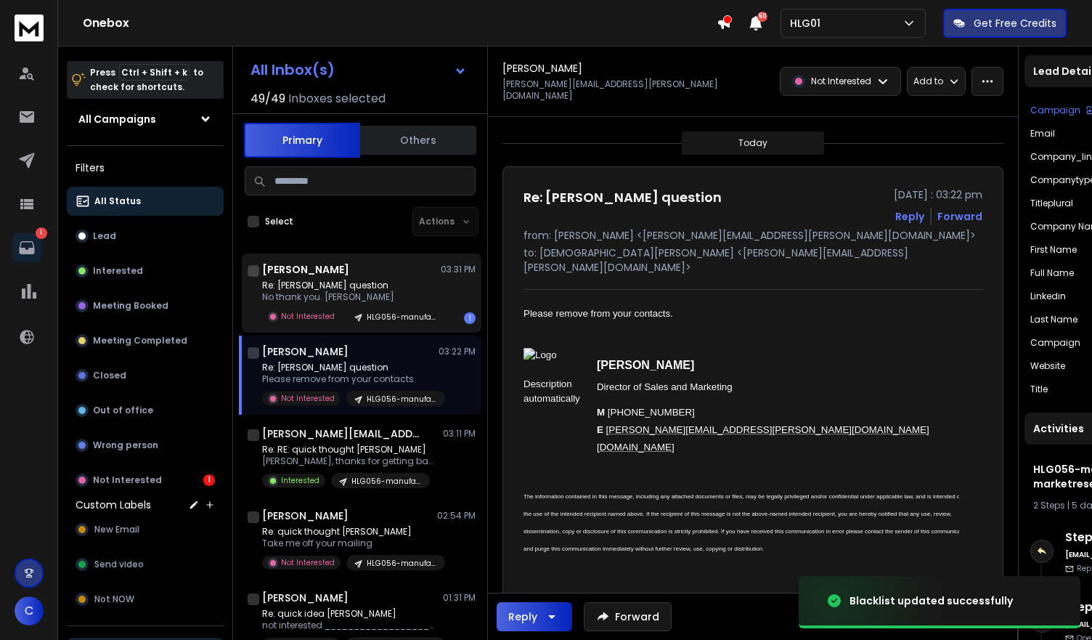
click at [353, 288] on p "Re: [PERSON_NAME] question" at bounding box center [349, 286] width 174 height 12
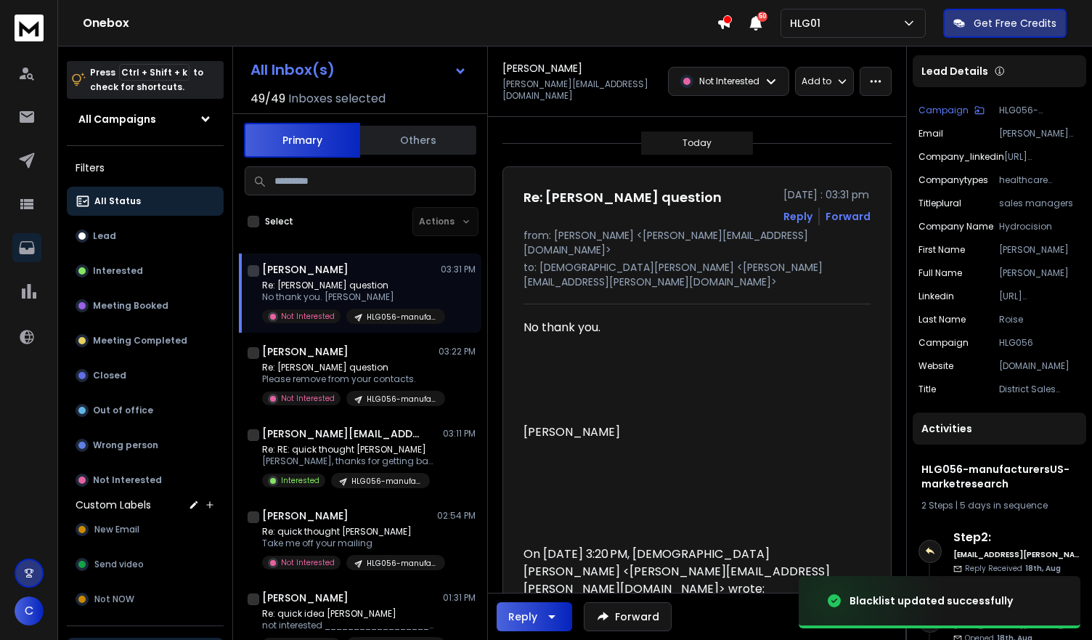
click at [406, 146] on button "Others" at bounding box center [418, 140] width 116 height 32
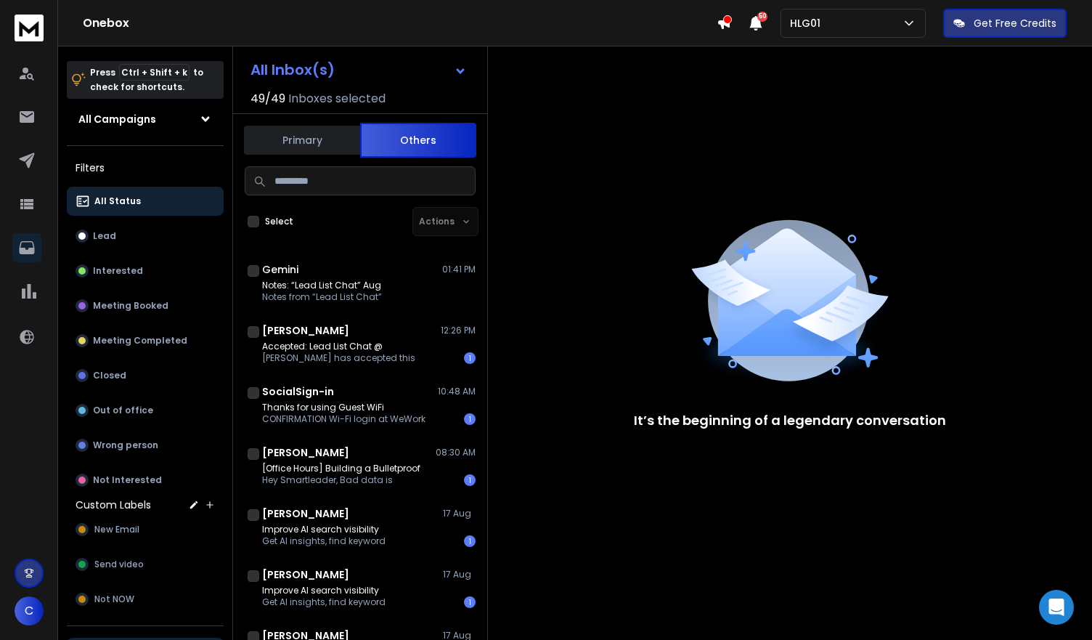
click at [319, 147] on button "Primary" at bounding box center [302, 140] width 116 height 32
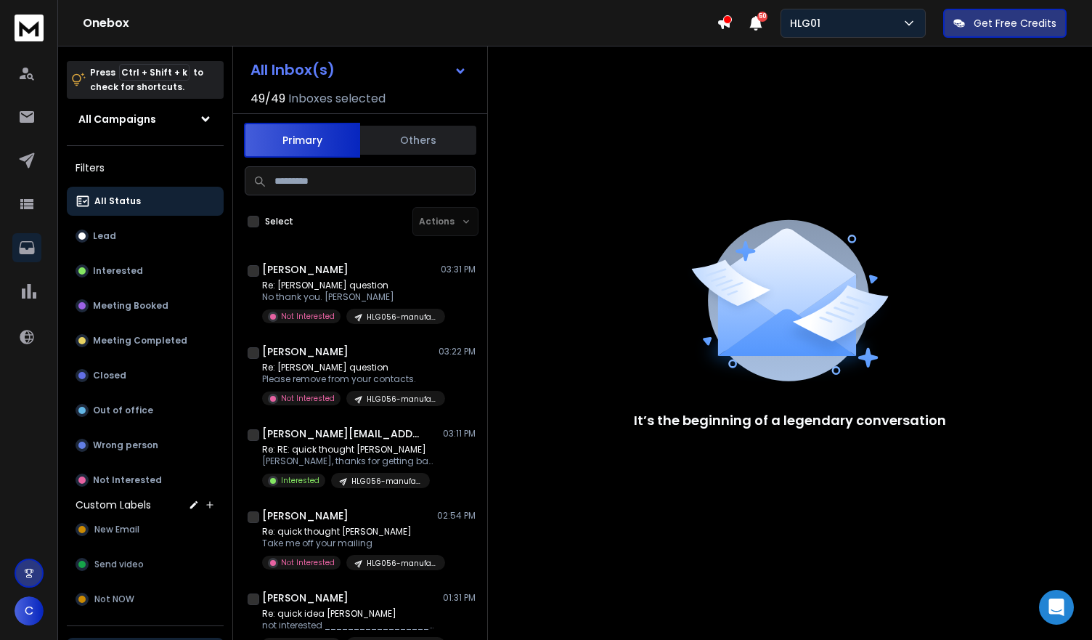
click at [861, 21] on div "HLG01" at bounding box center [853, 23] width 126 height 15
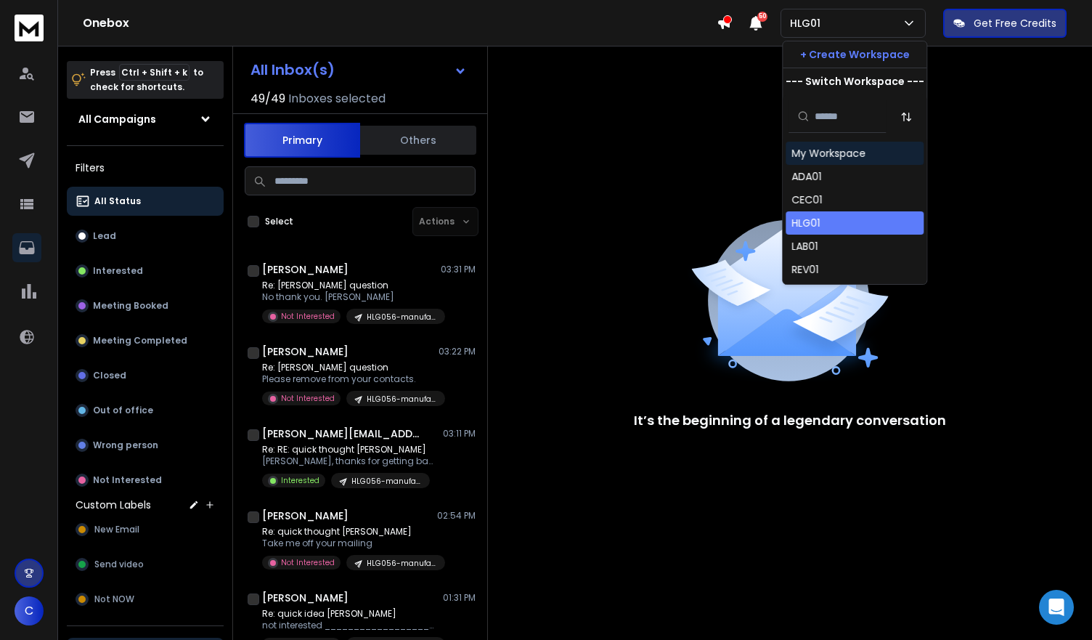
click at [828, 91] on div "--- Switch Workspace ---" at bounding box center [855, 81] width 144 height 26
click at [831, 153] on div "My Workspace" at bounding box center [828, 153] width 74 height 15
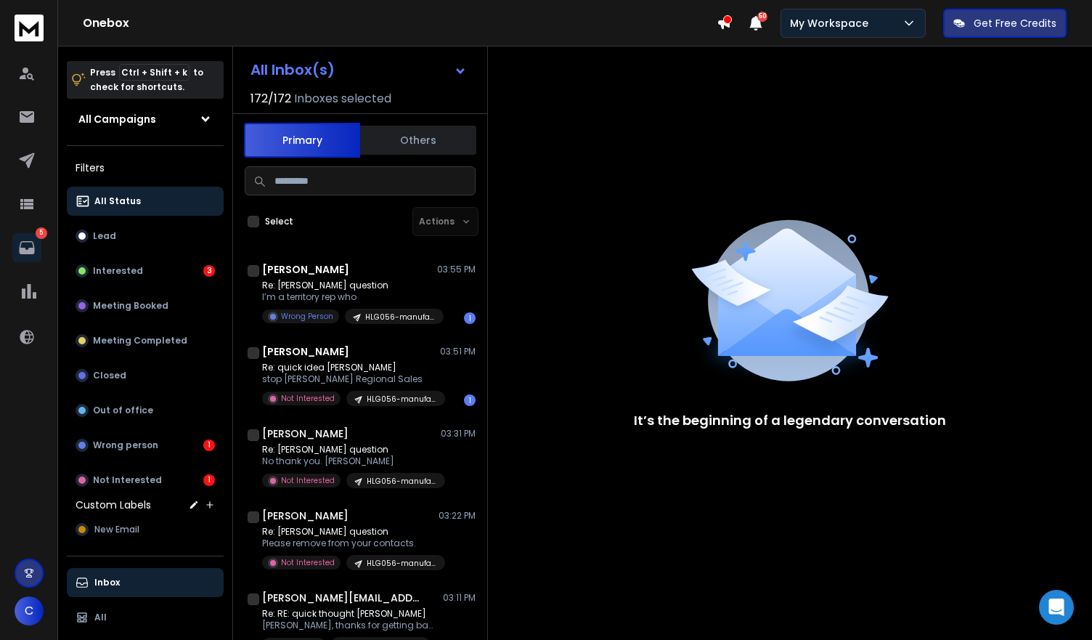
click at [887, 23] on div "My Workspace" at bounding box center [853, 23] width 126 height 15
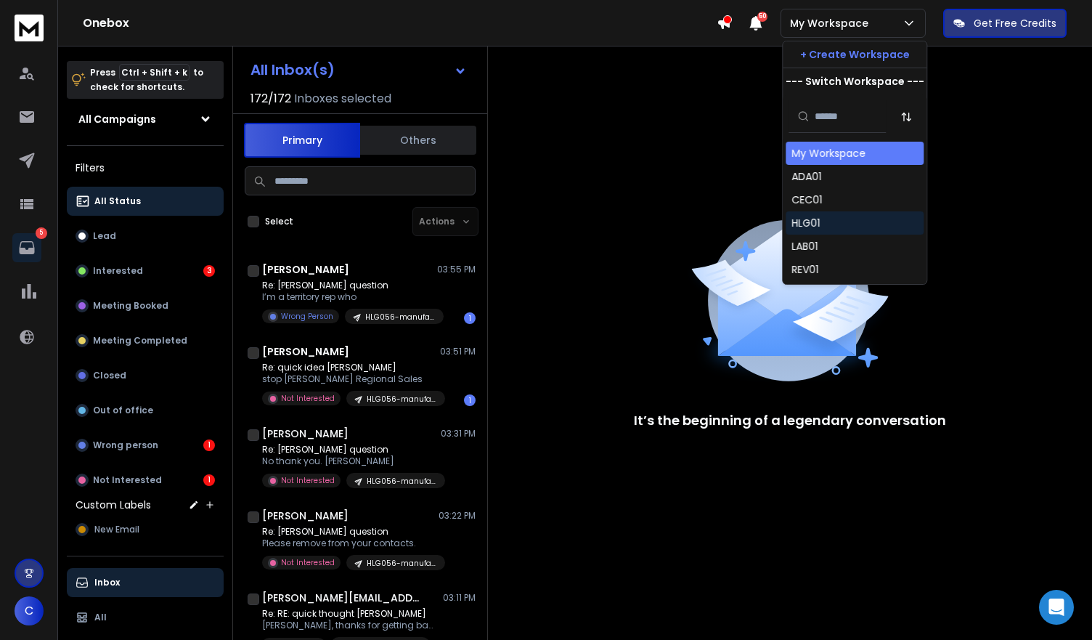
click at [839, 227] on div "HLG01" at bounding box center [855, 222] width 138 height 23
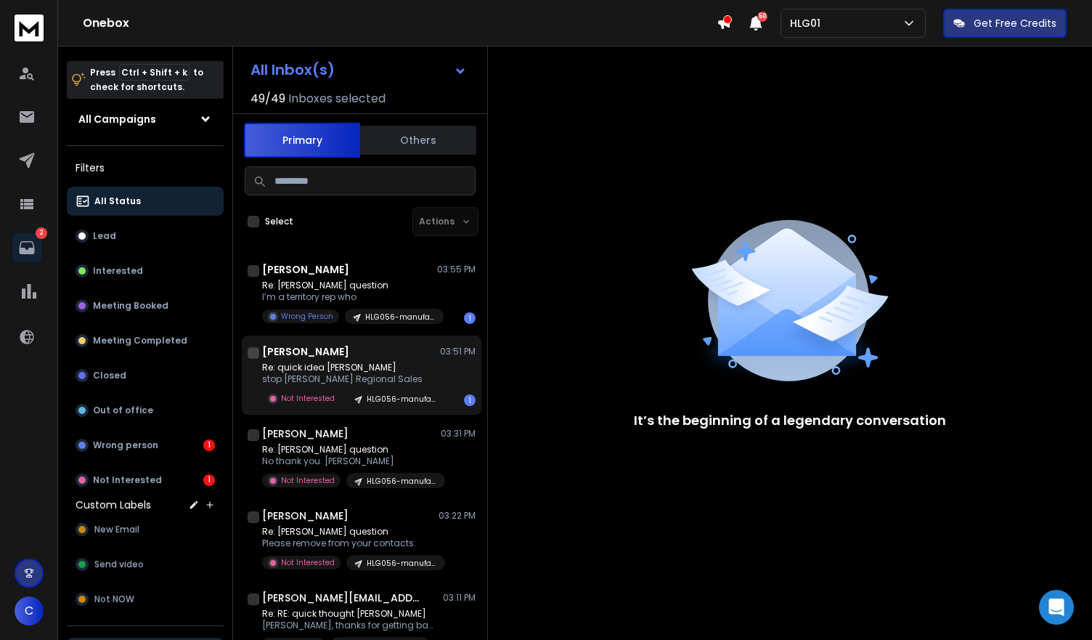
click at [378, 359] on div "Kent Stichter 03:51 PM Re: quick idea Kent stop Kent Stichter Regional Sales No…" at bounding box center [368, 375] width 213 height 62
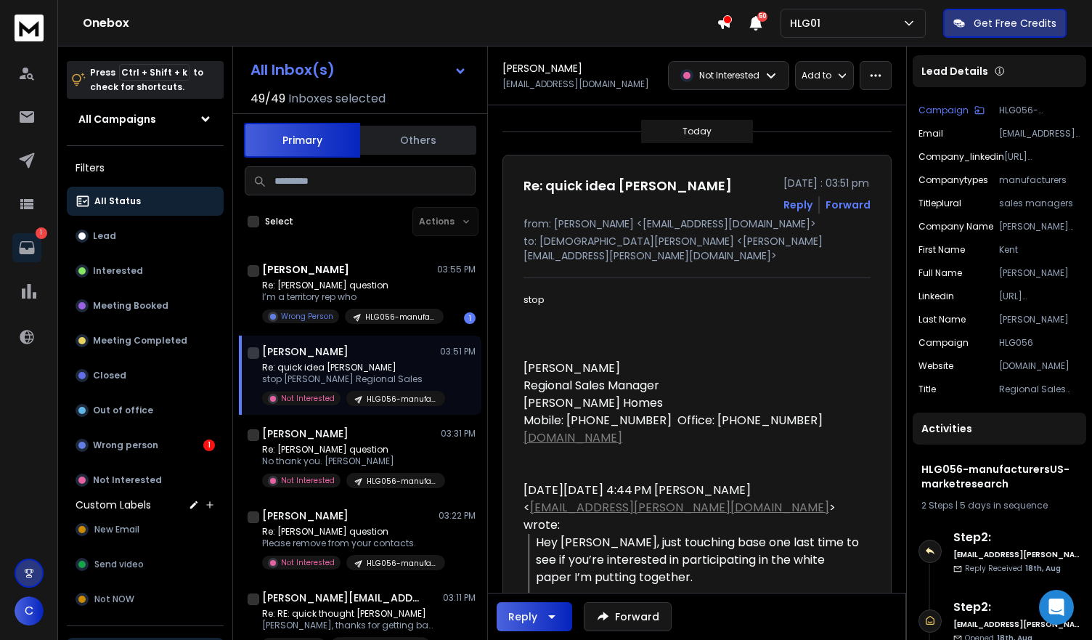
click at [877, 78] on icon "button" at bounding box center [875, 75] width 13 height 13
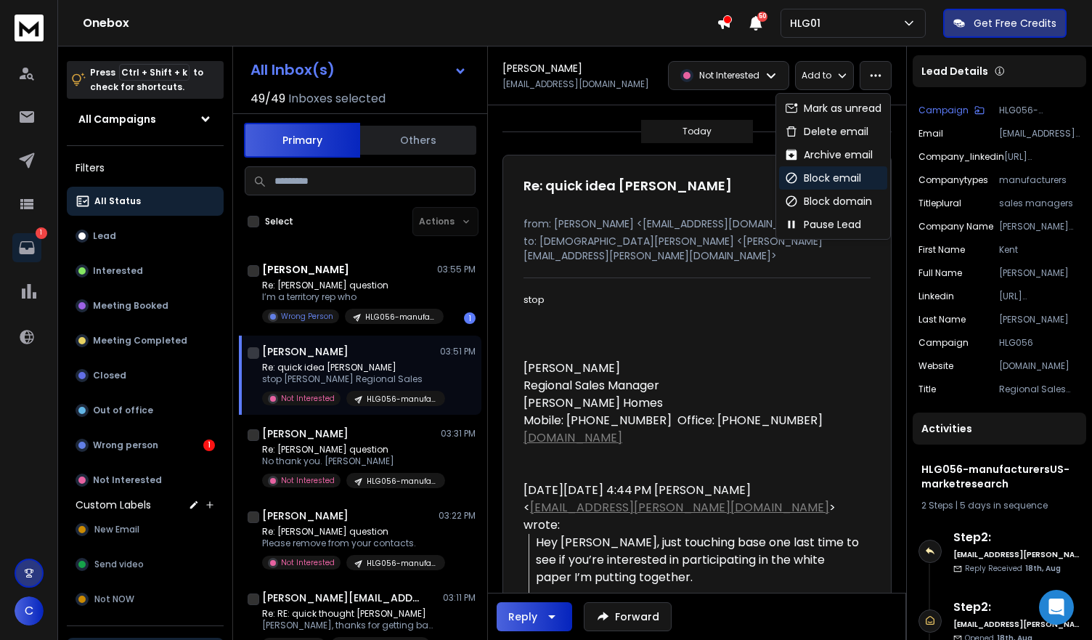
click at [841, 183] on div "Block email" at bounding box center [823, 178] width 76 height 15
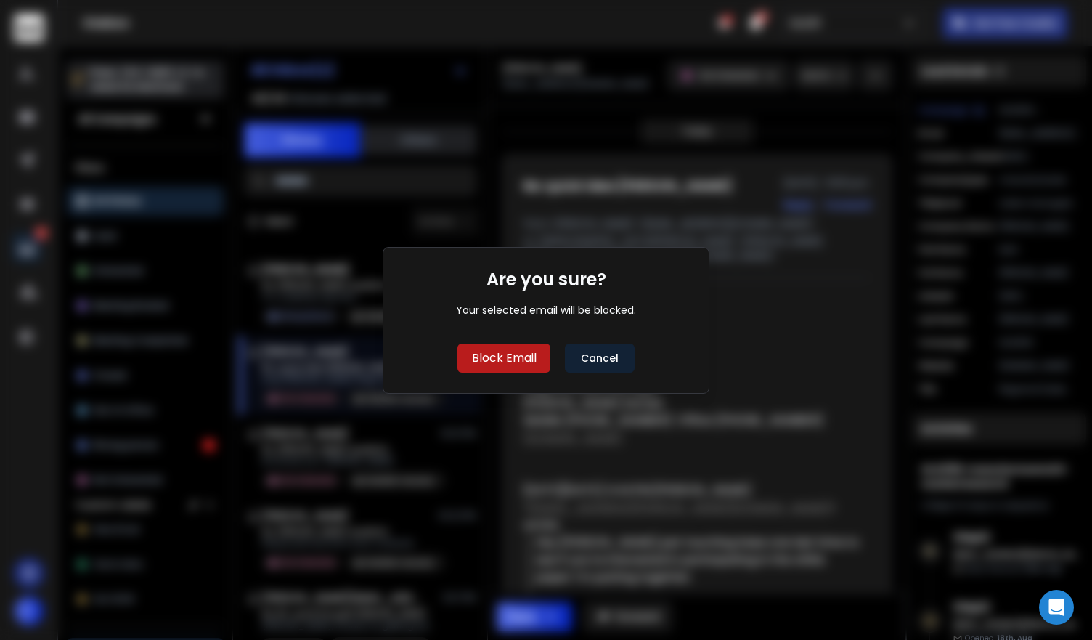
click at [472, 359] on button "Block Email" at bounding box center [503, 357] width 93 height 29
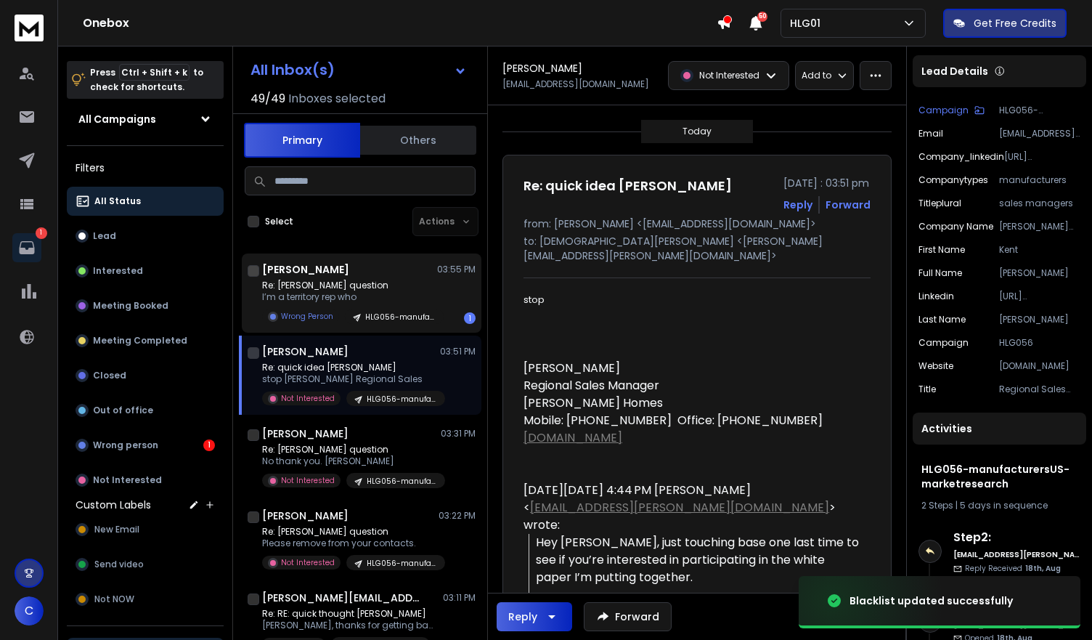
click at [367, 281] on p "Re: [PERSON_NAME] question" at bounding box center [349, 286] width 174 height 12
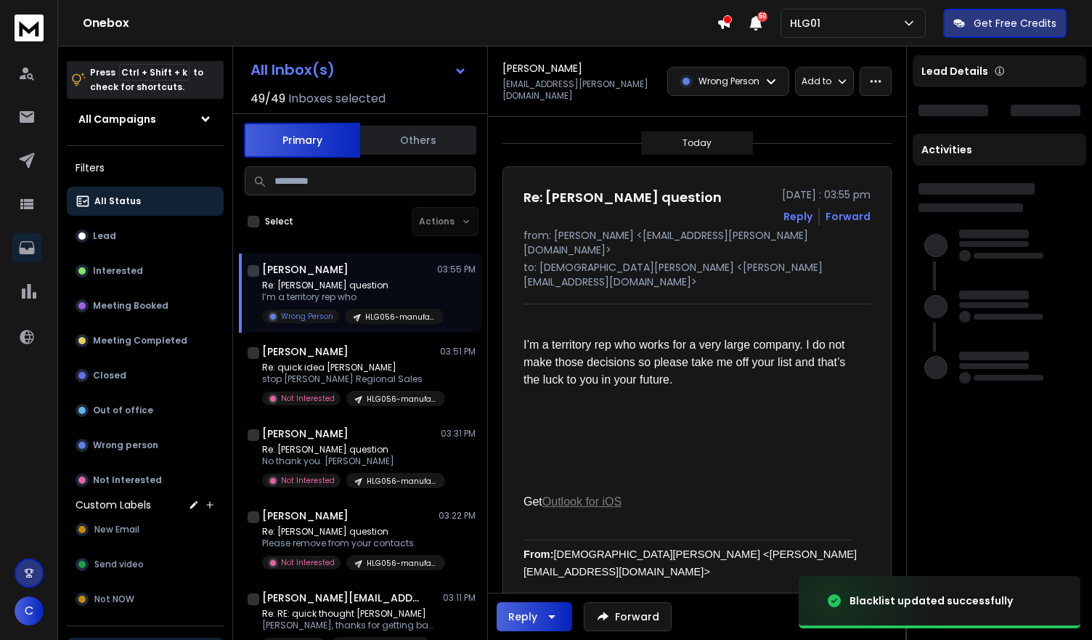
click at [738, 85] on div "Wrong Person" at bounding box center [728, 82] width 121 height 28
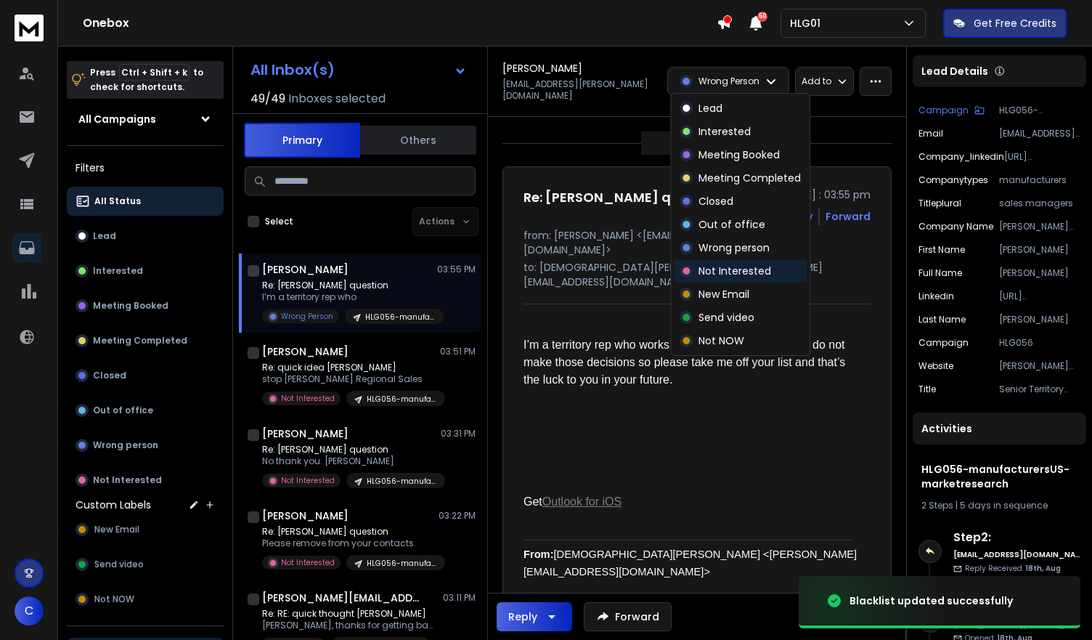
click at [735, 271] on p "Not Interested" at bounding box center [734, 271] width 73 height 15
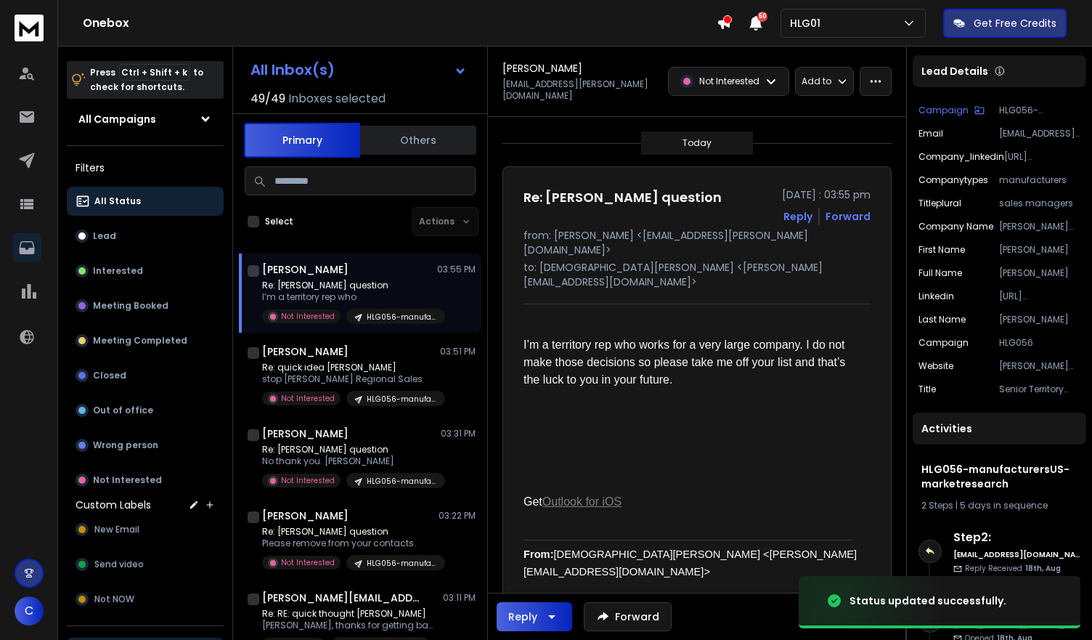
click at [864, 68] on button "button" at bounding box center [876, 81] width 32 height 29
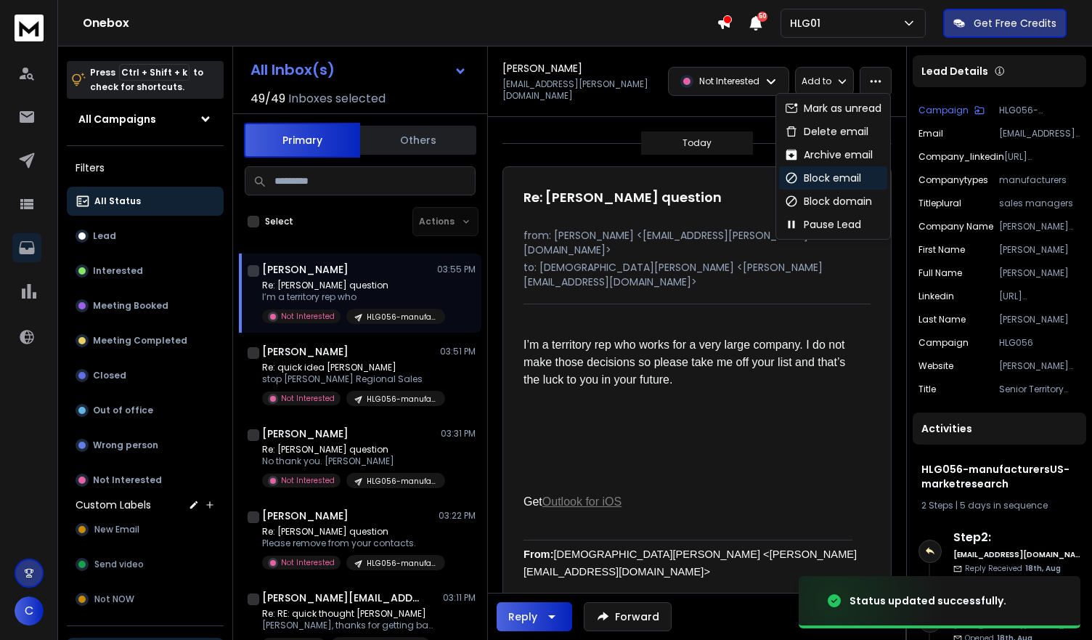
click at [848, 182] on div "Block email" at bounding box center [823, 178] width 76 height 15
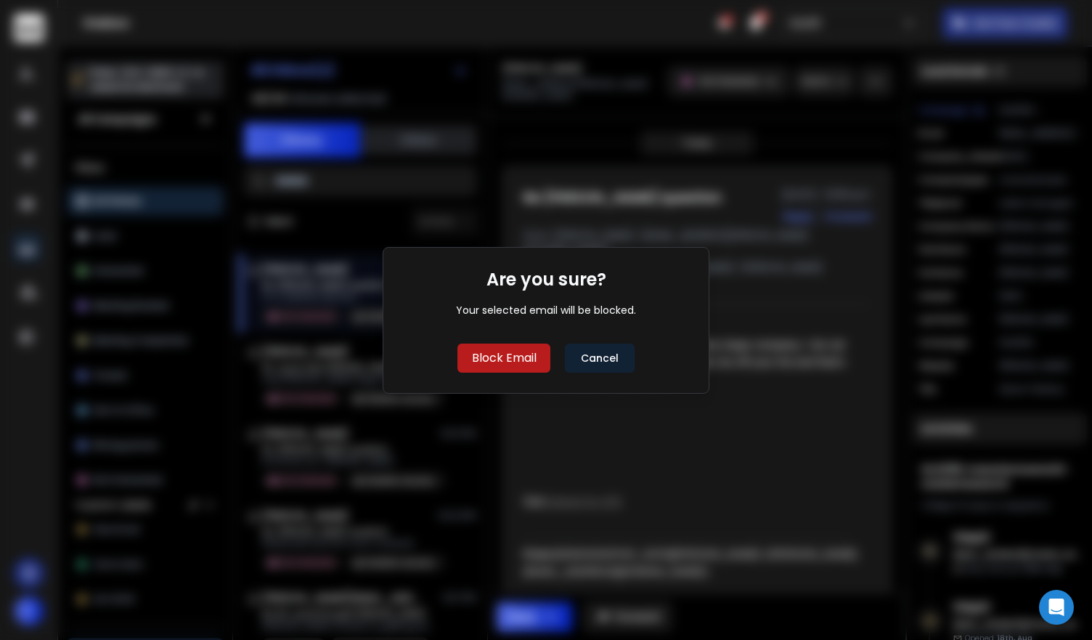
click at [520, 358] on button "Block Email" at bounding box center [503, 357] width 93 height 29
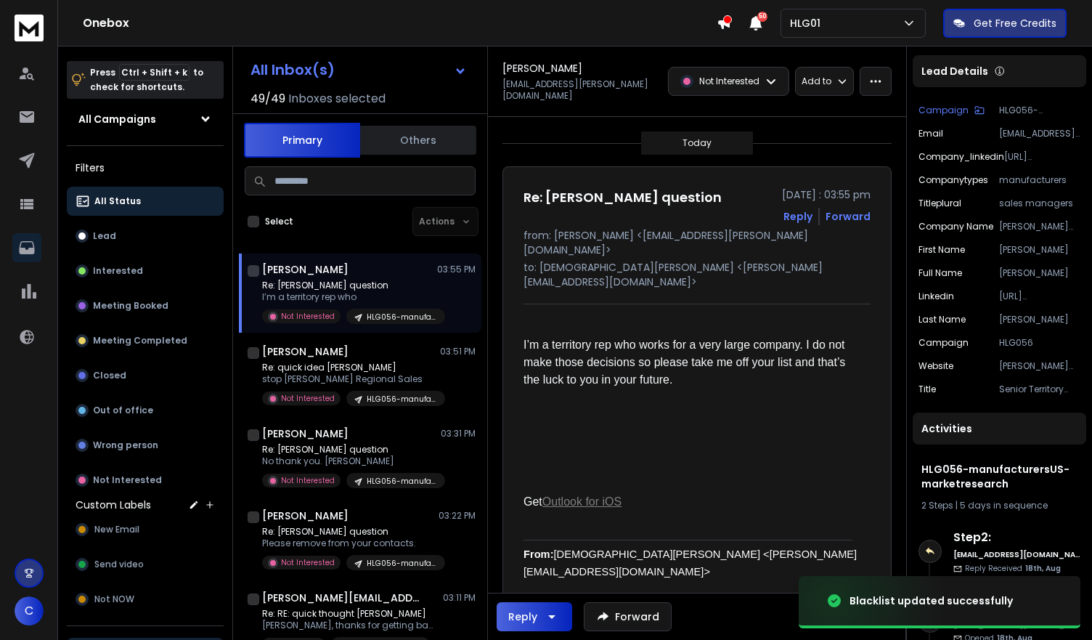
click at [449, 136] on button "Others" at bounding box center [418, 140] width 116 height 32
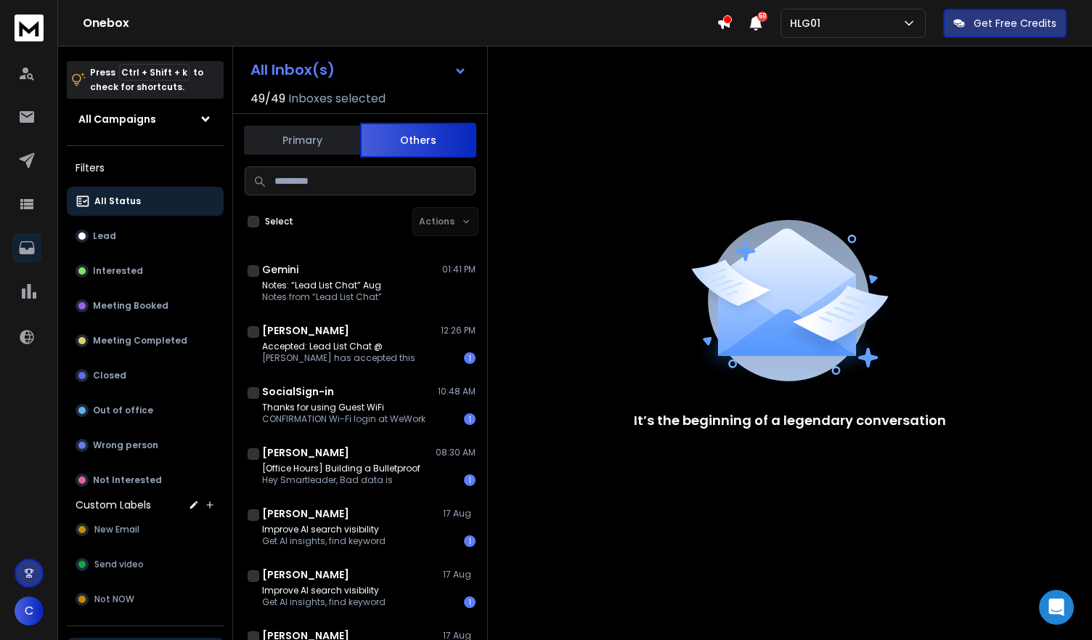
click at [300, 149] on button "Primary" at bounding box center [302, 140] width 116 height 32
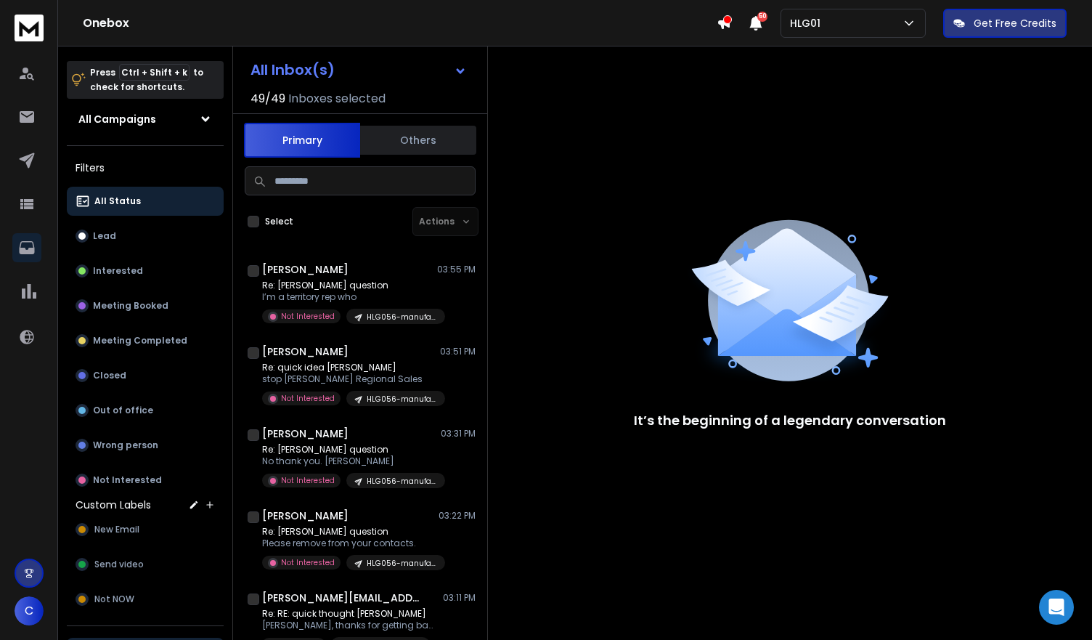
click at [444, 135] on button "Others" at bounding box center [418, 140] width 116 height 32
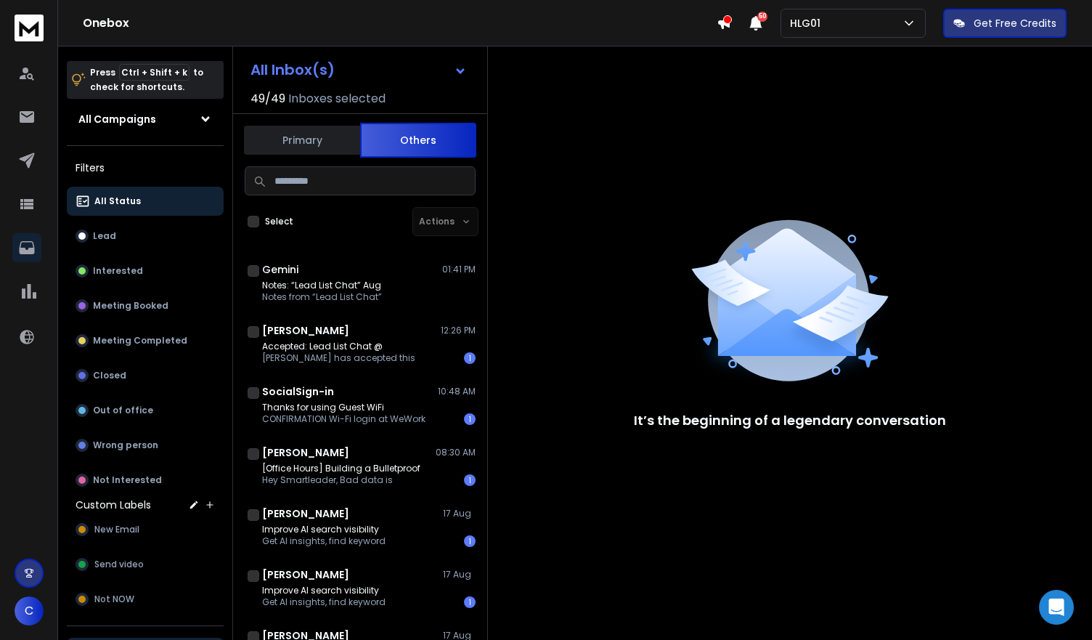
click at [299, 143] on button "Primary" at bounding box center [302, 140] width 116 height 32
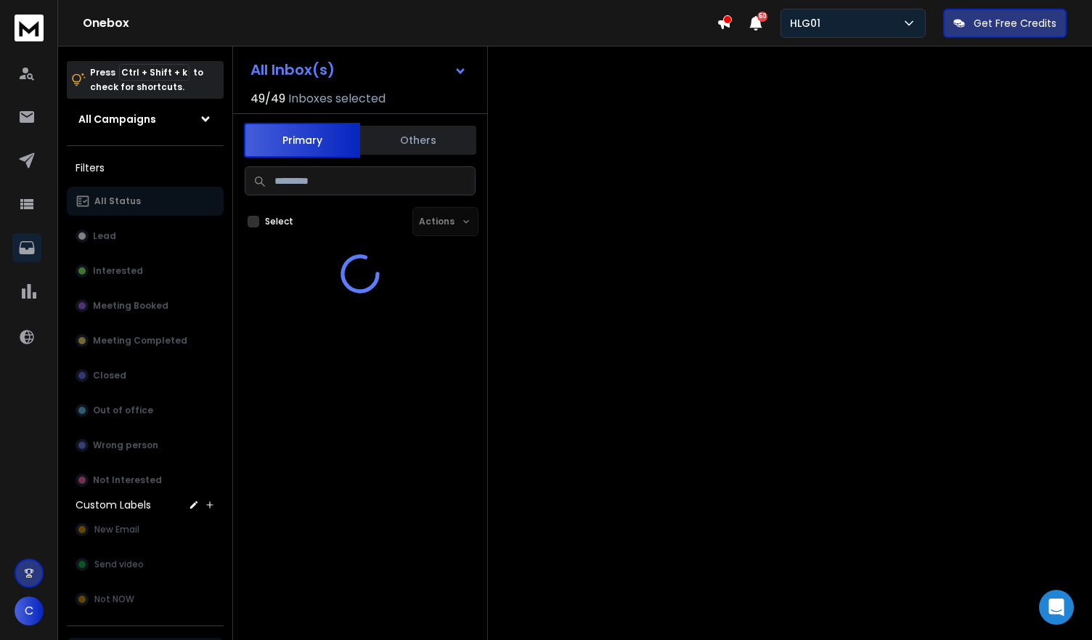
click at [899, 20] on div "HLG01" at bounding box center [853, 23] width 126 height 15
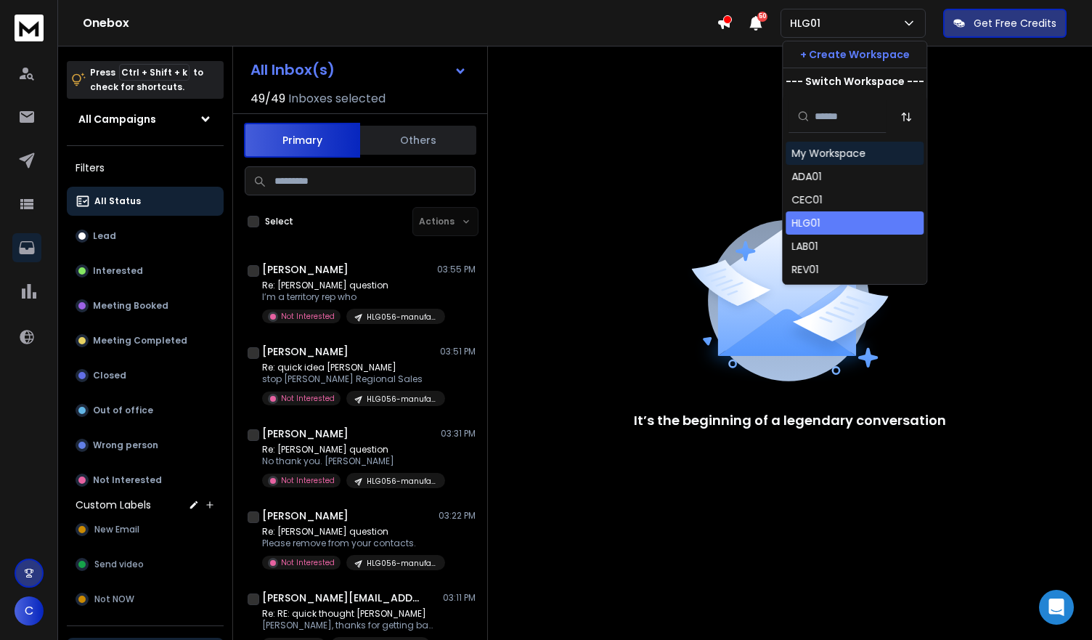
click at [820, 154] on div "My Workspace" at bounding box center [828, 153] width 74 height 15
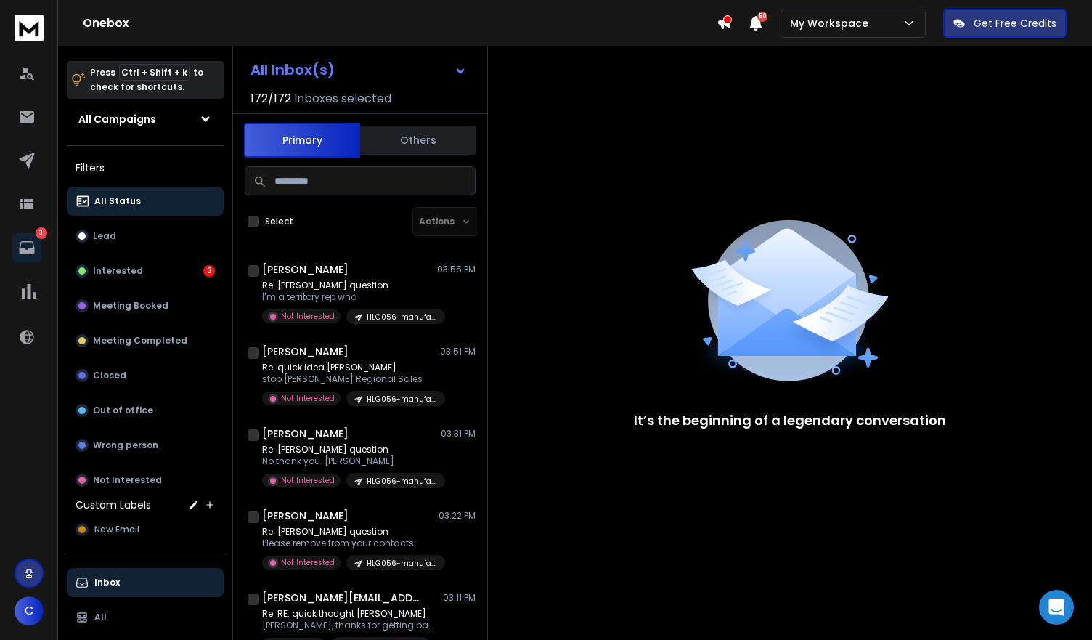
click at [398, 152] on button "Others" at bounding box center [418, 140] width 116 height 32
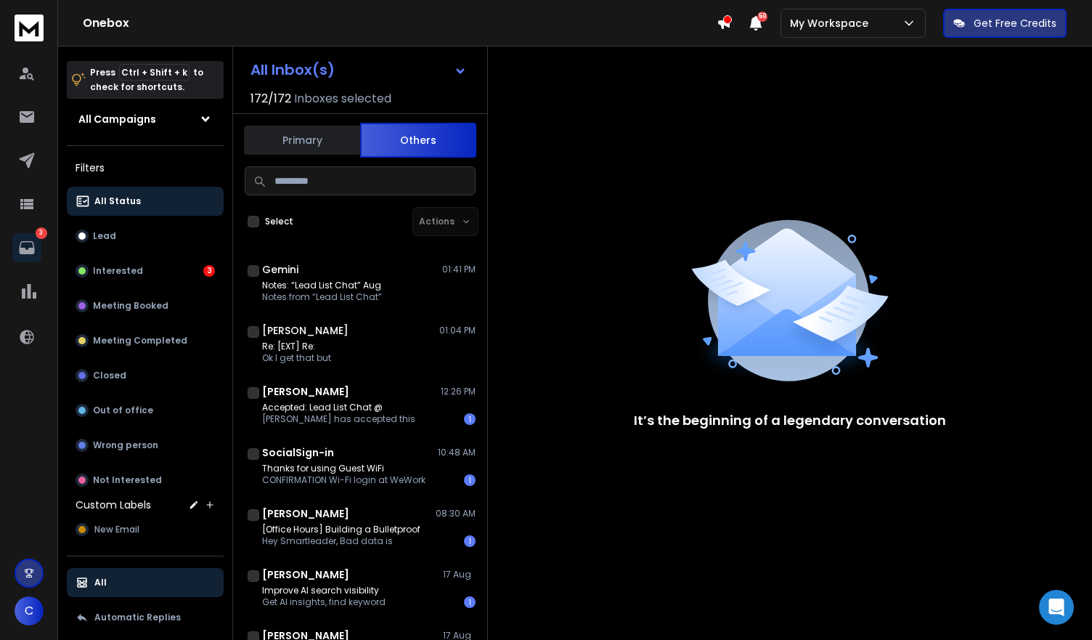
click at [295, 150] on button "Primary" at bounding box center [302, 140] width 116 height 32
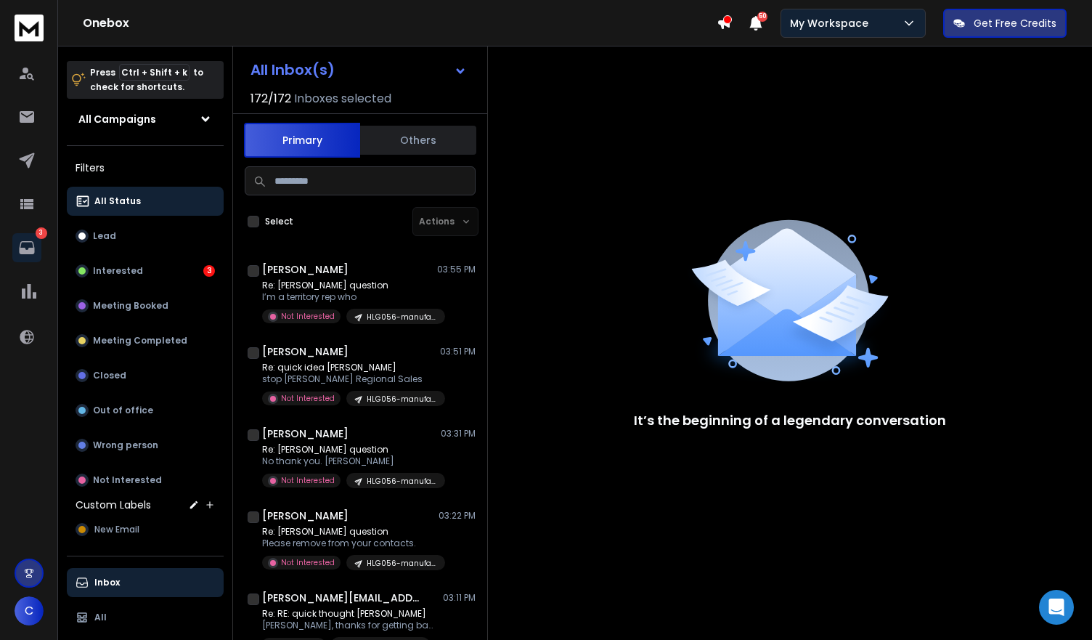
click at [852, 34] on button "My Workspace" at bounding box center [852, 23] width 145 height 29
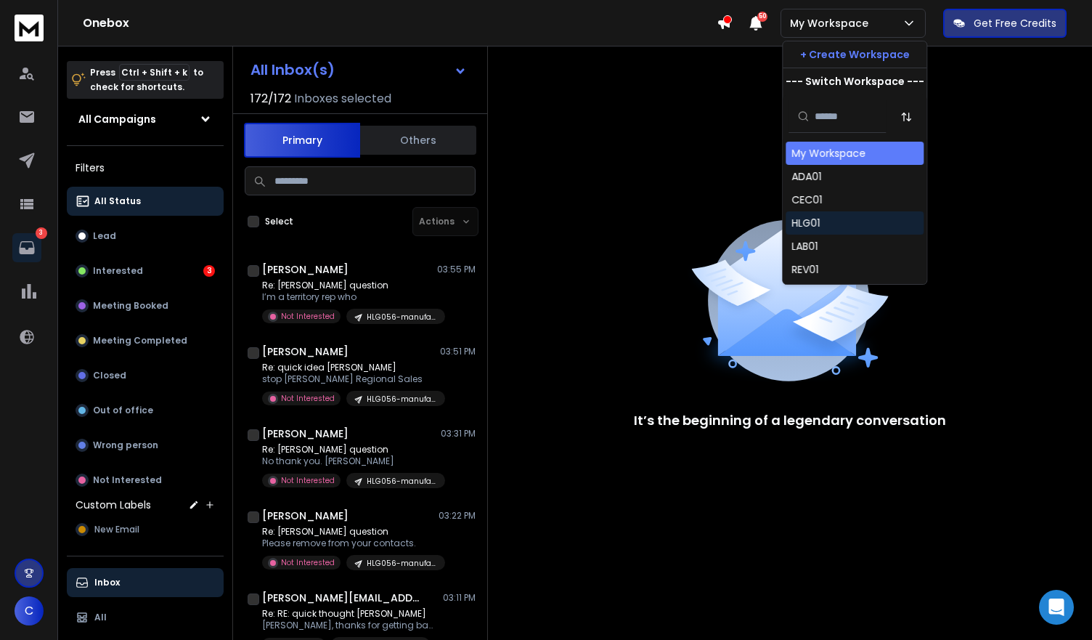
click at [837, 220] on div "HLG01" at bounding box center [855, 222] width 138 height 23
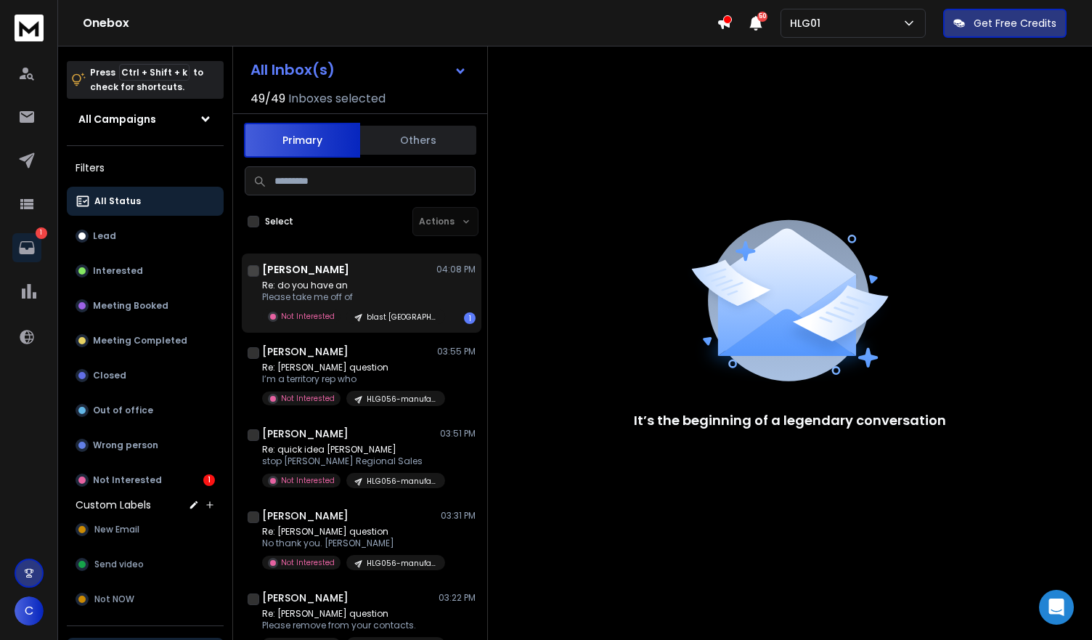
click at [375, 279] on div "Michael Murtaugh Jr 04:08 PM Re: do you have an Please take me off of Not Inter…" at bounding box center [368, 293] width 213 height 62
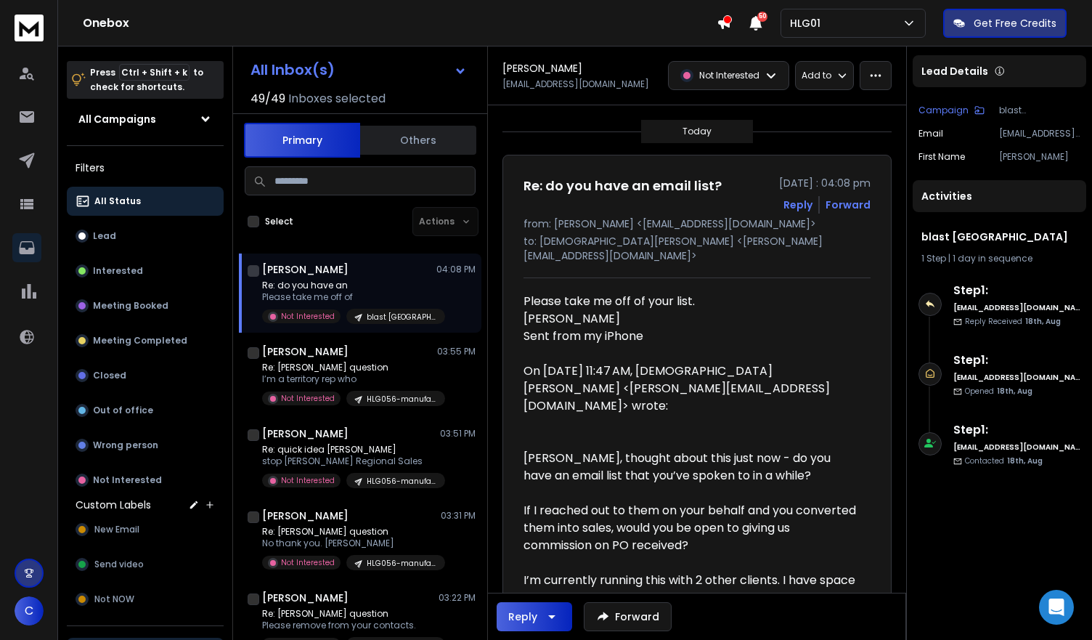
click at [890, 78] on button "button" at bounding box center [876, 75] width 32 height 29
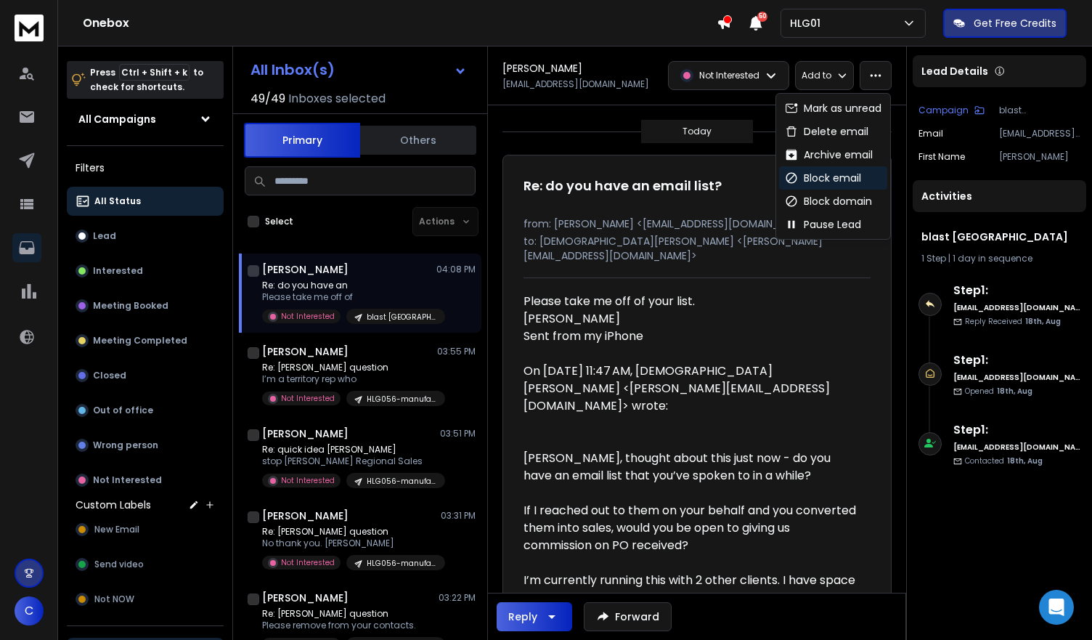
click at [845, 176] on div "Block email" at bounding box center [823, 178] width 76 height 15
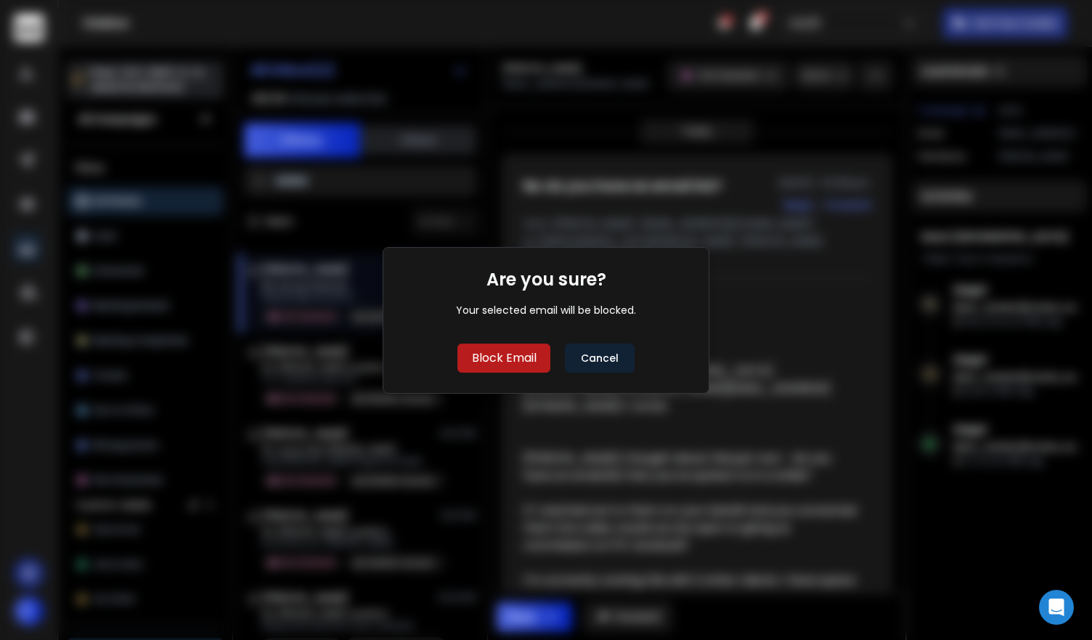
click at [509, 366] on button "Block Email" at bounding box center [503, 357] width 93 height 29
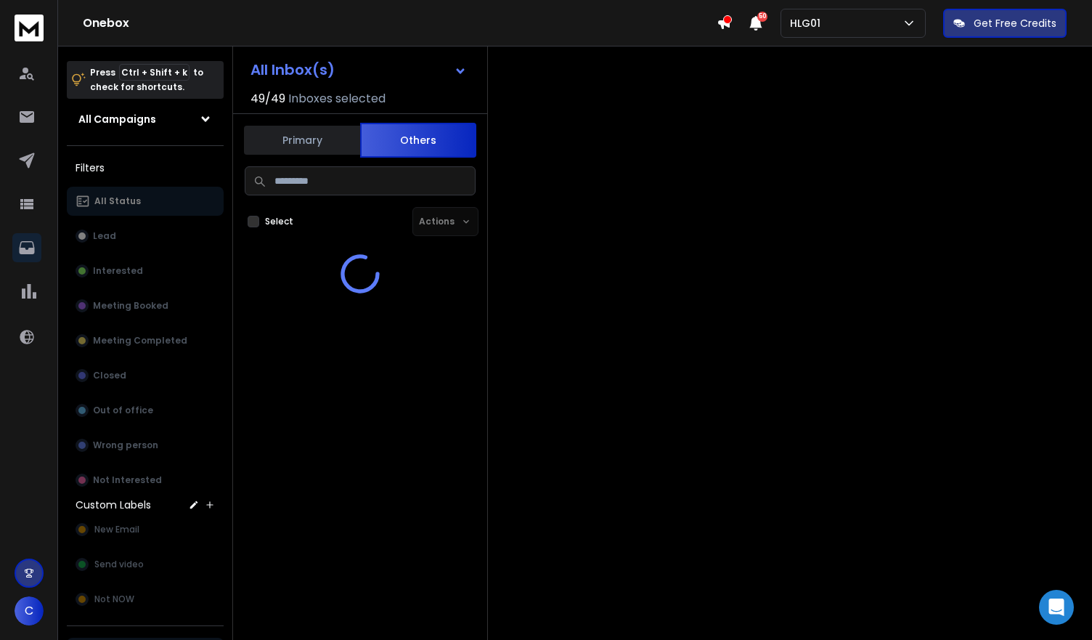
click at [414, 151] on button "Others" at bounding box center [418, 140] width 116 height 35
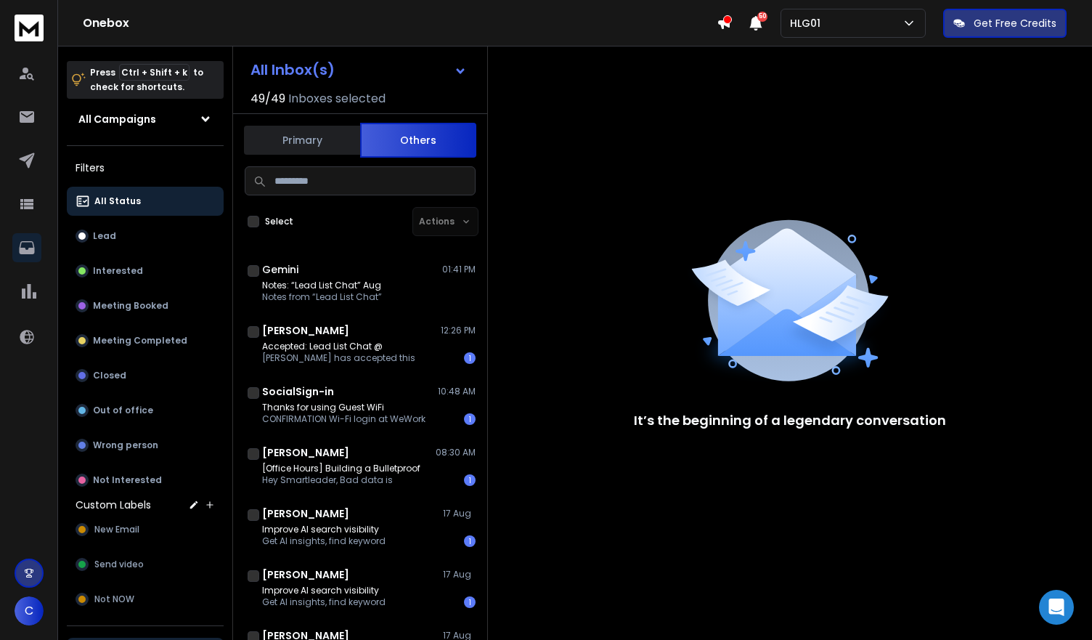
click at [315, 152] on button "Primary" at bounding box center [302, 140] width 116 height 32
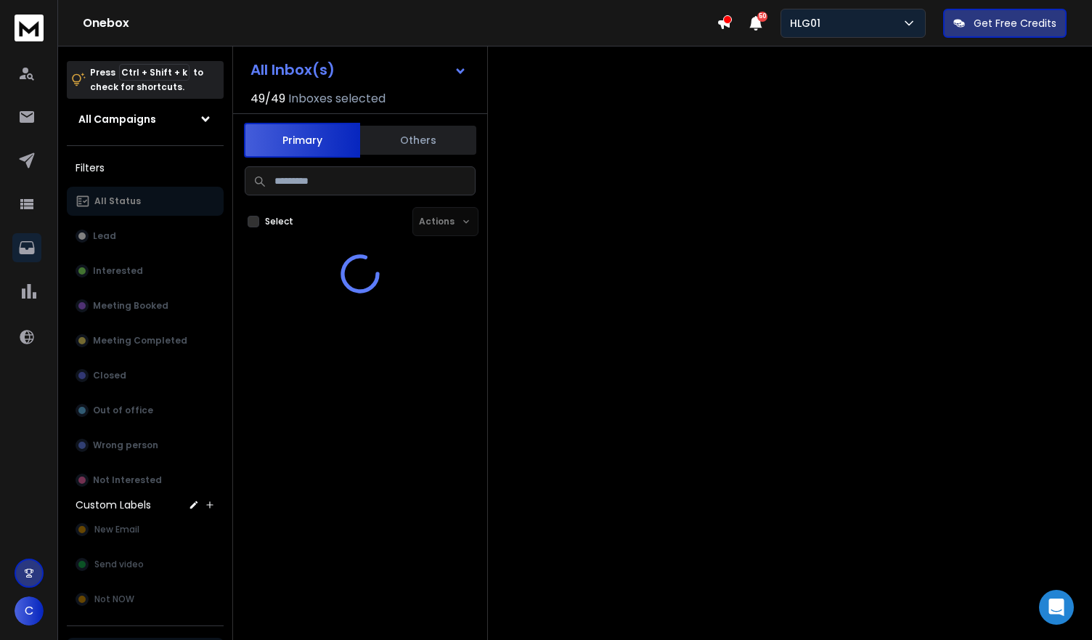
click at [831, 23] on div "HLG01" at bounding box center [853, 23] width 126 height 15
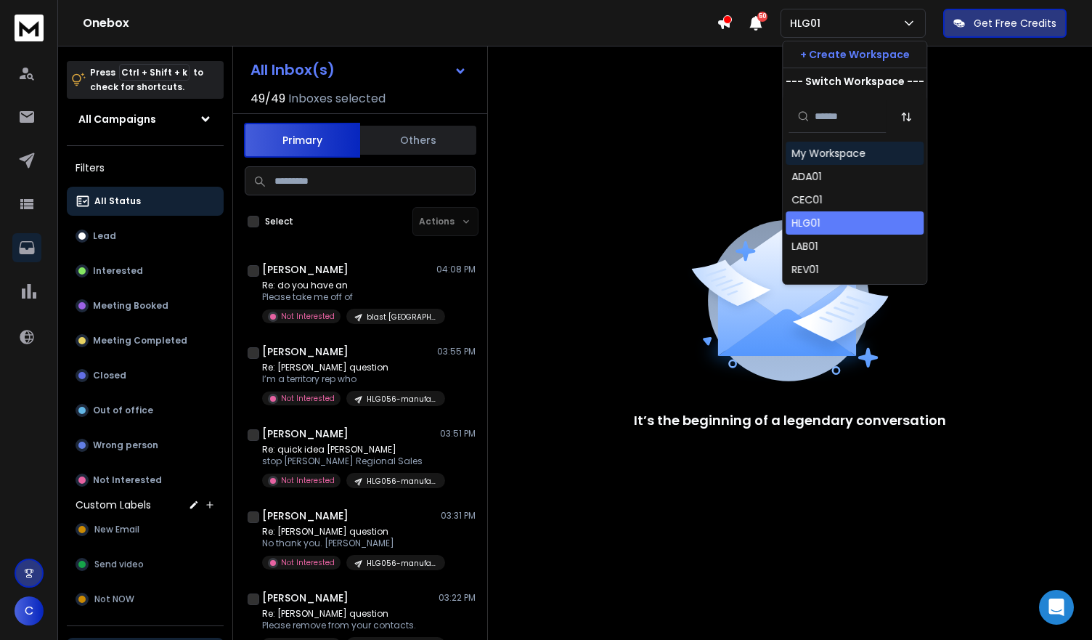
click at [839, 160] on div "My Workspace" at bounding box center [855, 153] width 138 height 23
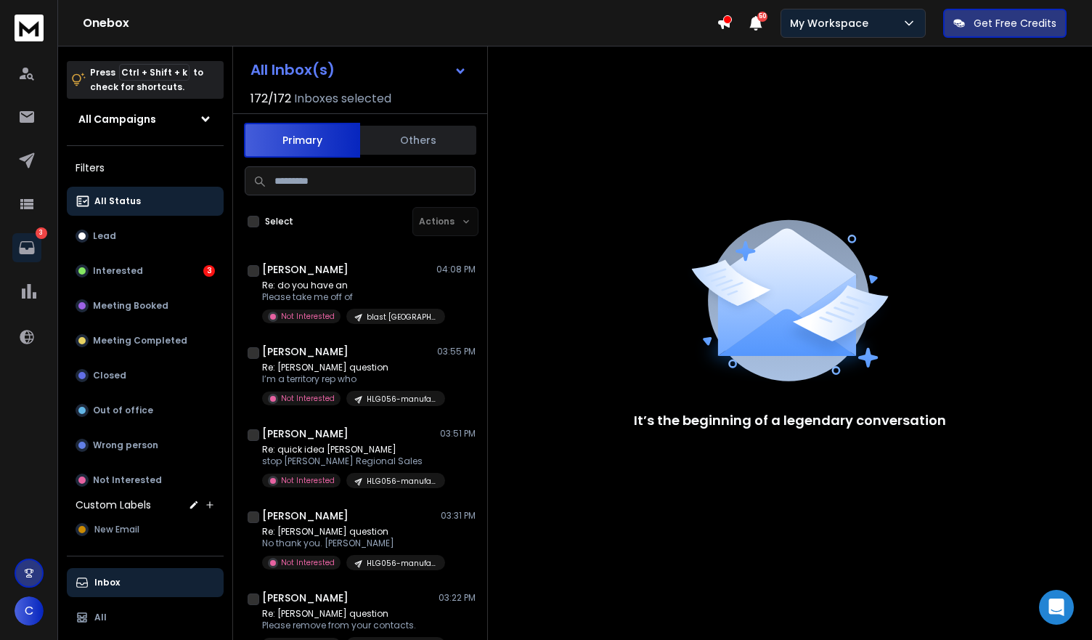
click at [836, 31] on button "My Workspace" at bounding box center [852, 23] width 145 height 29
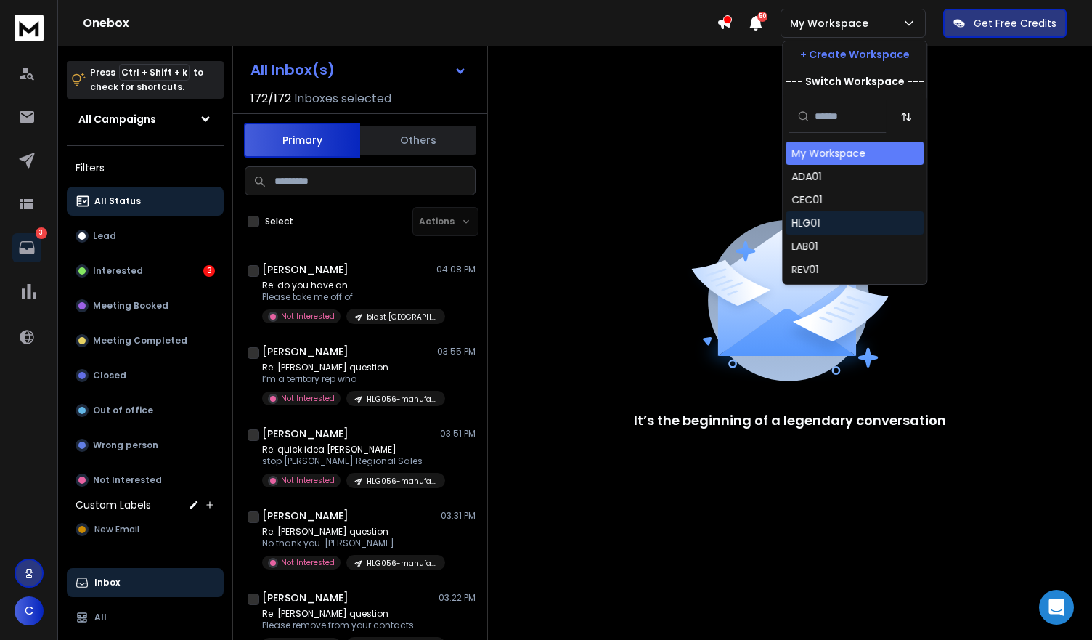
click at [815, 230] on div "HLG01" at bounding box center [855, 222] width 138 height 23
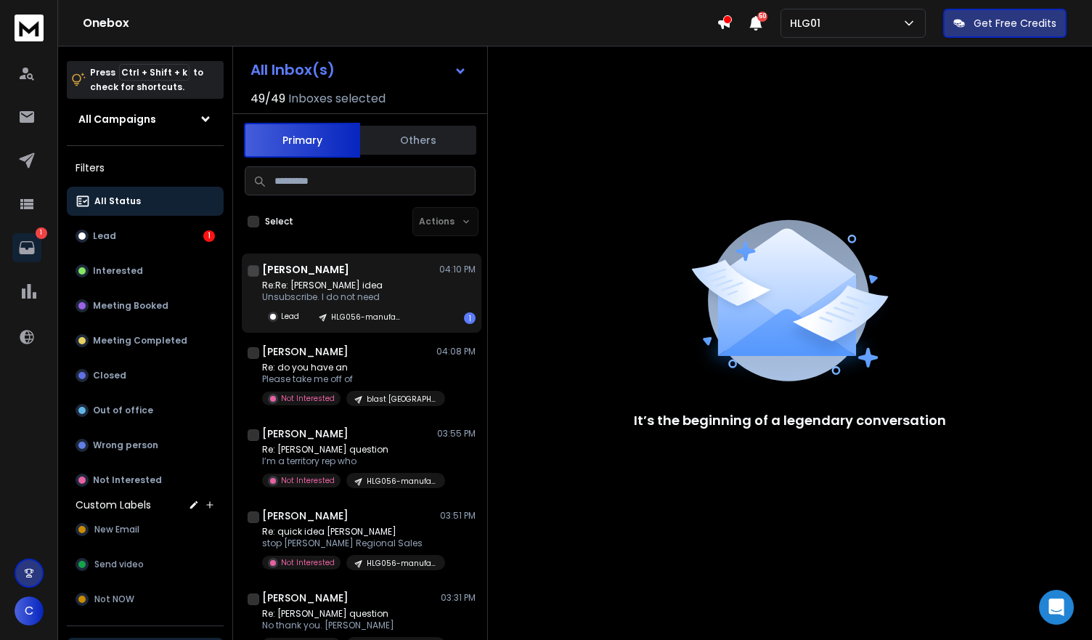
click at [370, 288] on p "Re:Re: [PERSON_NAME] idea" at bounding box center [335, 286] width 147 height 12
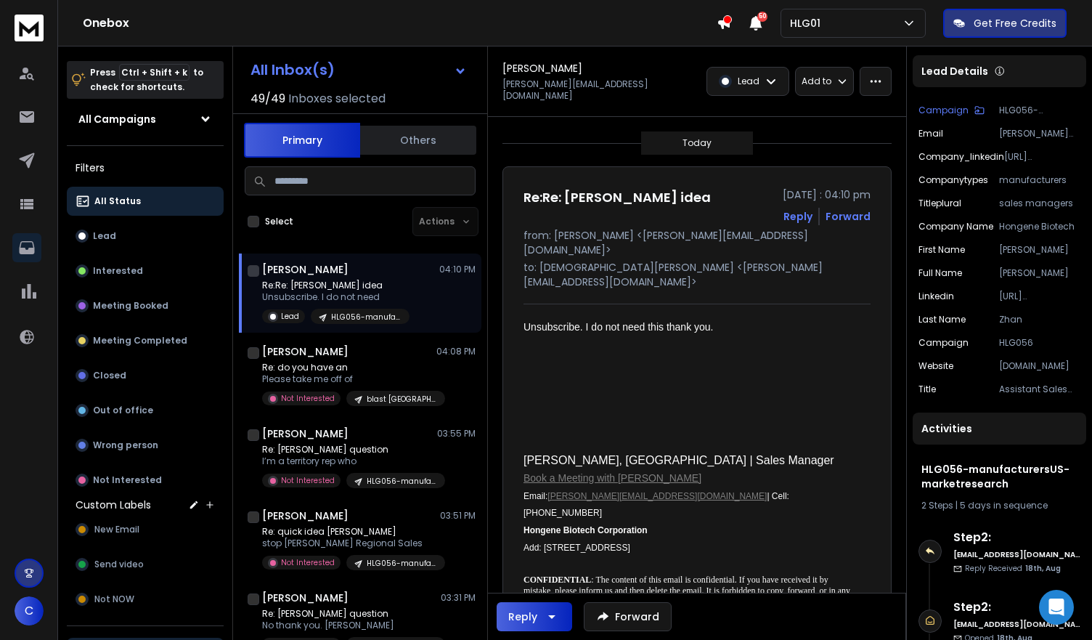
click at [758, 76] on p "Lead" at bounding box center [749, 82] width 22 height 12
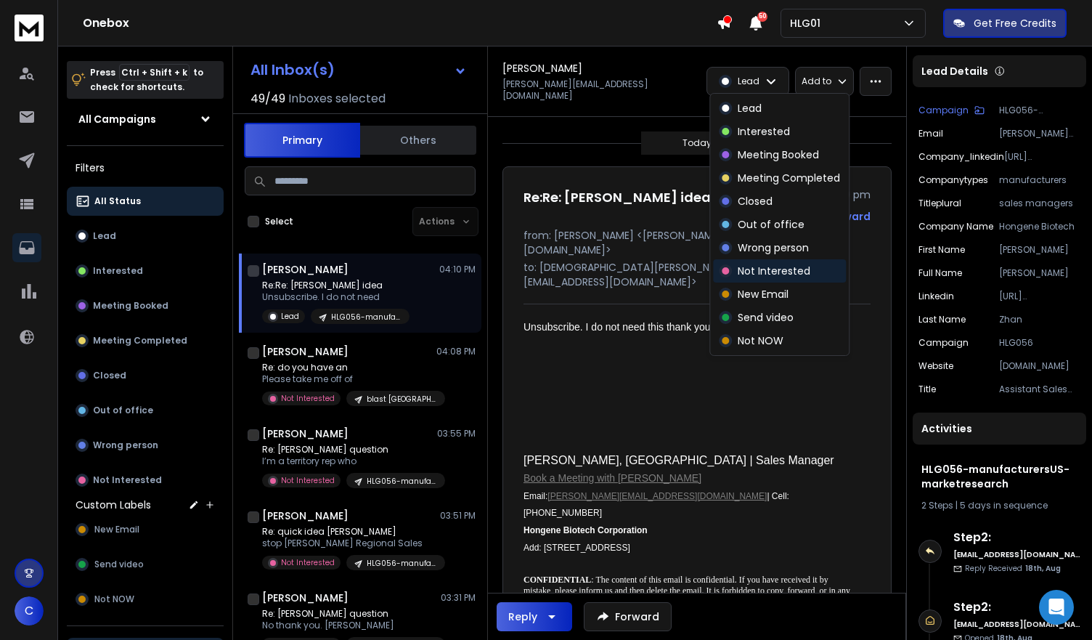
click at [757, 268] on p "Not Interested" at bounding box center [774, 271] width 73 height 15
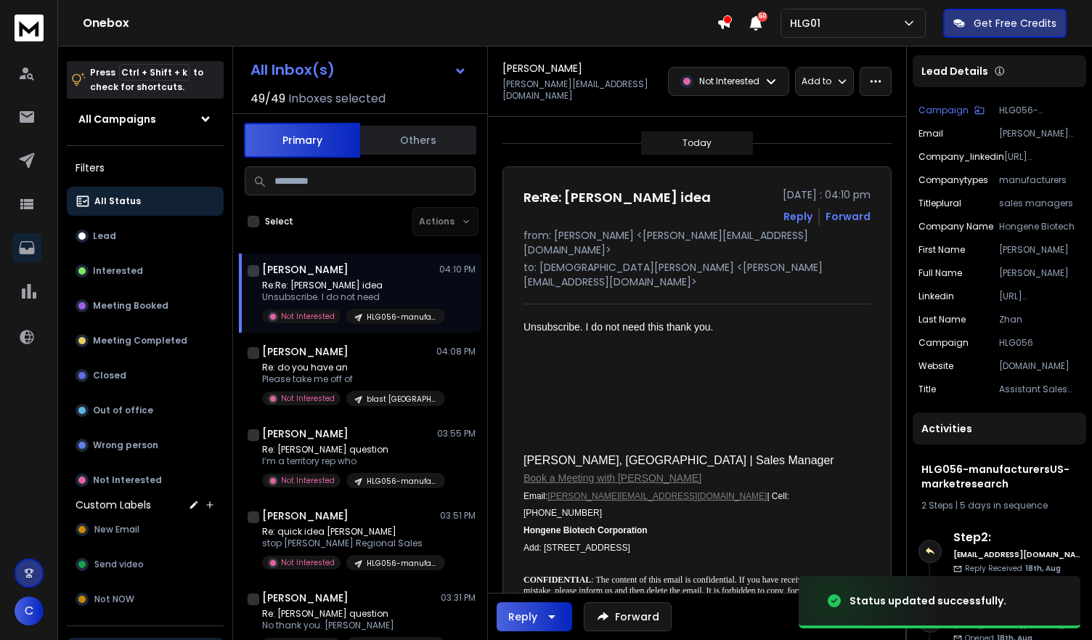
click at [876, 78] on icon "button" at bounding box center [875, 81] width 13 height 13
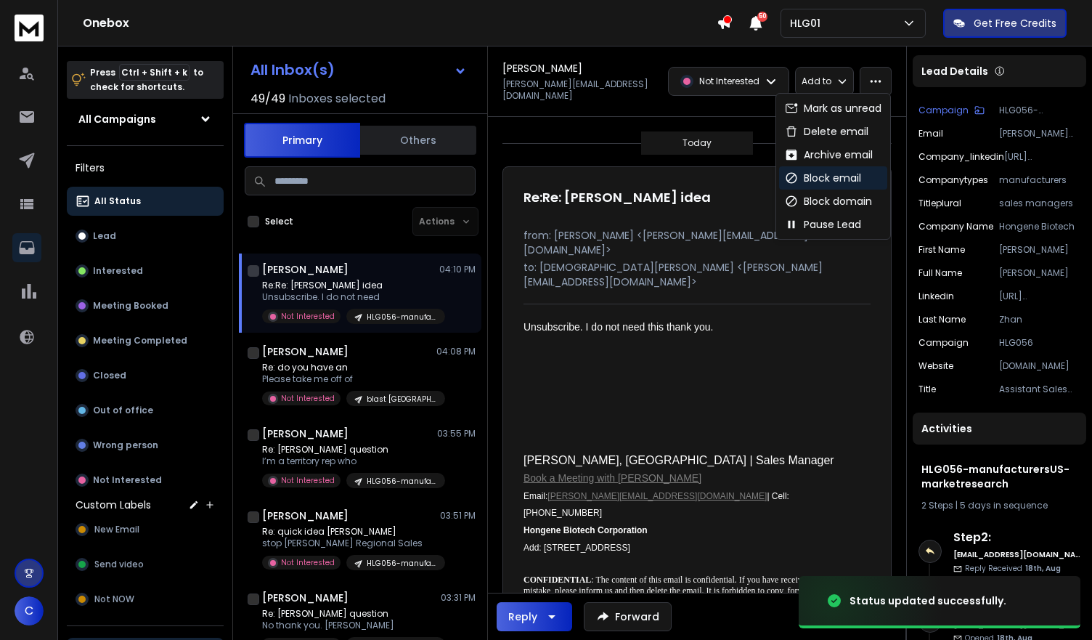
click at [841, 179] on div "Block email" at bounding box center [823, 178] width 76 height 15
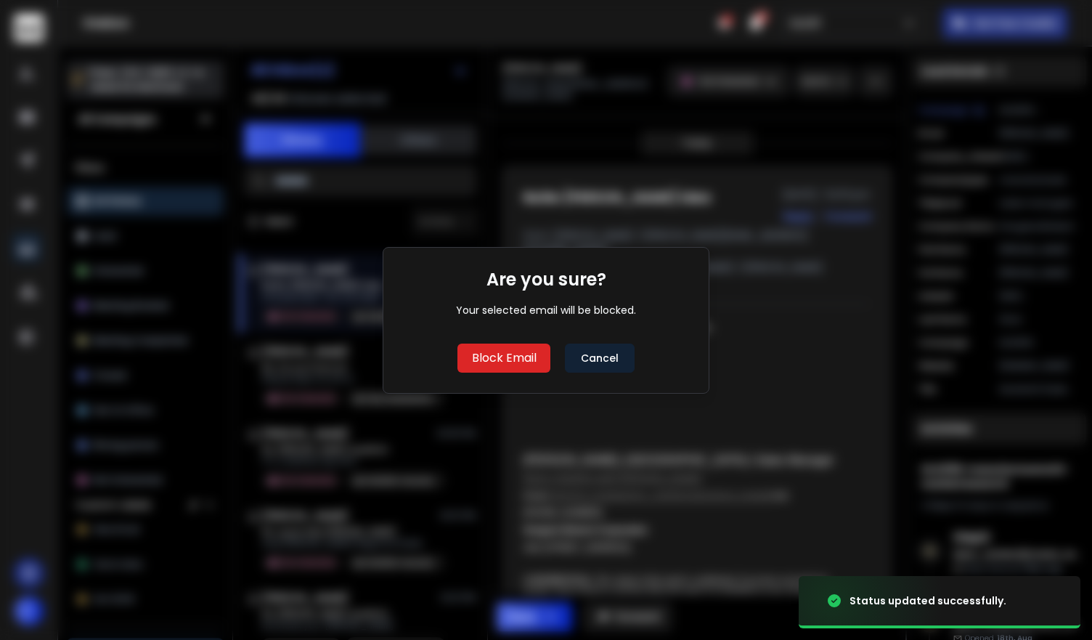
click at [521, 339] on div "Are you sure? Your selected email will be blocked. Block Email Cancel" at bounding box center [546, 320] width 285 height 105
click at [517, 353] on button "Block Email" at bounding box center [503, 357] width 93 height 29
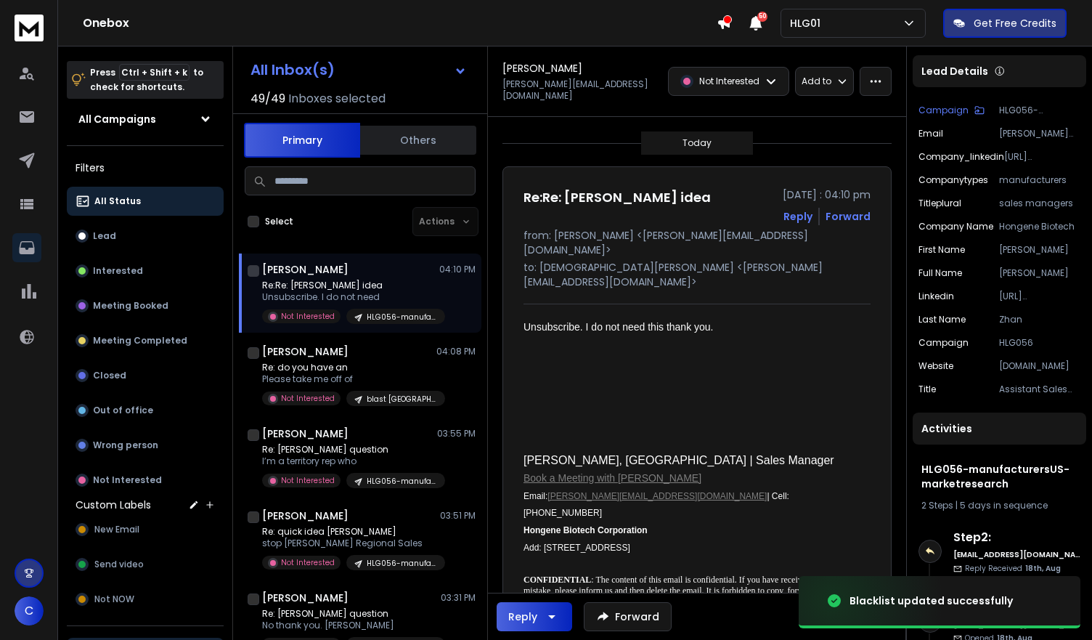
click at [409, 138] on button "Others" at bounding box center [418, 140] width 116 height 32
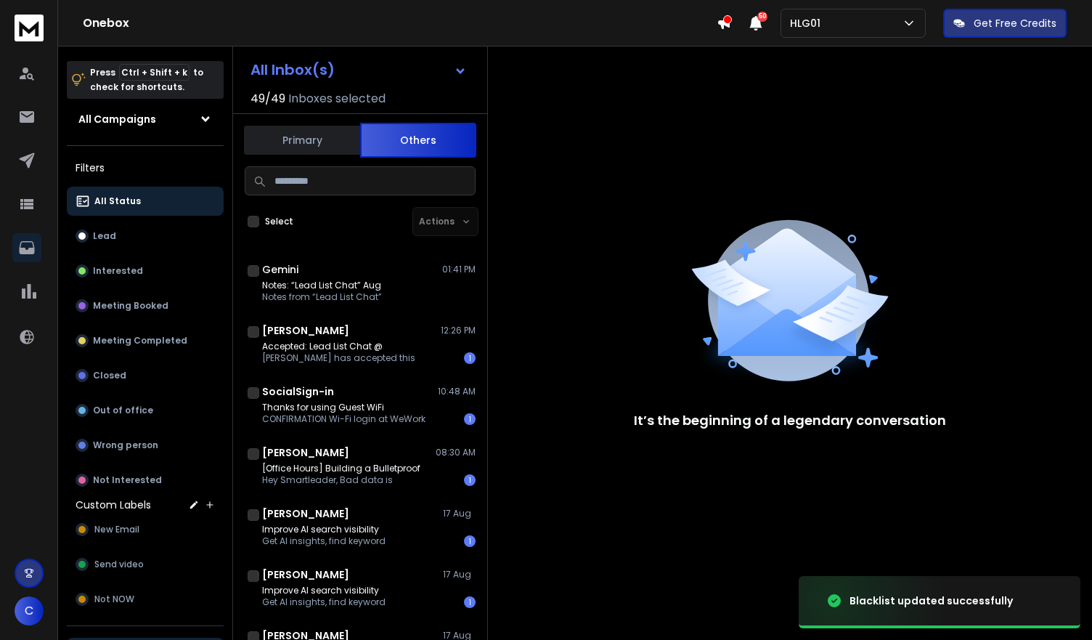
click at [330, 146] on button "Primary" at bounding box center [302, 140] width 116 height 32
